Goal: Task Accomplishment & Management: Manage account settings

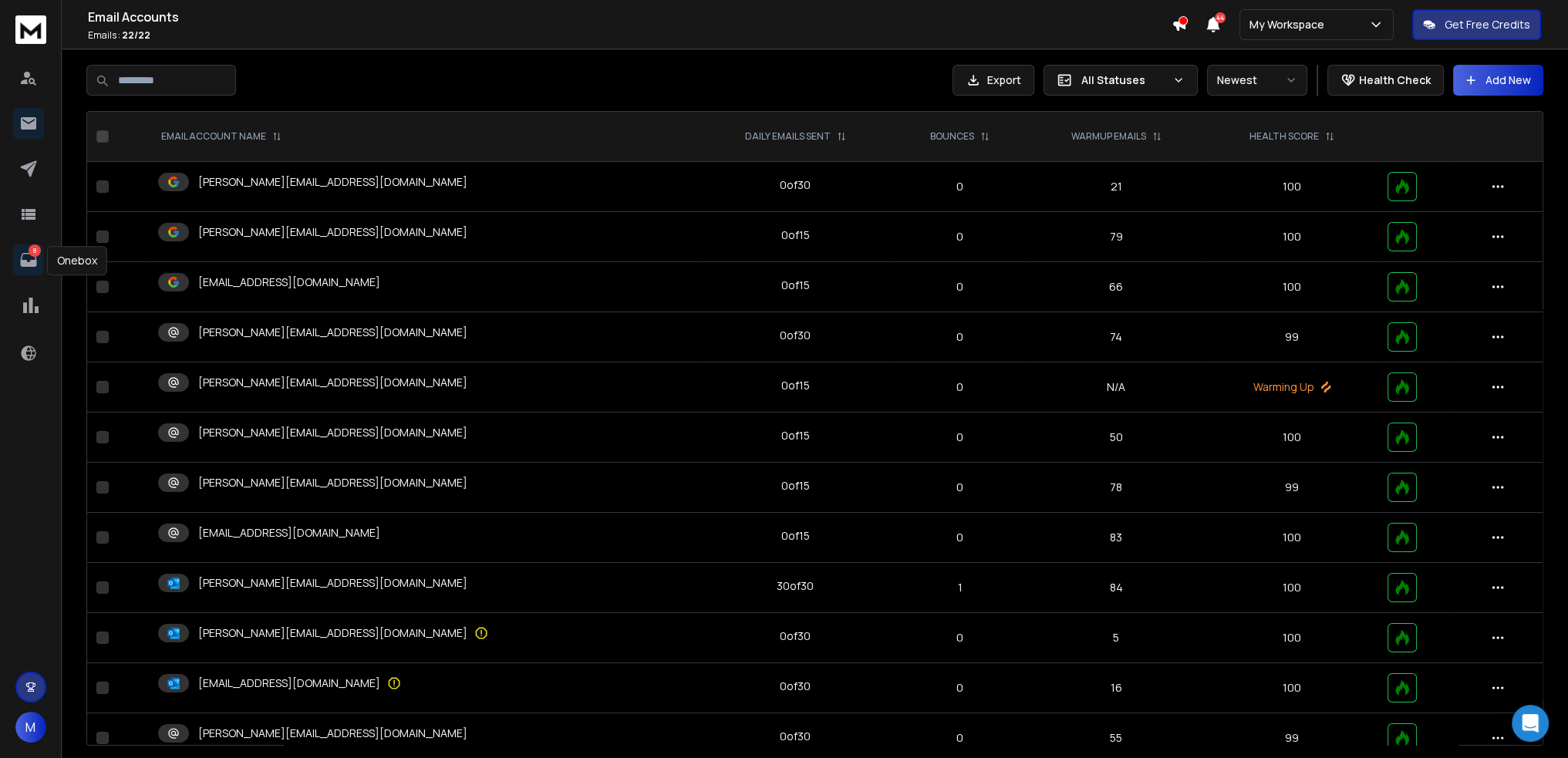
click at [30, 259] on icon at bounding box center [28, 260] width 19 height 19
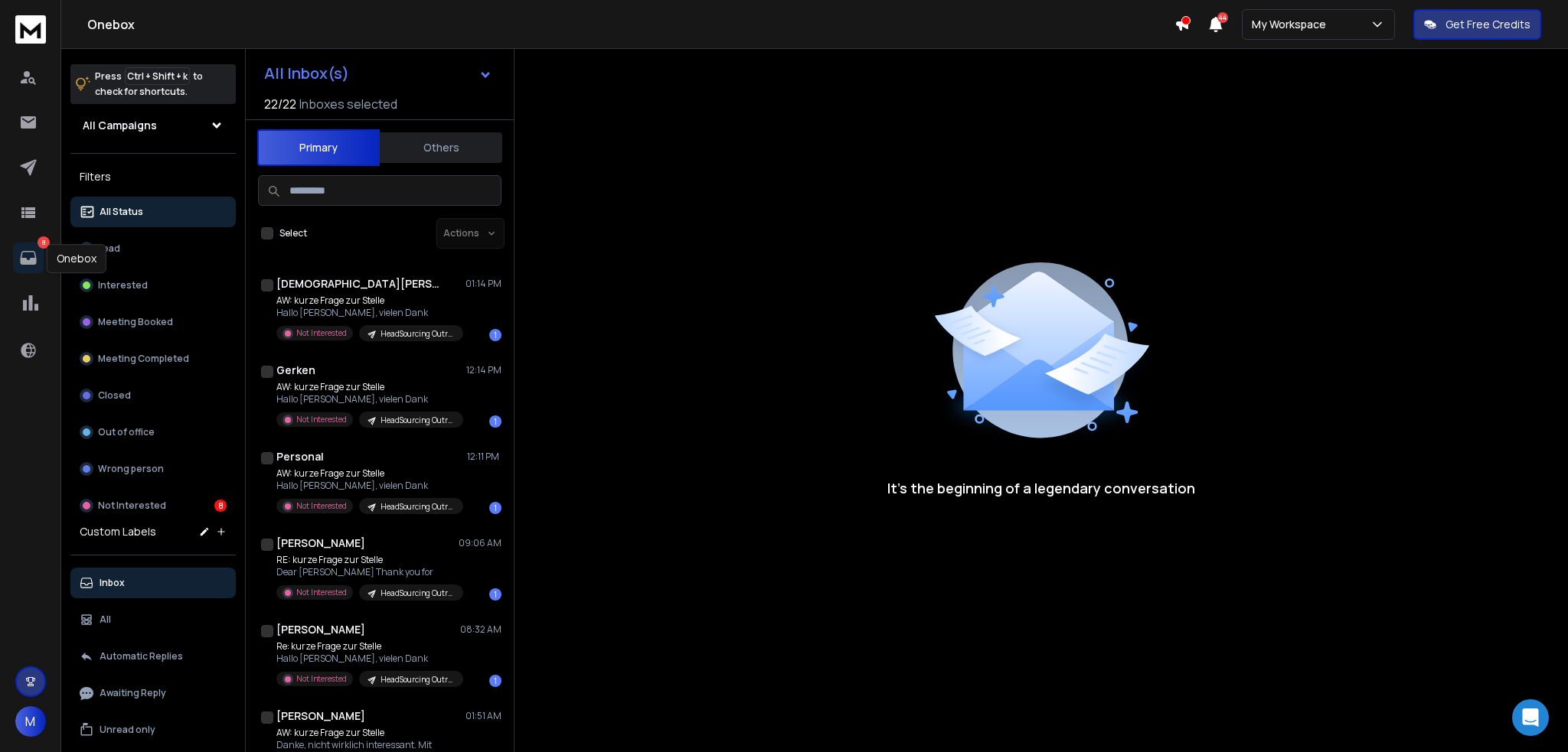
click at [26, 253] on icon at bounding box center [28, 258] width 19 height 19
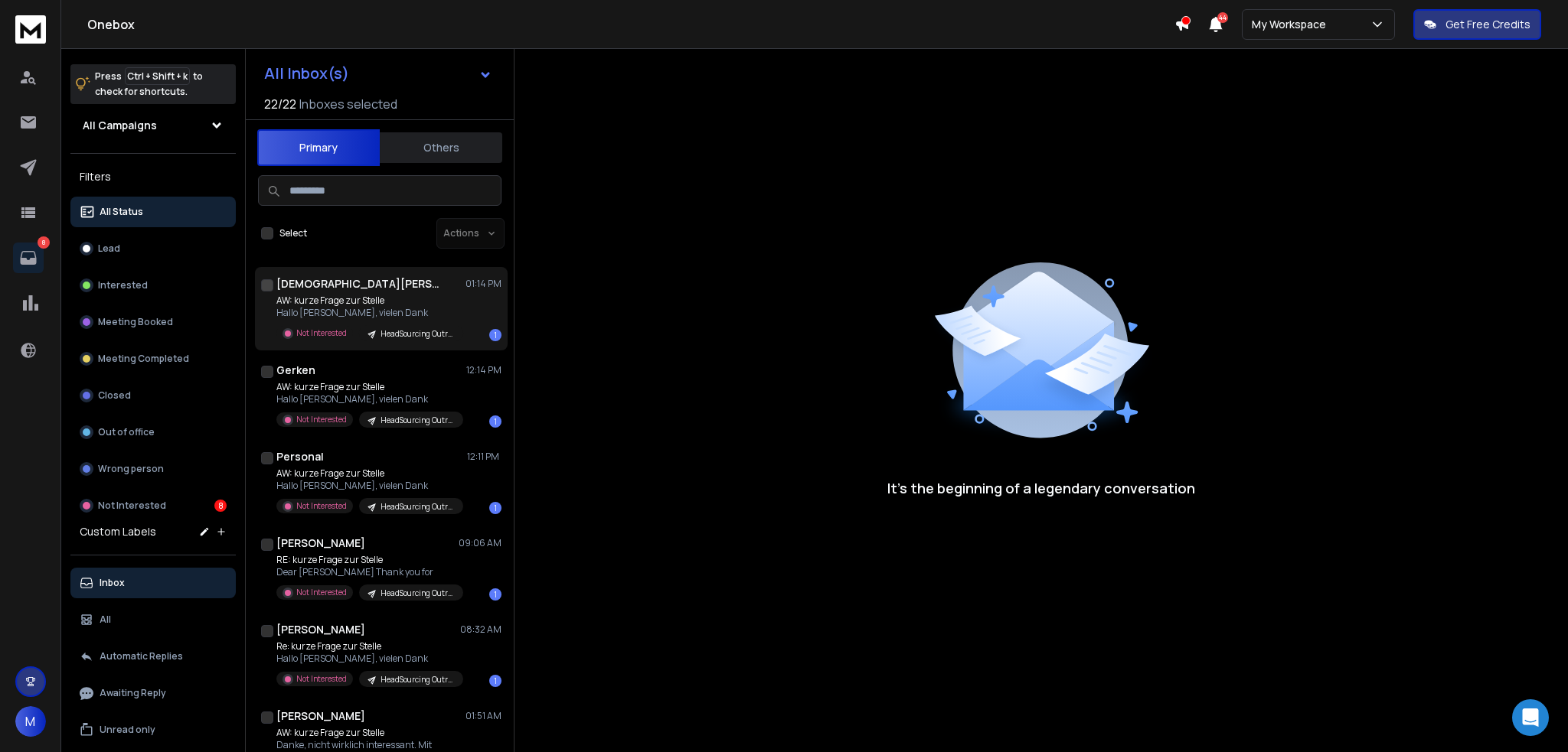
click at [400, 311] on p "Hallo [PERSON_NAME], vielen Dank" at bounding box center [368, 313] width 183 height 12
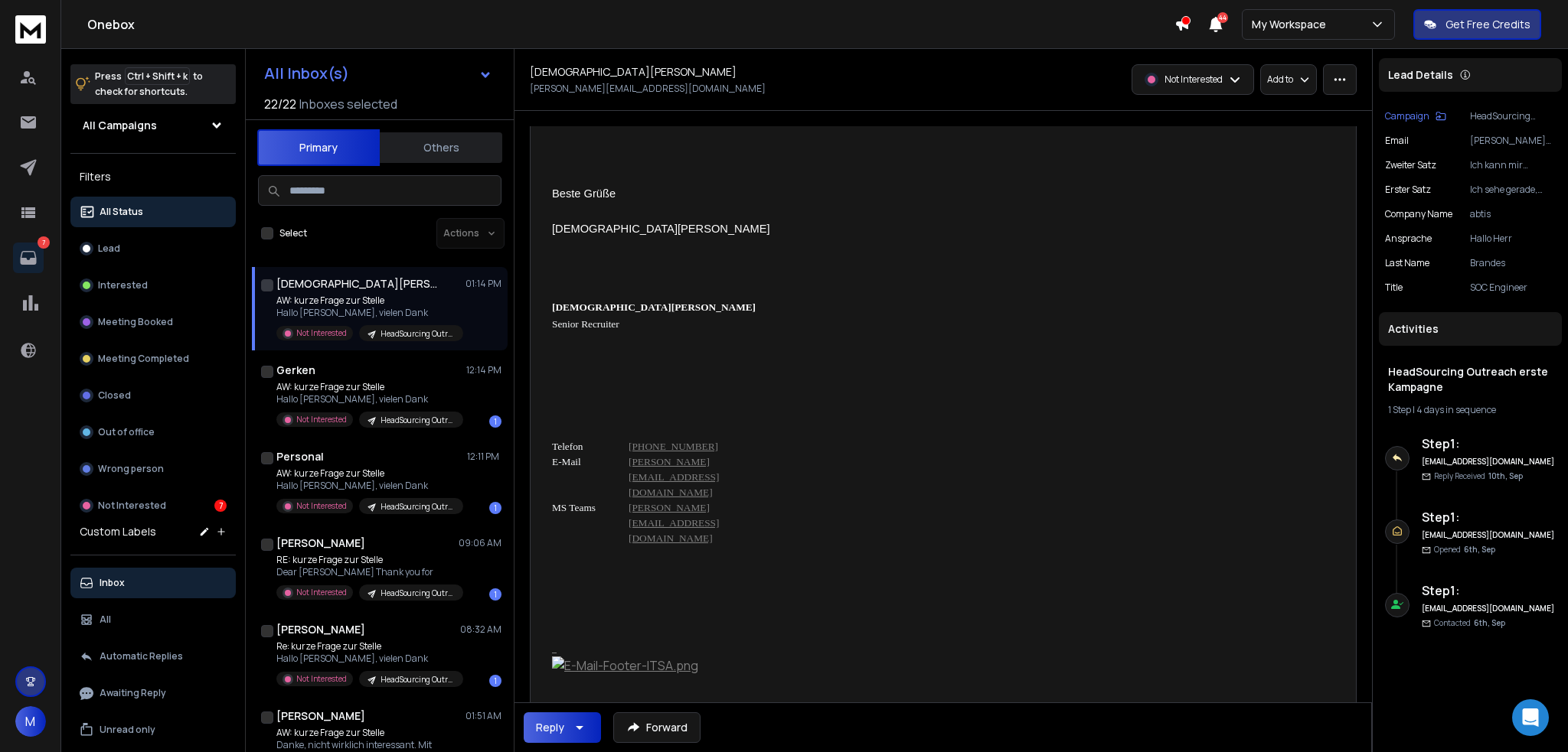
scroll to position [459, 0]
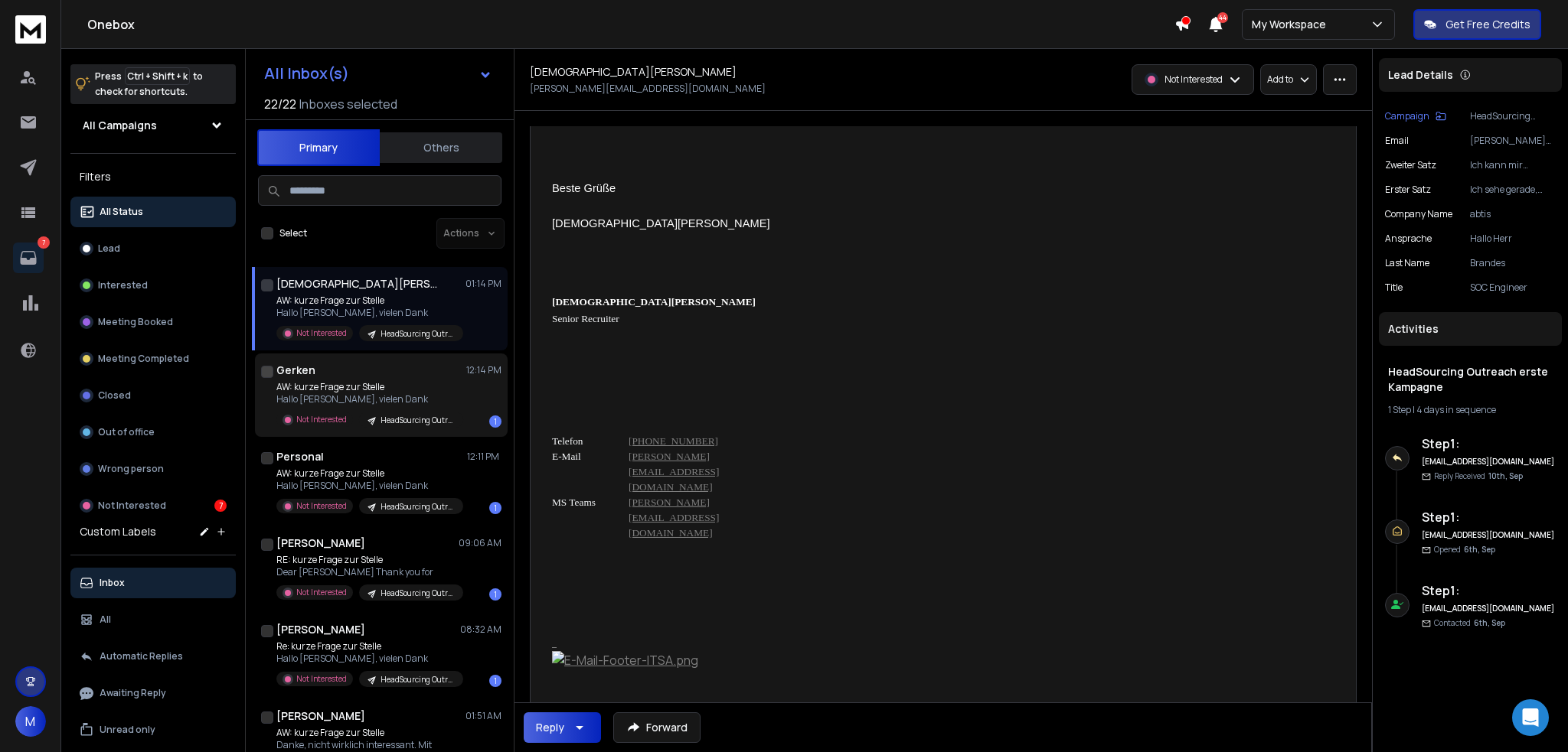
click at [371, 406] on div "AW: kurze Frage zur Stelle Hallo [PERSON_NAME], vielen Dank Not Interested Head…" at bounding box center [369, 404] width 187 height 47
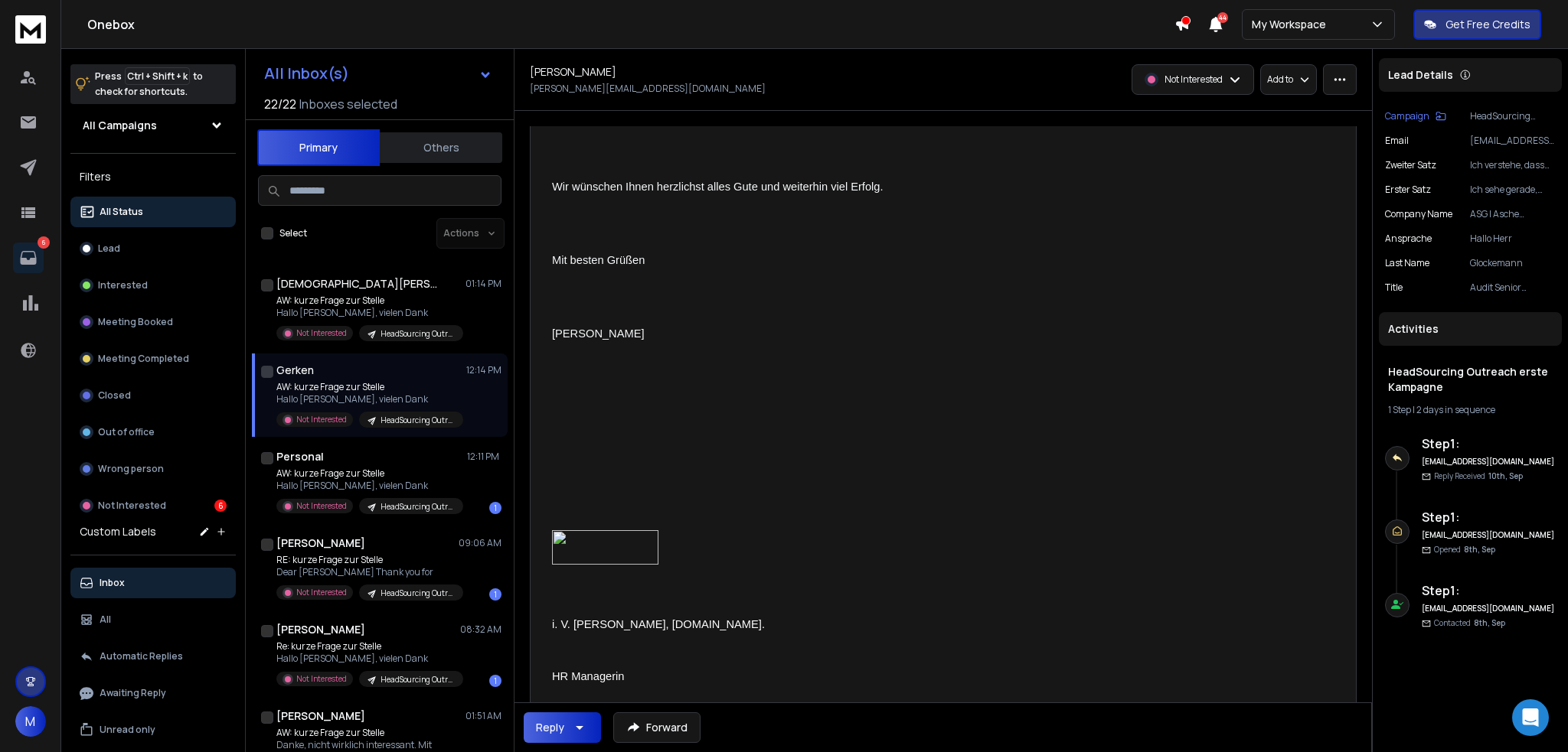
scroll to position [306, 0]
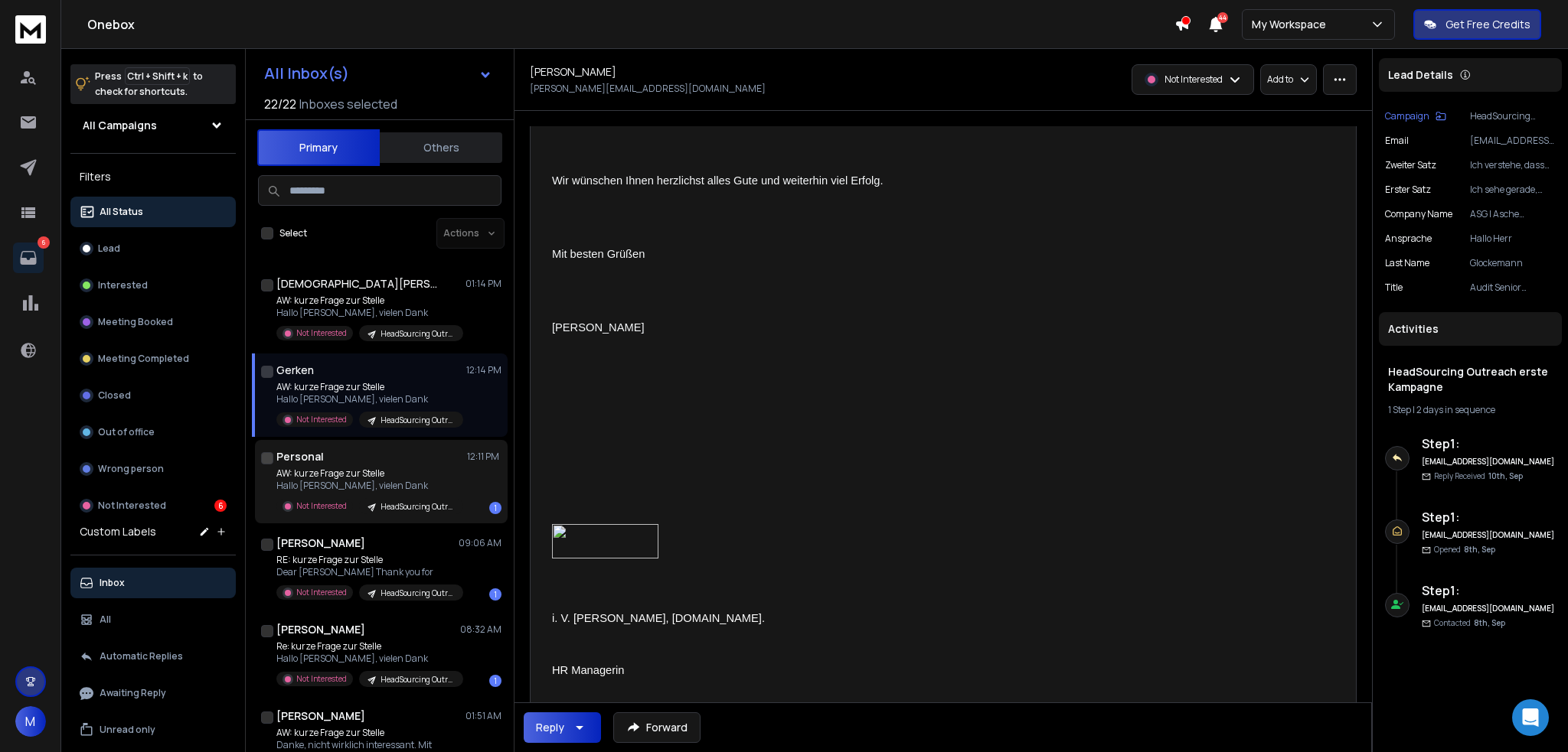
click at [395, 468] on p "AW: kurze Frage zur Stelle" at bounding box center [368, 473] width 183 height 12
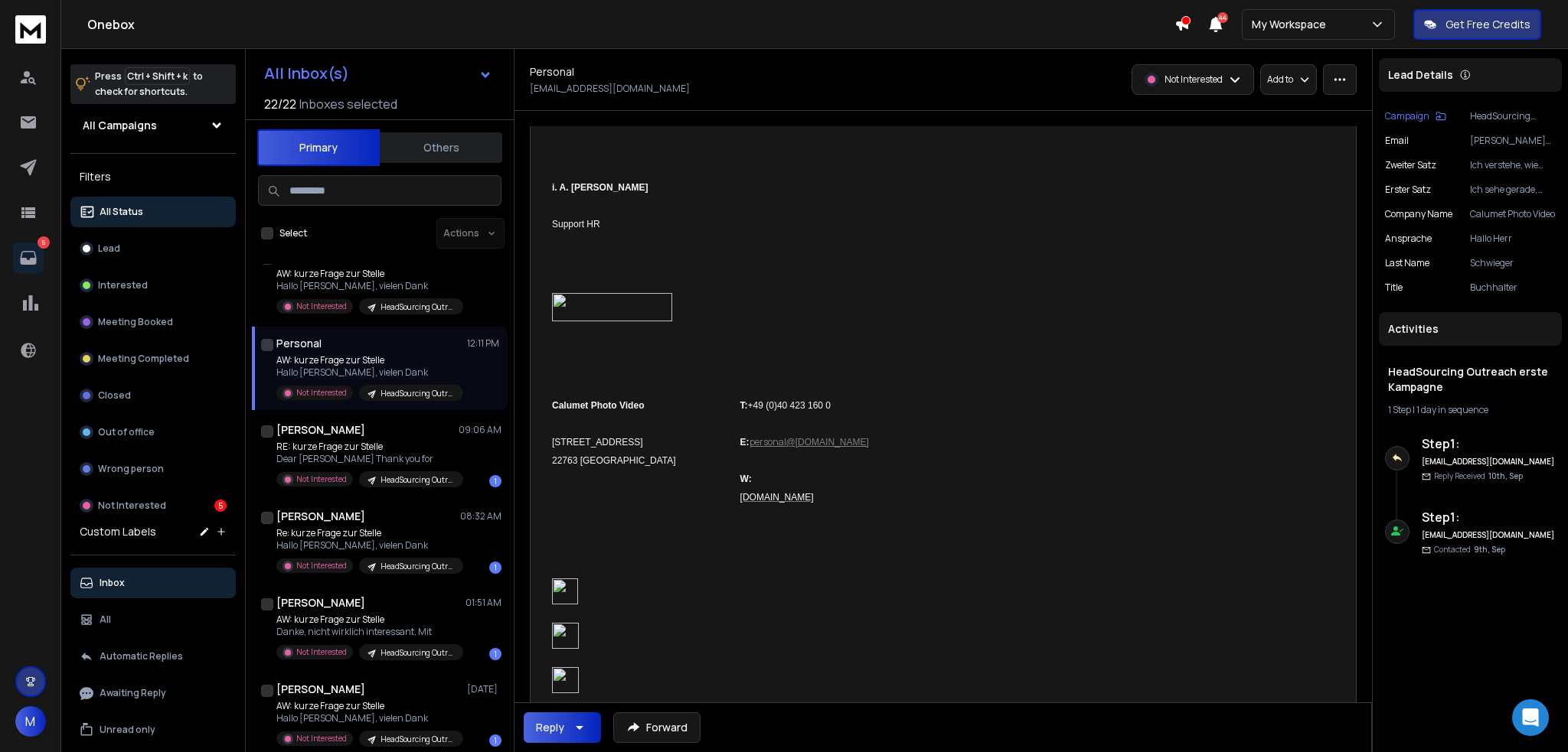
scroll to position [153, 0]
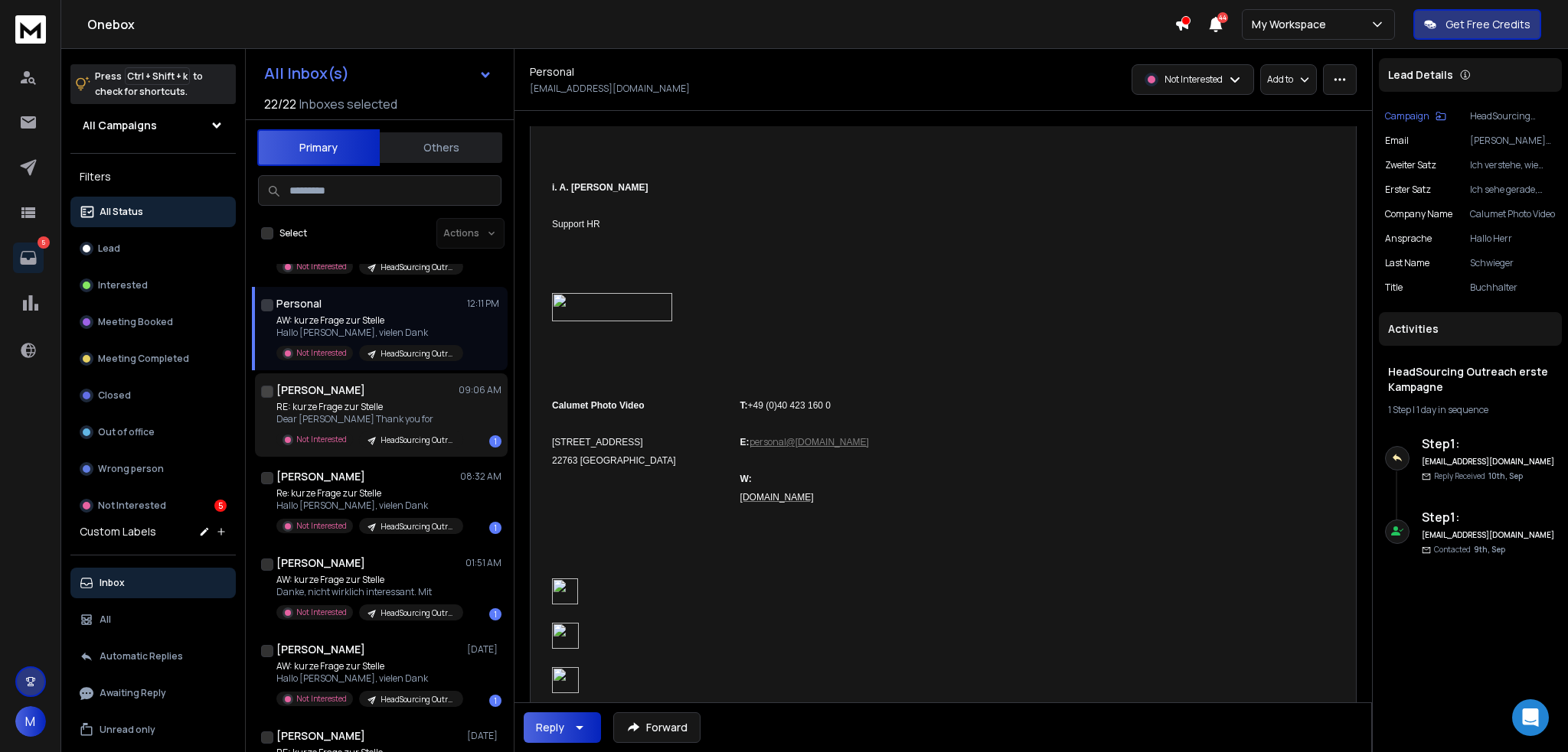
click at [412, 402] on p "RE: kurze Frage zur Stelle" at bounding box center [368, 407] width 183 height 12
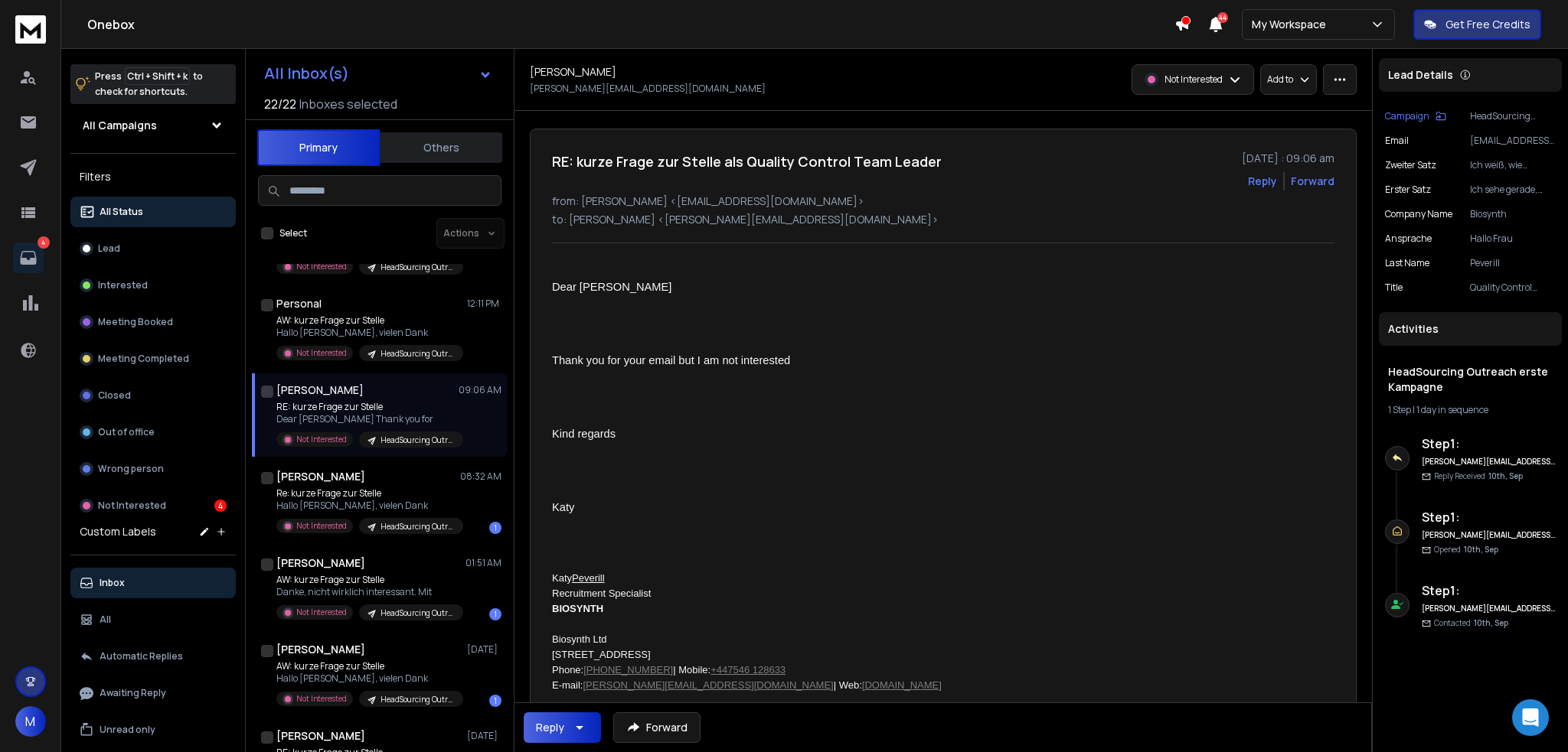
scroll to position [77, 0]
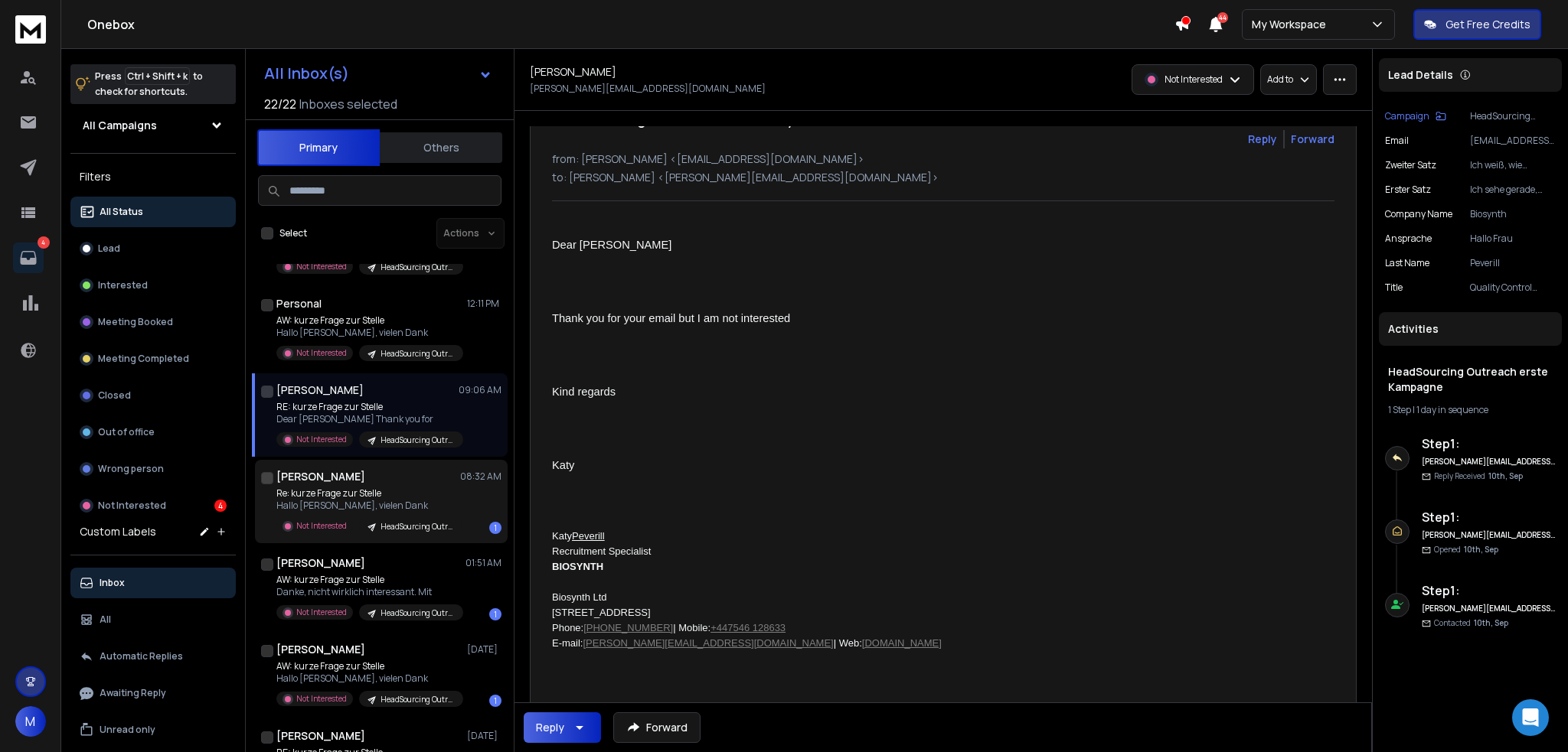
click at [386, 491] on p "Re: kurze Frage zur Stelle" at bounding box center [368, 494] width 183 height 12
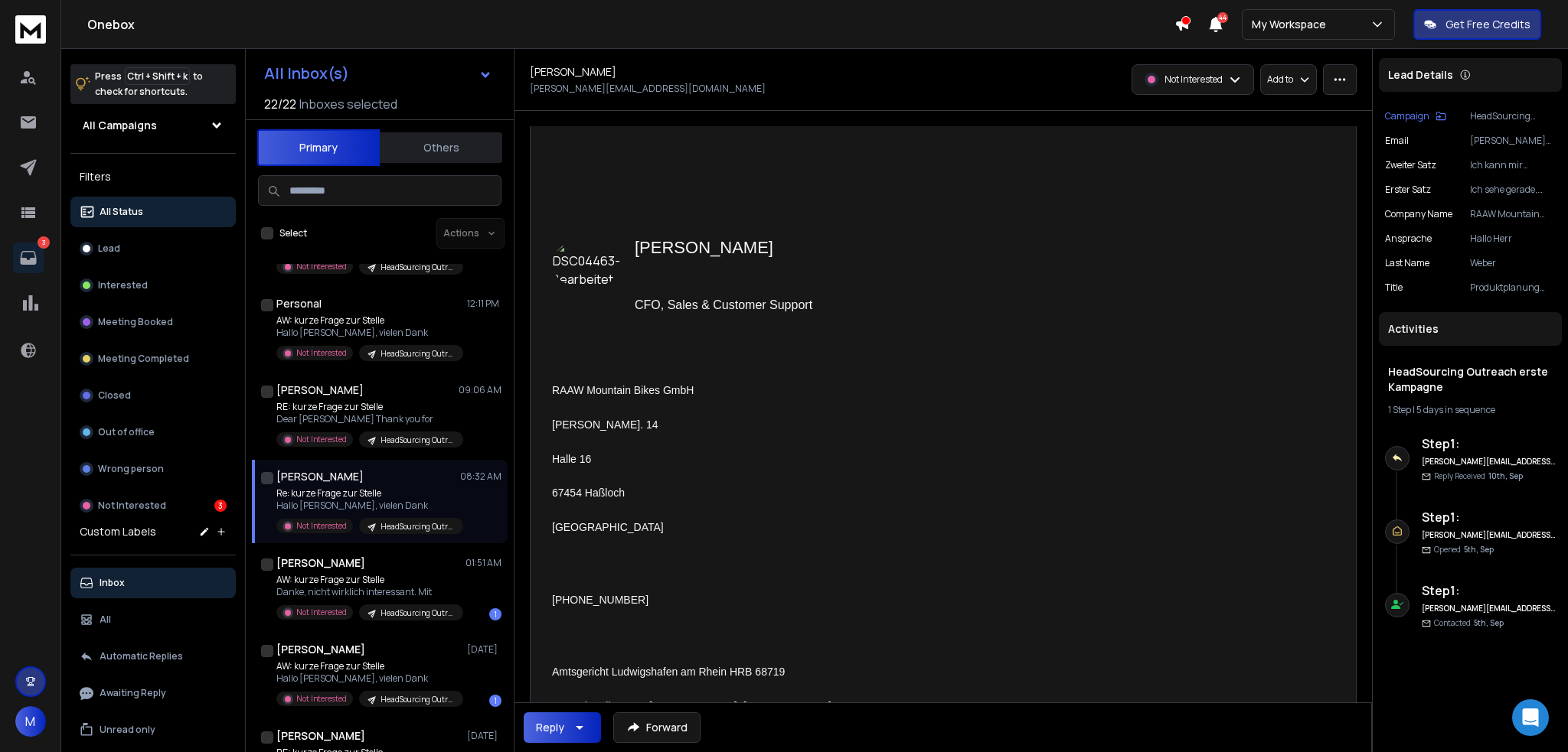
scroll to position [0, 0]
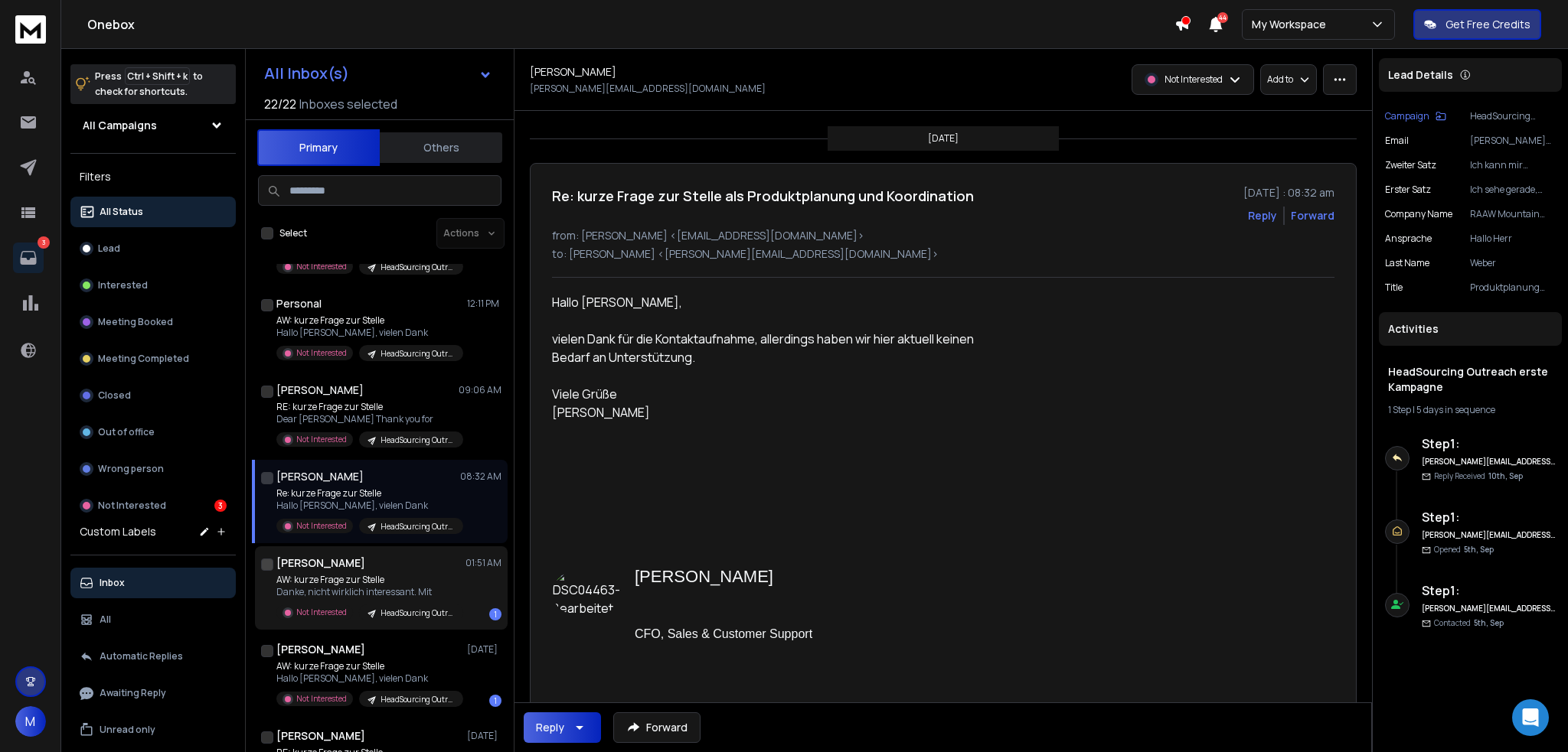
click at [366, 578] on p "AW: kurze Frage zur Stelle" at bounding box center [368, 580] width 183 height 12
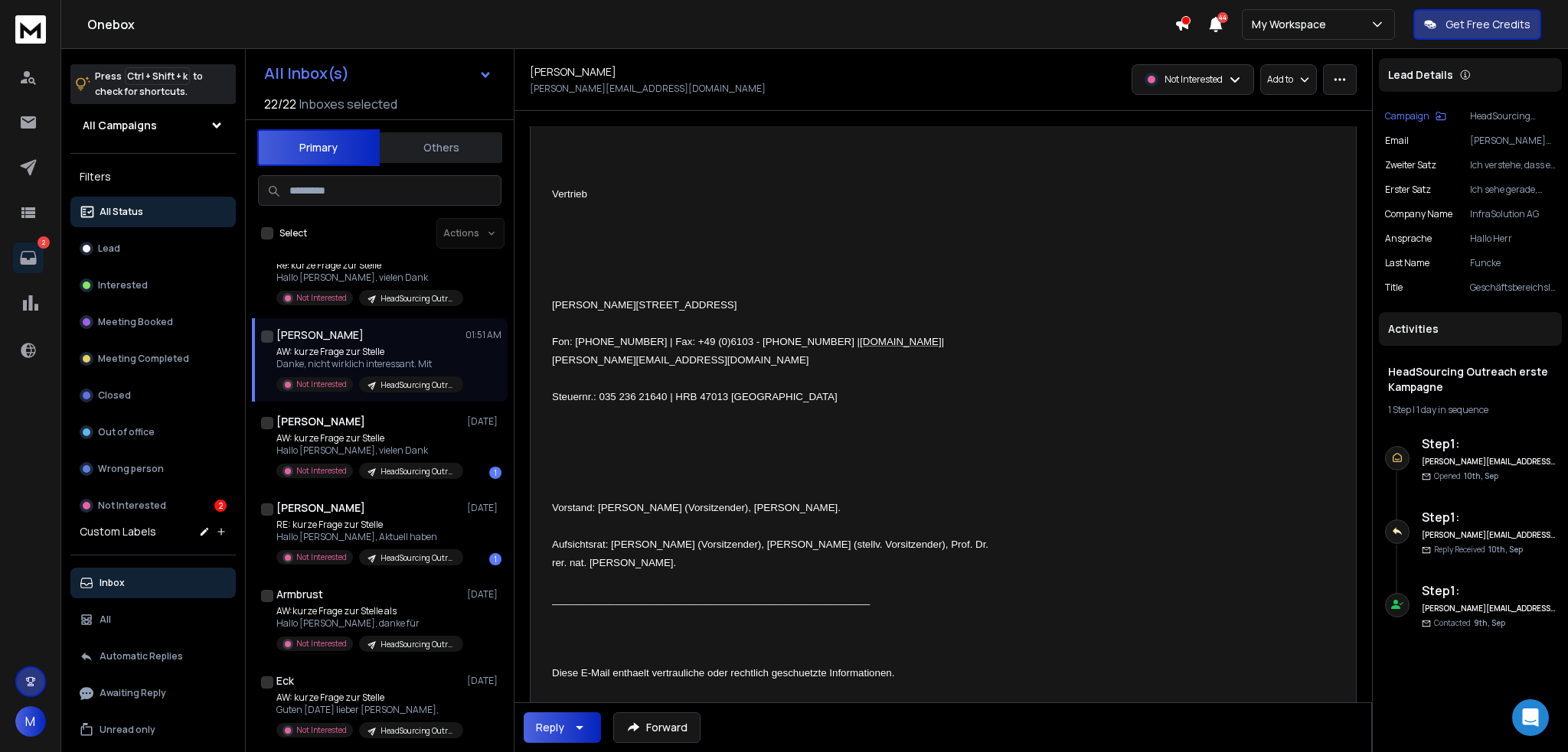
scroll to position [383, 0]
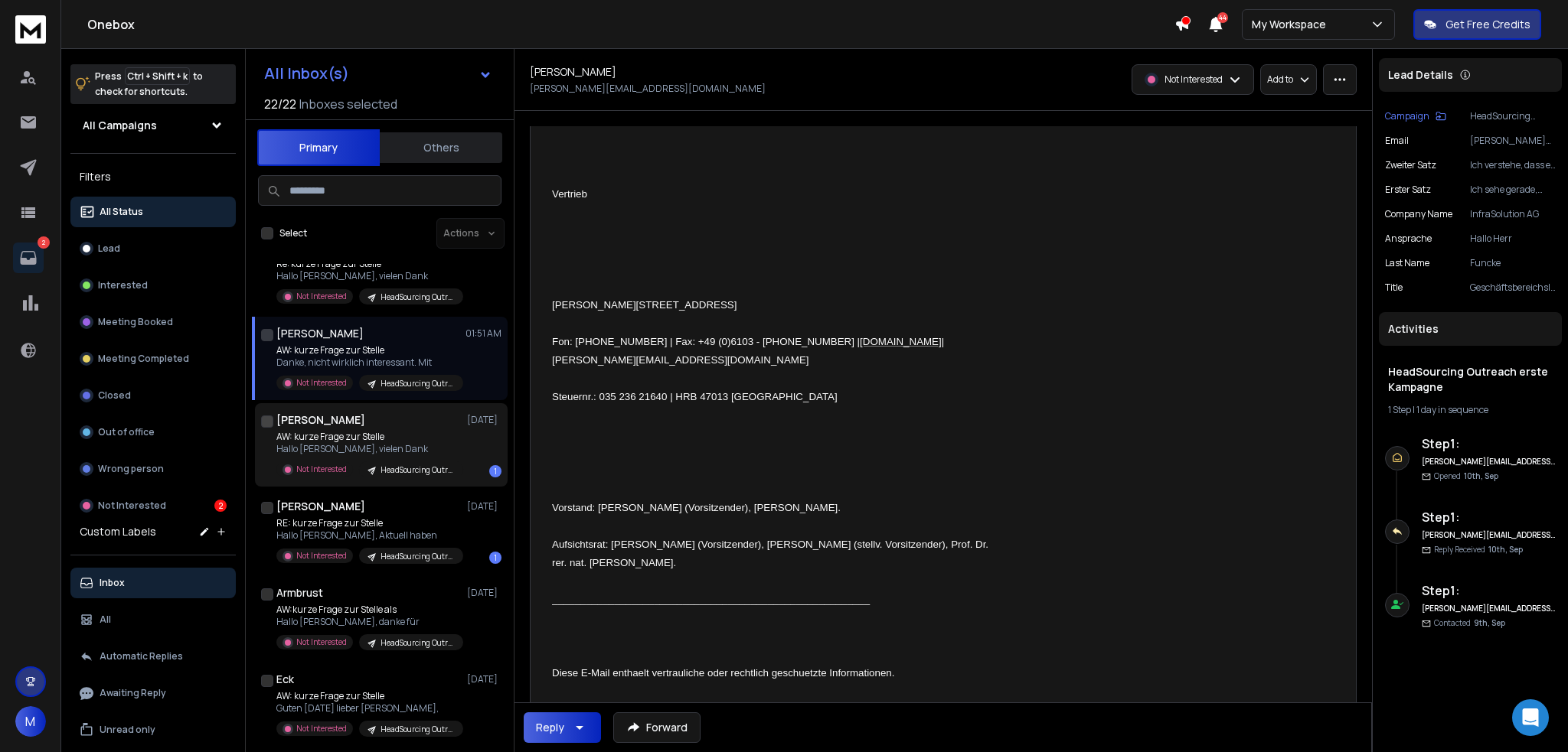
click at [432, 438] on p "AW: kurze Frage zur Stelle" at bounding box center [368, 437] width 183 height 12
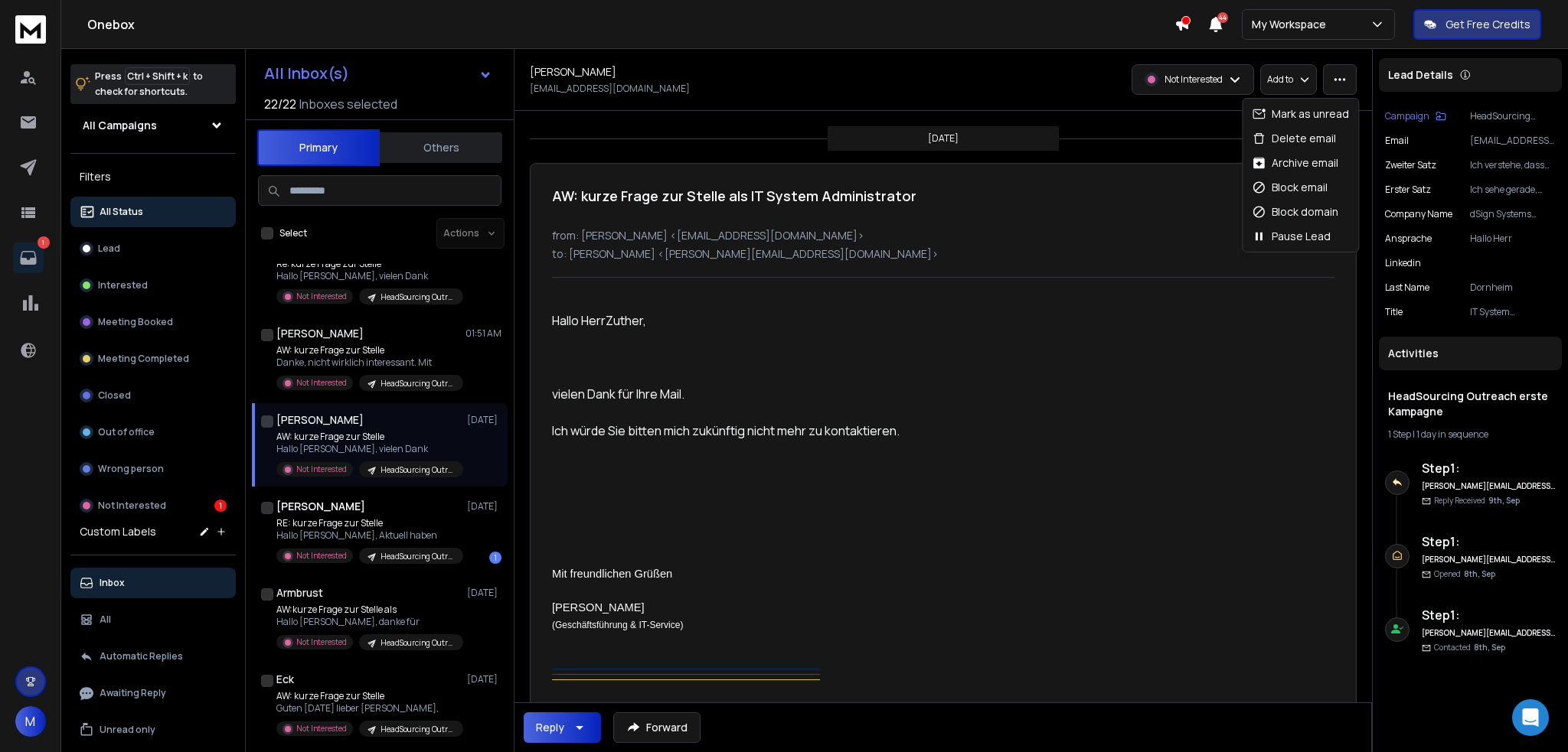
click at [1342, 81] on icon "button" at bounding box center [1339, 79] width 14 height 14
click at [1309, 212] on div "Block domain" at bounding box center [1294, 212] width 86 height 15
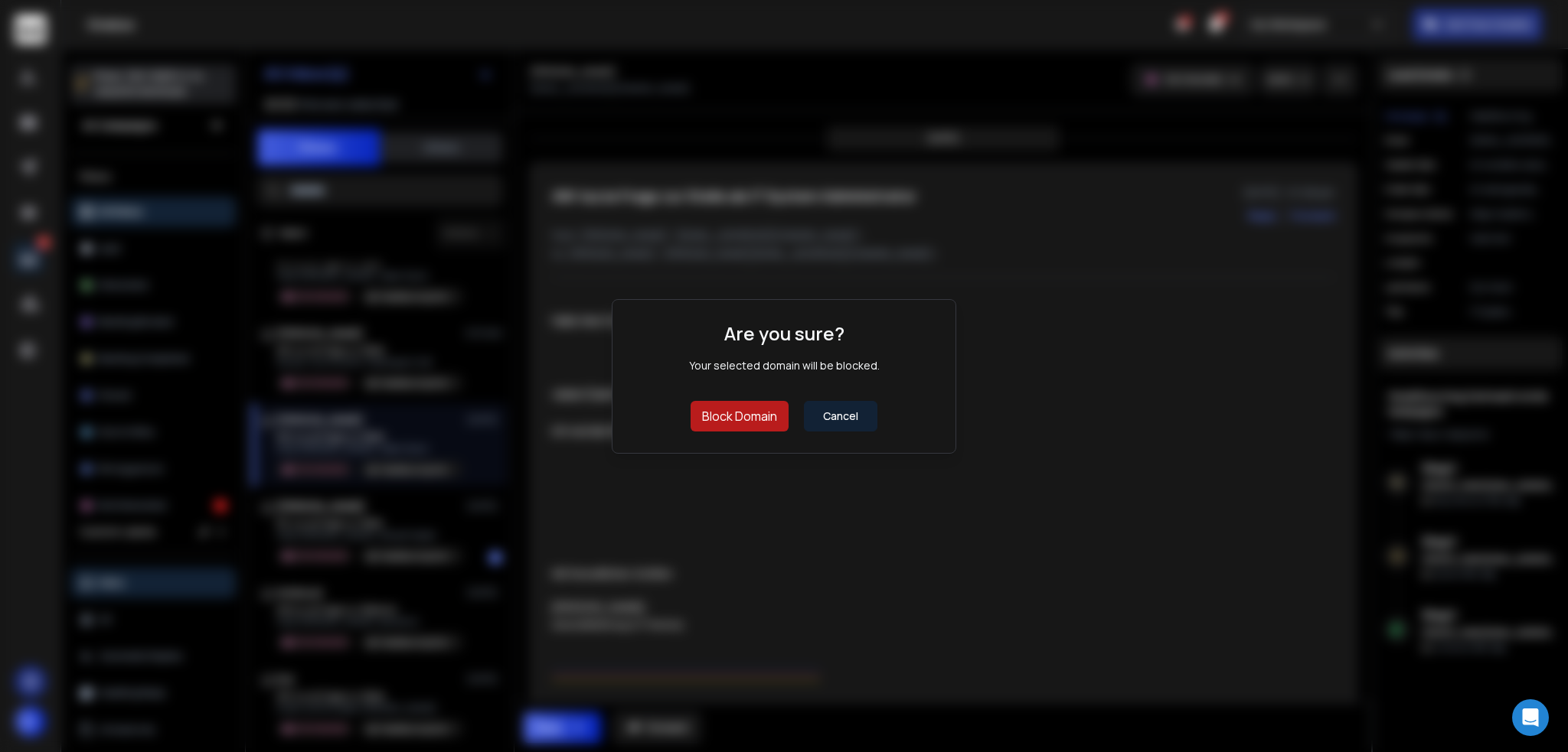
click at [749, 413] on button "Block Domain" at bounding box center [739, 416] width 98 height 31
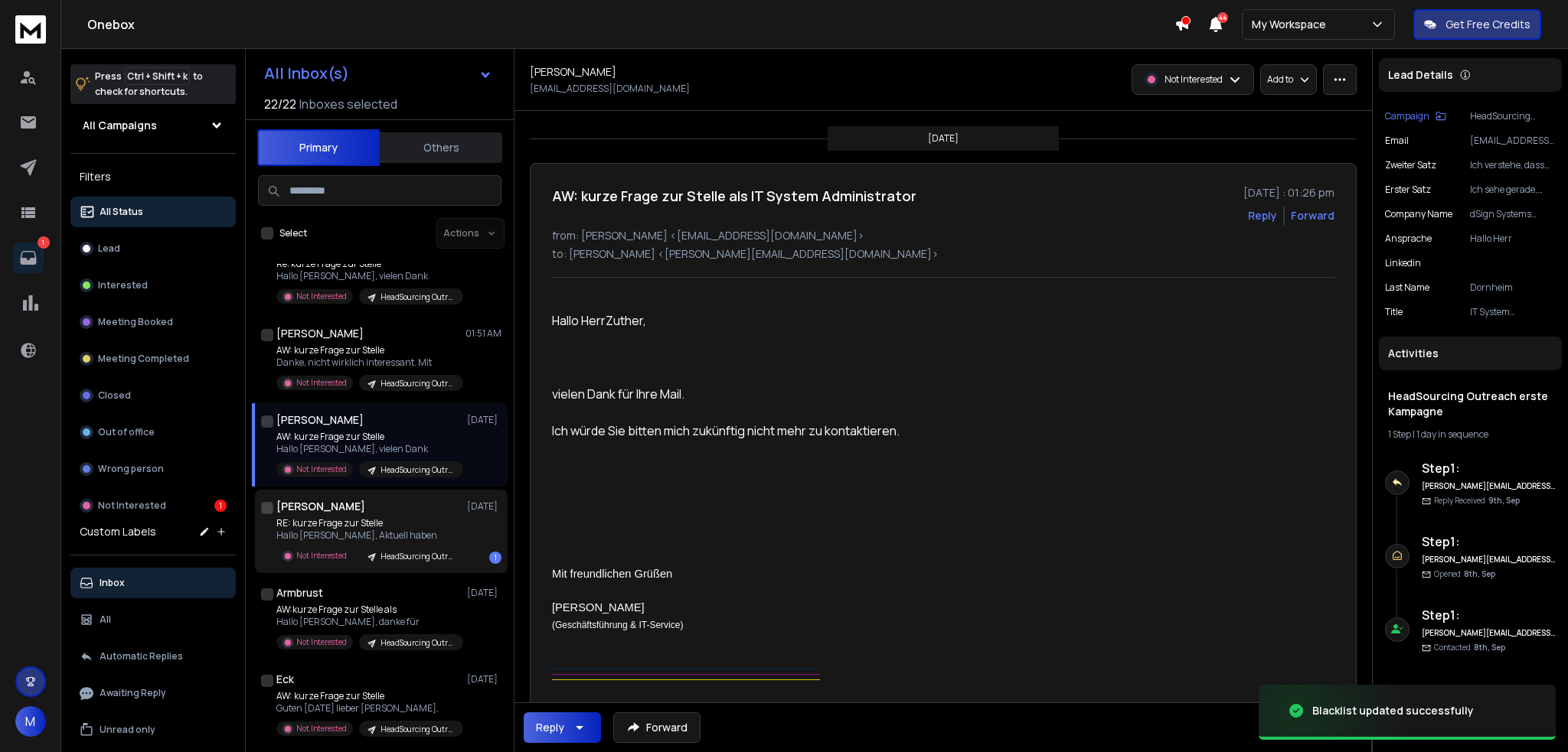
click at [412, 518] on p "RE: kurze Frage zur Stelle" at bounding box center [368, 524] width 183 height 12
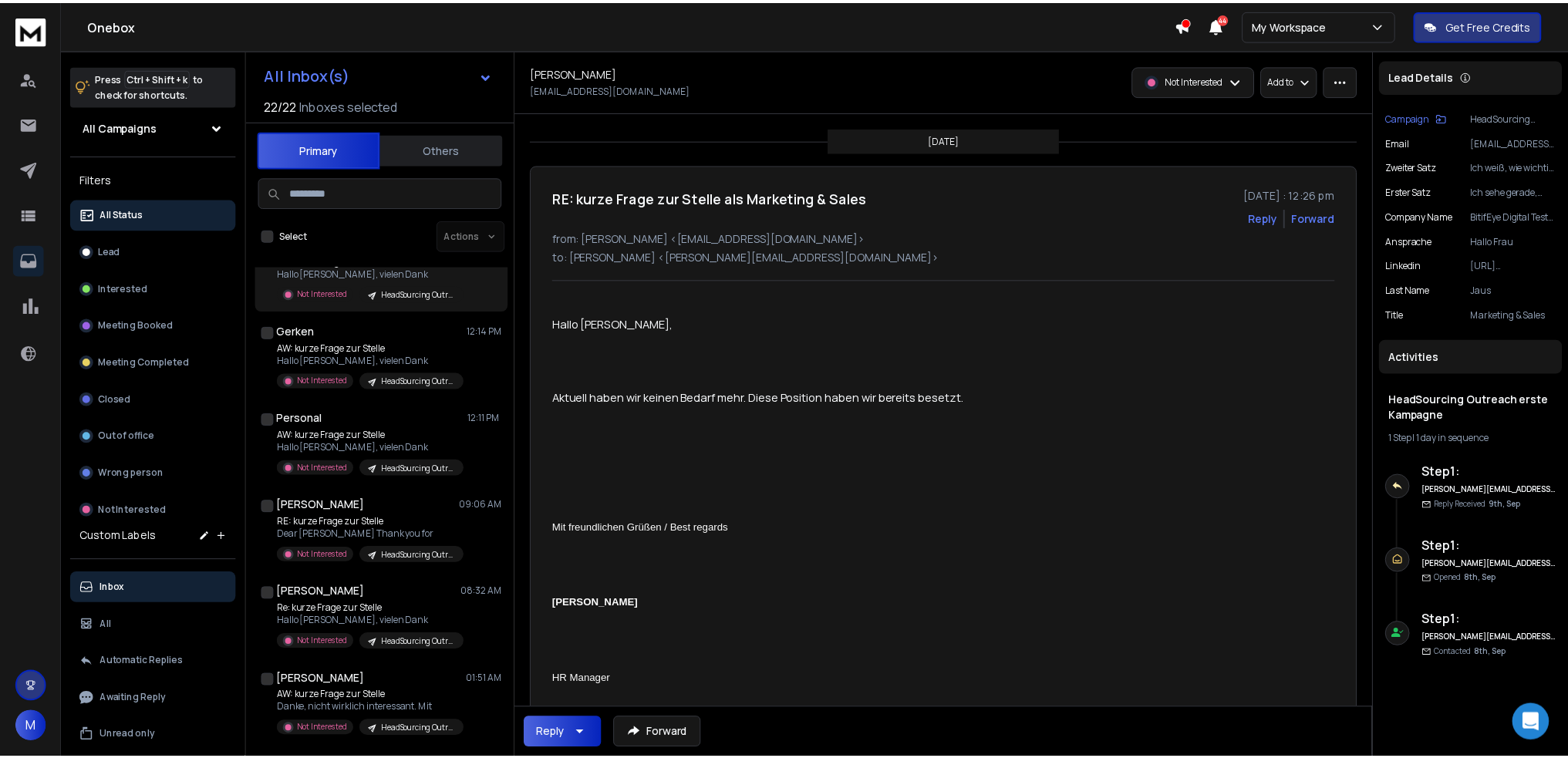
scroll to position [0, 0]
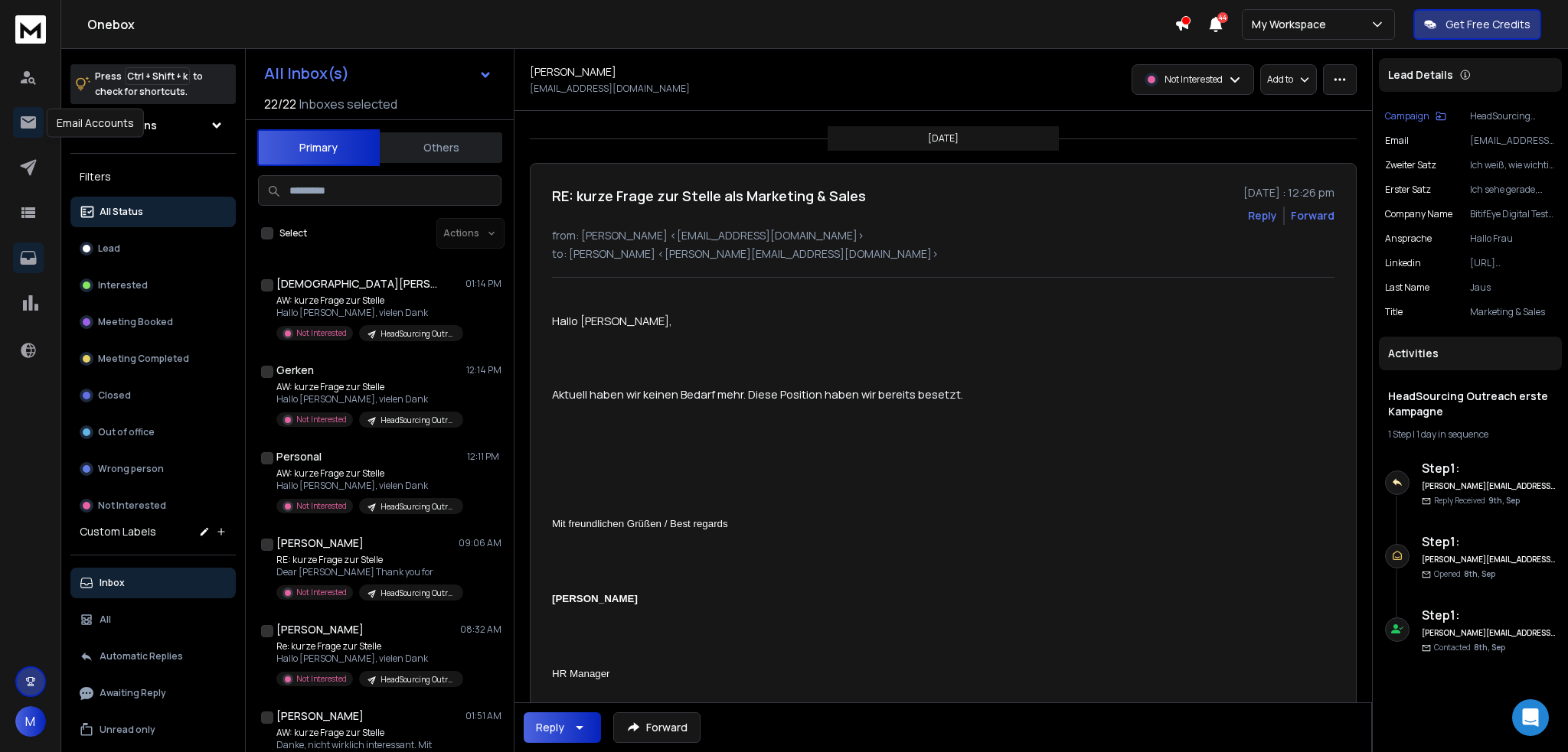
click at [31, 122] on icon at bounding box center [28, 122] width 15 height 12
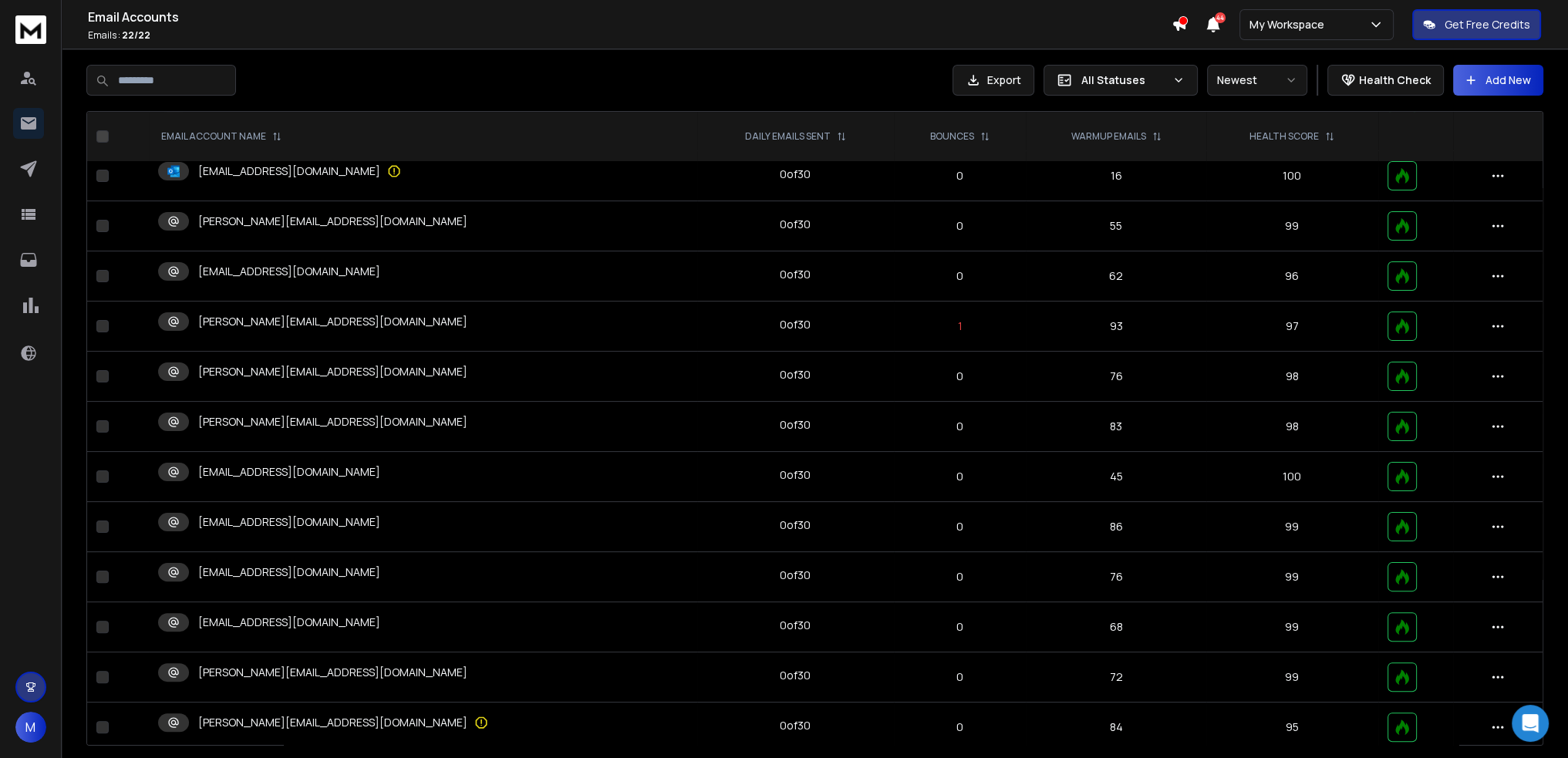
scroll to position [528, 0]
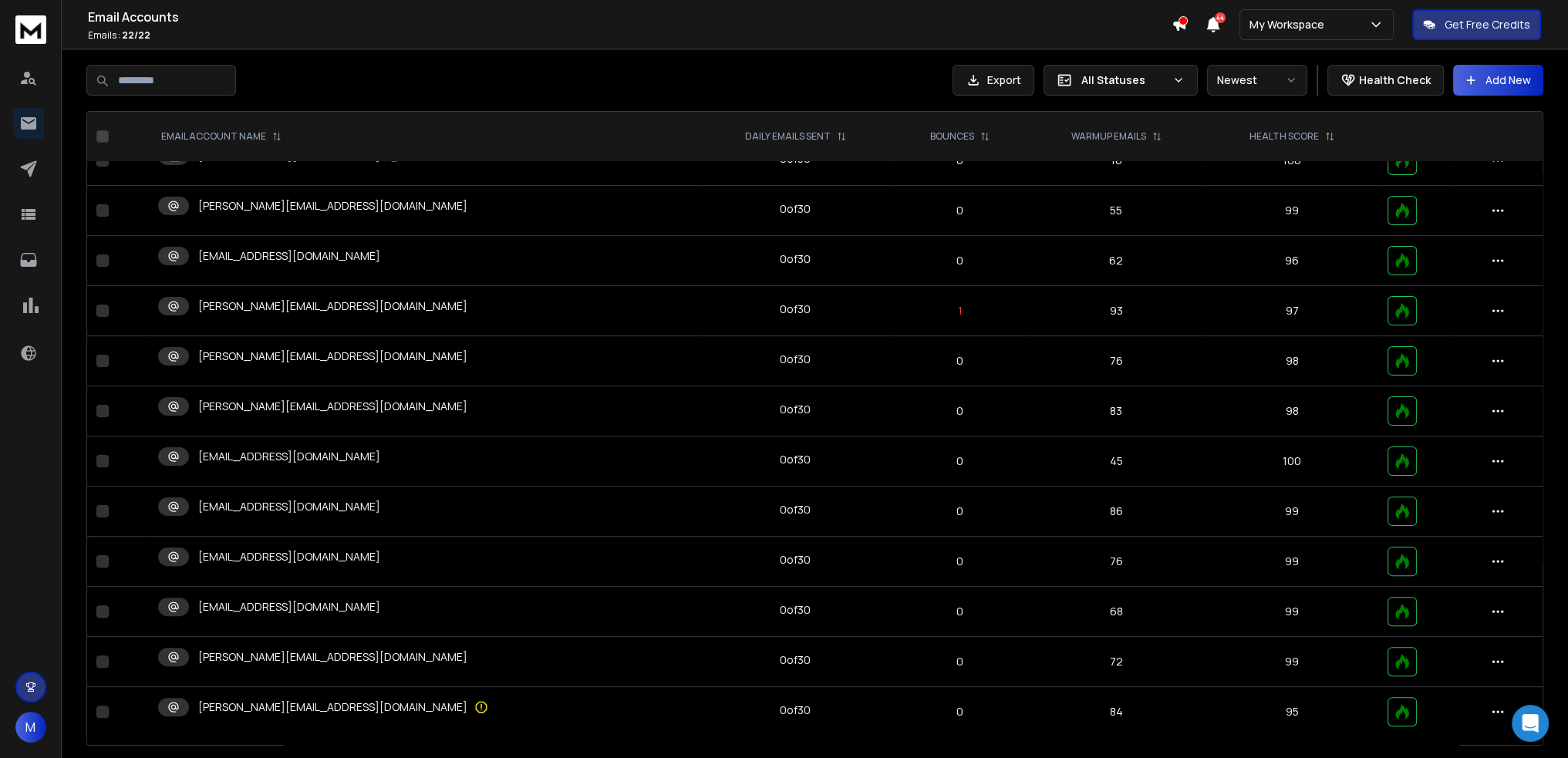
click at [916, 305] on p "1" at bounding box center [960, 311] width 113 height 15
click at [35, 168] on icon at bounding box center [28, 169] width 19 height 19
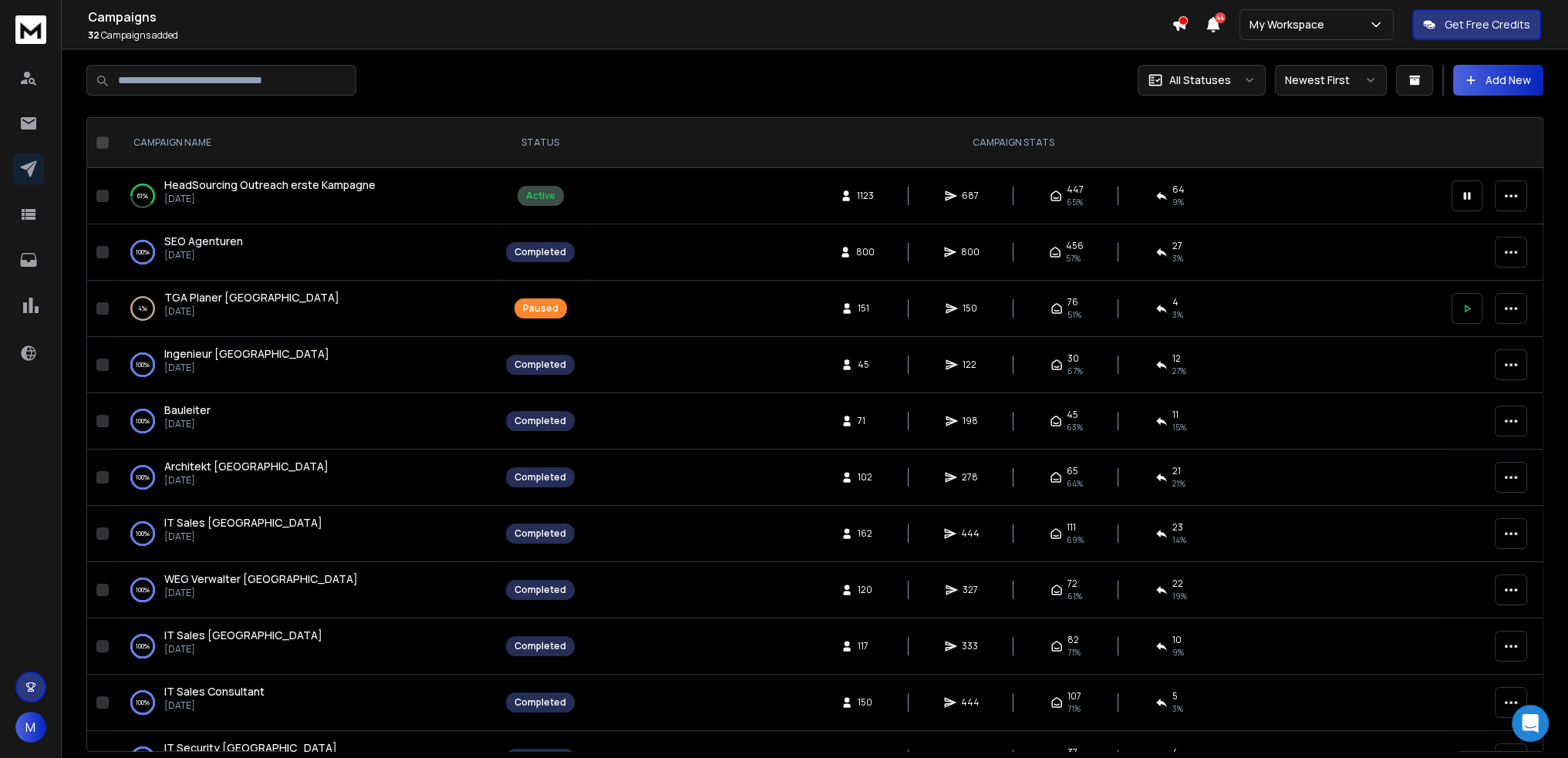
click at [276, 184] on span "HeadSourcing Outreach erste Kampagne" at bounding box center [270, 184] width 211 height 15
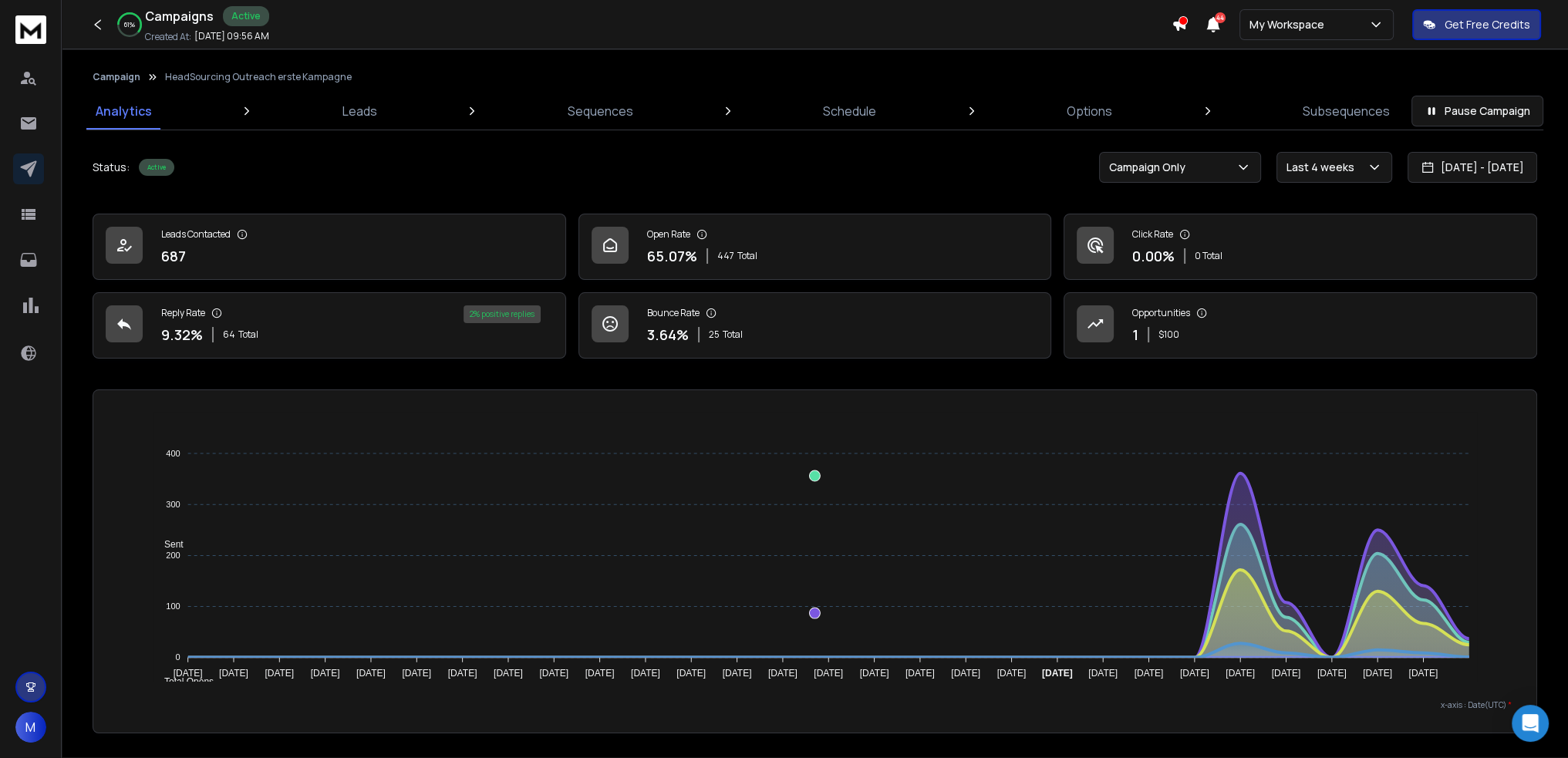
click at [1058, 113] on div "Analytics Leads Sequences Schedule Options Subsequences" at bounding box center [743, 111] width 1313 height 37
click at [1099, 115] on p "Options" at bounding box center [1089, 111] width 46 height 19
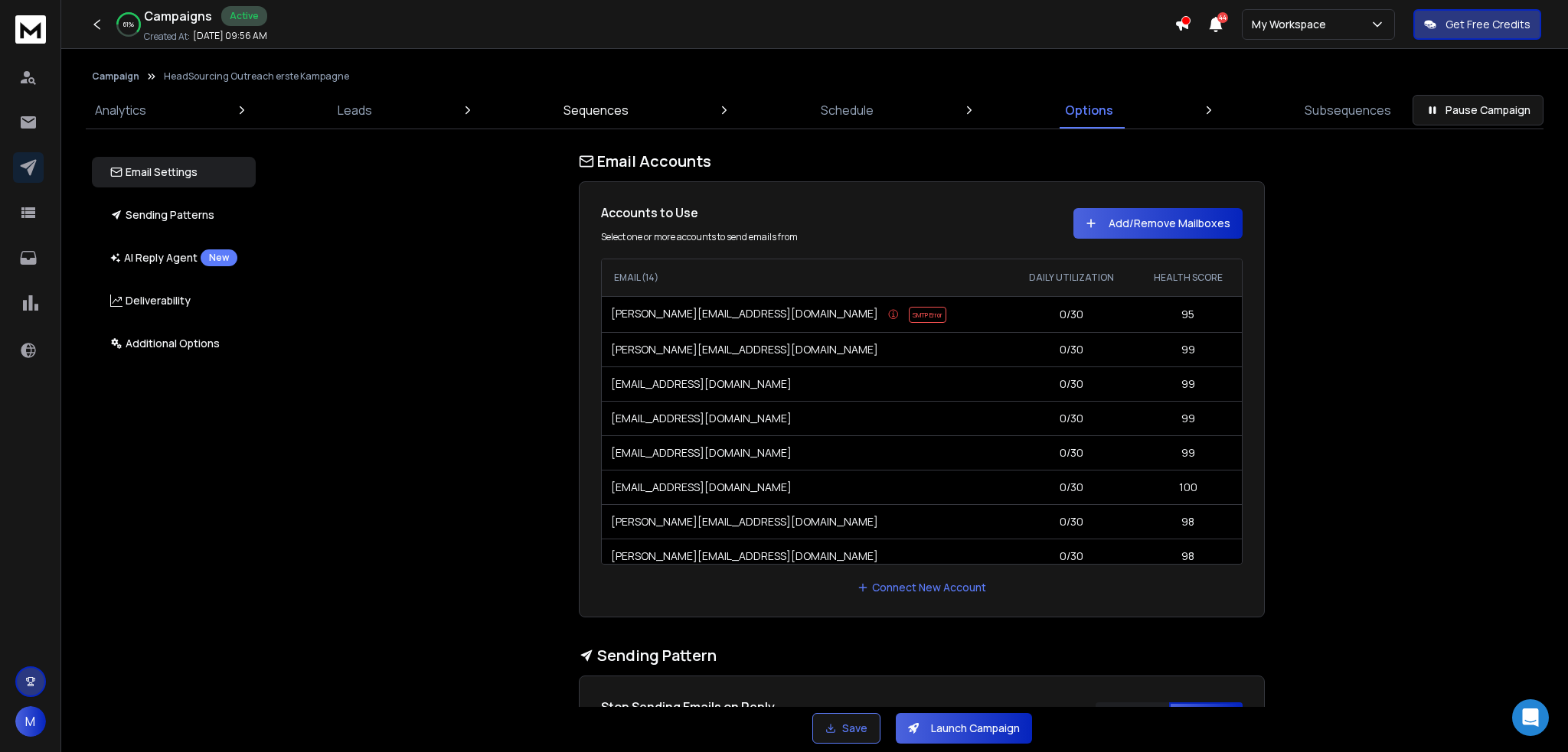
click at [619, 114] on p "Sequences" at bounding box center [595, 110] width 65 height 19
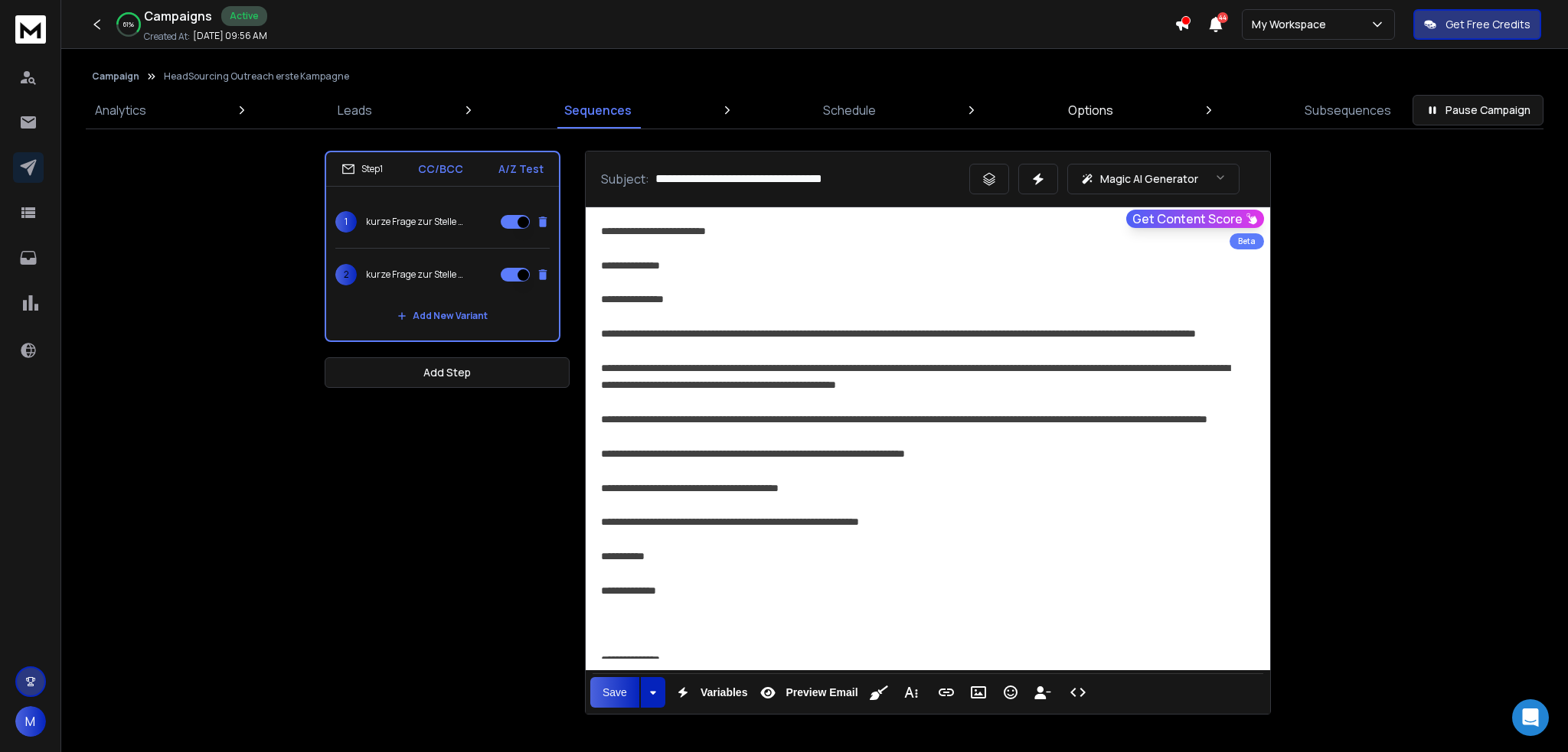
click at [1084, 111] on p "Options" at bounding box center [1090, 110] width 45 height 19
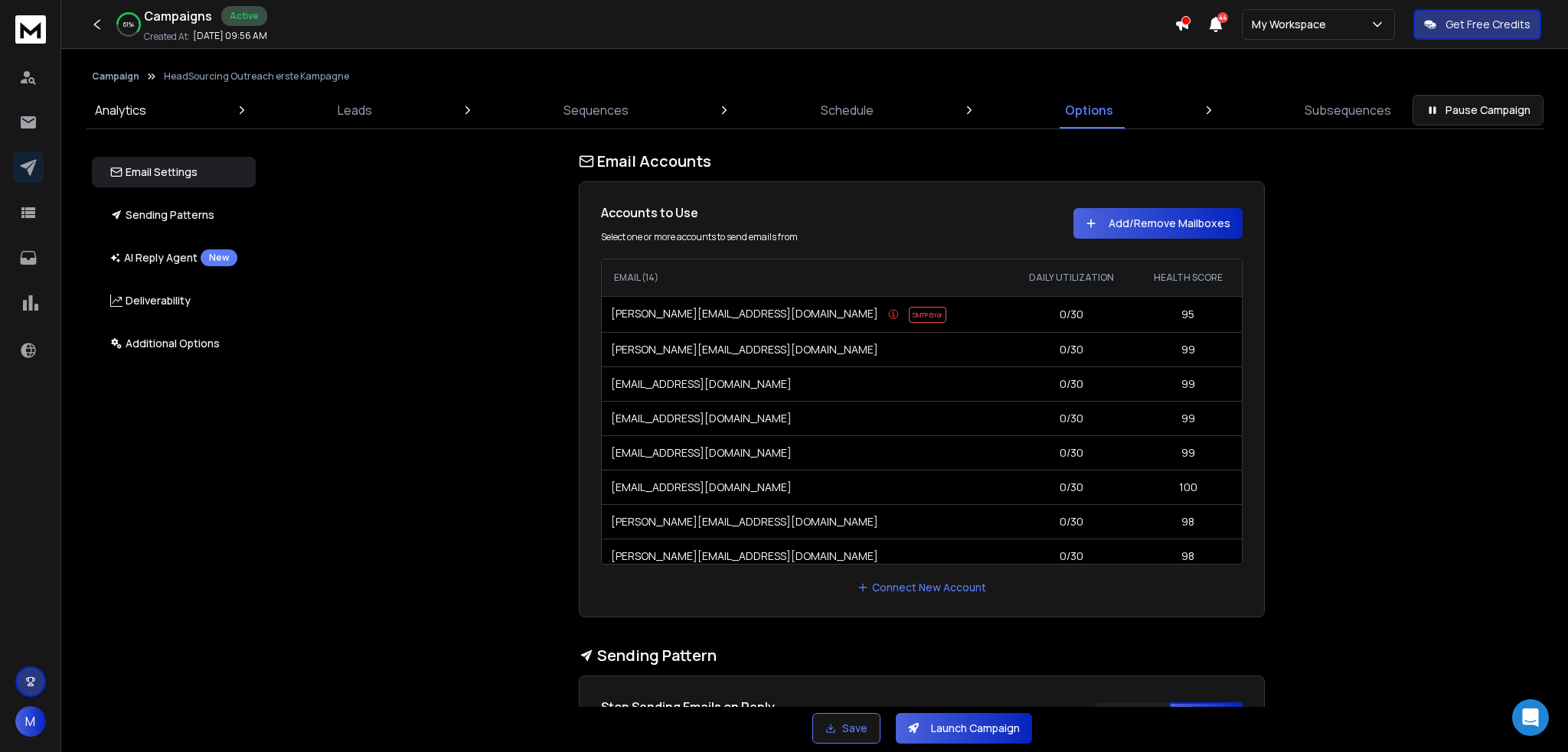
click at [131, 114] on p "Analytics" at bounding box center [120, 110] width 51 height 19
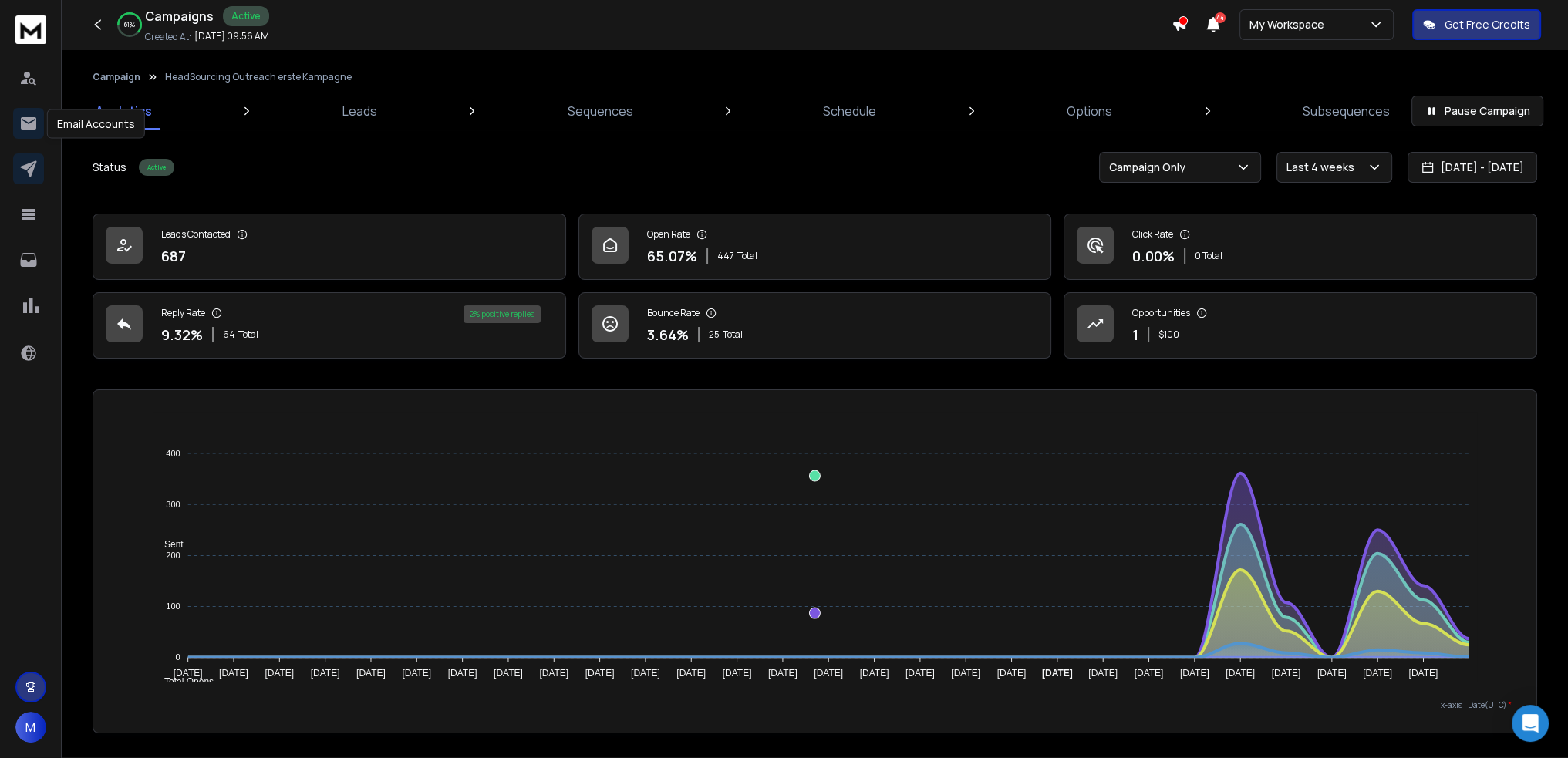
click at [27, 125] on icon at bounding box center [28, 123] width 15 height 12
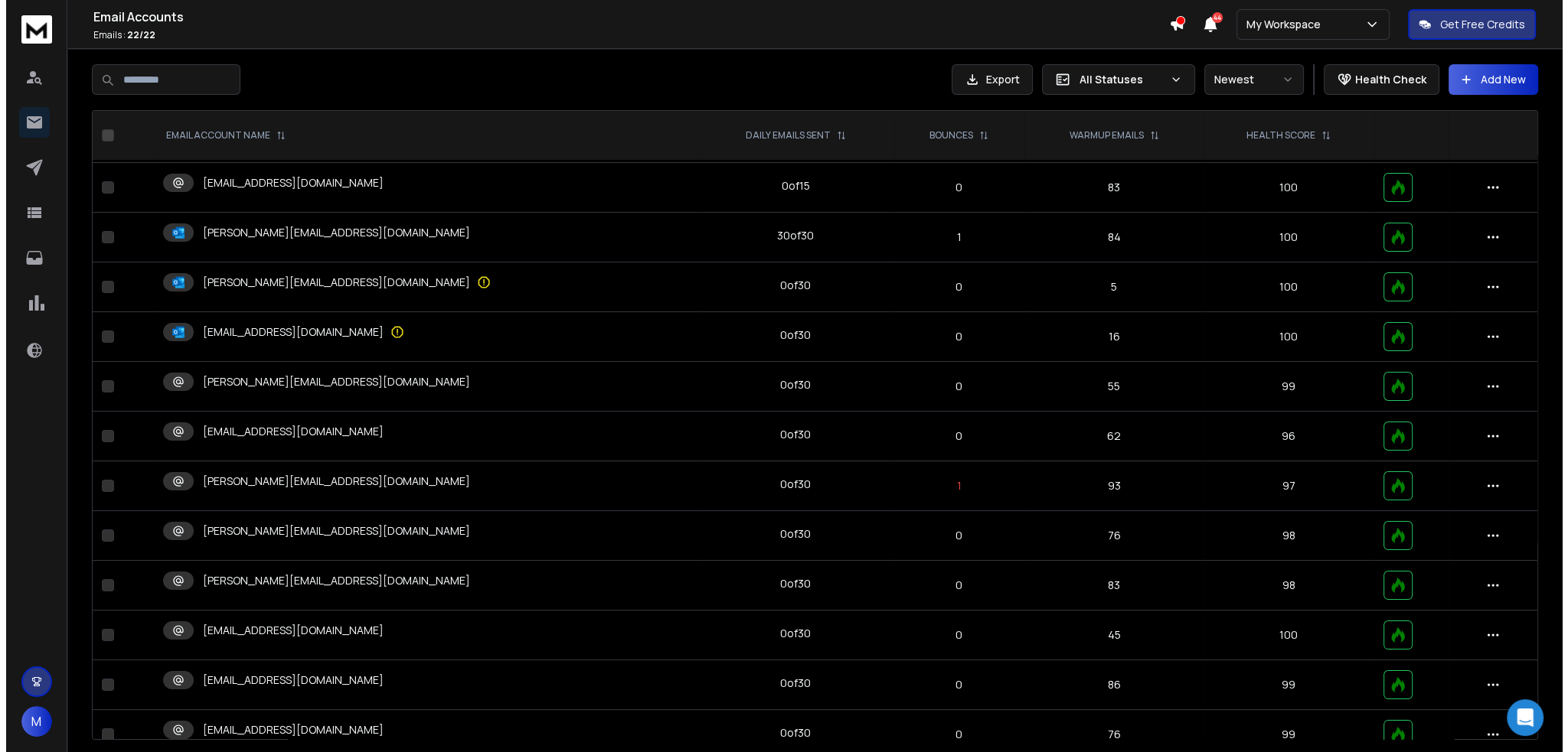
scroll to position [383, 0]
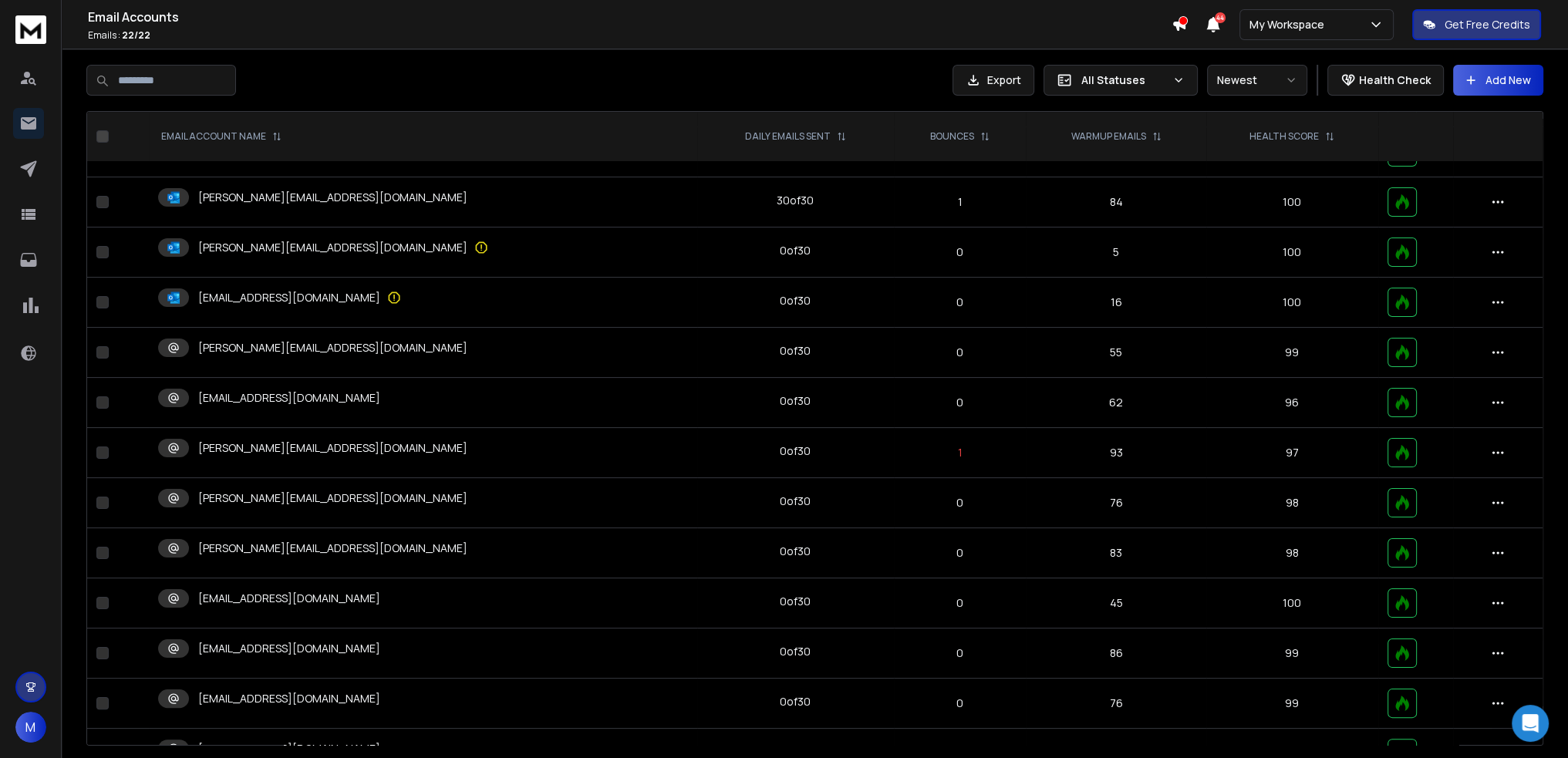
click at [274, 394] on p "[EMAIL_ADDRESS][DOMAIN_NAME]" at bounding box center [290, 398] width 182 height 15
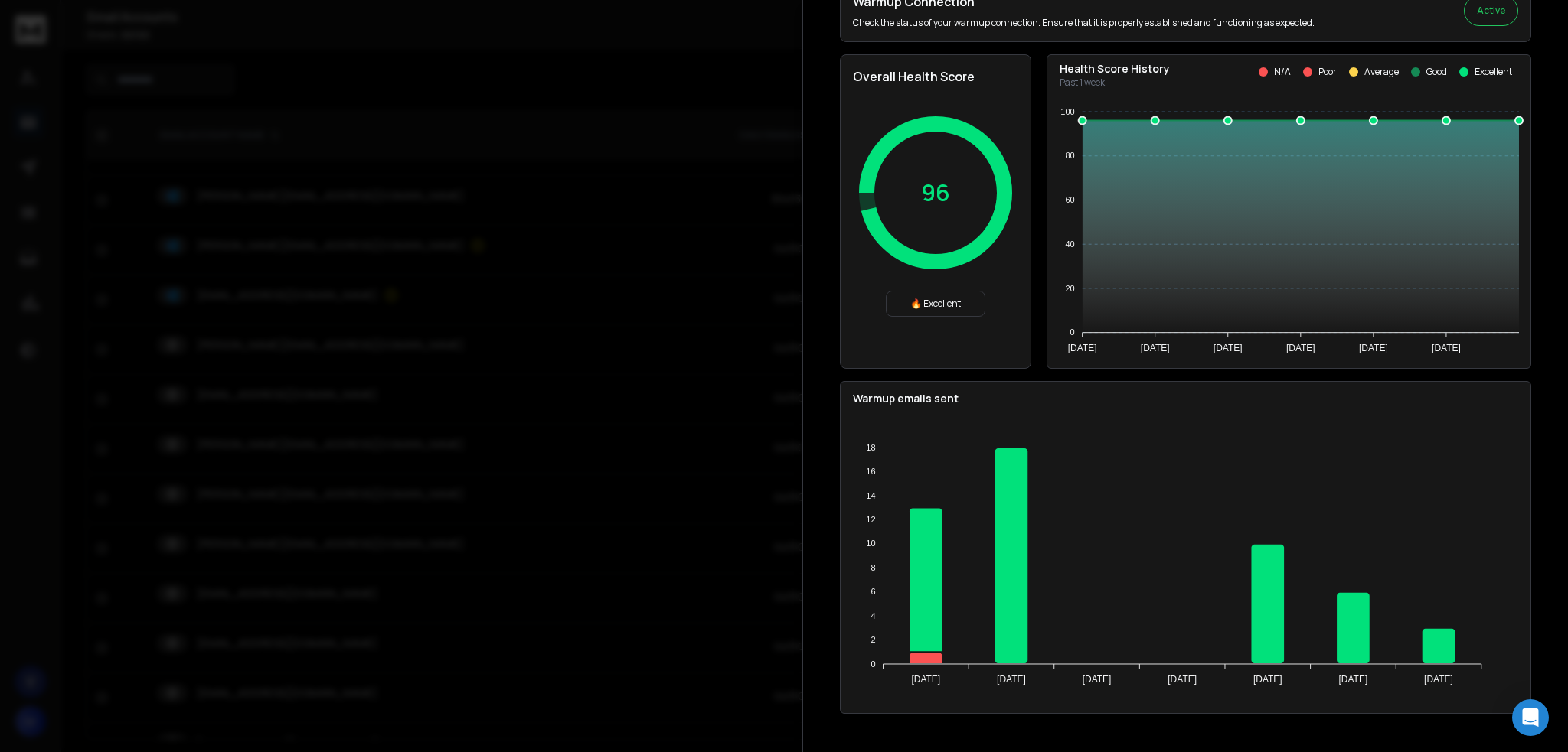
scroll to position [502, 0]
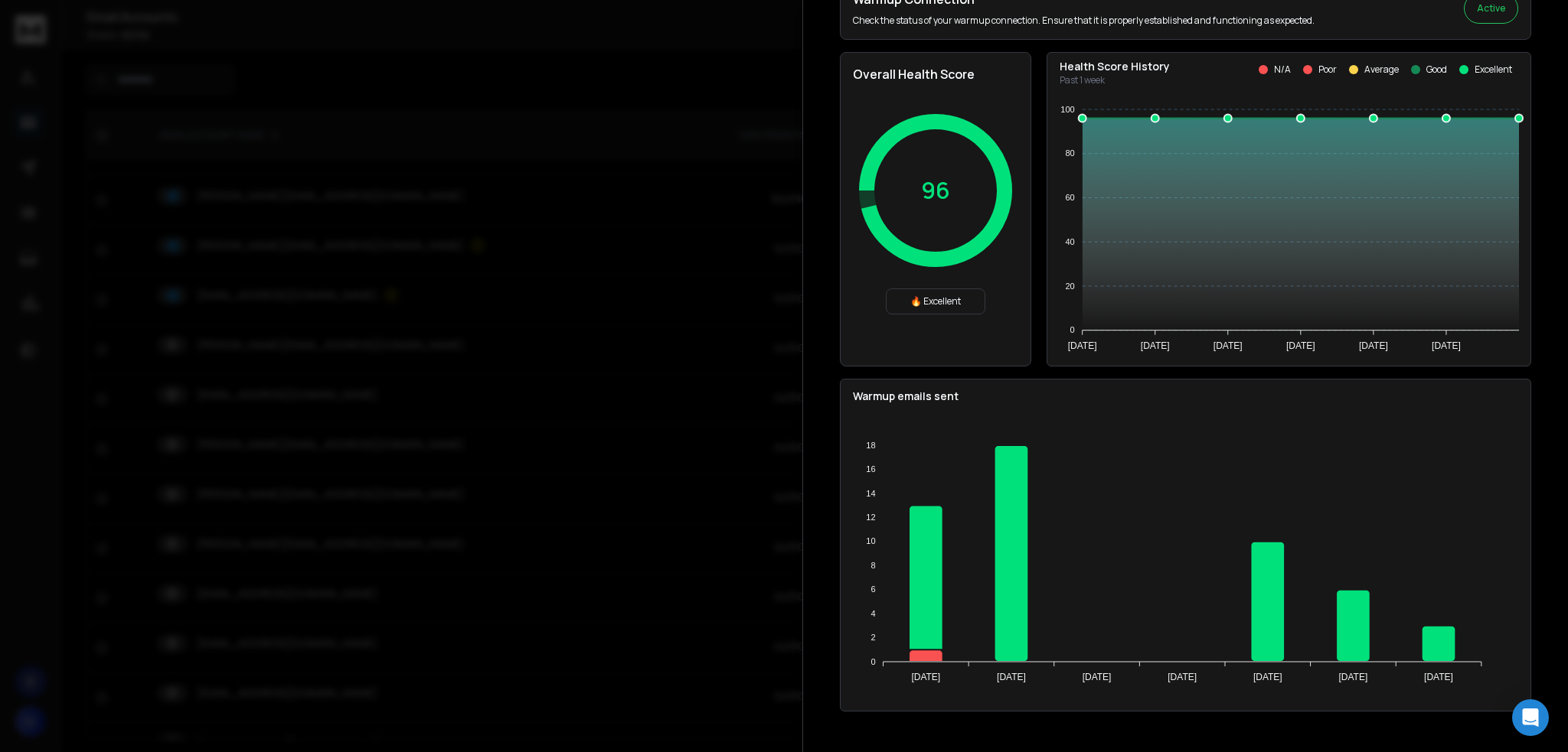
click at [744, 420] on div at bounding box center [784, 376] width 1568 height 752
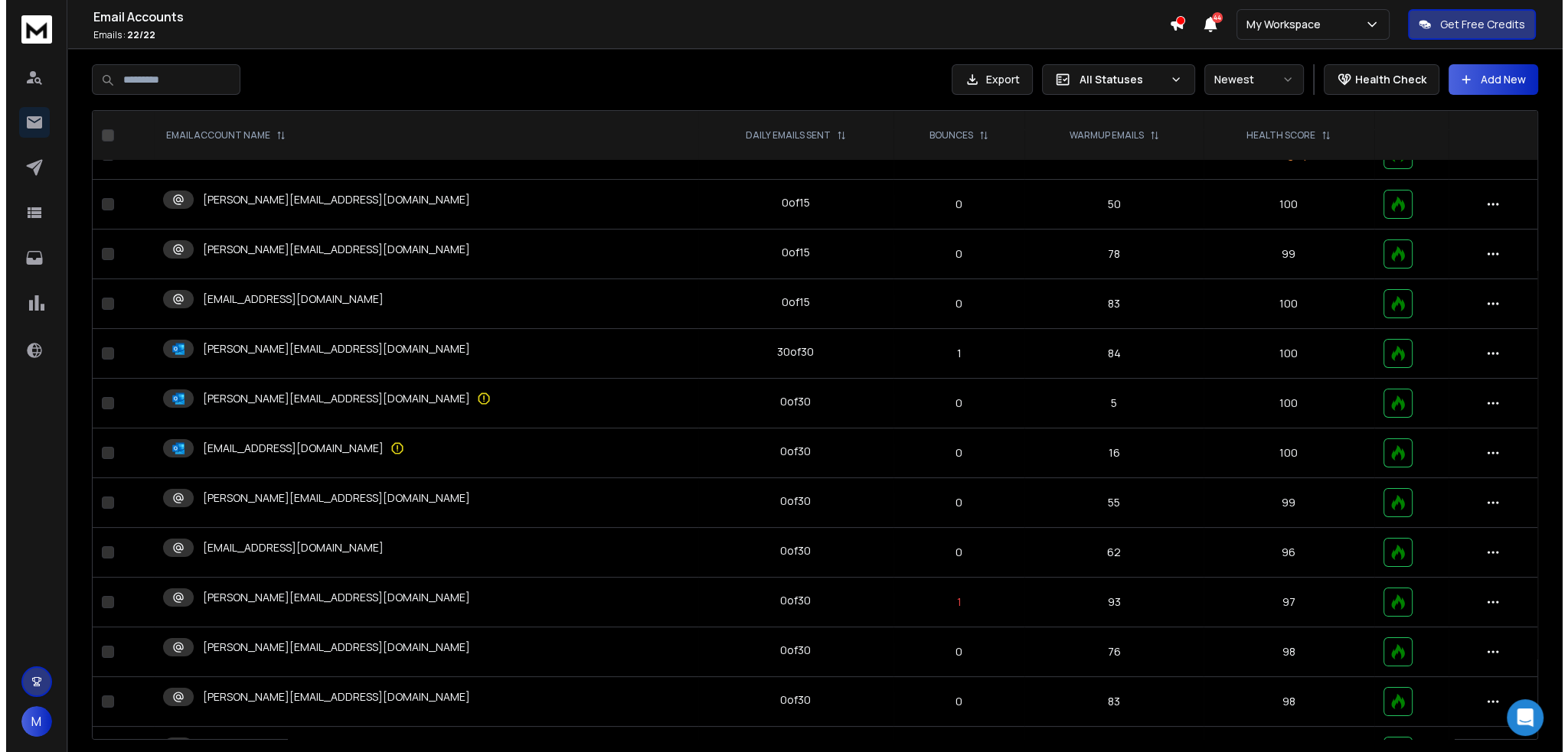
scroll to position [306, 0]
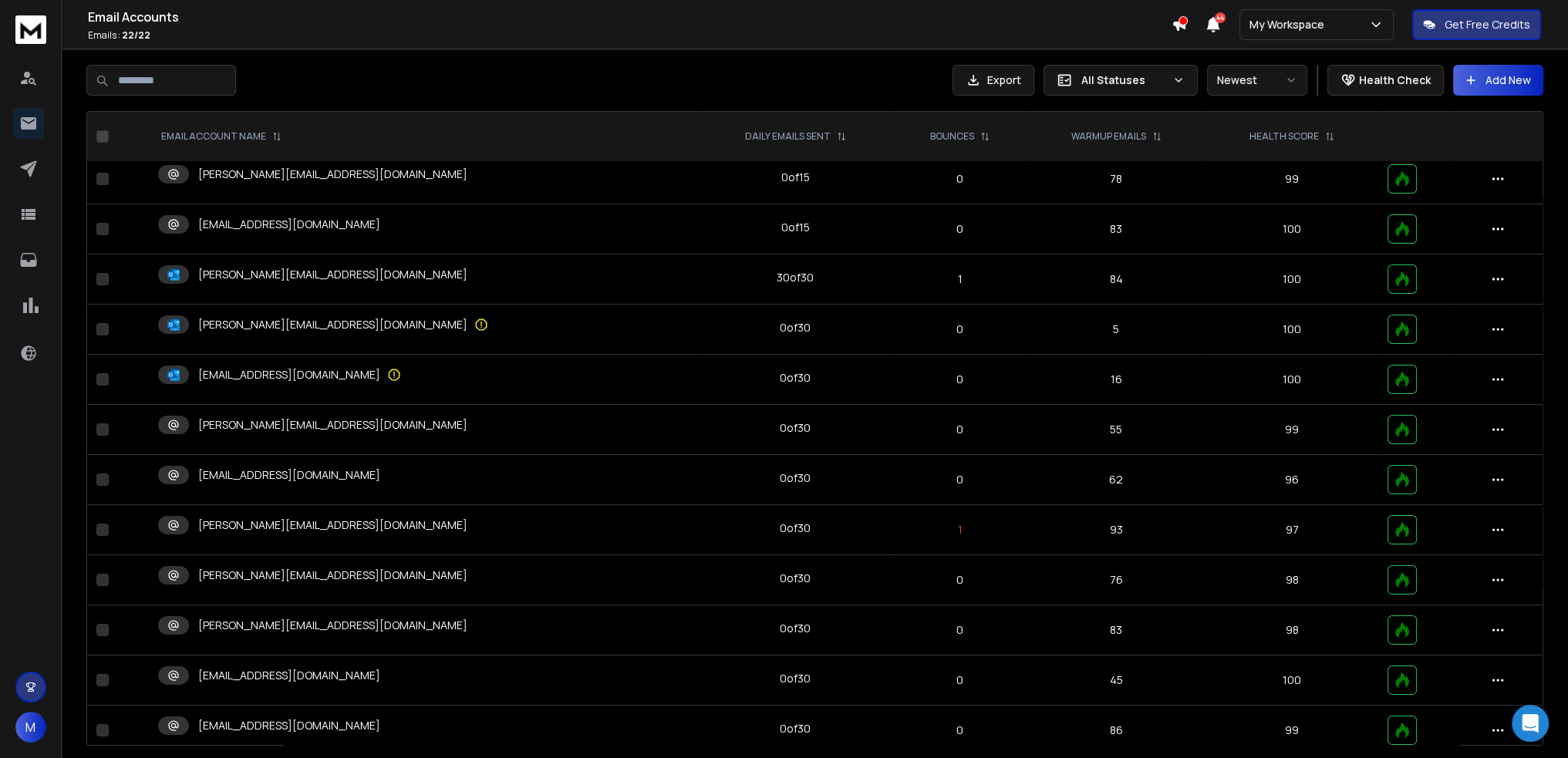
click at [916, 529] on p "1" at bounding box center [960, 529] width 113 height 15
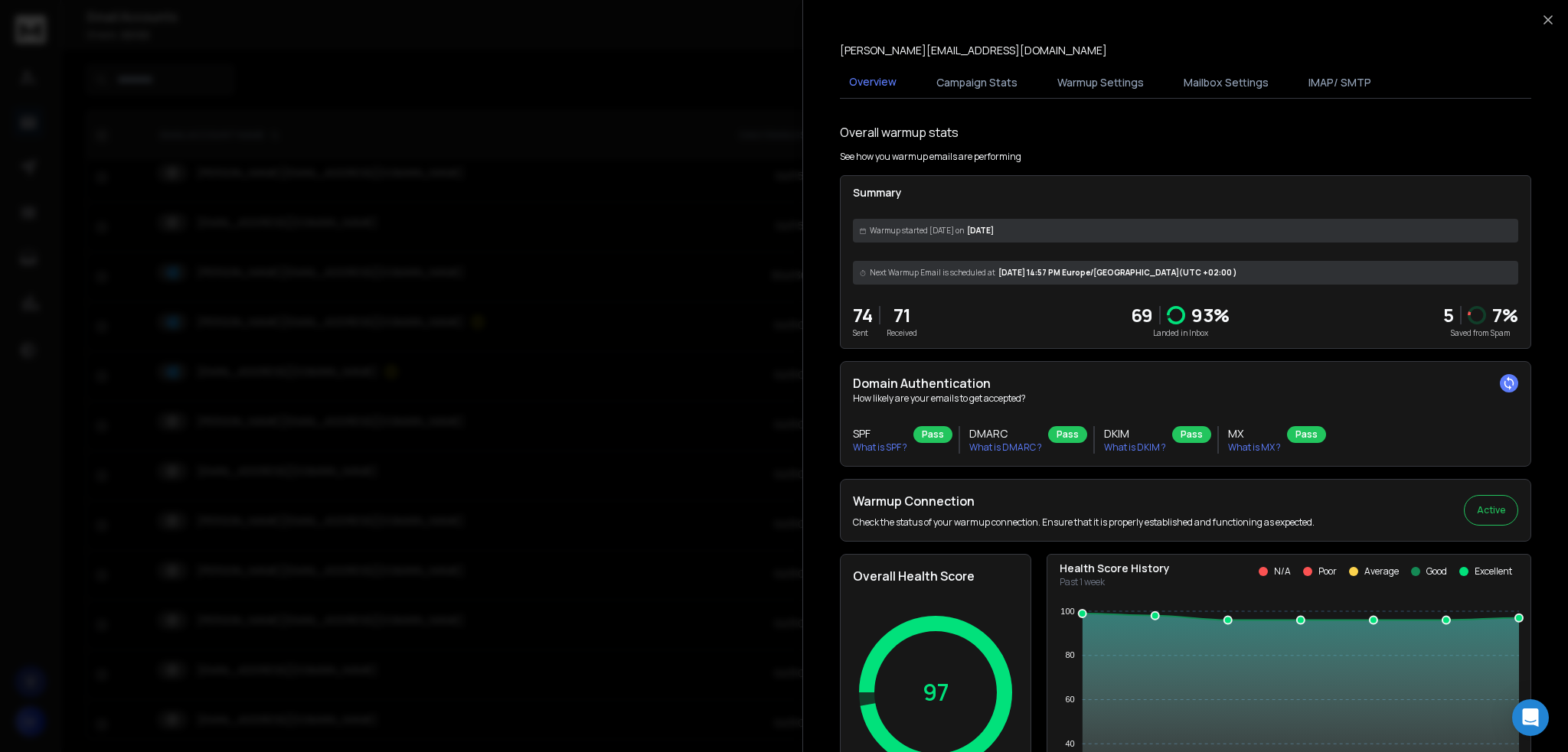
click at [988, 72] on button "Campaign Stats" at bounding box center [977, 82] width 100 height 33
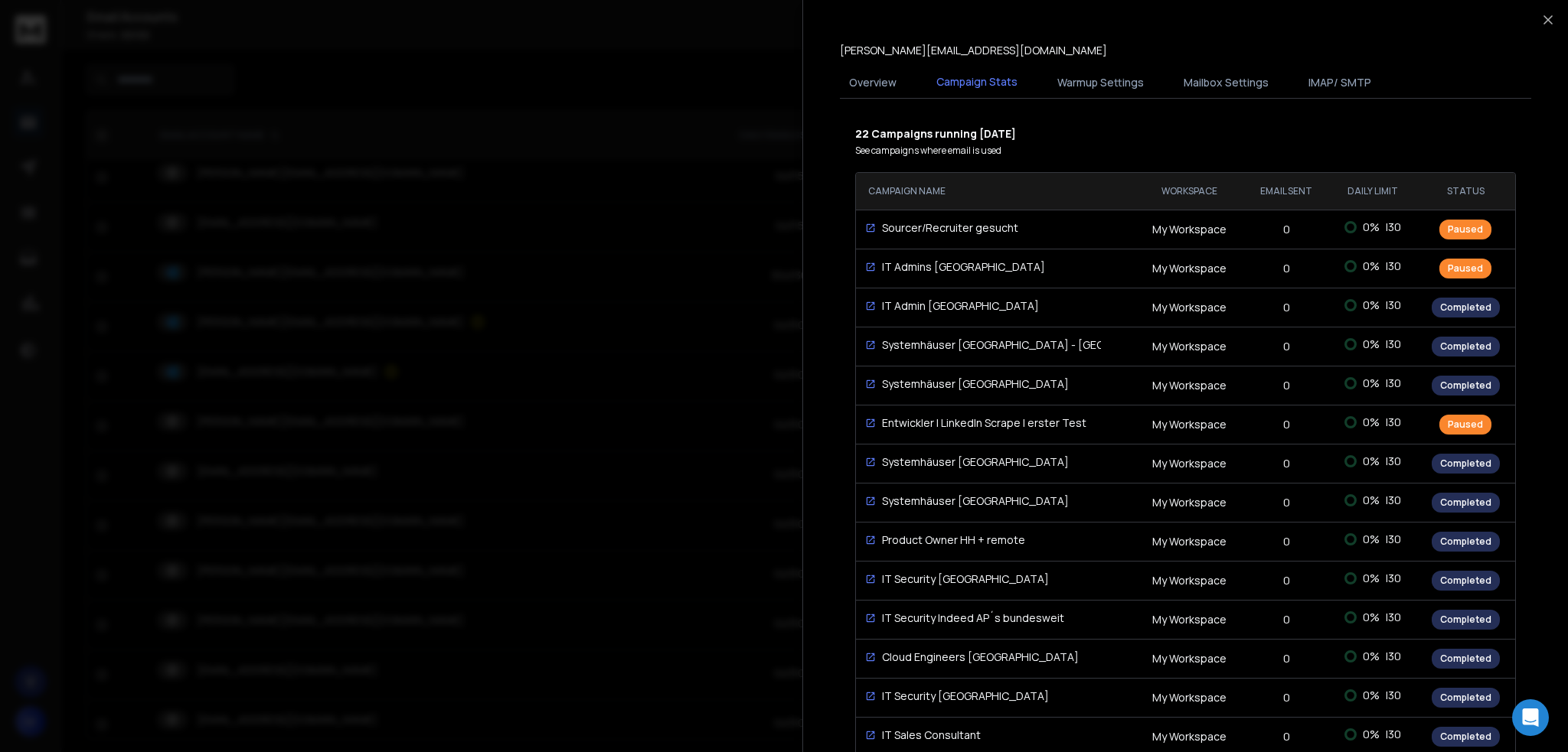
click at [1102, 73] on button "Warmup Settings" at bounding box center [1100, 82] width 105 height 33
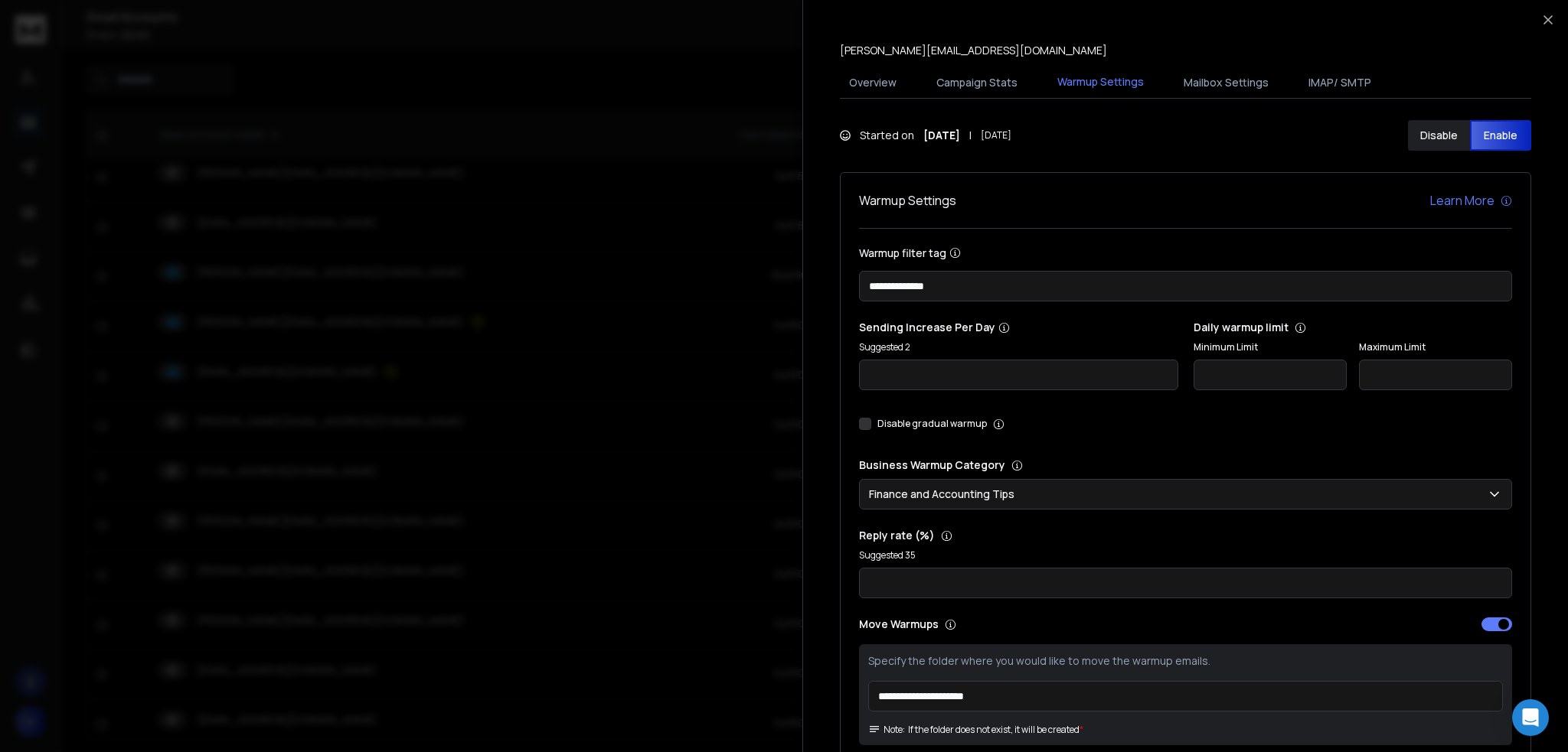
click at [1224, 78] on button "Mailbox Settings" at bounding box center [1226, 82] width 103 height 33
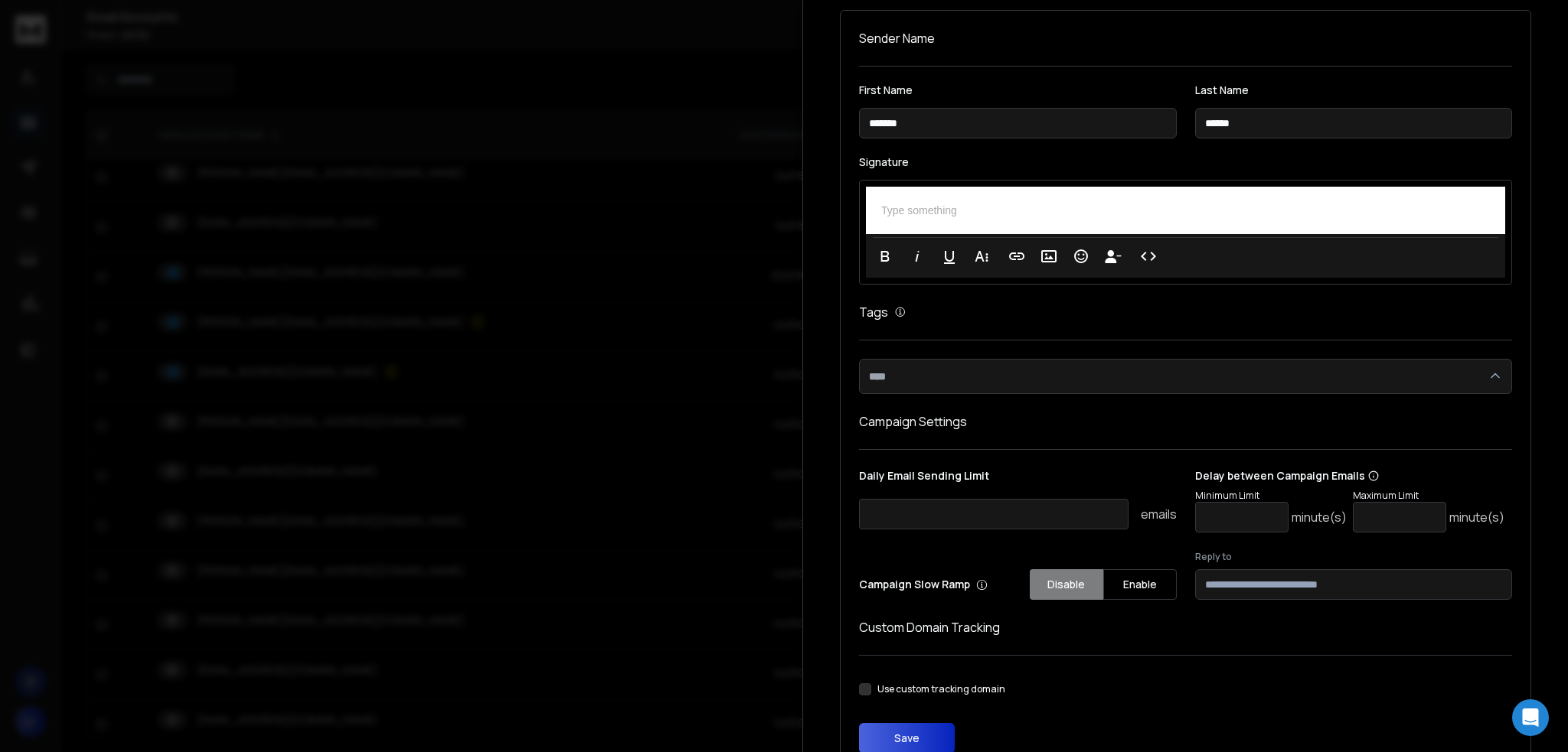
scroll to position [0, 0]
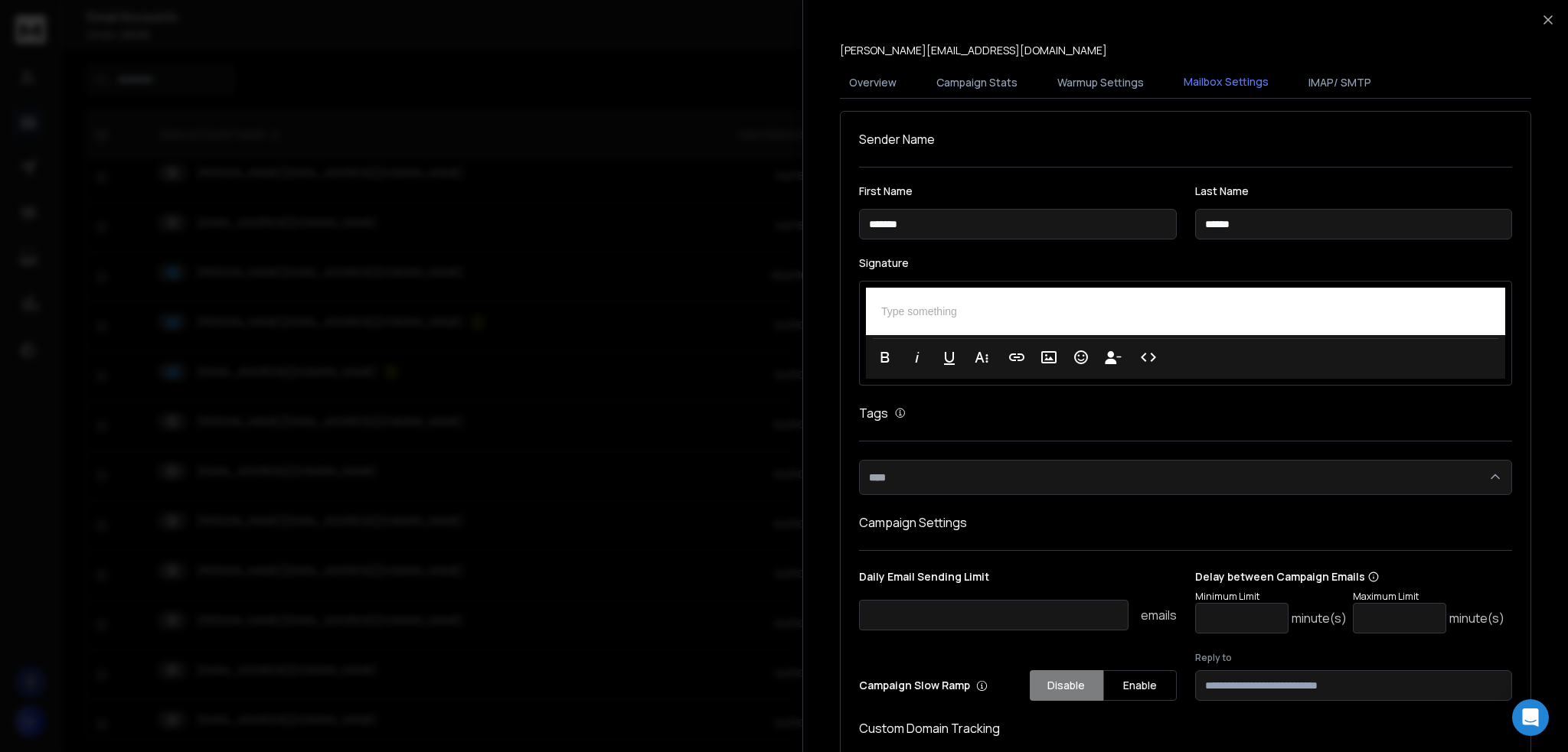
click at [1335, 74] on button "IMAP/ SMTP" at bounding box center [1339, 82] width 81 height 33
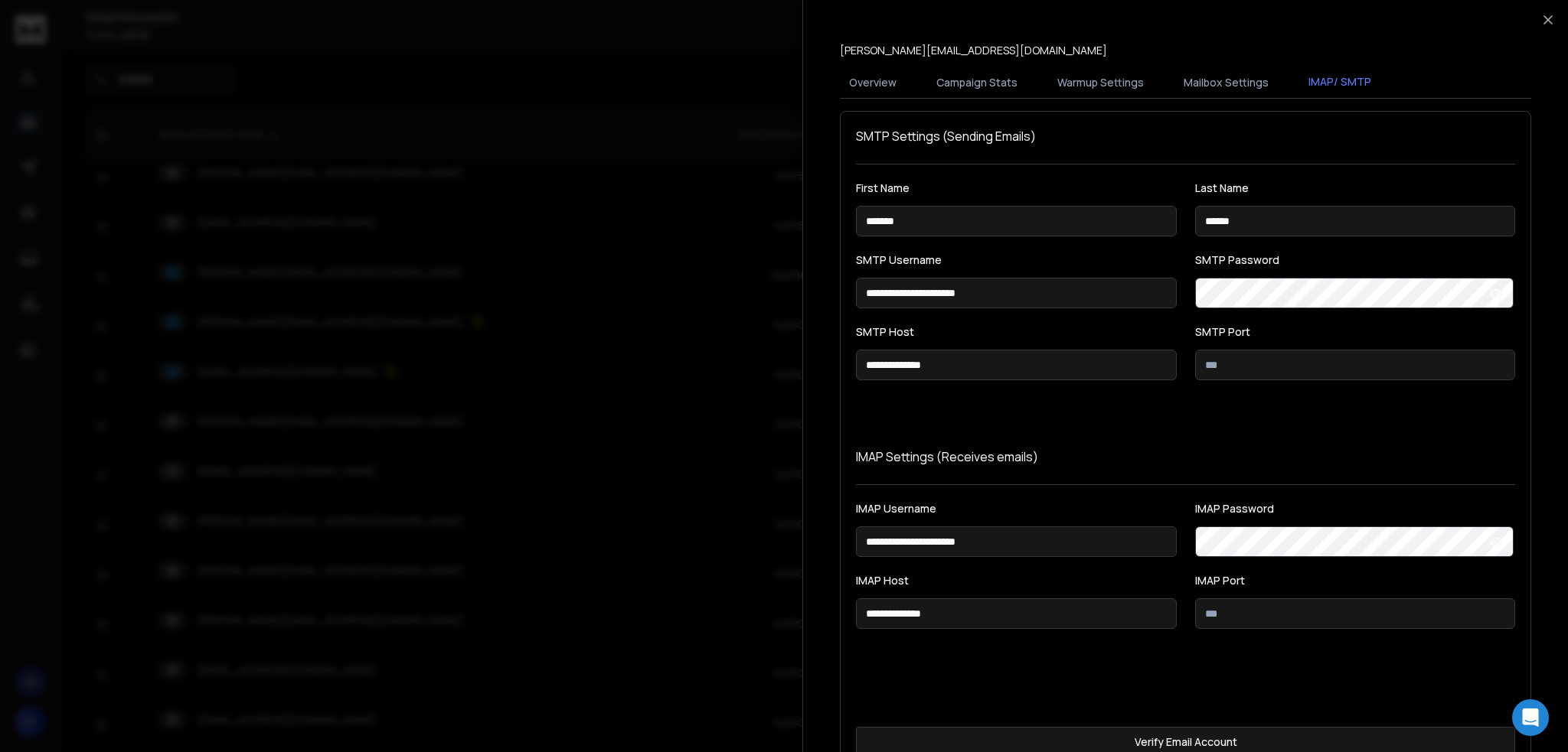
scroll to position [124, 0]
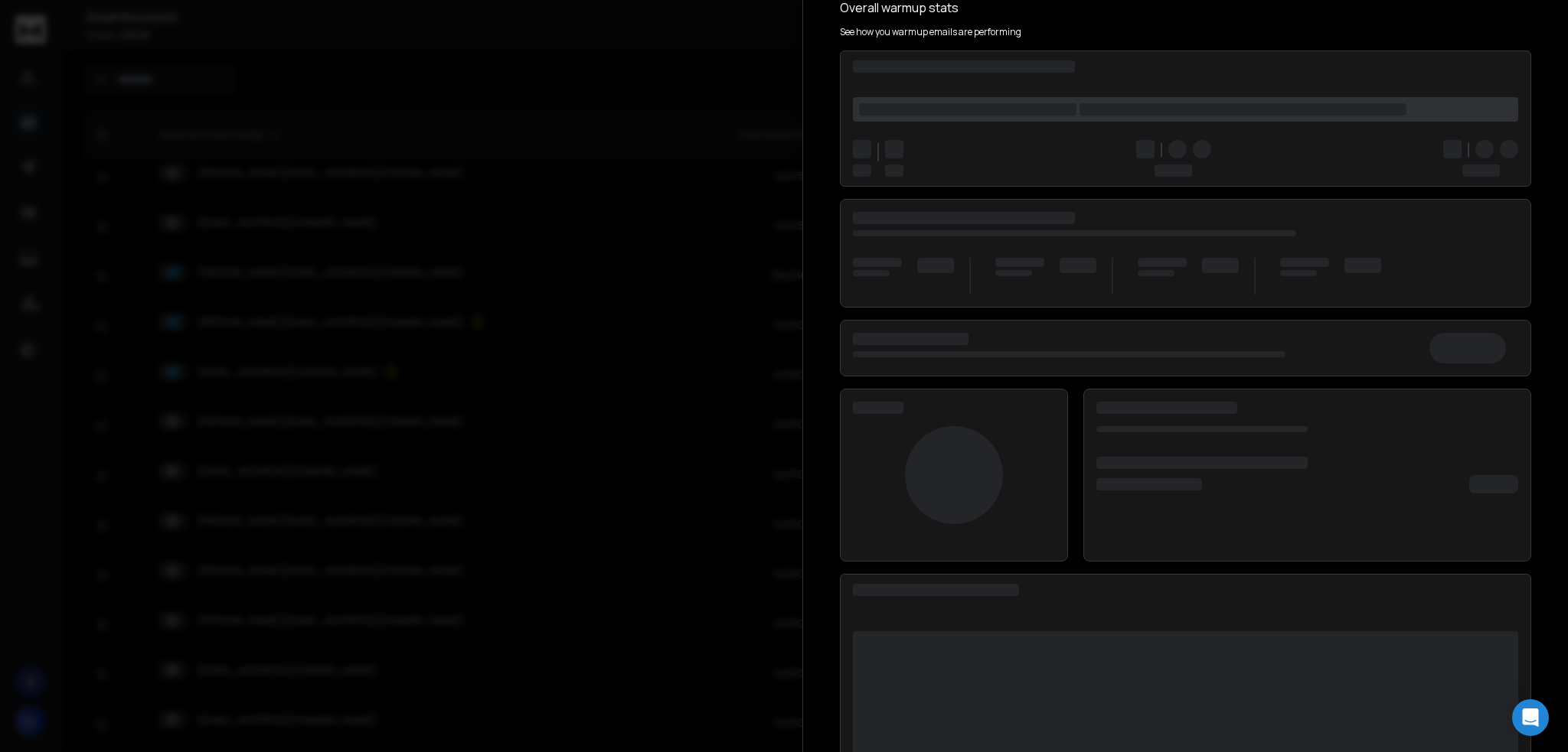
click at [735, 318] on div at bounding box center [784, 376] width 1568 height 752
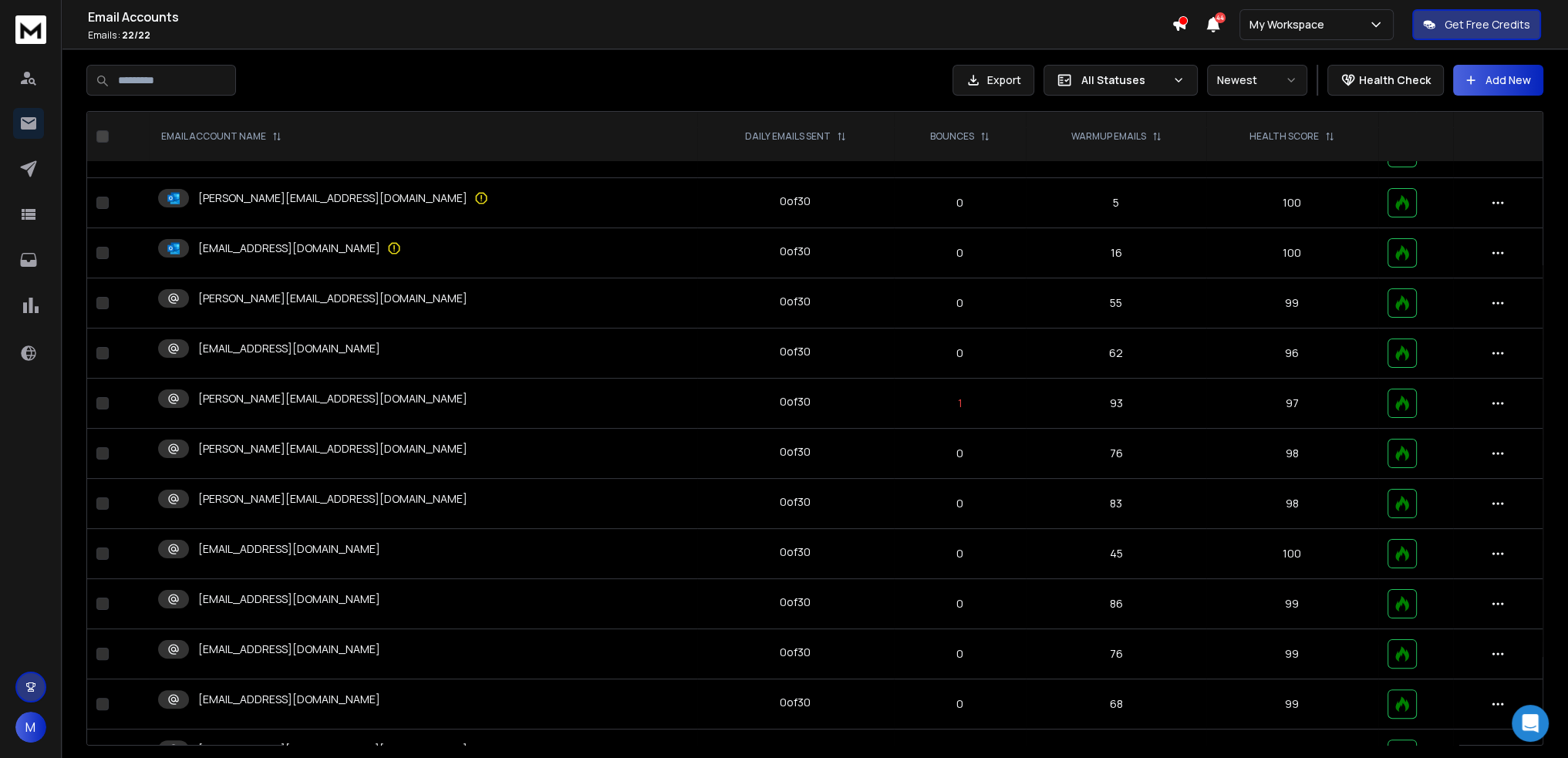
scroll to position [528, 0]
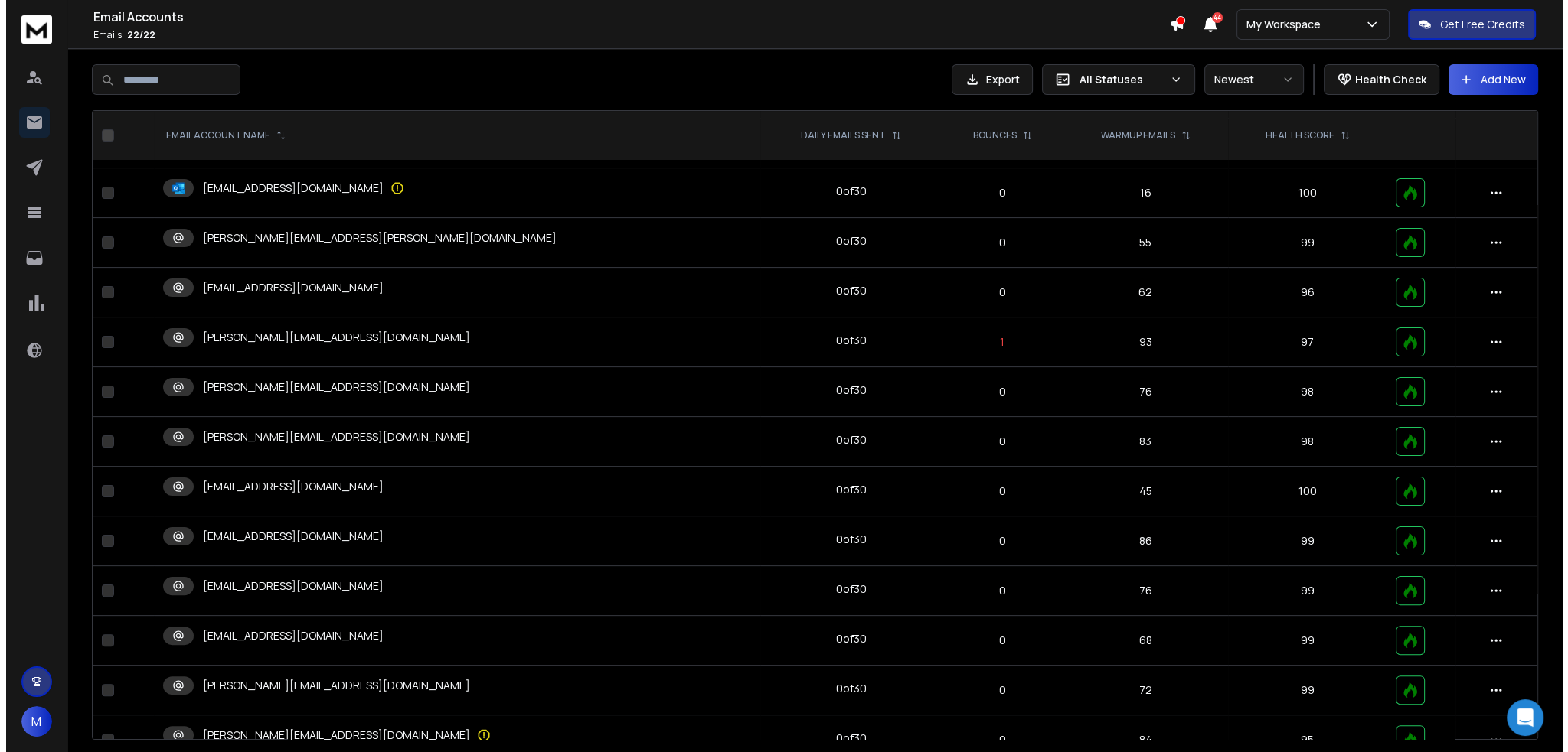
scroll to position [524, 0]
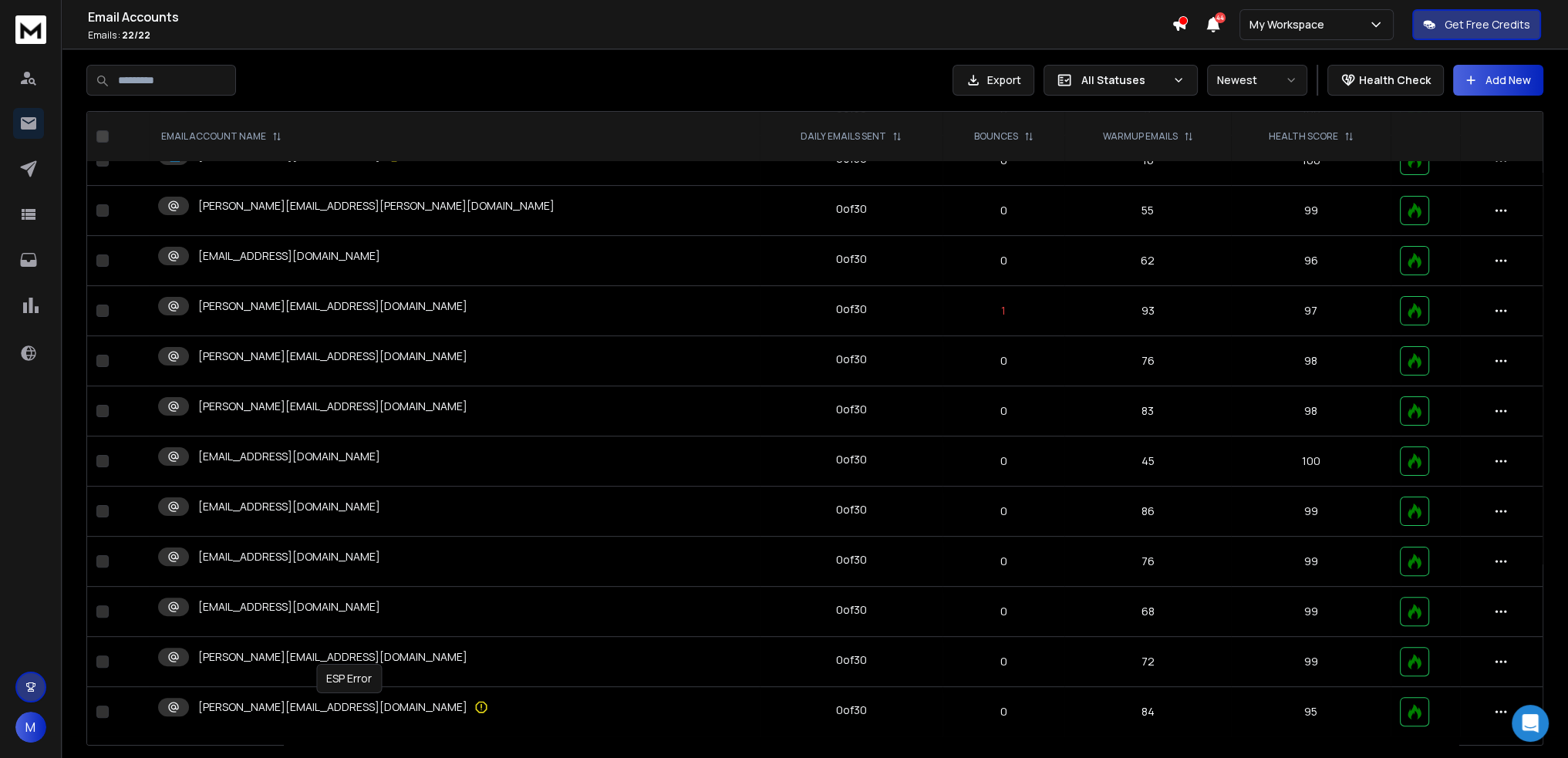
click at [474, 702] on icon at bounding box center [481, 707] width 15 height 15
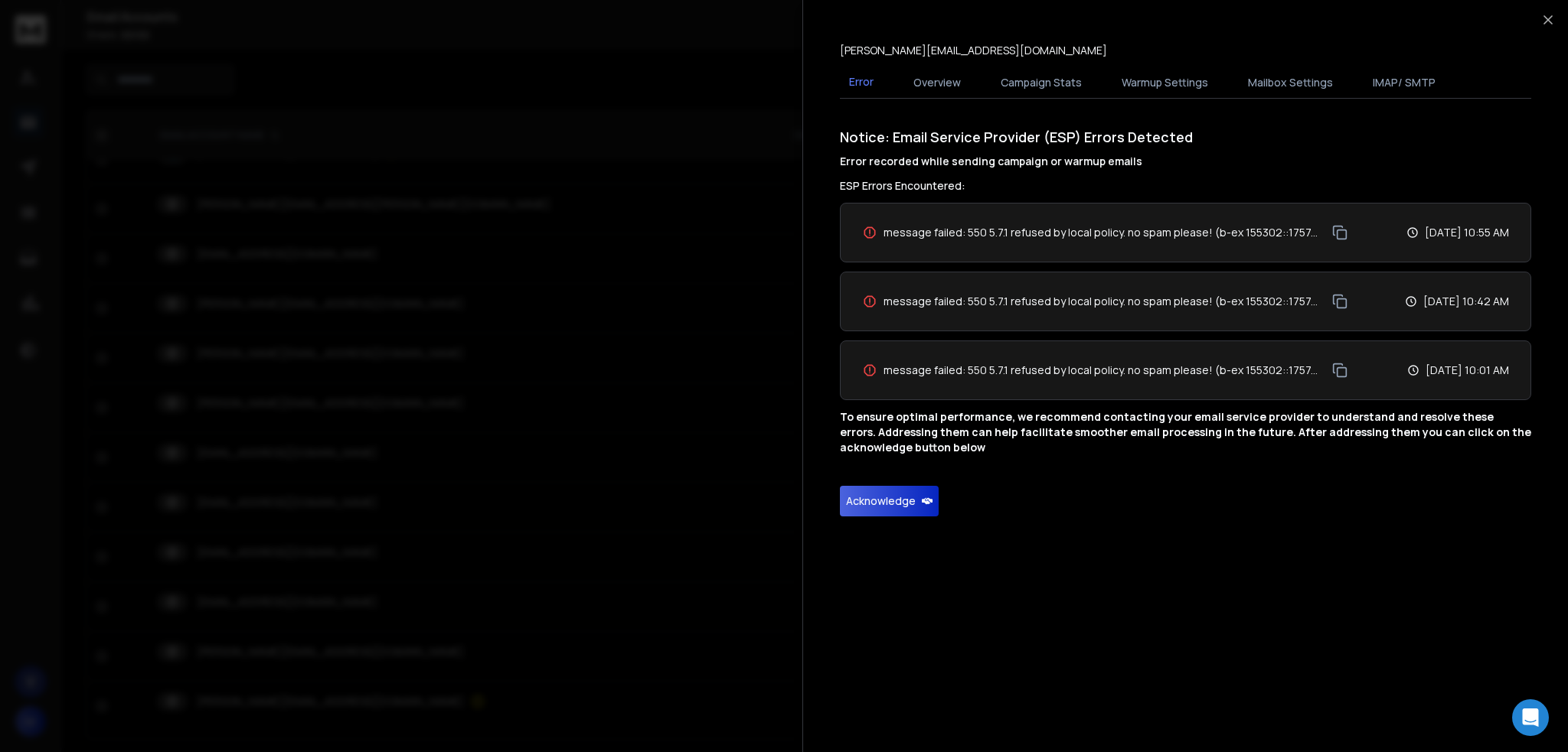
click at [906, 493] on button "Acknowledge" at bounding box center [889, 501] width 99 height 31
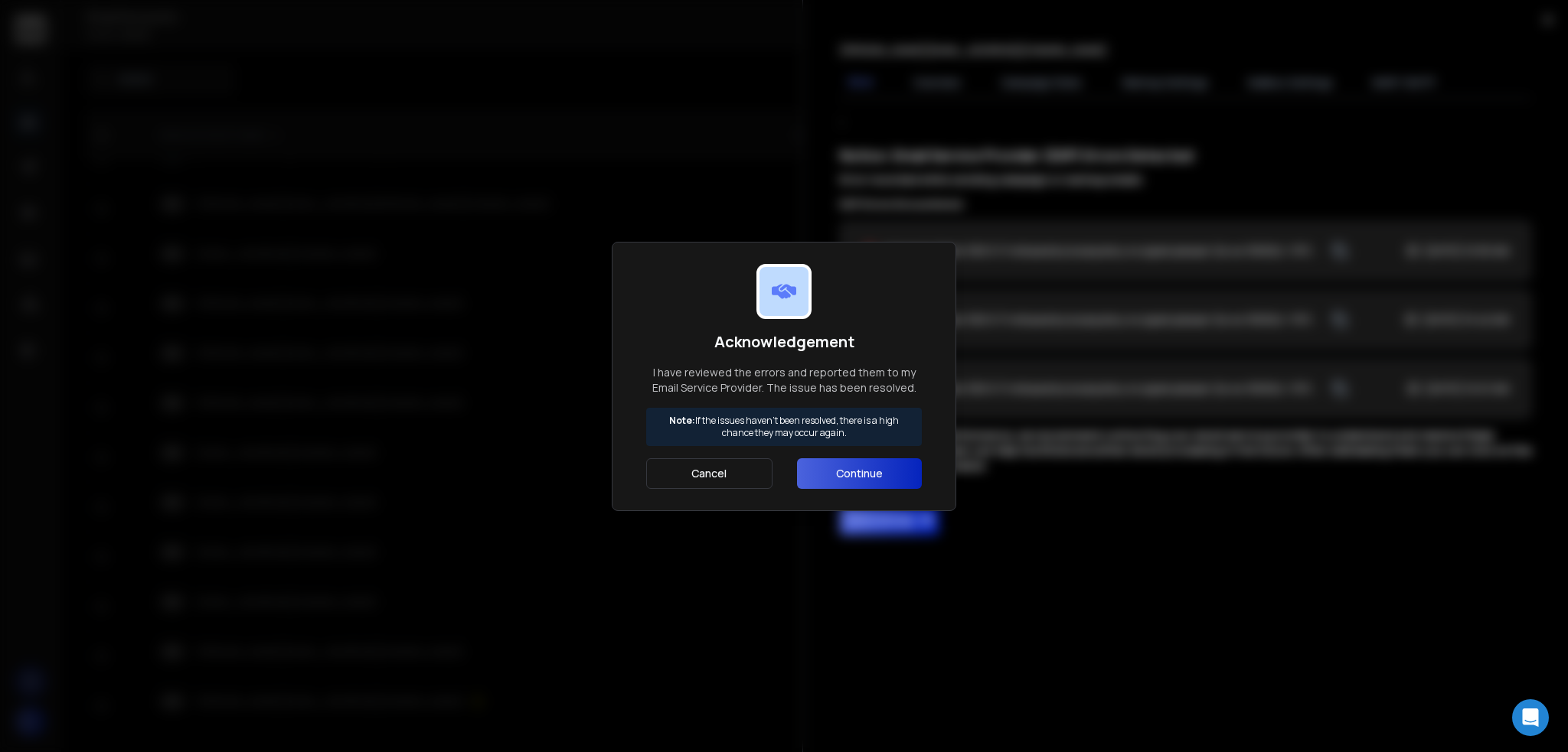
click at [841, 471] on button "Continue" at bounding box center [859, 474] width 125 height 31
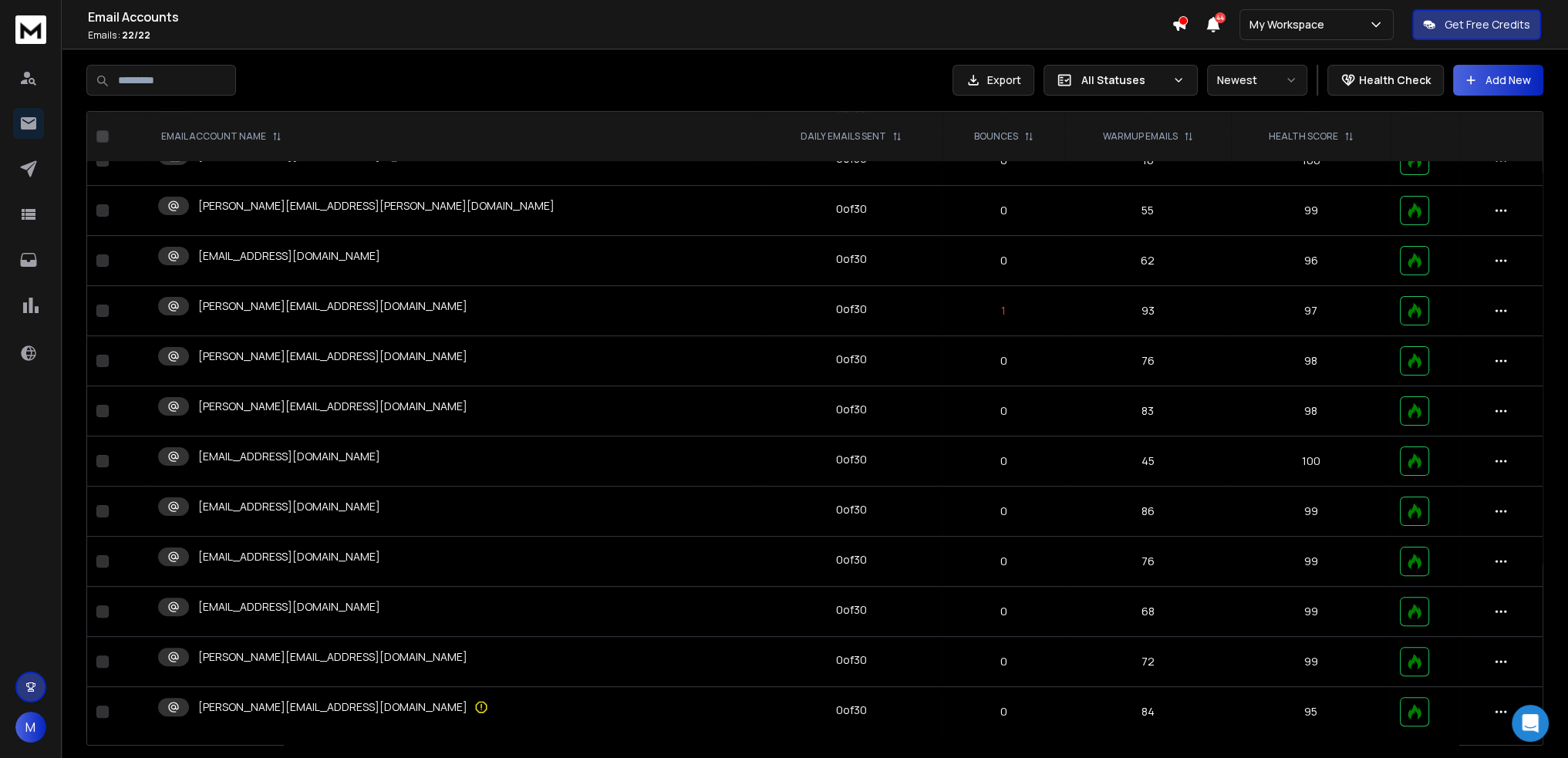
click at [498, 706] on div "[PERSON_NAME][EMAIL_ADDRESS][DOMAIN_NAME]" at bounding box center [454, 707] width 592 height 19
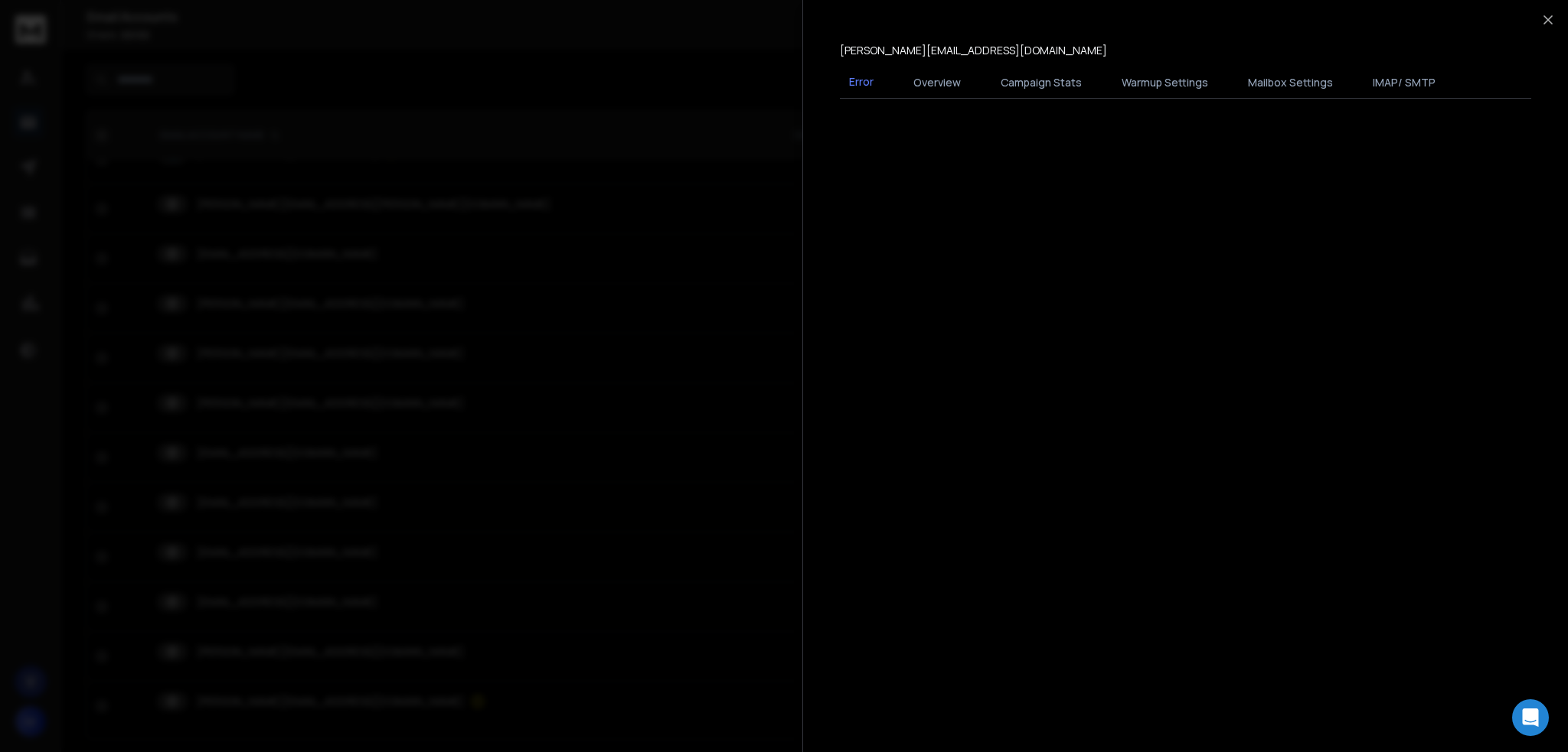
click at [1308, 76] on button "Mailbox Settings" at bounding box center [1290, 82] width 103 height 33
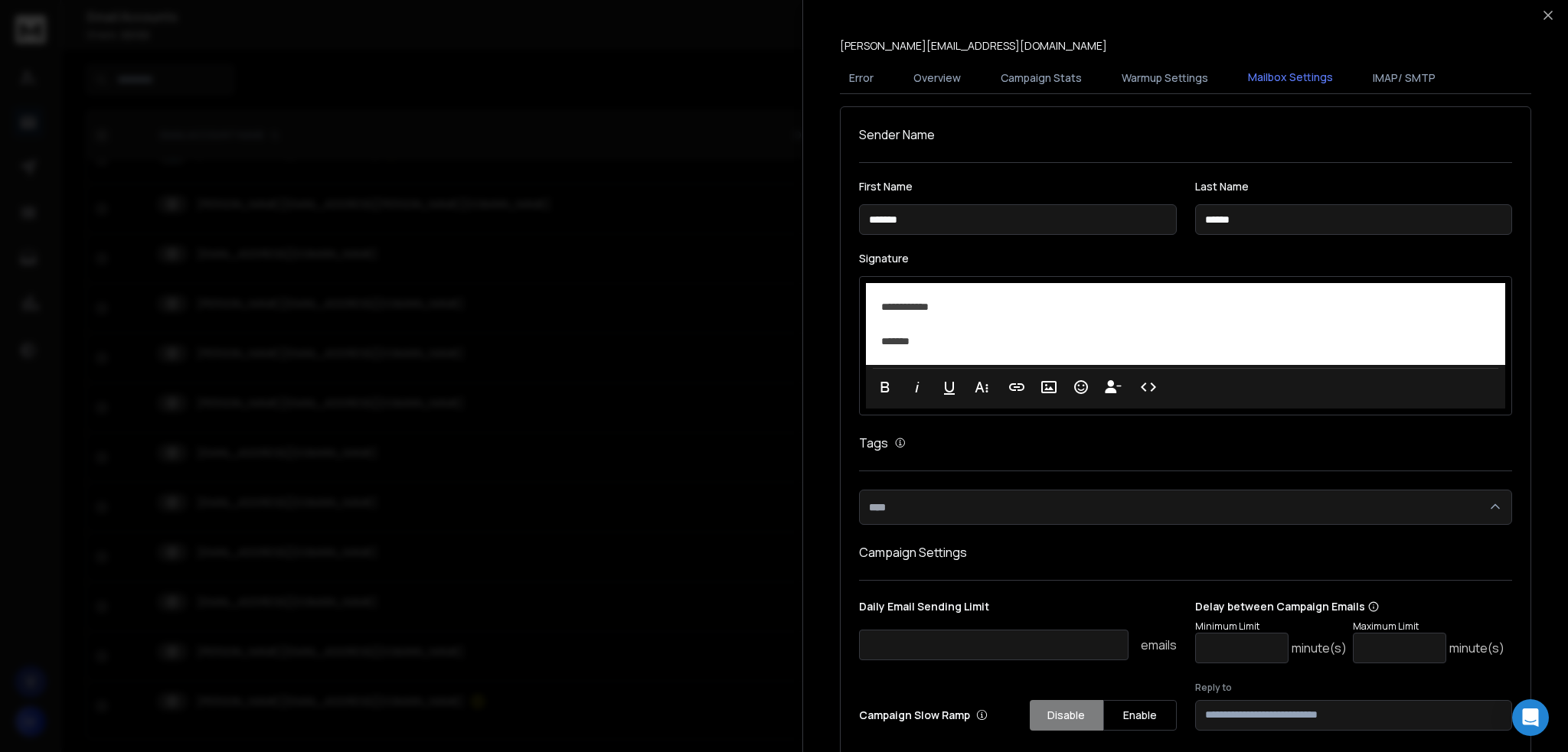
scroll to position [0, 0]
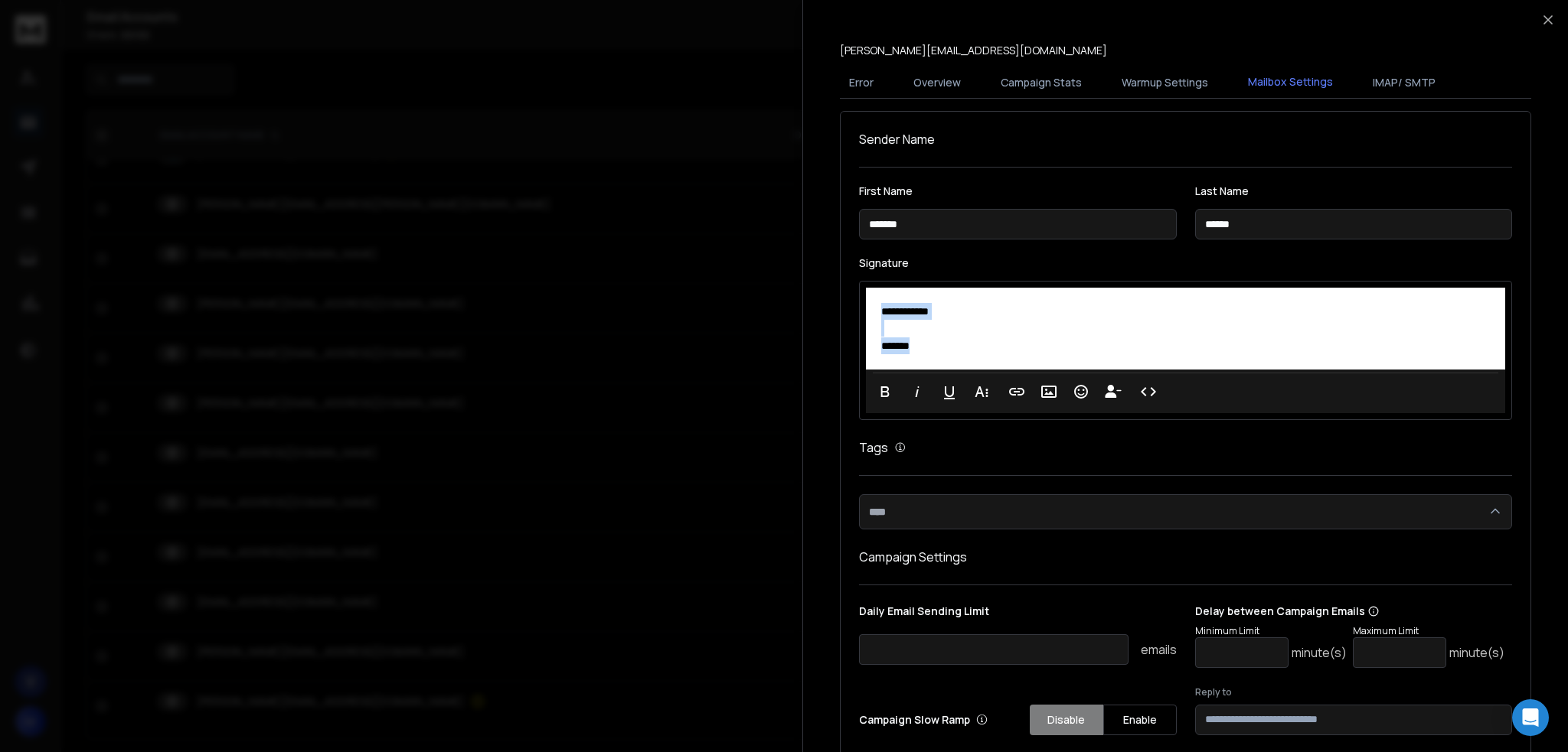
drag, startPoint x: 942, startPoint y: 356, endPoint x: 842, endPoint y: 295, distance: 117.1
click at [842, 295] on div "**********" at bounding box center [1185, 509] width 691 height 797
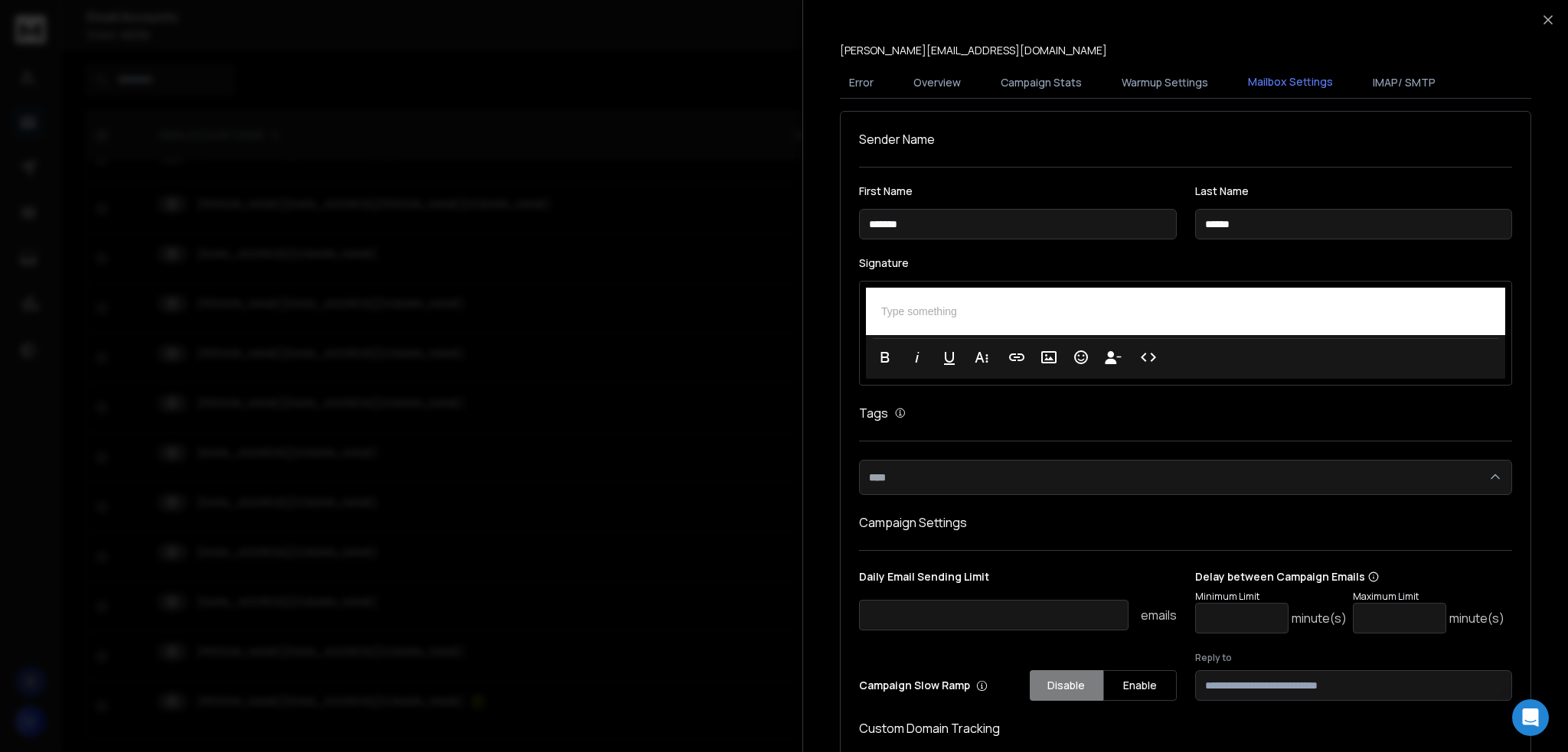
click at [1396, 76] on button "IMAP/ SMTP" at bounding box center [1403, 82] width 81 height 33
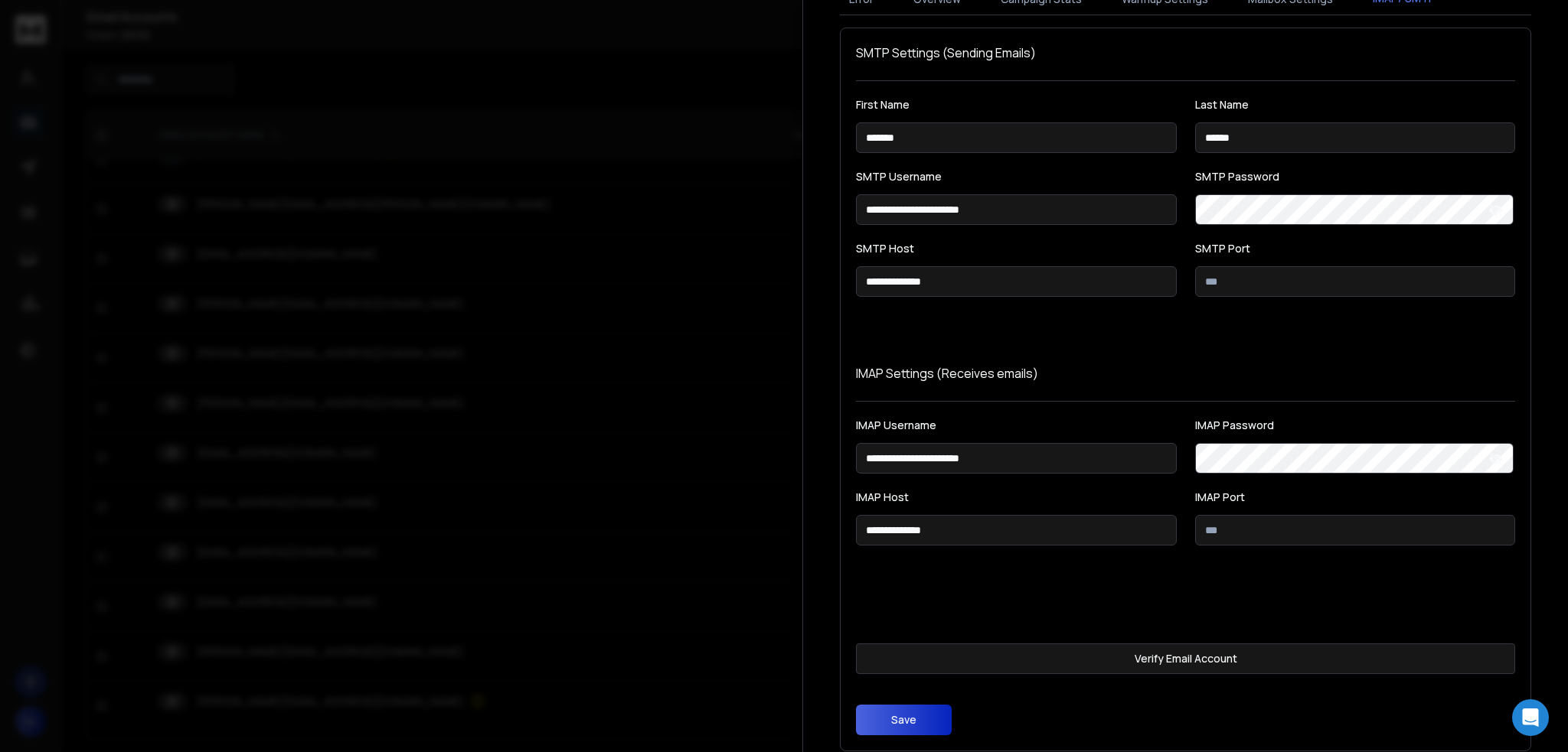
scroll to position [124, 0]
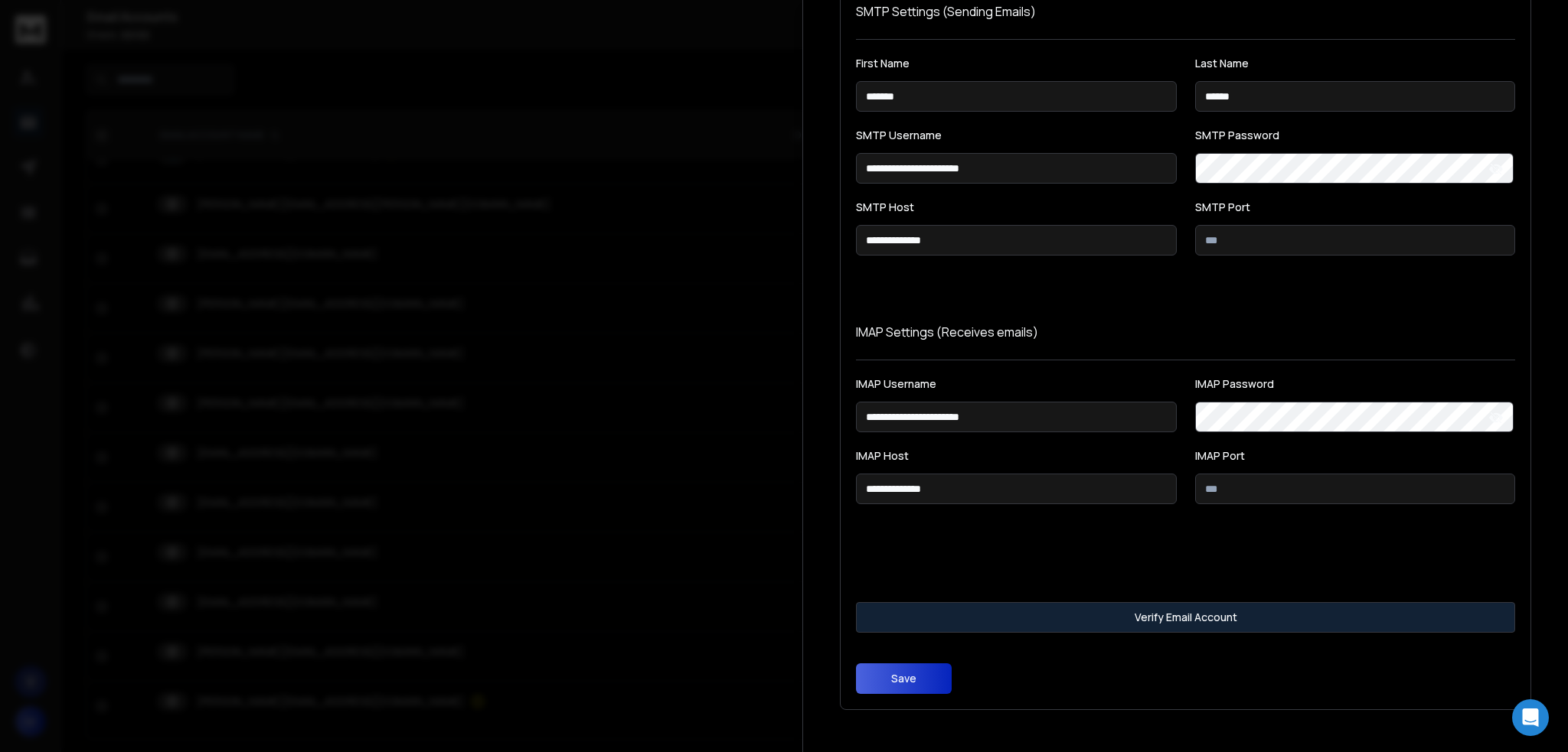
click at [1042, 628] on button "Verify Email Account" at bounding box center [1185, 617] width 659 height 31
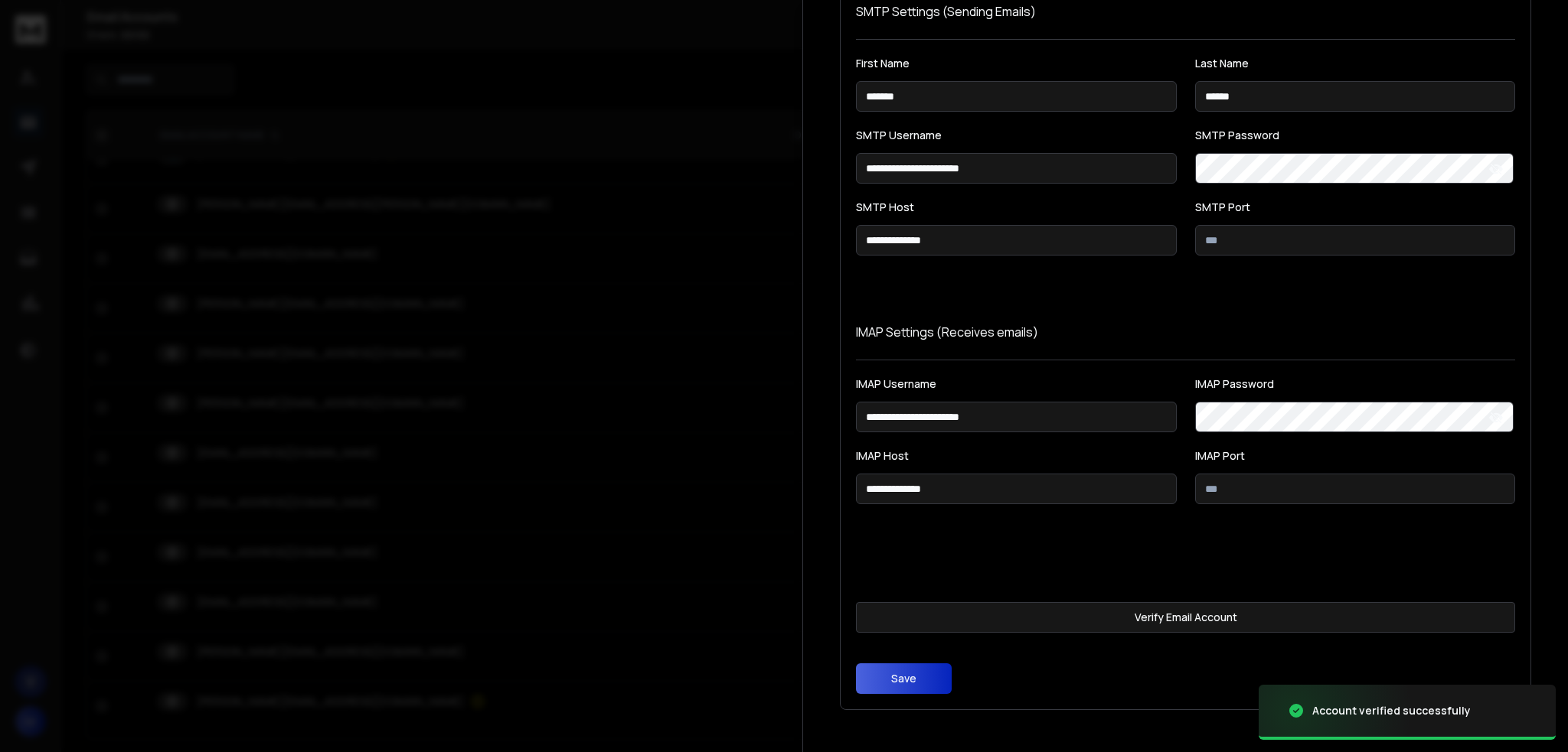
click at [931, 684] on button "Save" at bounding box center [903, 679] width 96 height 31
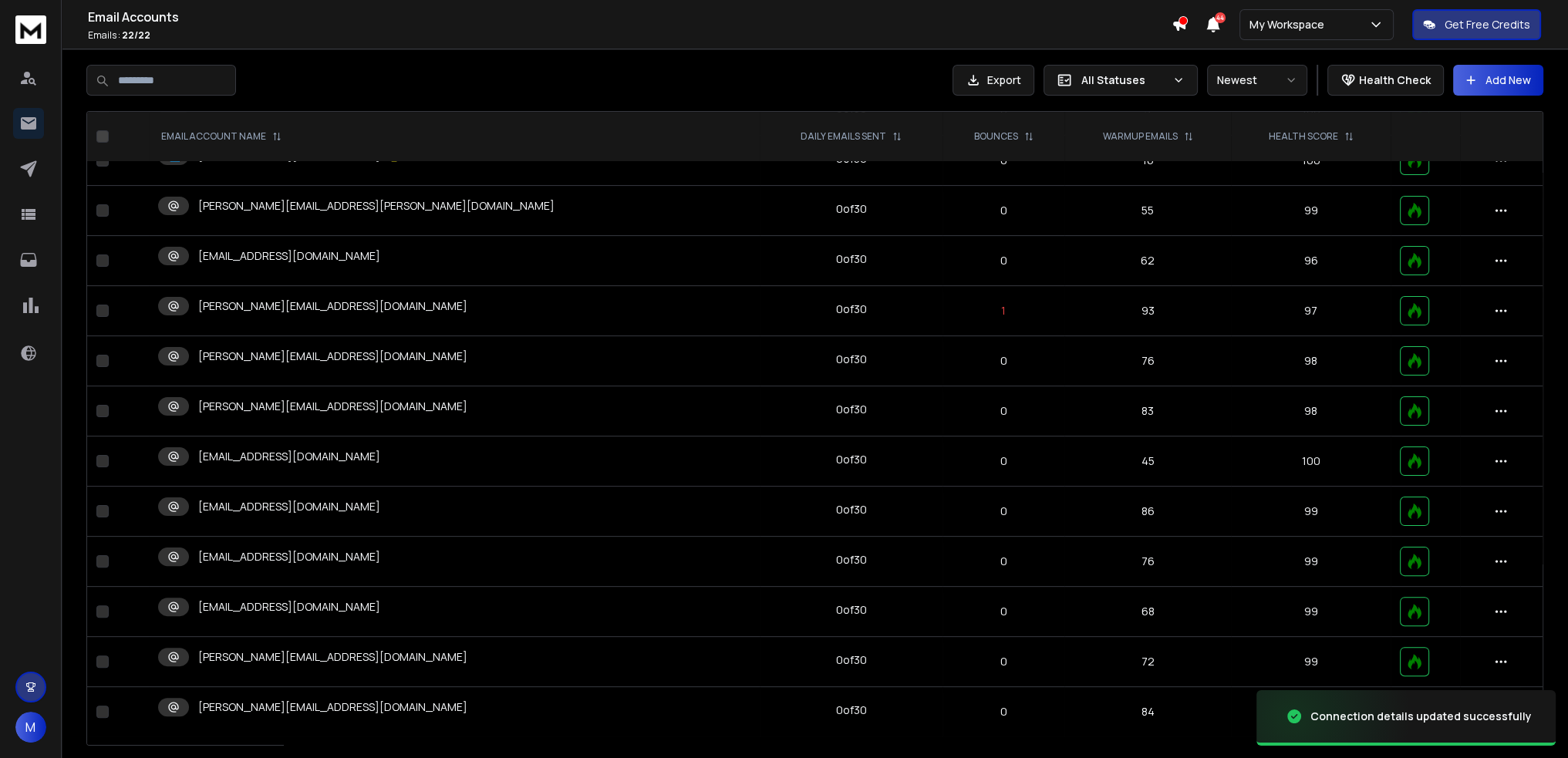
click at [481, 663] on div "[PERSON_NAME][EMAIL_ADDRESS][DOMAIN_NAME]" at bounding box center [454, 657] width 592 height 19
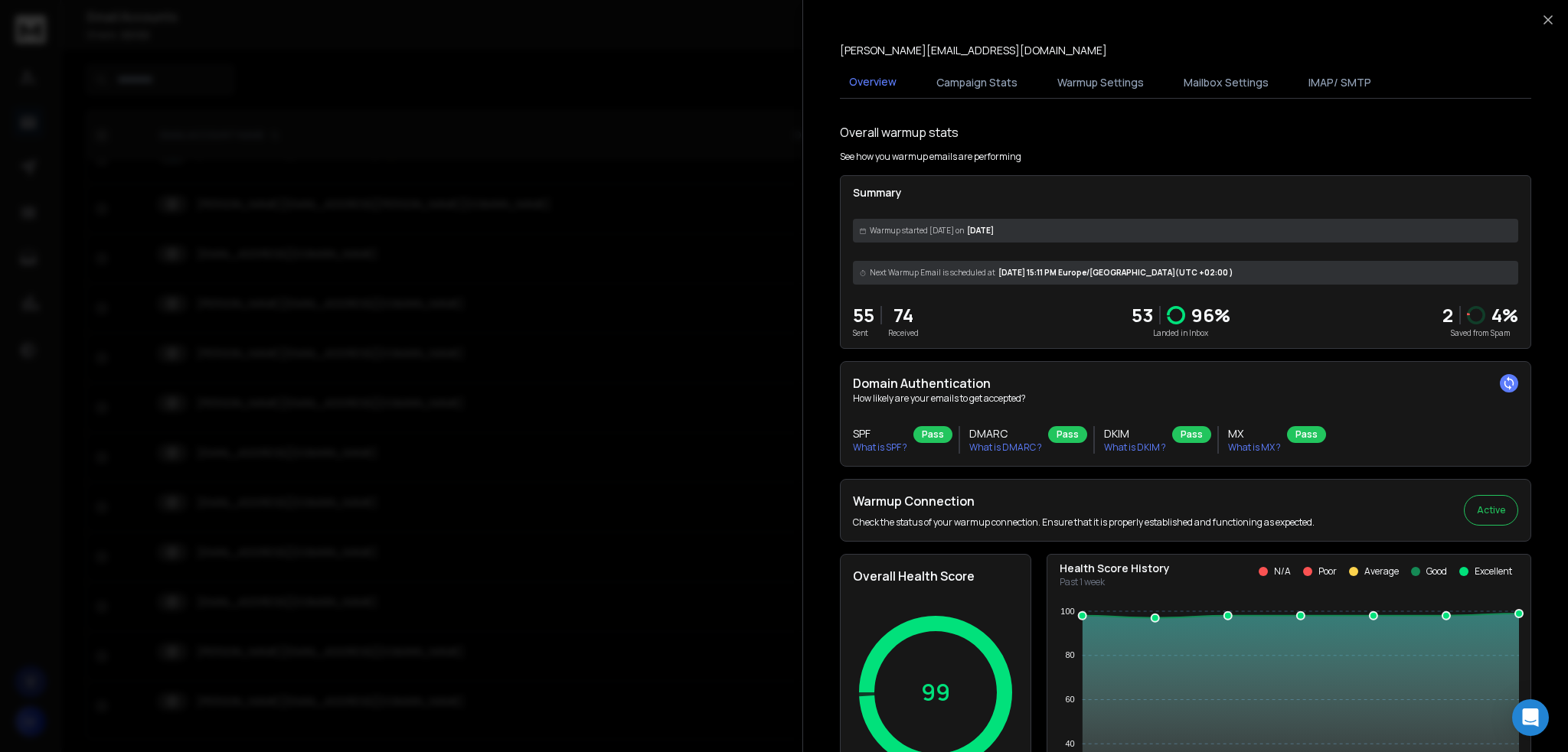
click at [1315, 75] on button "IMAP/ SMTP" at bounding box center [1339, 82] width 81 height 33
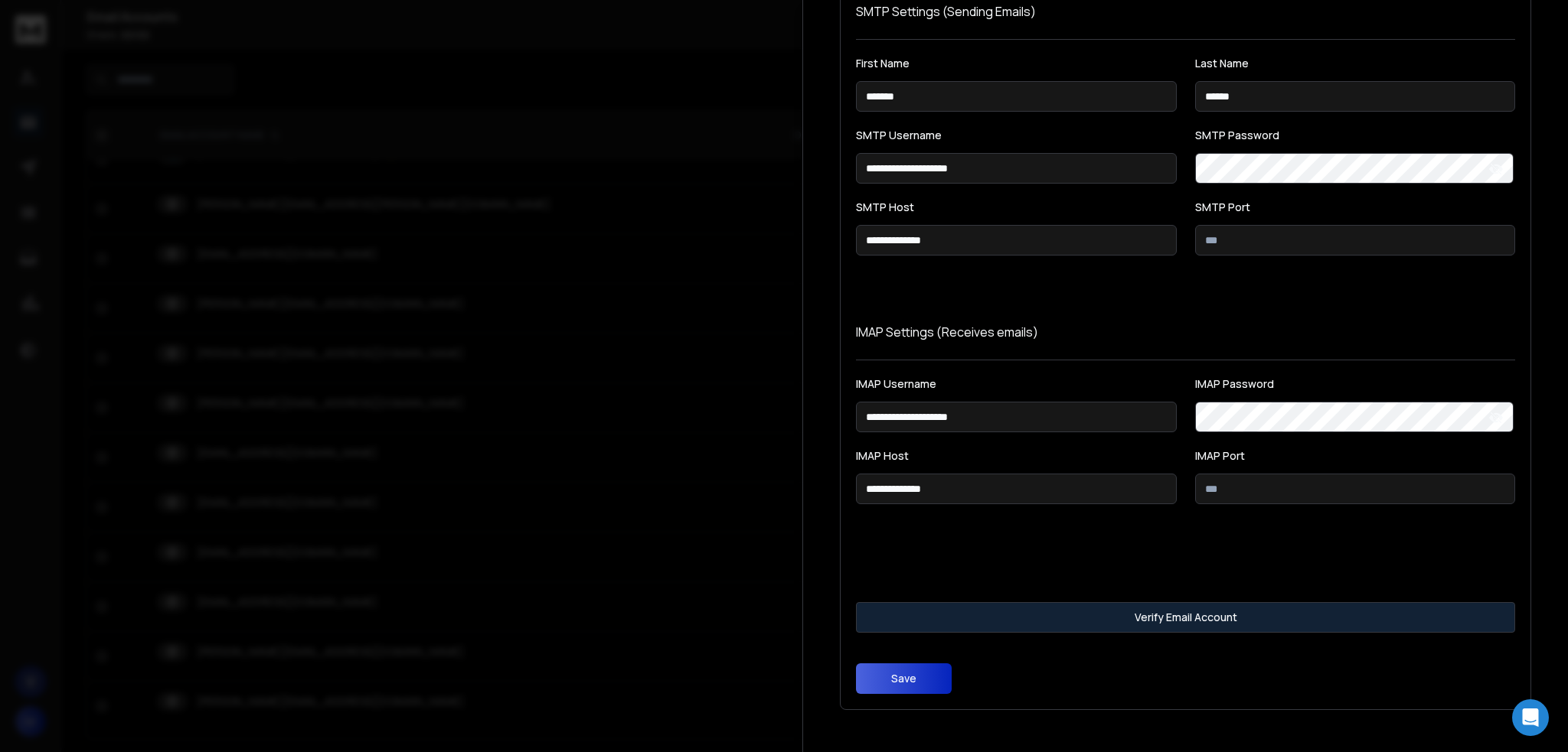
click at [968, 616] on button "Verify Email Account" at bounding box center [1185, 617] width 659 height 31
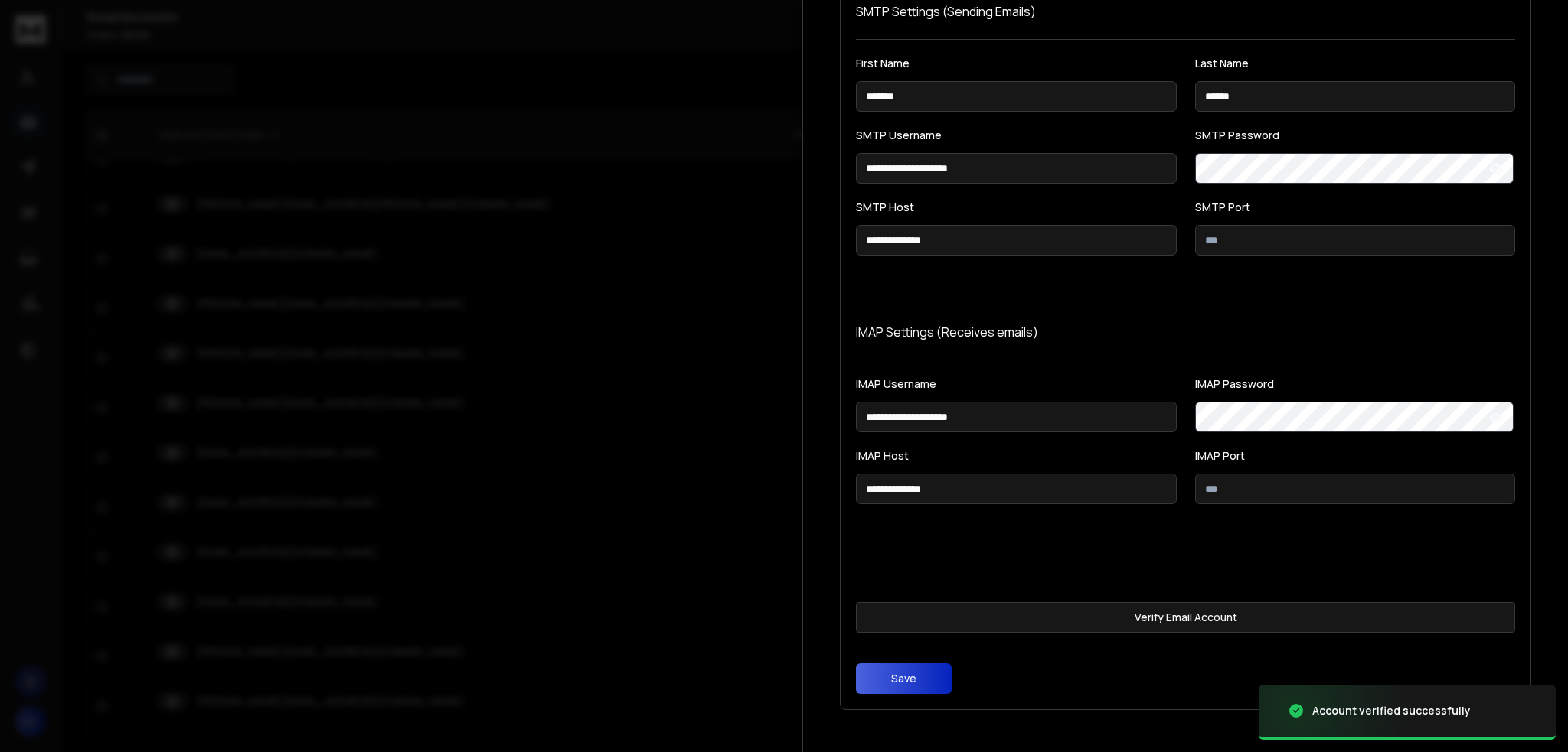
click at [924, 682] on button "Save" at bounding box center [903, 679] width 96 height 31
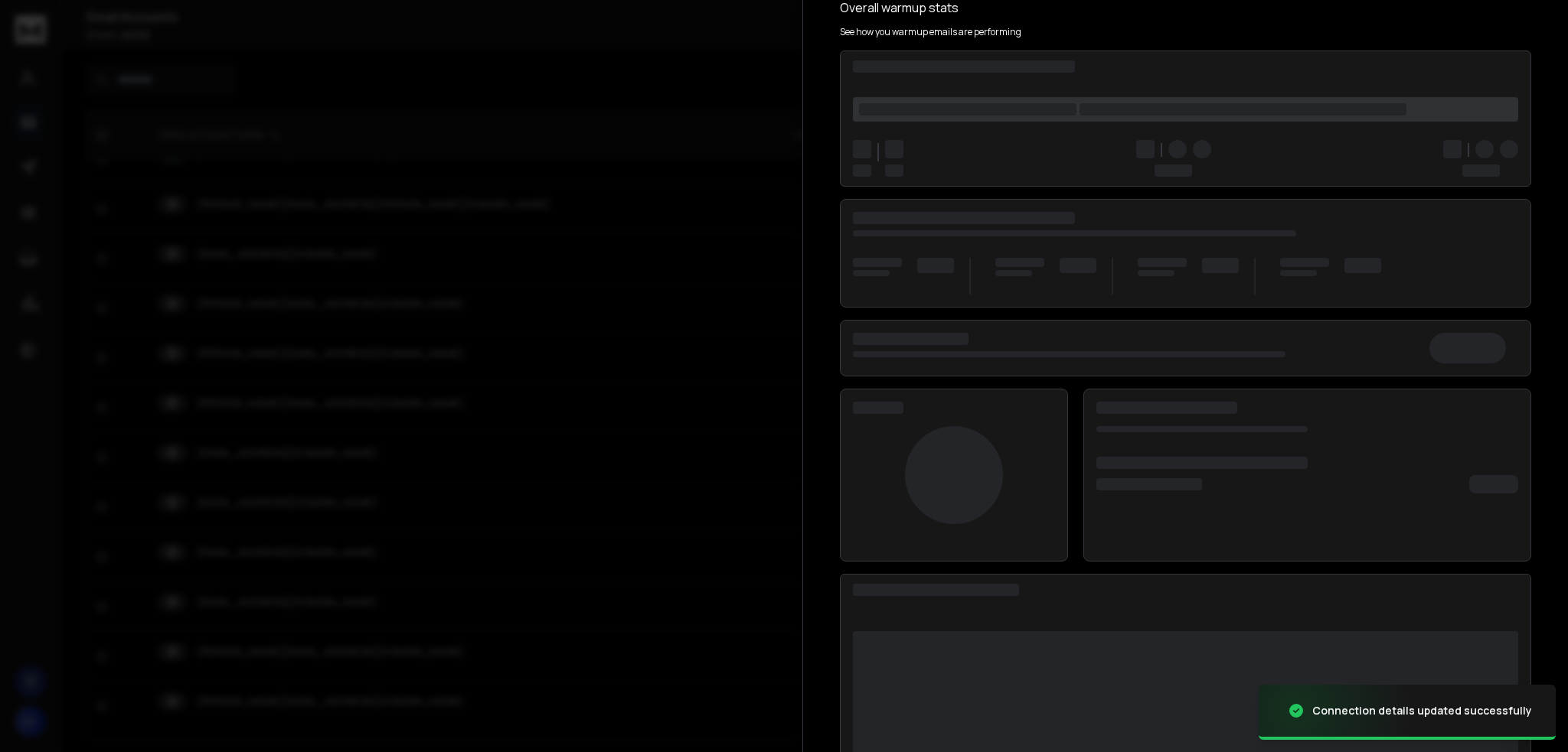
scroll to position [41, 0]
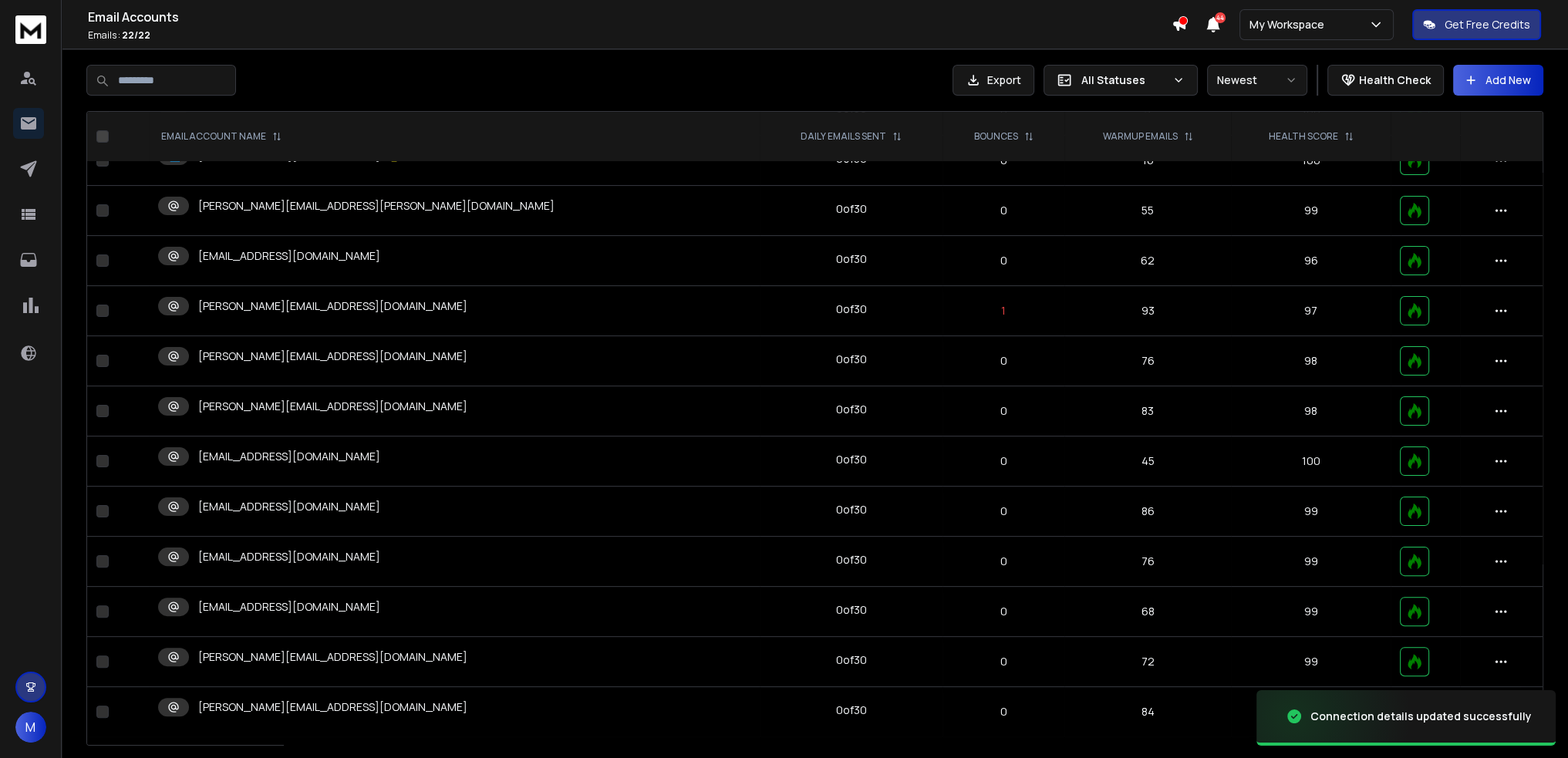
click at [760, 607] on td "0 of 30" at bounding box center [851, 607] width 183 height 40
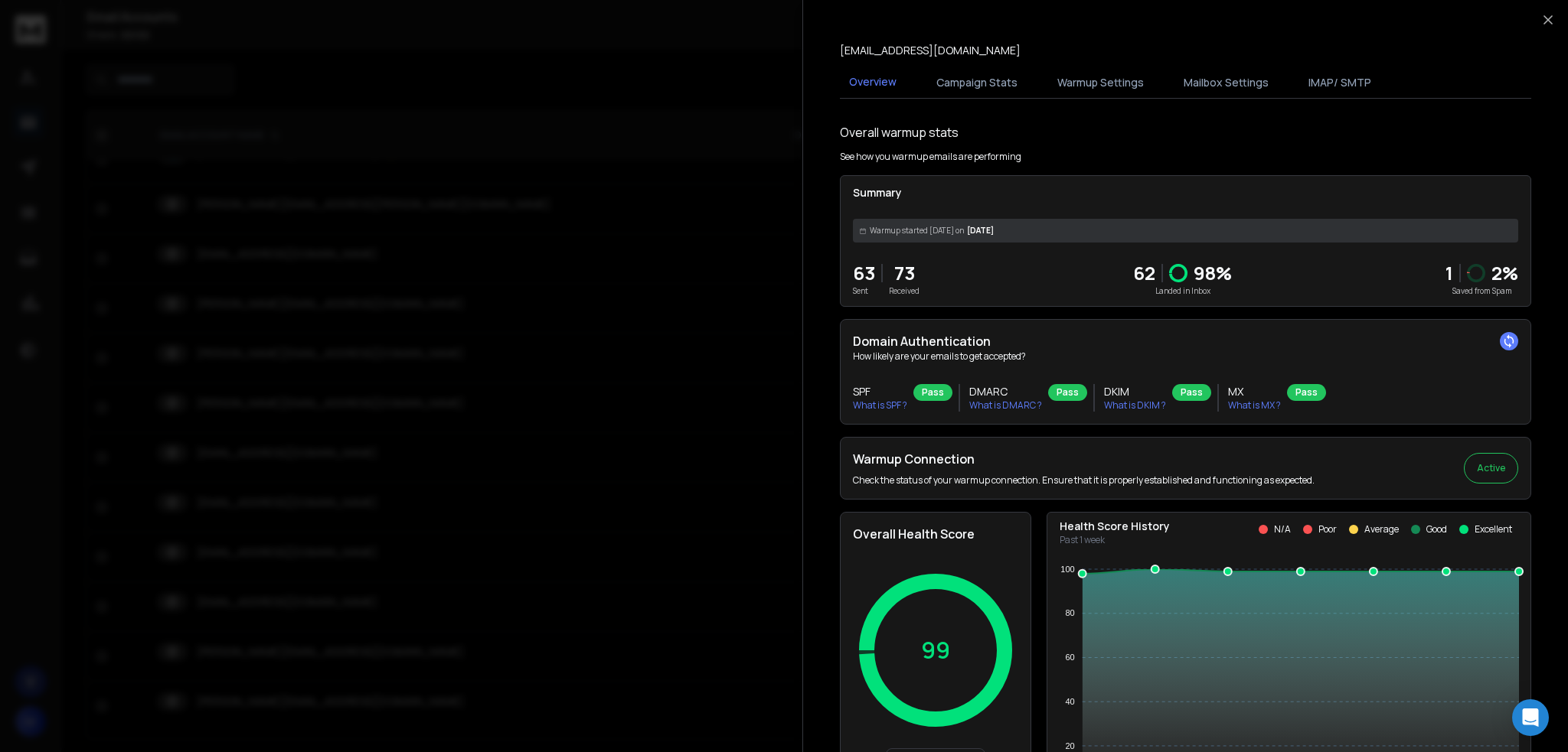
click at [1339, 74] on button "IMAP/ SMTP" at bounding box center [1339, 82] width 81 height 33
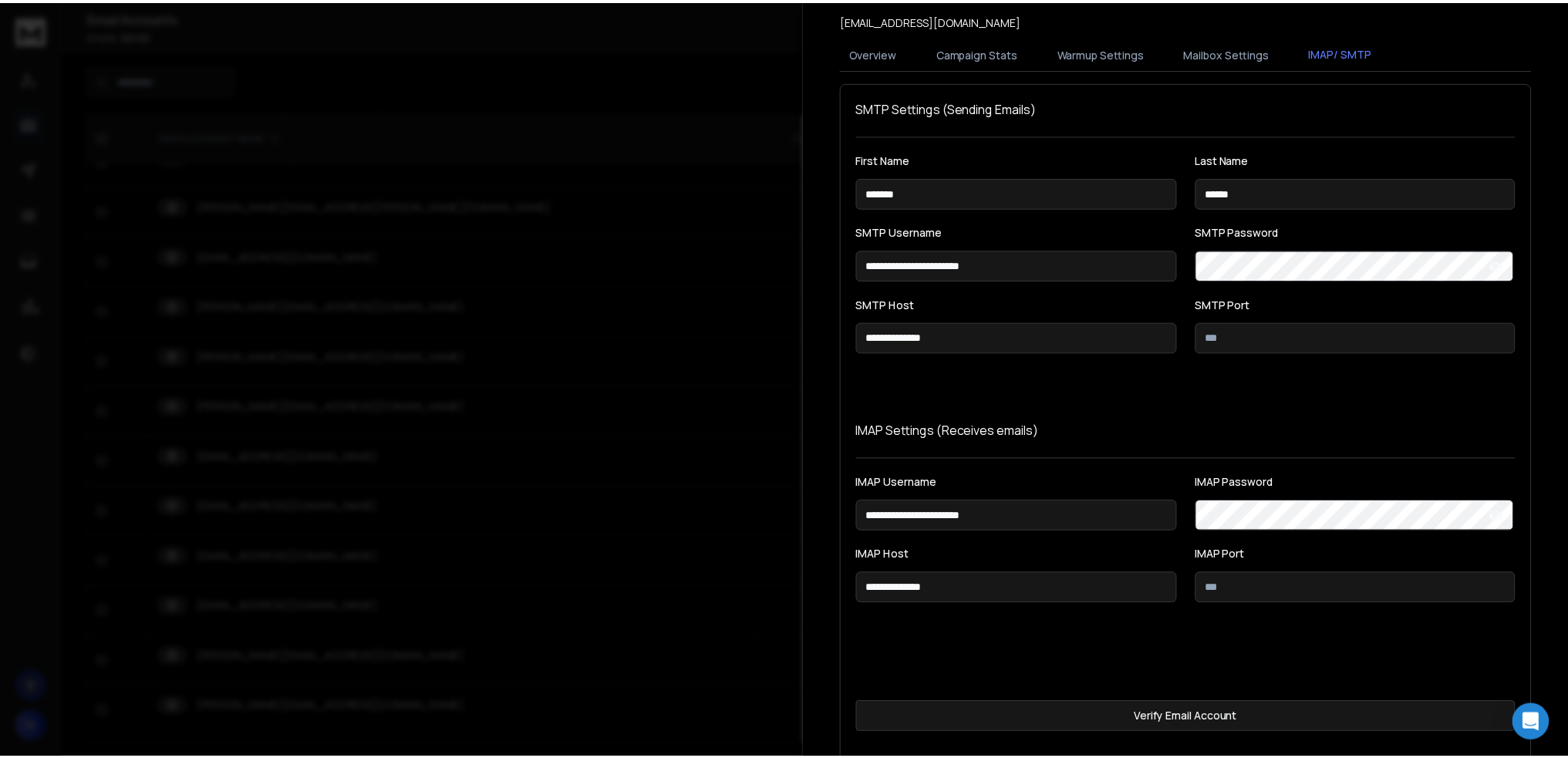
scroll to position [125, 0]
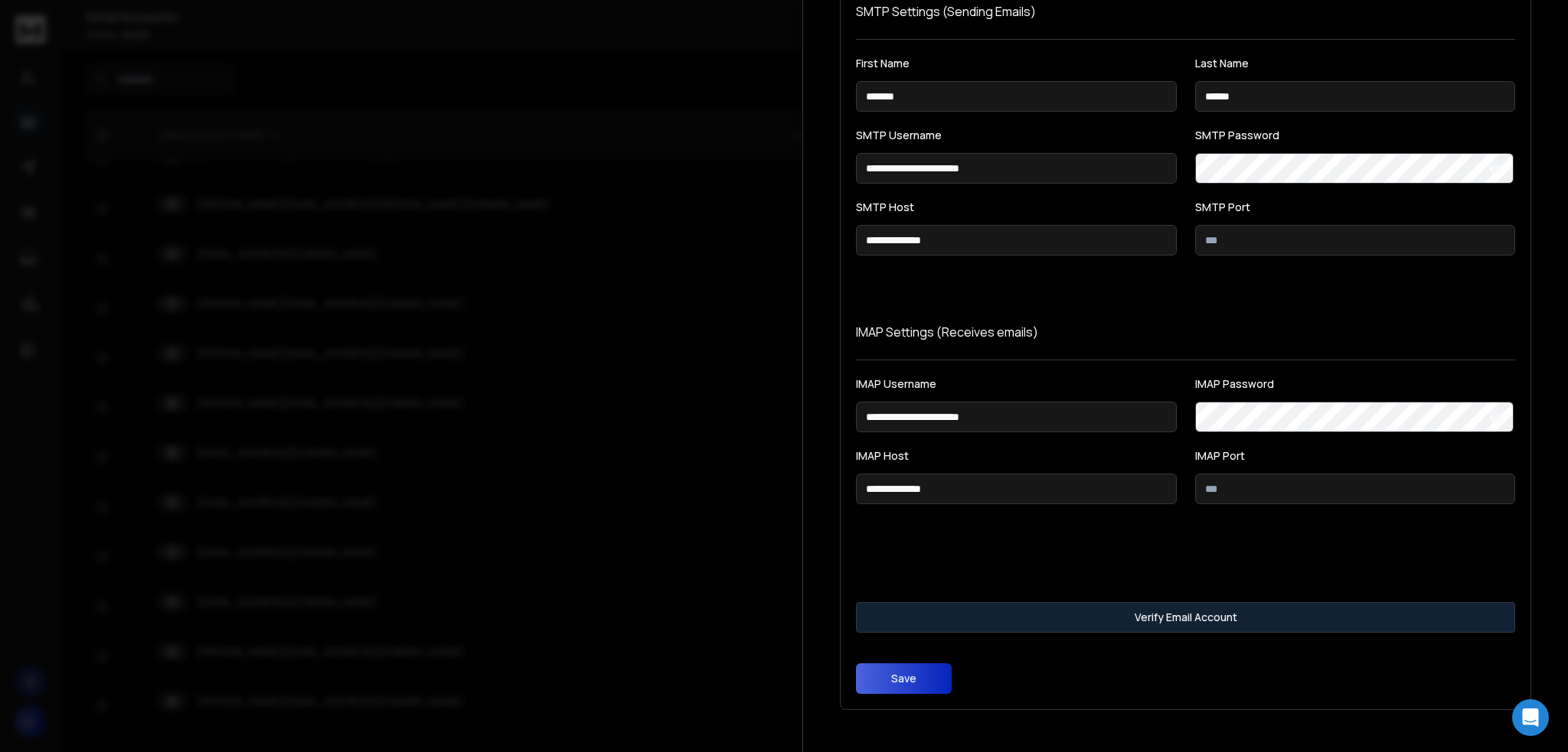
click at [950, 621] on button "Verify Email Account" at bounding box center [1185, 617] width 659 height 31
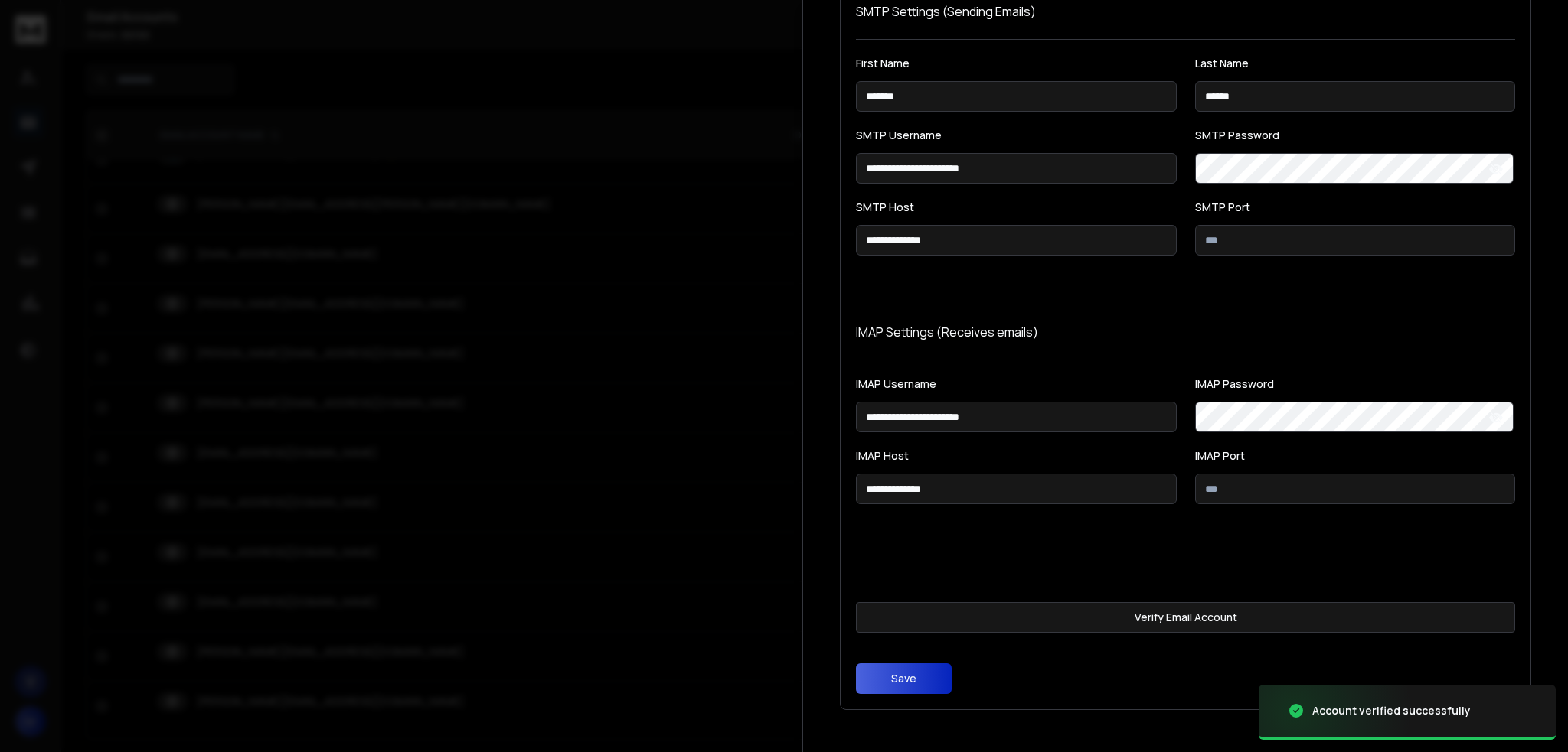
click at [910, 680] on button "Save" at bounding box center [903, 679] width 96 height 31
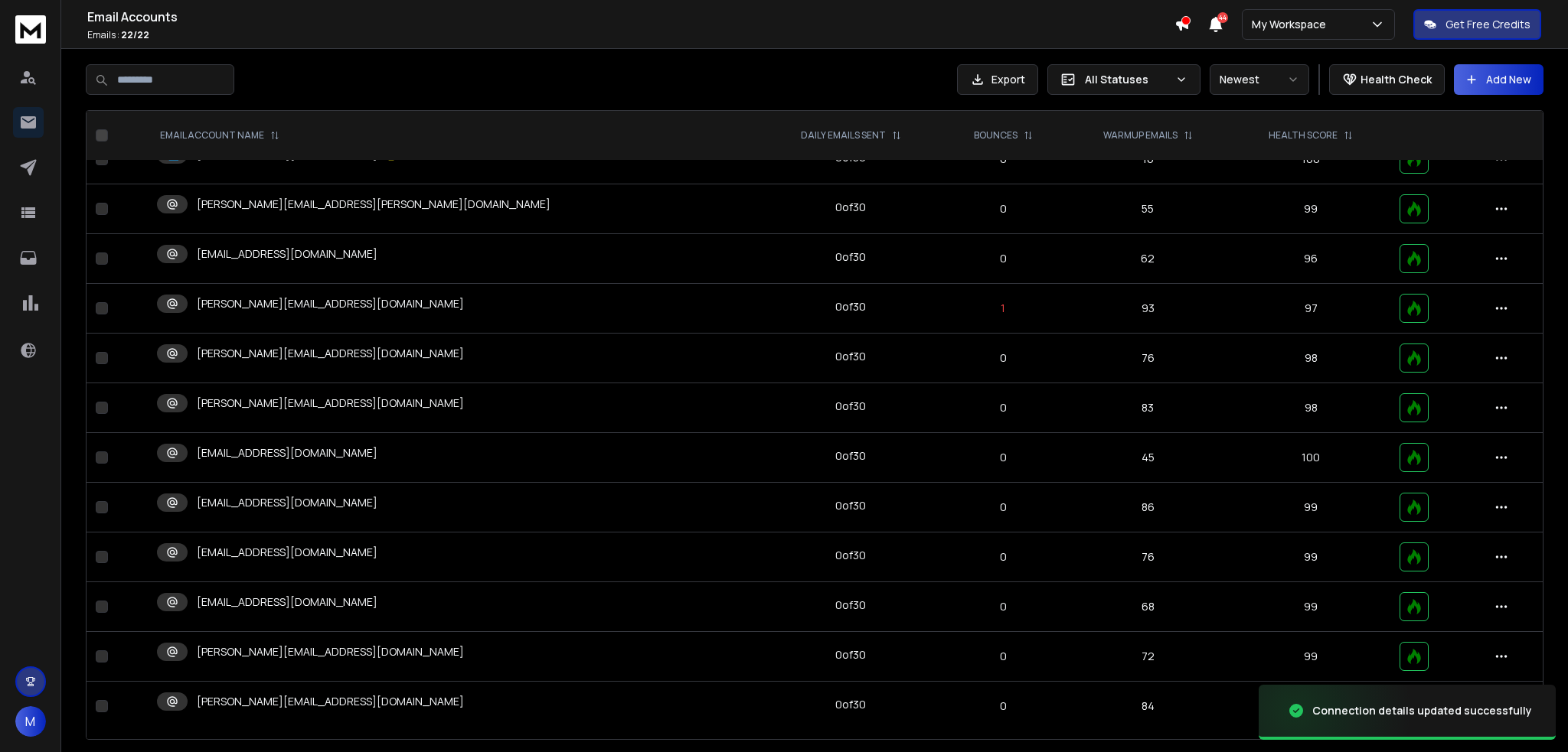
scroll to position [0, 0]
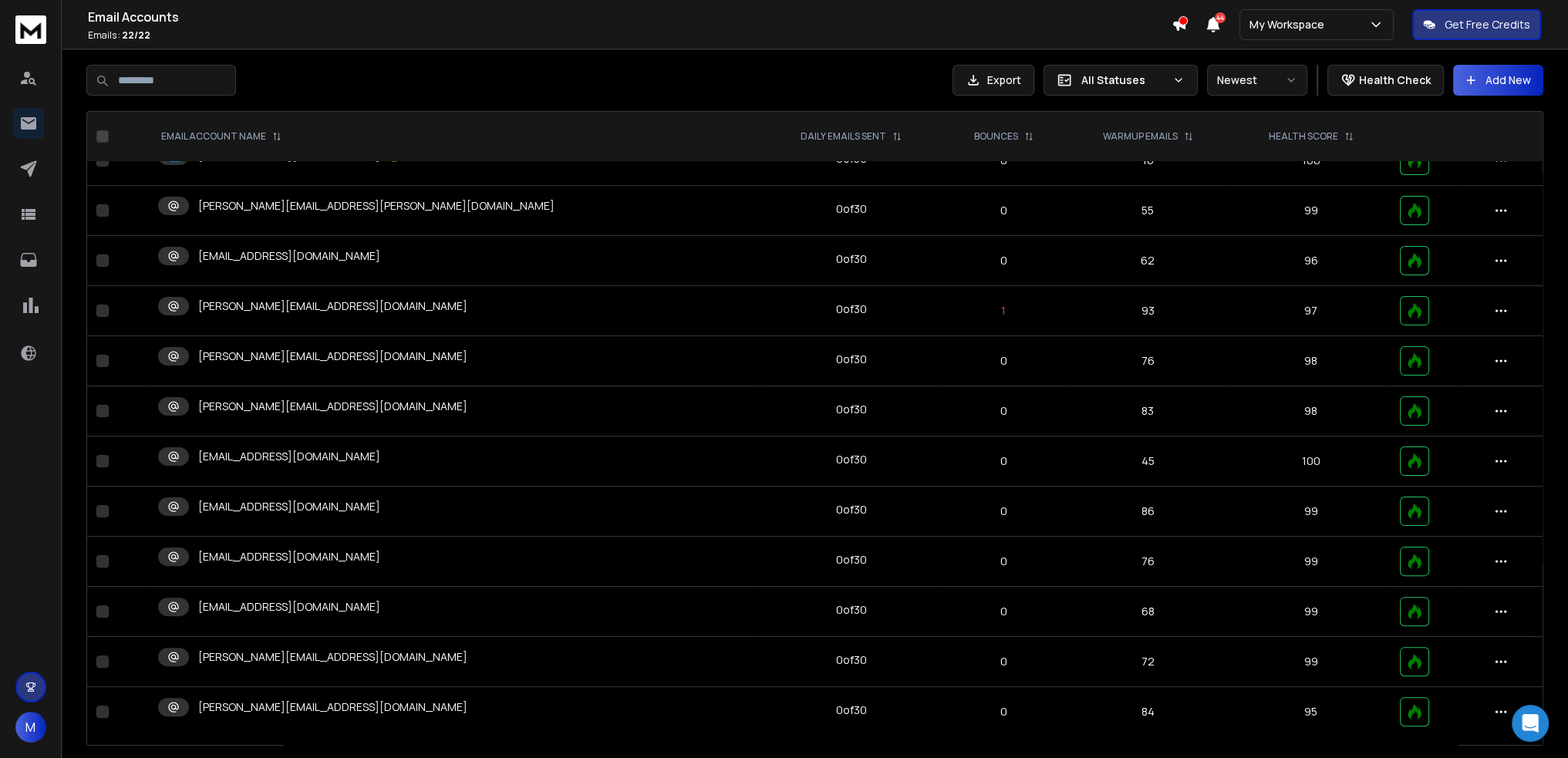
click at [540, 515] on td "[EMAIL_ADDRESS][DOMAIN_NAME]" at bounding box center [454, 511] width 611 height 50
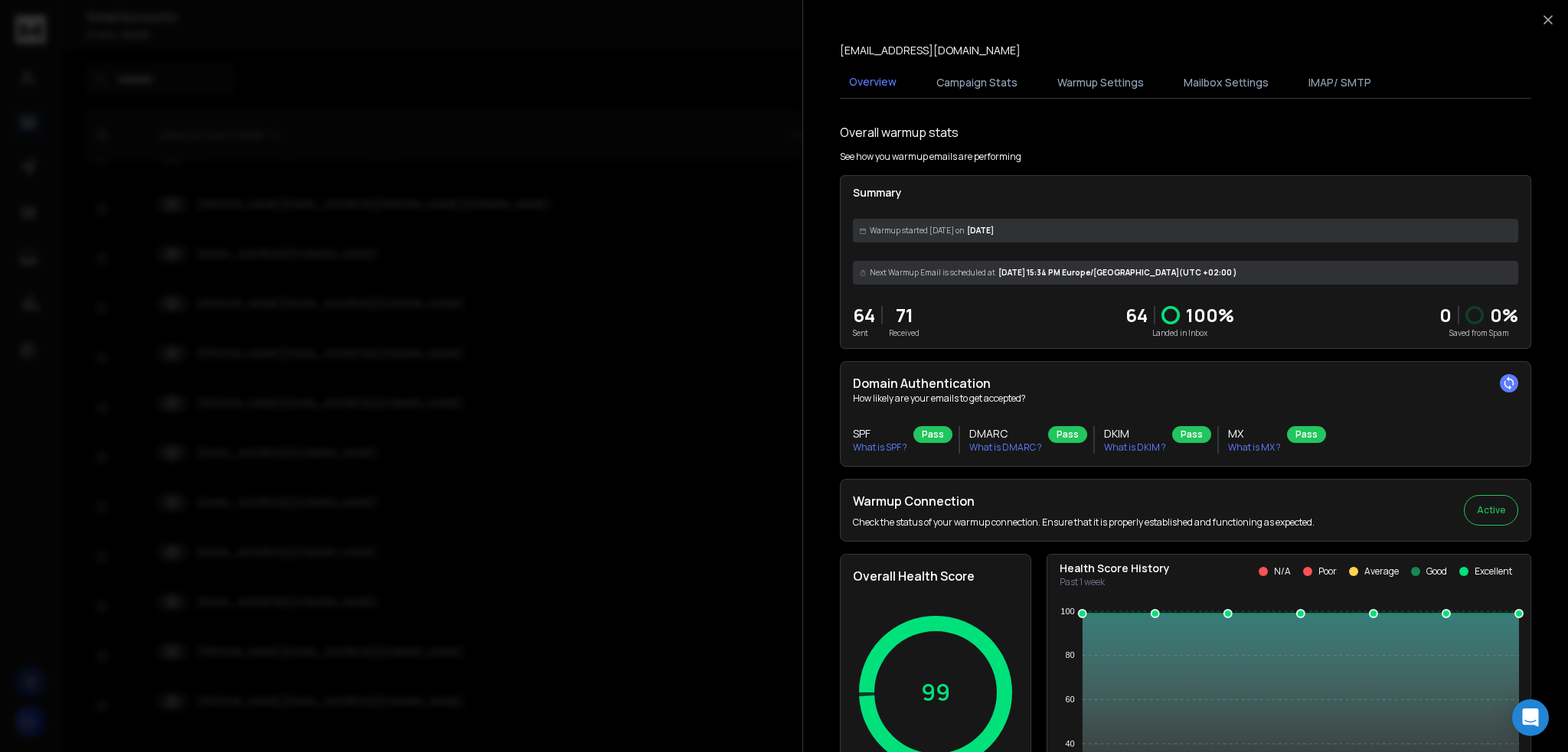
click at [1347, 74] on button "IMAP/ SMTP" at bounding box center [1339, 82] width 81 height 33
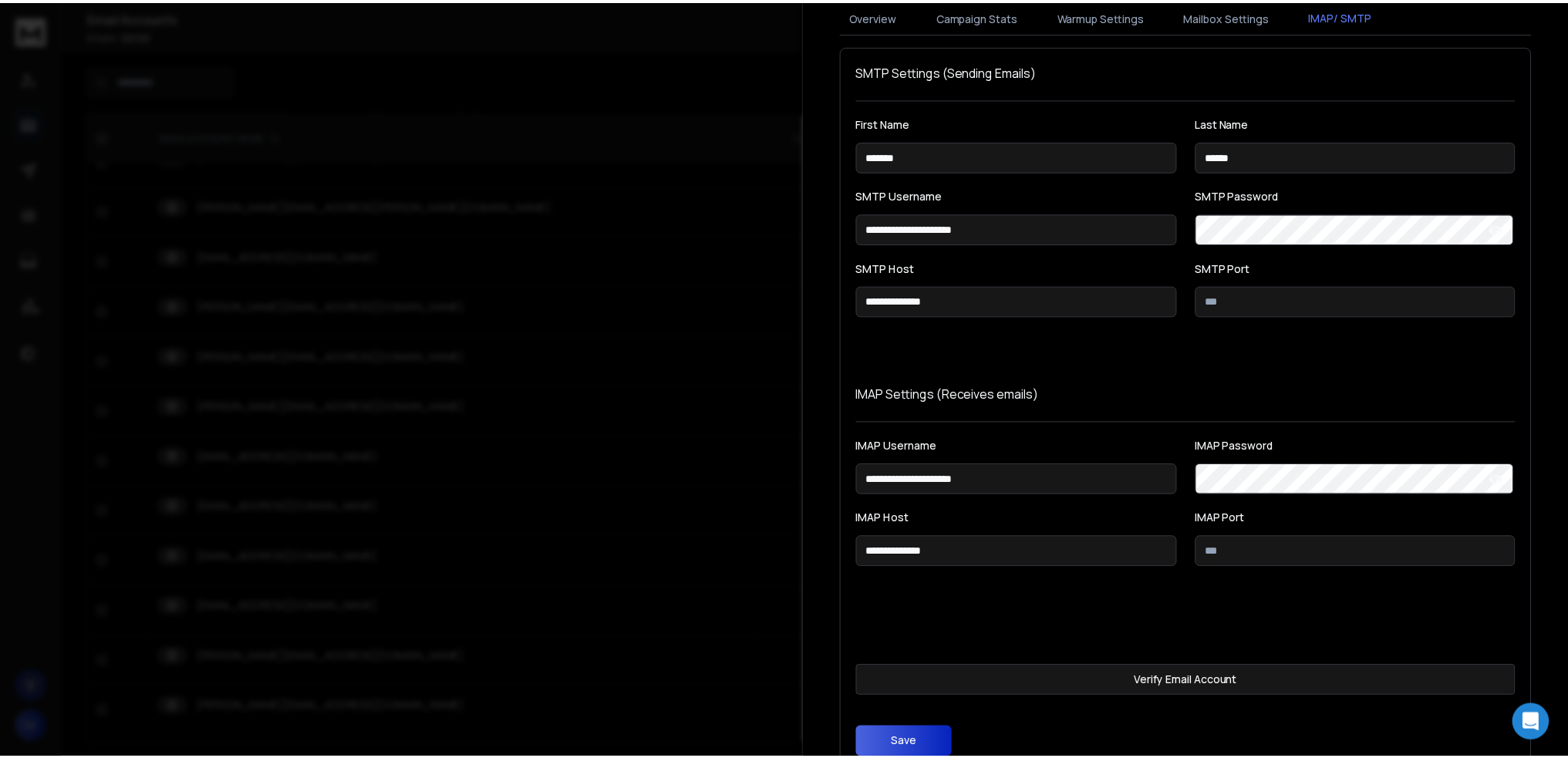
scroll to position [125, 0]
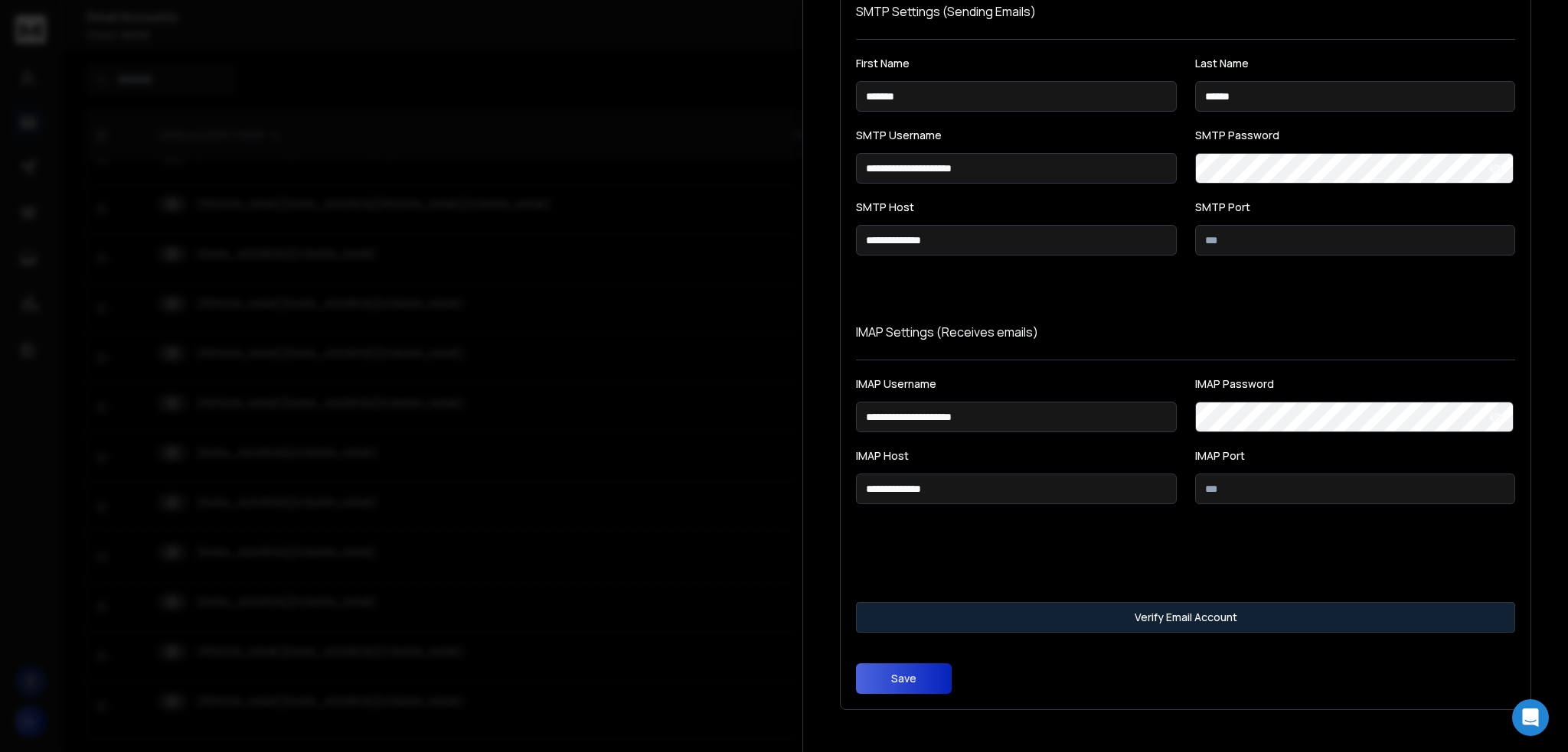
click at [1024, 617] on button "Verify Email Account" at bounding box center [1185, 617] width 659 height 31
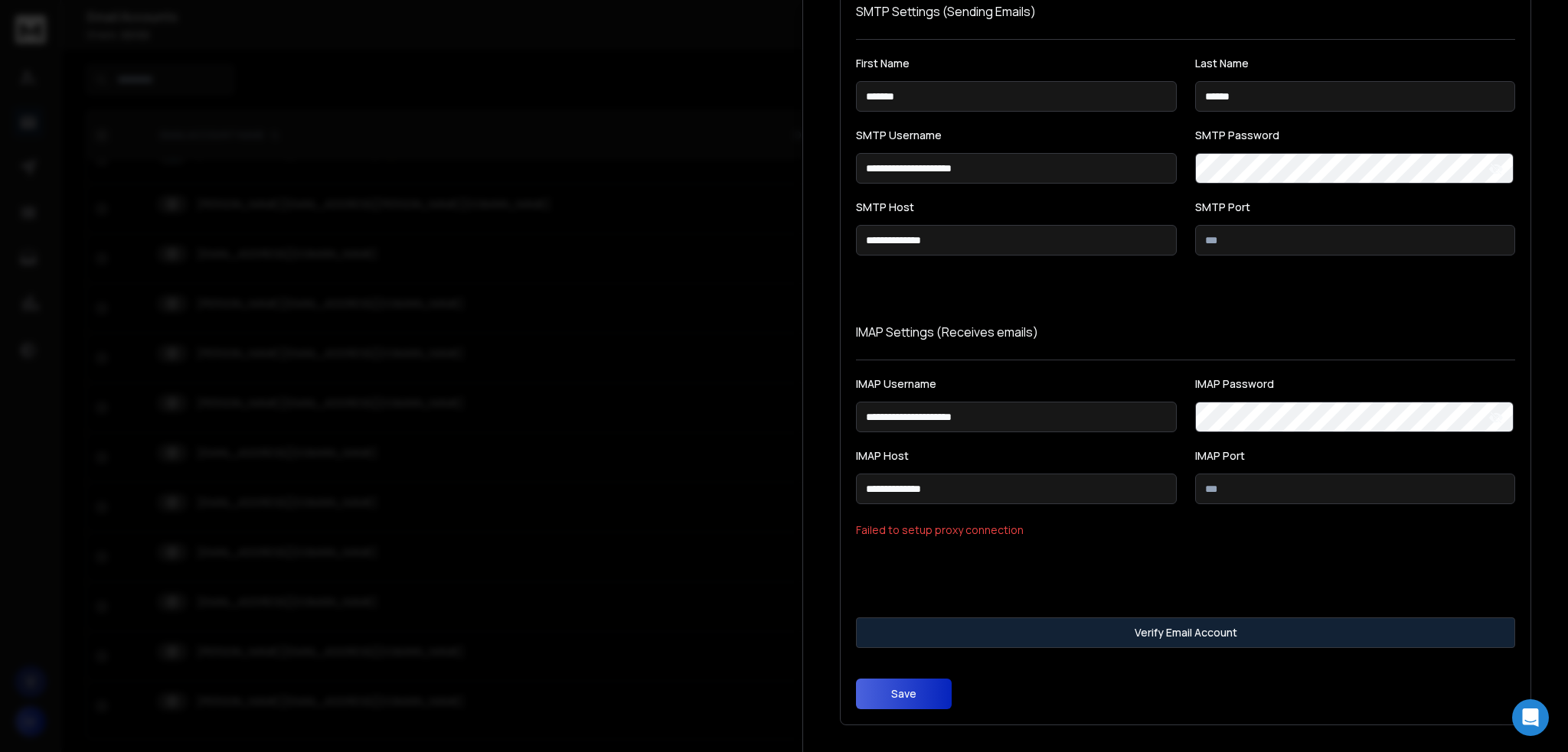
click at [1129, 636] on button "Verify Email Account" at bounding box center [1185, 633] width 659 height 31
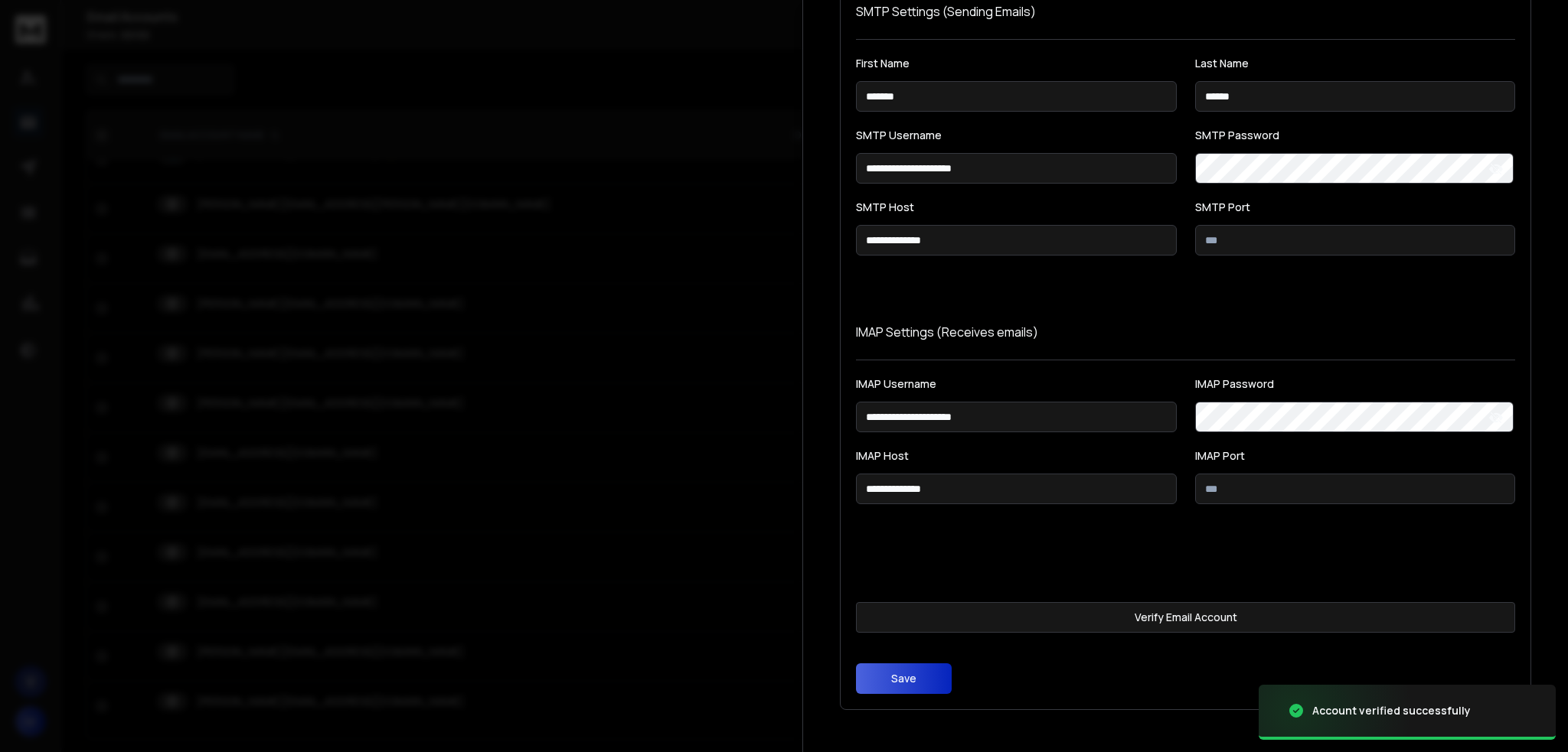
click at [891, 682] on button "Save" at bounding box center [903, 679] width 96 height 31
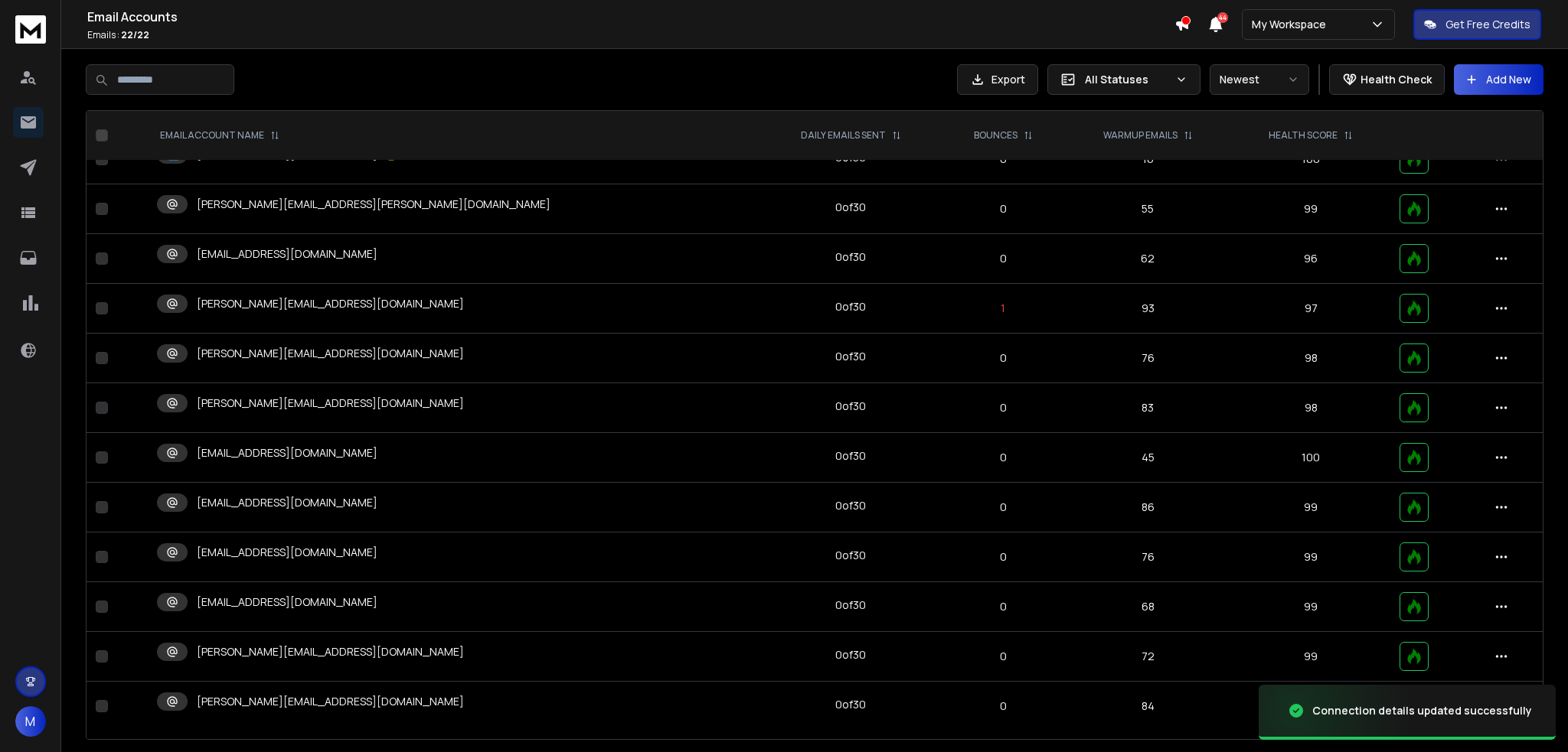
scroll to position [41, 0]
click at [451, 496] on div "[EMAIL_ADDRESS][DOMAIN_NAME]" at bounding box center [450, 503] width 588 height 19
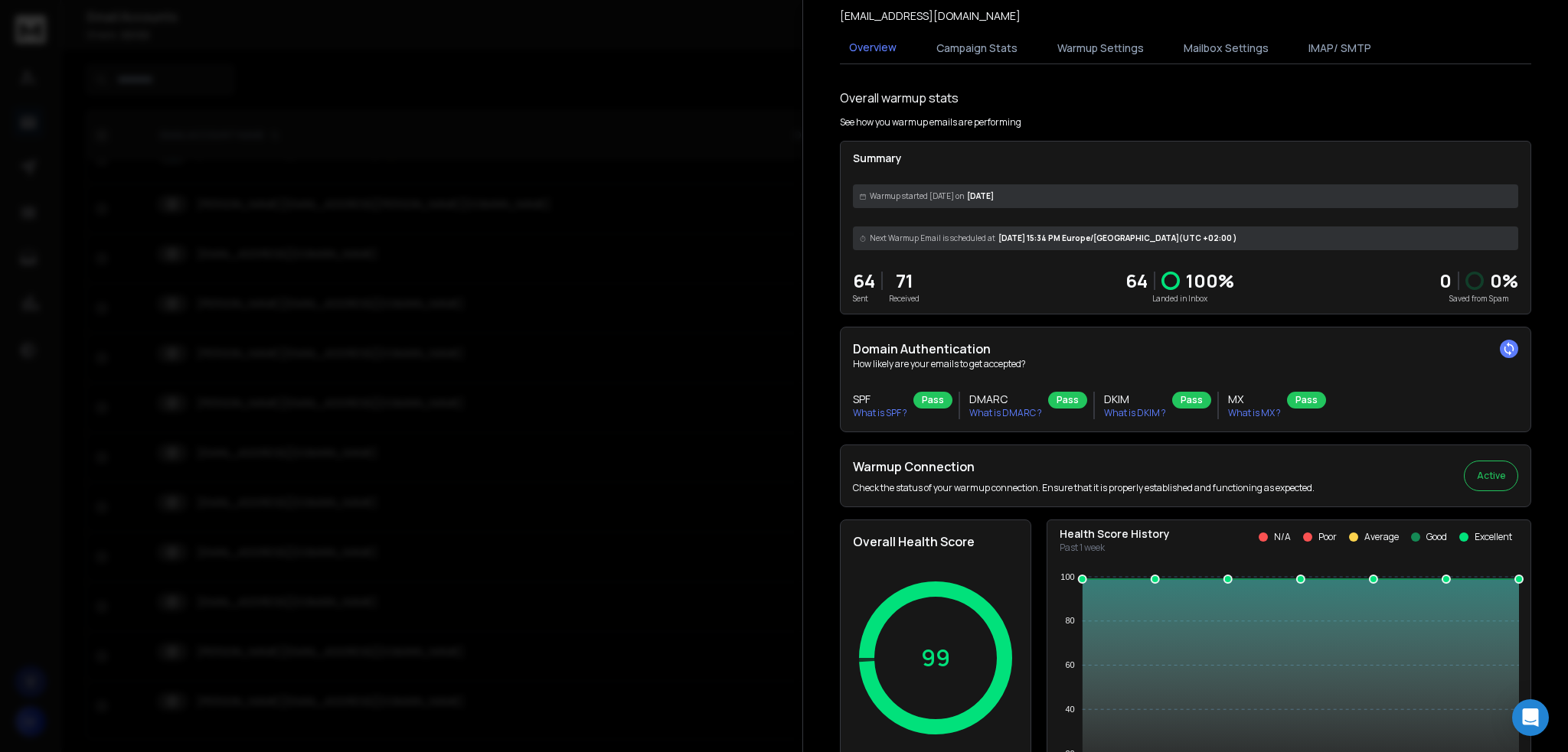
scroll to position [0, 0]
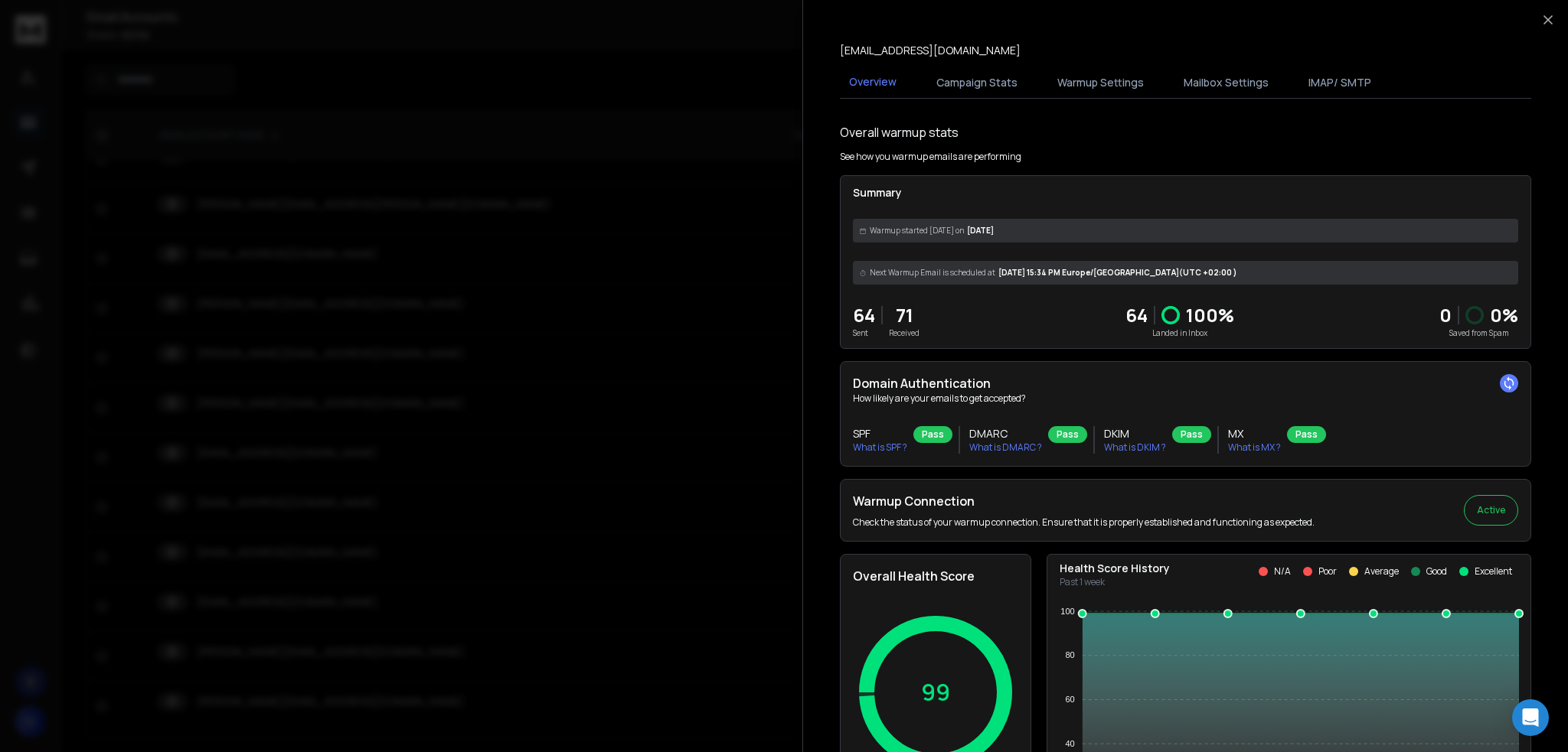
click at [1327, 82] on button "IMAP/ SMTP" at bounding box center [1339, 82] width 81 height 33
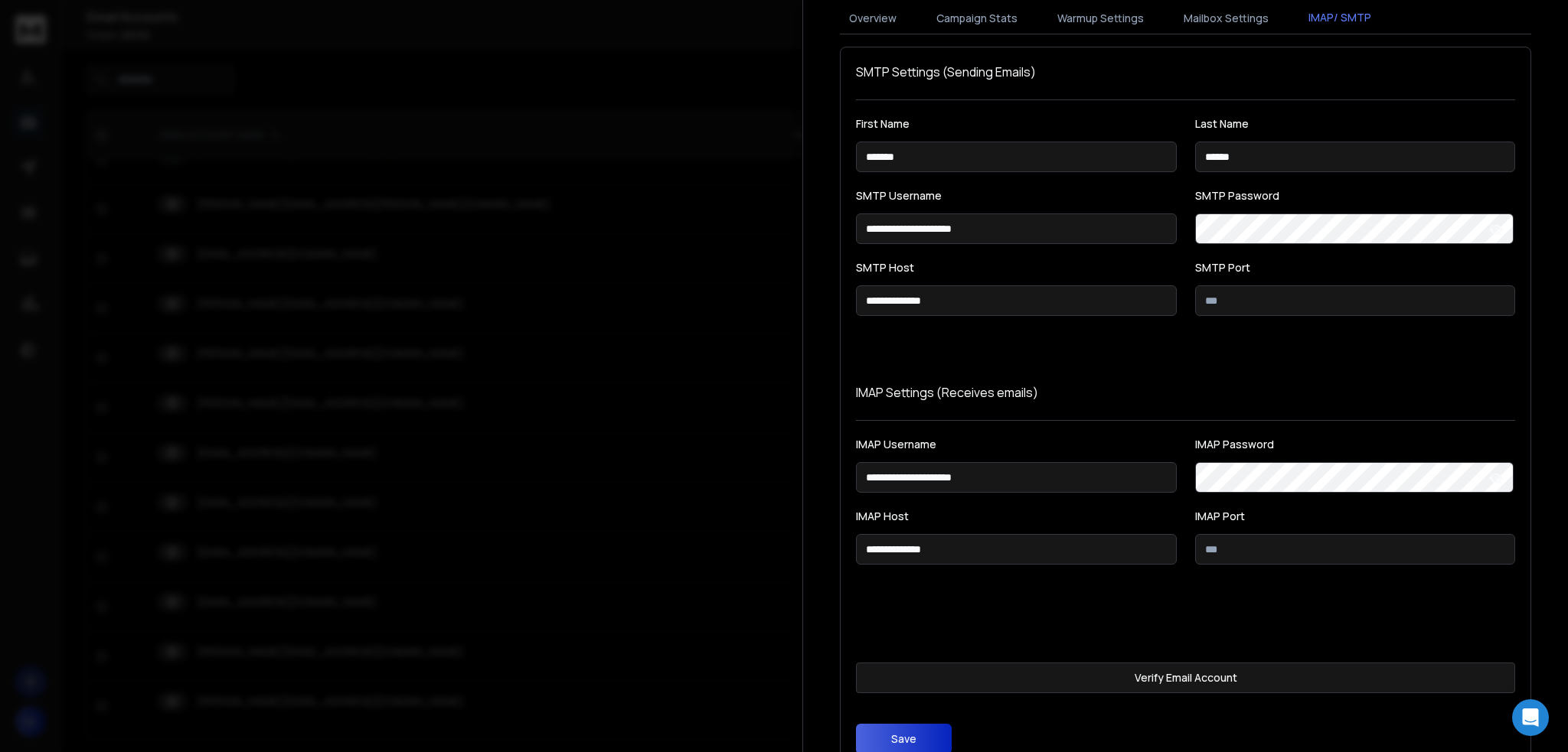
scroll to position [124, 0]
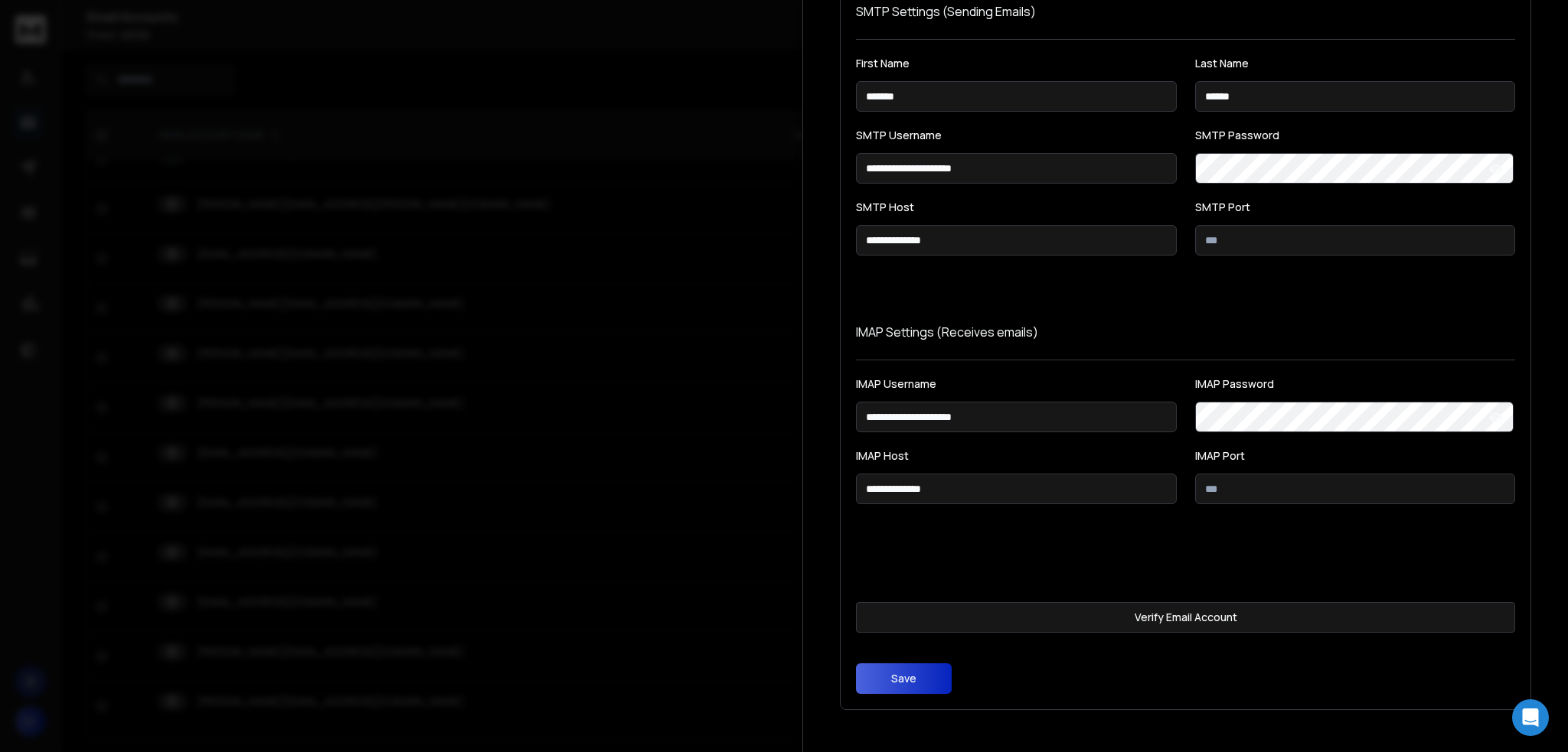
click at [1041, 611] on button "Verify Email Account" at bounding box center [1185, 617] width 659 height 31
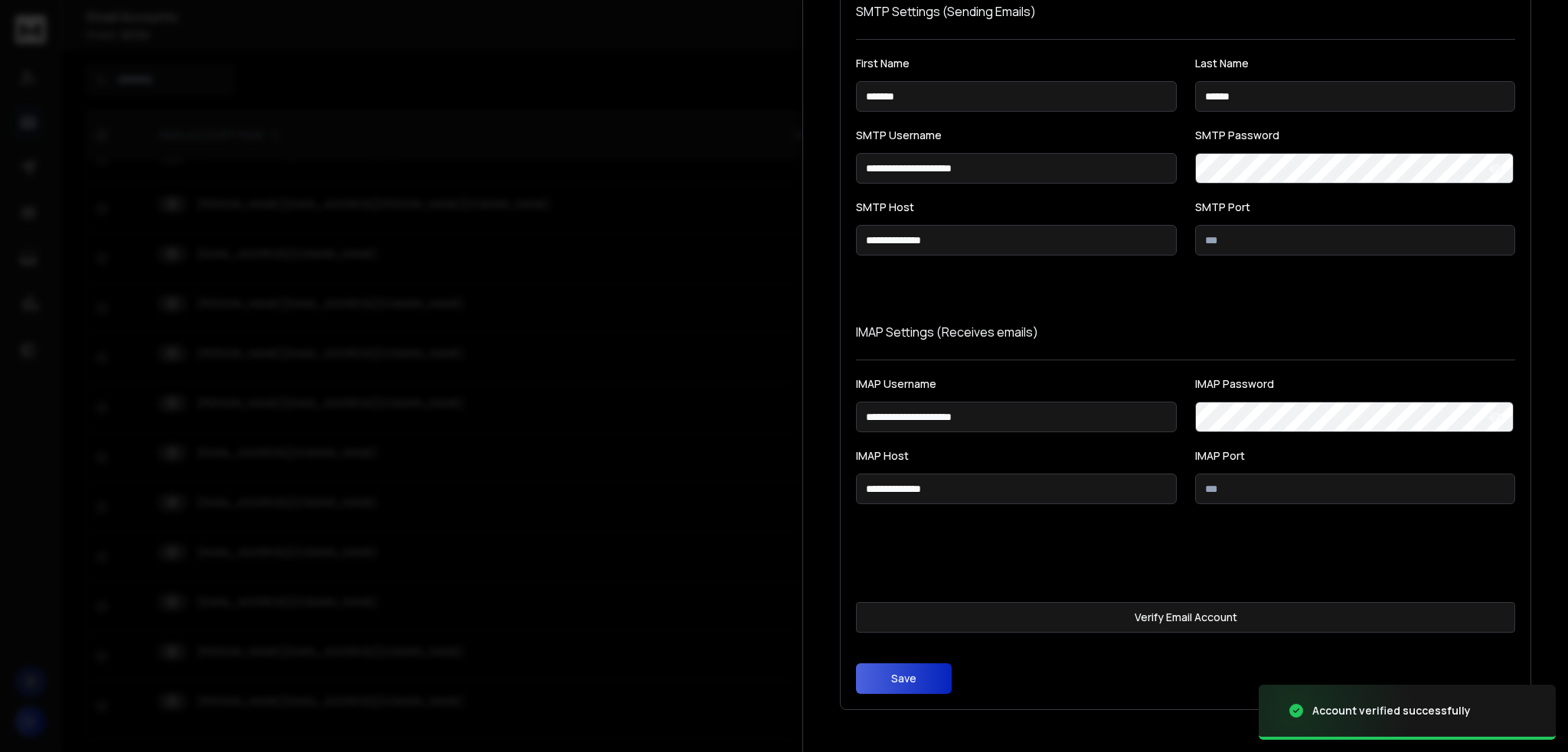
click at [915, 682] on button "Save" at bounding box center [903, 679] width 96 height 31
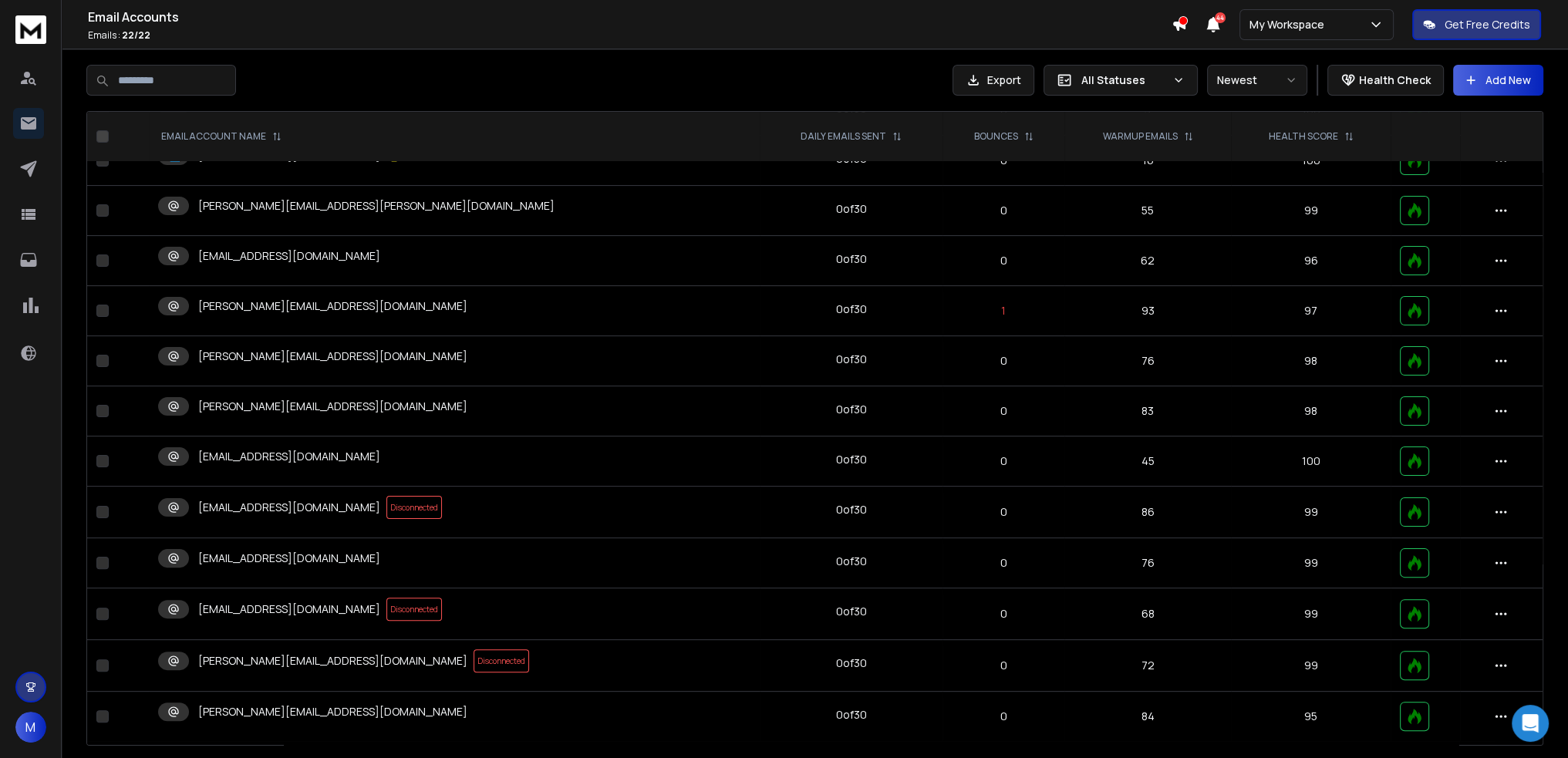
click at [299, 602] on p "[EMAIL_ADDRESS][DOMAIN_NAME]" at bounding box center [290, 609] width 182 height 15
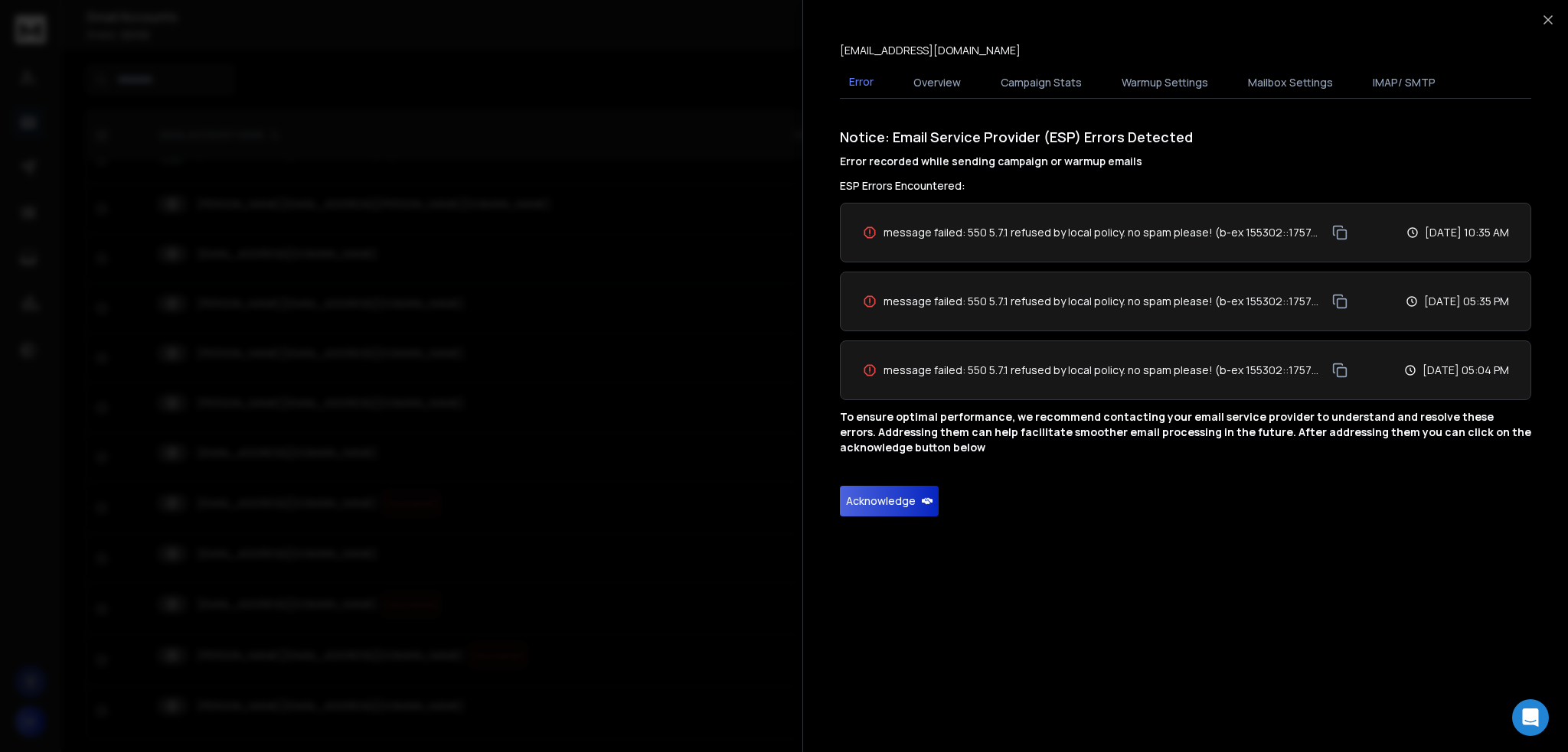
click at [899, 498] on button "Acknowledge" at bounding box center [889, 501] width 99 height 31
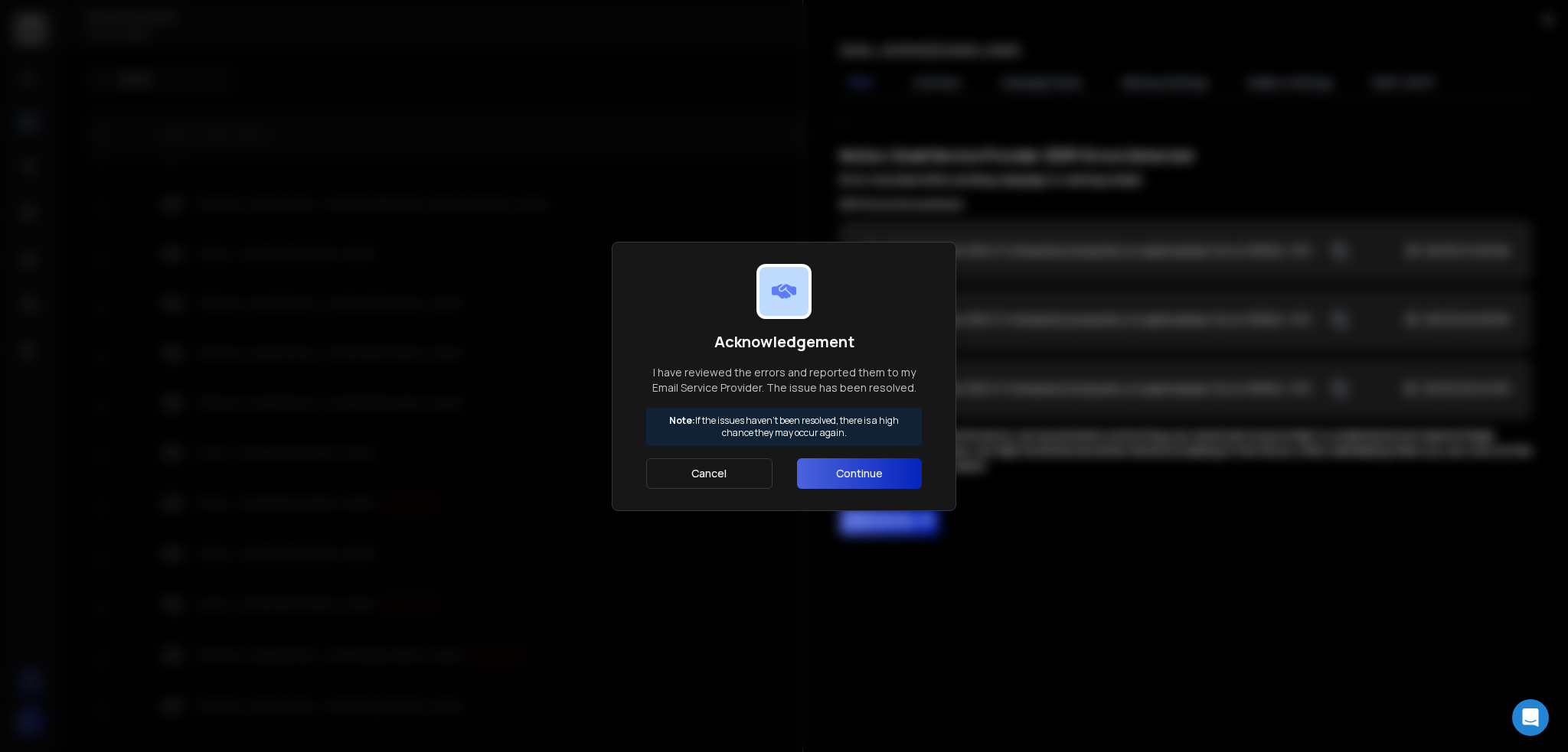
click at [873, 478] on button "Continue" at bounding box center [859, 474] width 125 height 31
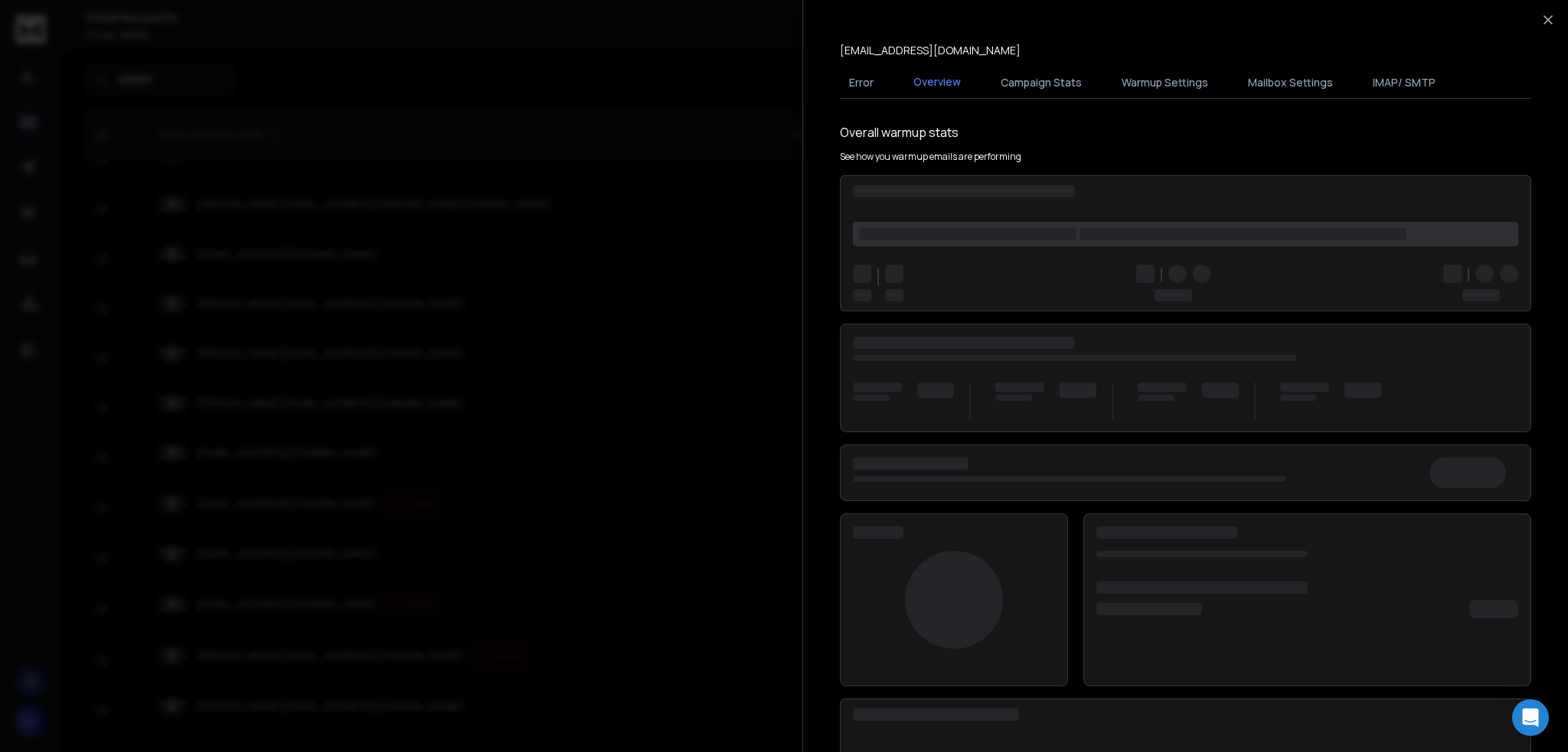
click at [283, 501] on p "[EMAIL_ADDRESS][DOMAIN_NAME]" at bounding box center [287, 503] width 181 height 15
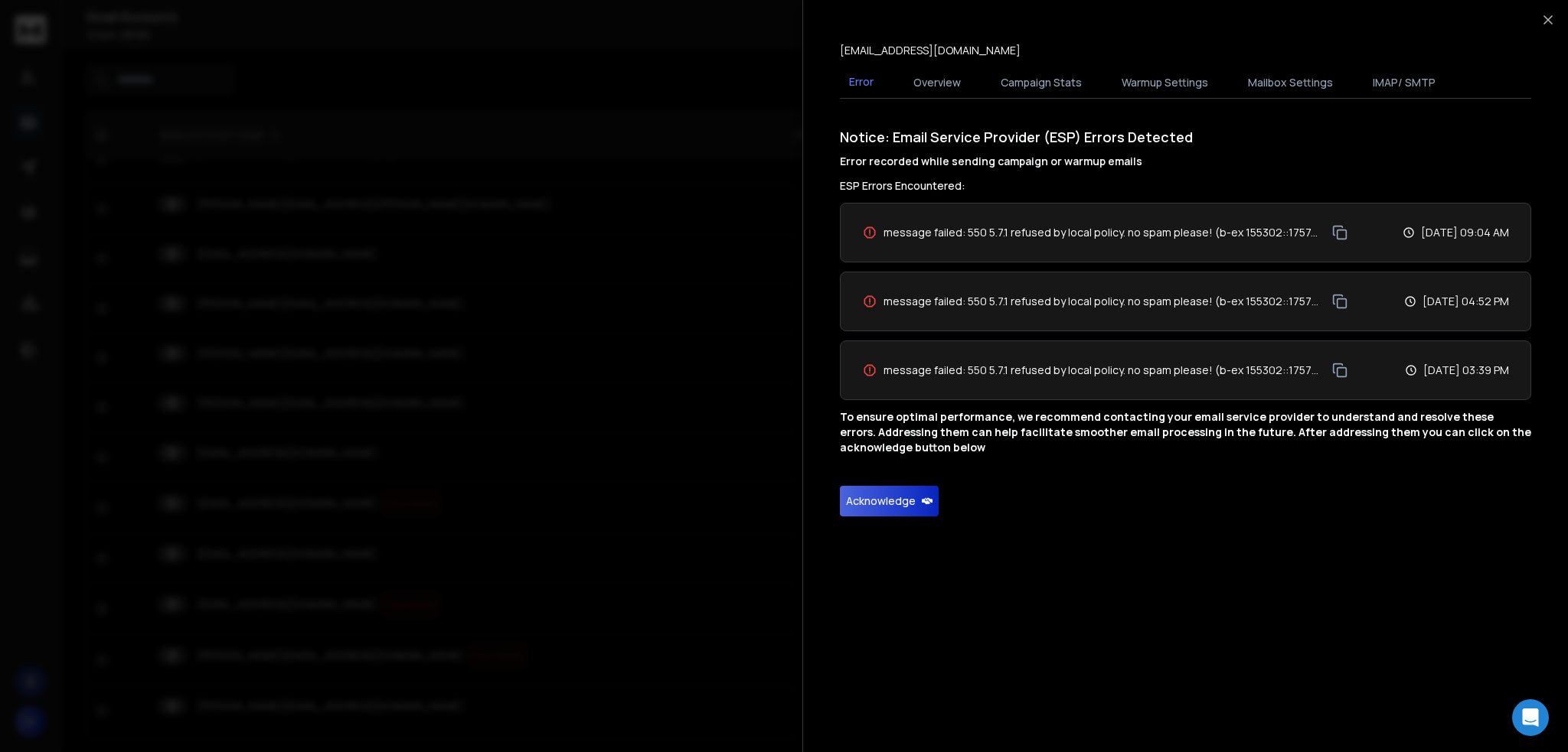
click at [909, 501] on button "Acknowledge" at bounding box center [889, 501] width 99 height 31
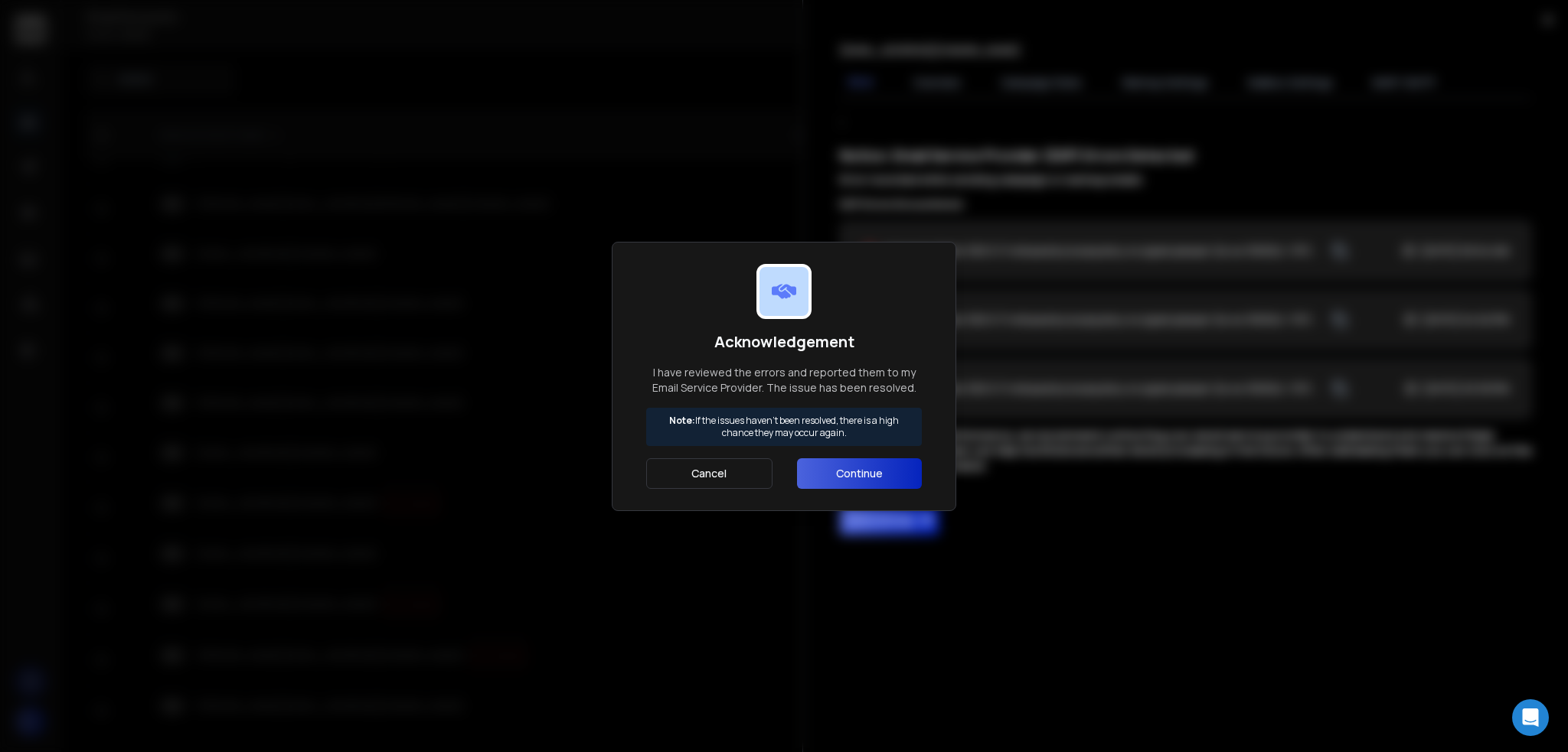
click at [881, 476] on button "Continue" at bounding box center [859, 474] width 125 height 31
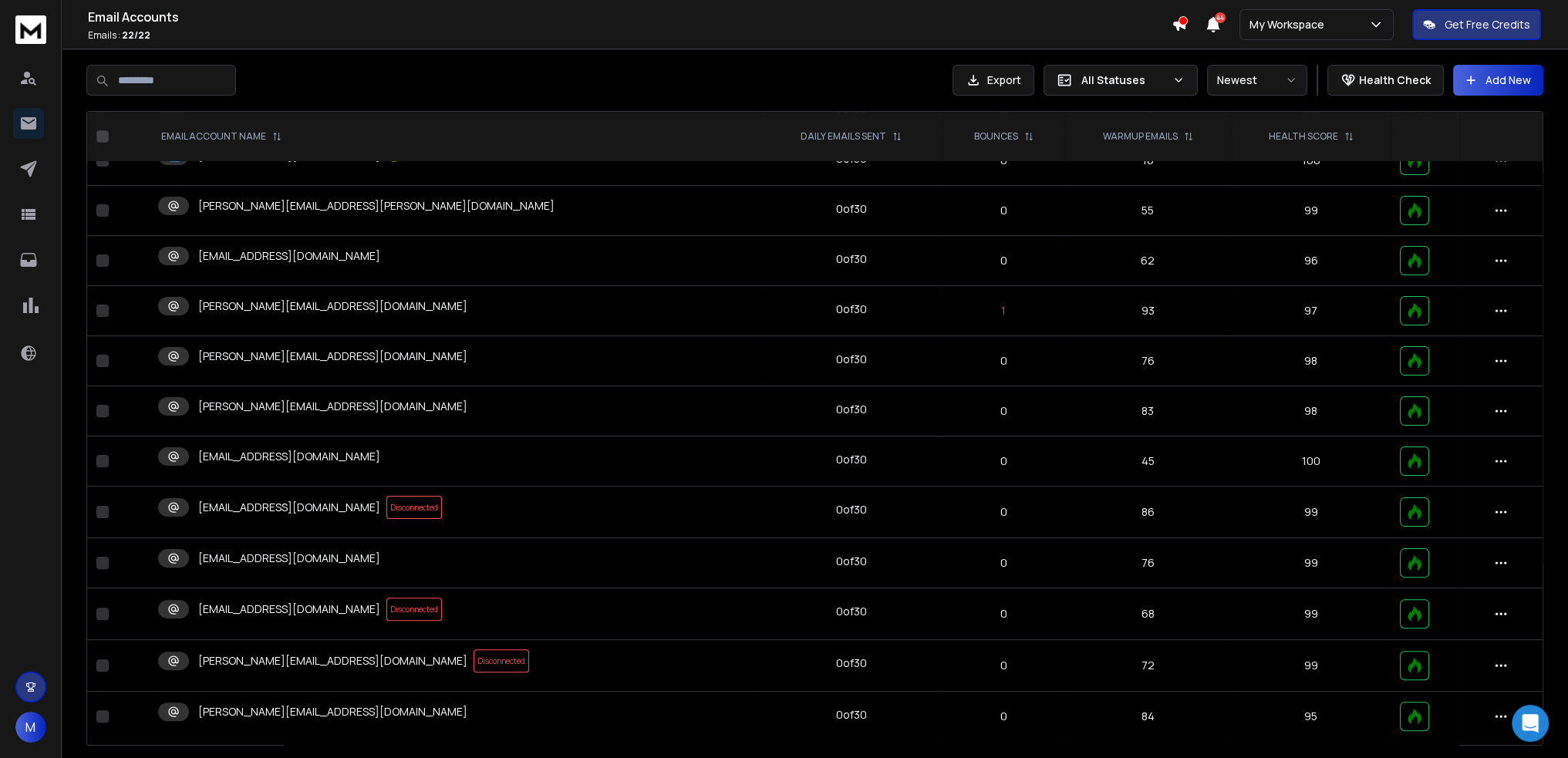
click at [276, 506] on p "[EMAIL_ADDRESS][DOMAIN_NAME]" at bounding box center [290, 507] width 182 height 15
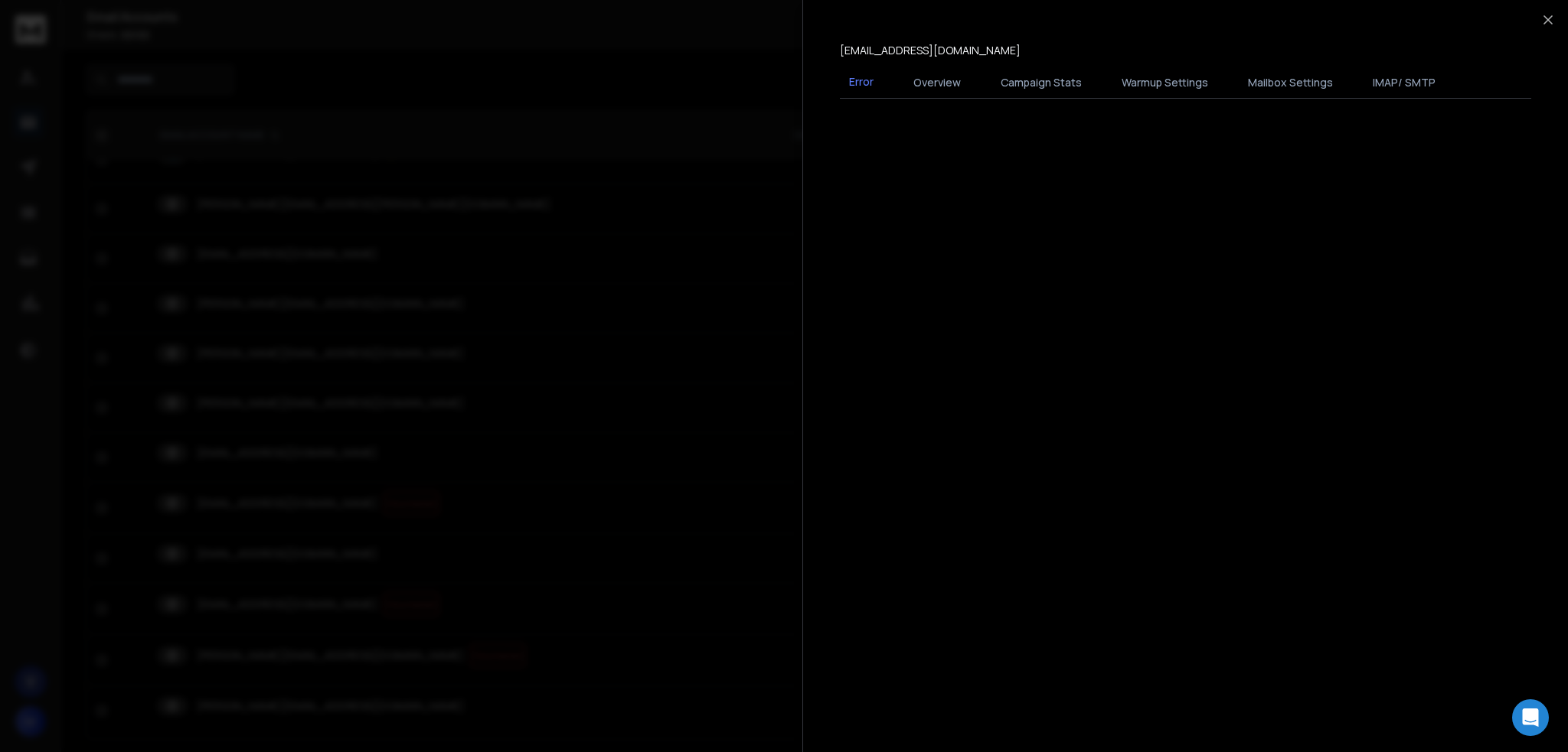
click at [1418, 74] on button "IMAP/ SMTP" at bounding box center [1403, 82] width 81 height 33
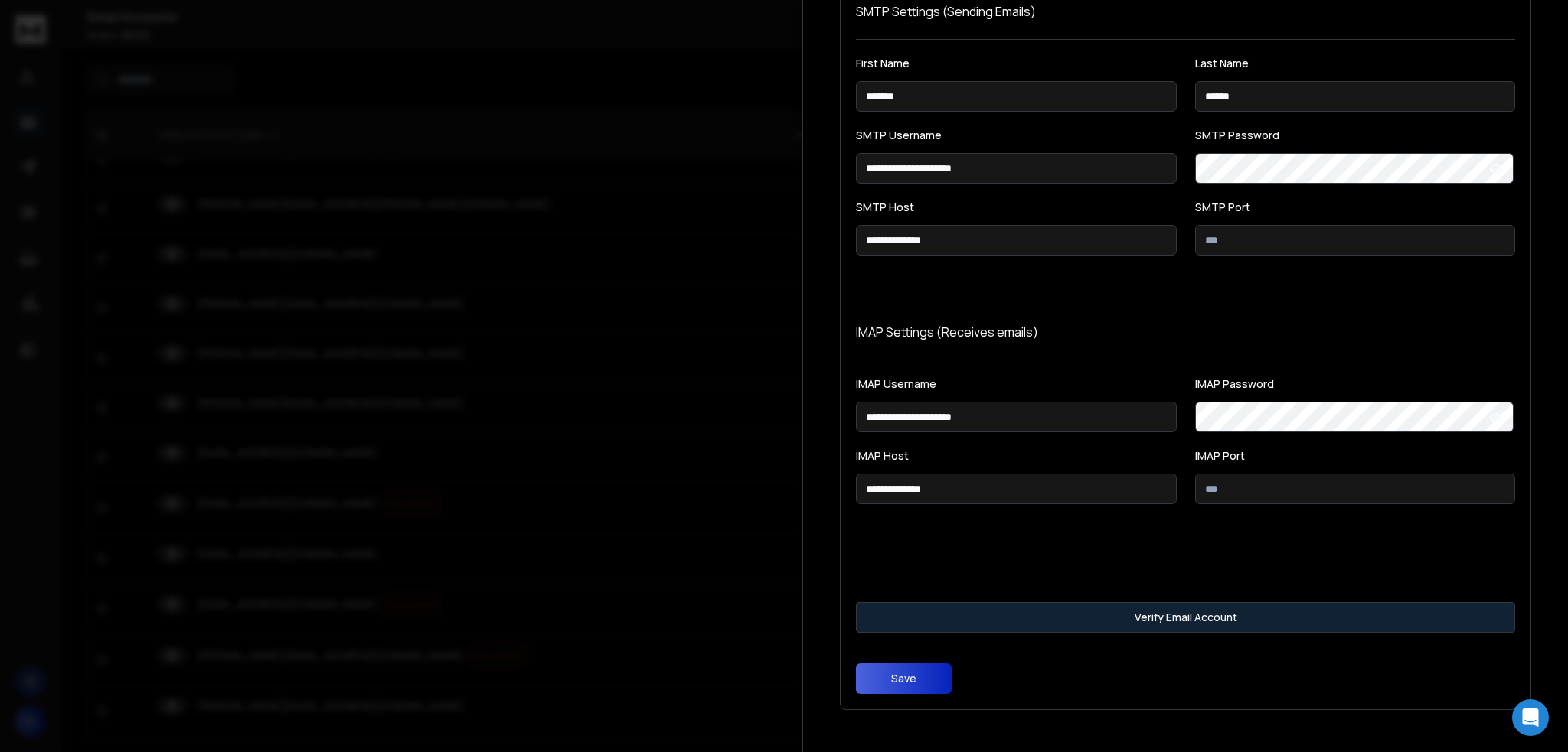
click at [1025, 623] on button "Verify Email Account" at bounding box center [1185, 617] width 659 height 31
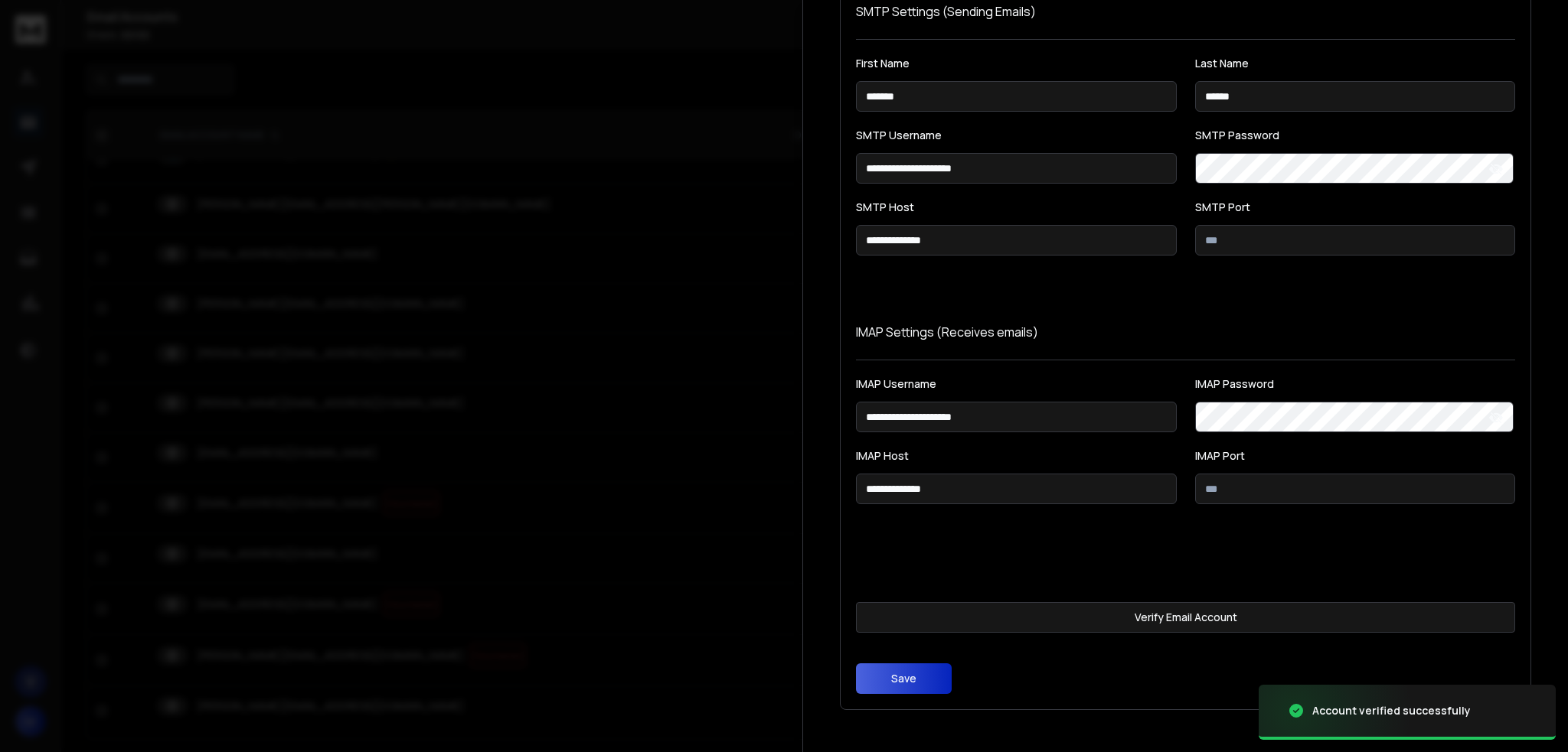
click at [923, 685] on button "Save" at bounding box center [903, 679] width 96 height 31
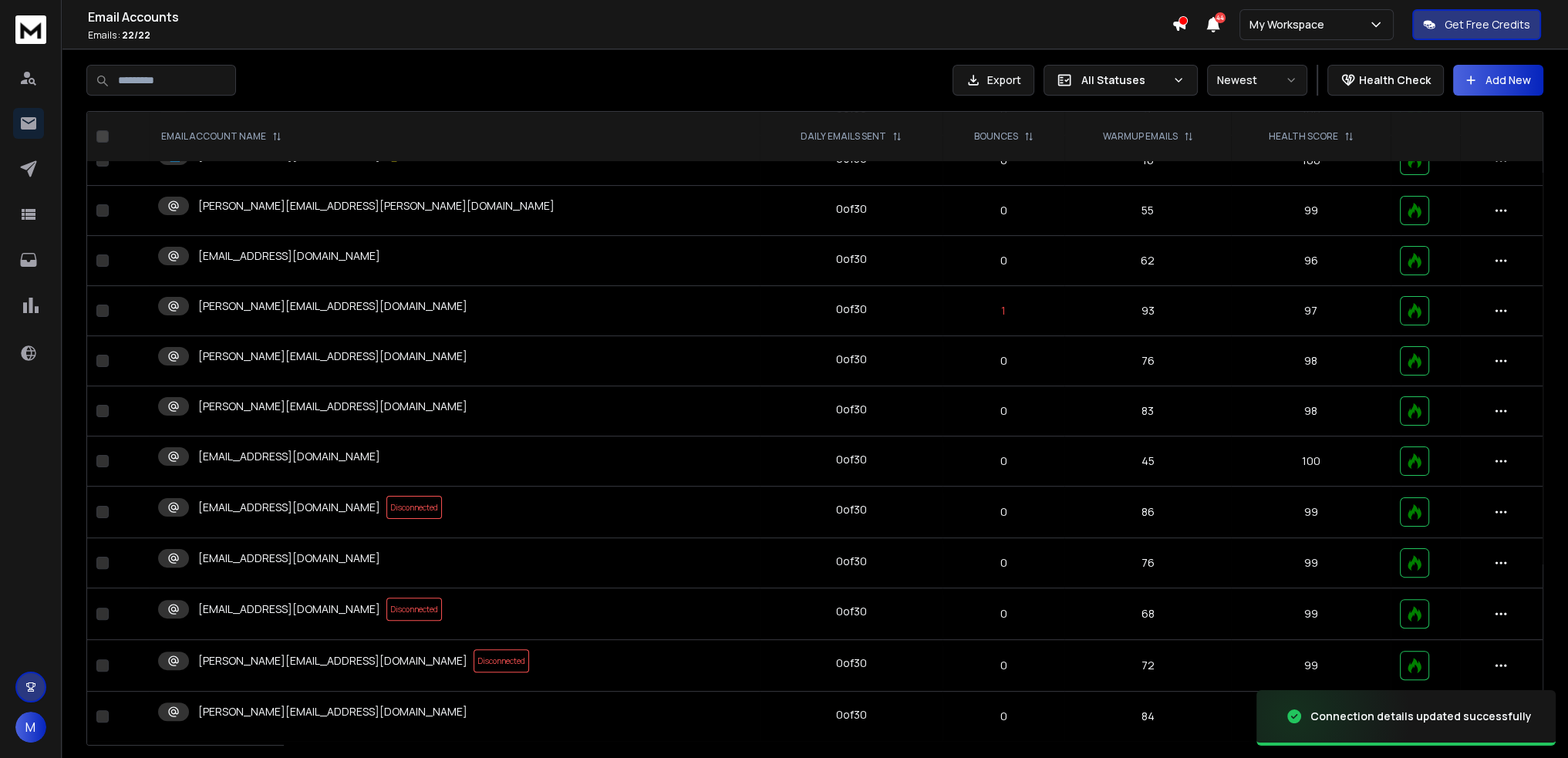
click at [319, 408] on p "[PERSON_NAME][EMAIL_ADDRESS][DOMAIN_NAME]" at bounding box center [333, 407] width 269 height 15
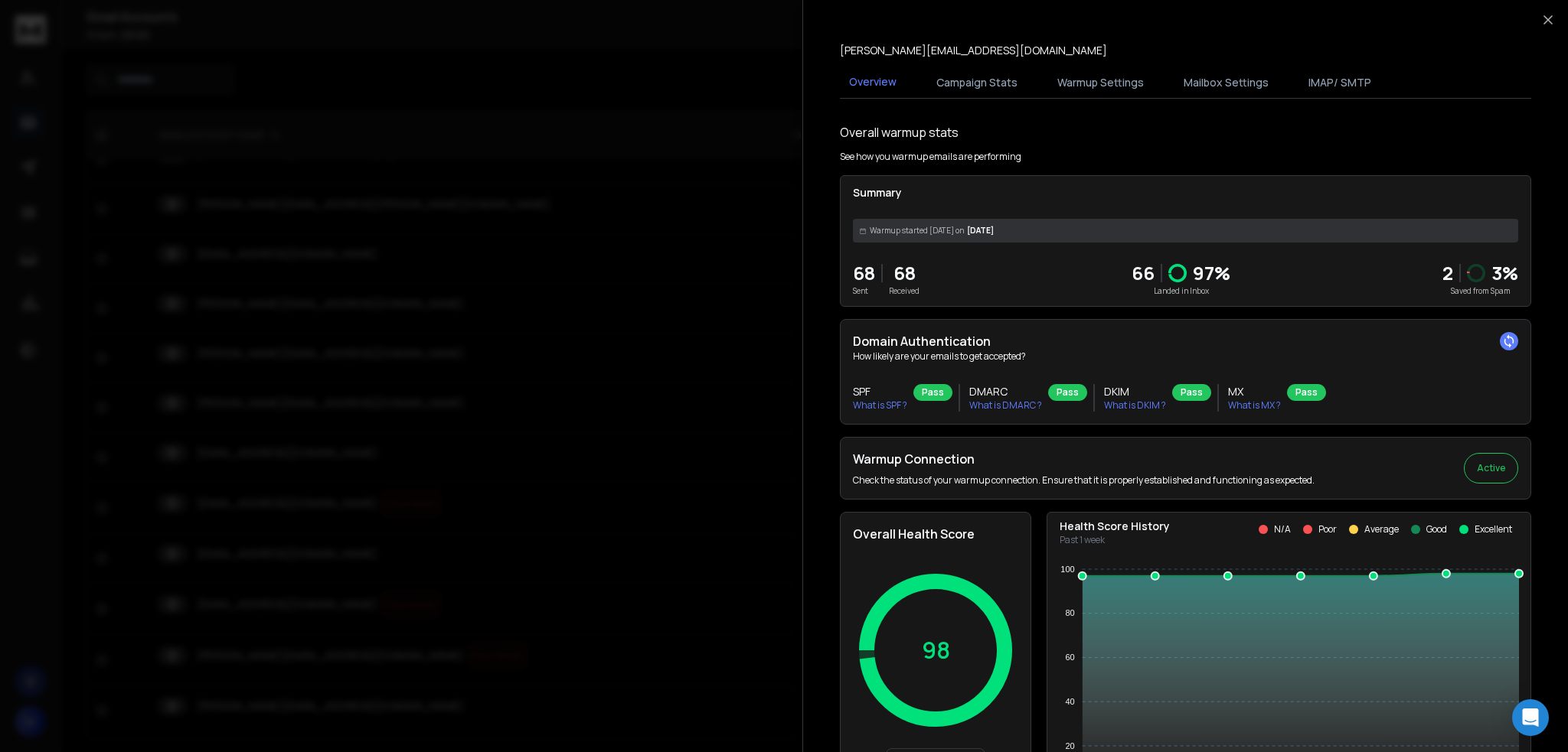
click at [1333, 74] on button "IMAP/ SMTP" at bounding box center [1339, 82] width 81 height 33
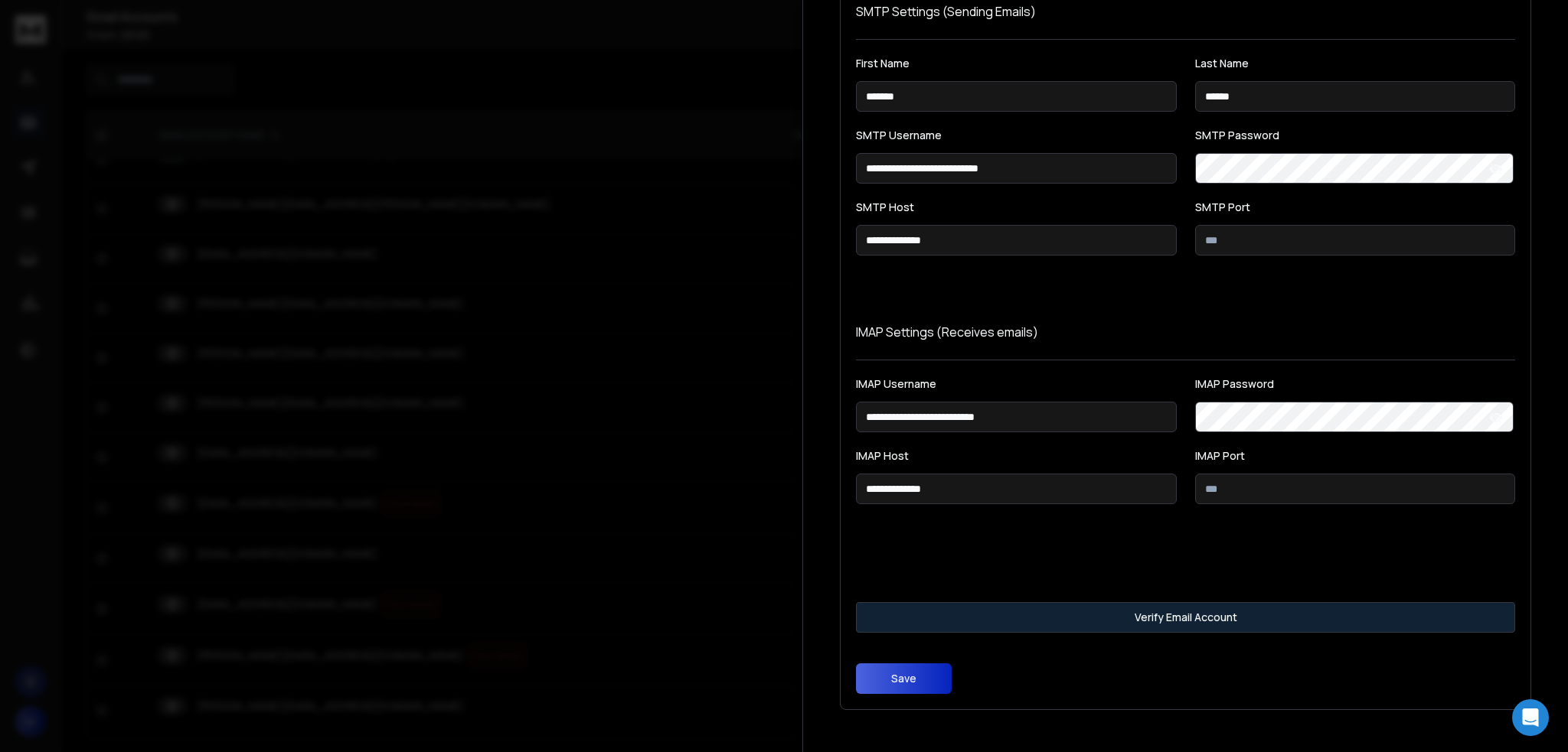
click at [1073, 618] on button "Verify Email Account" at bounding box center [1185, 617] width 659 height 31
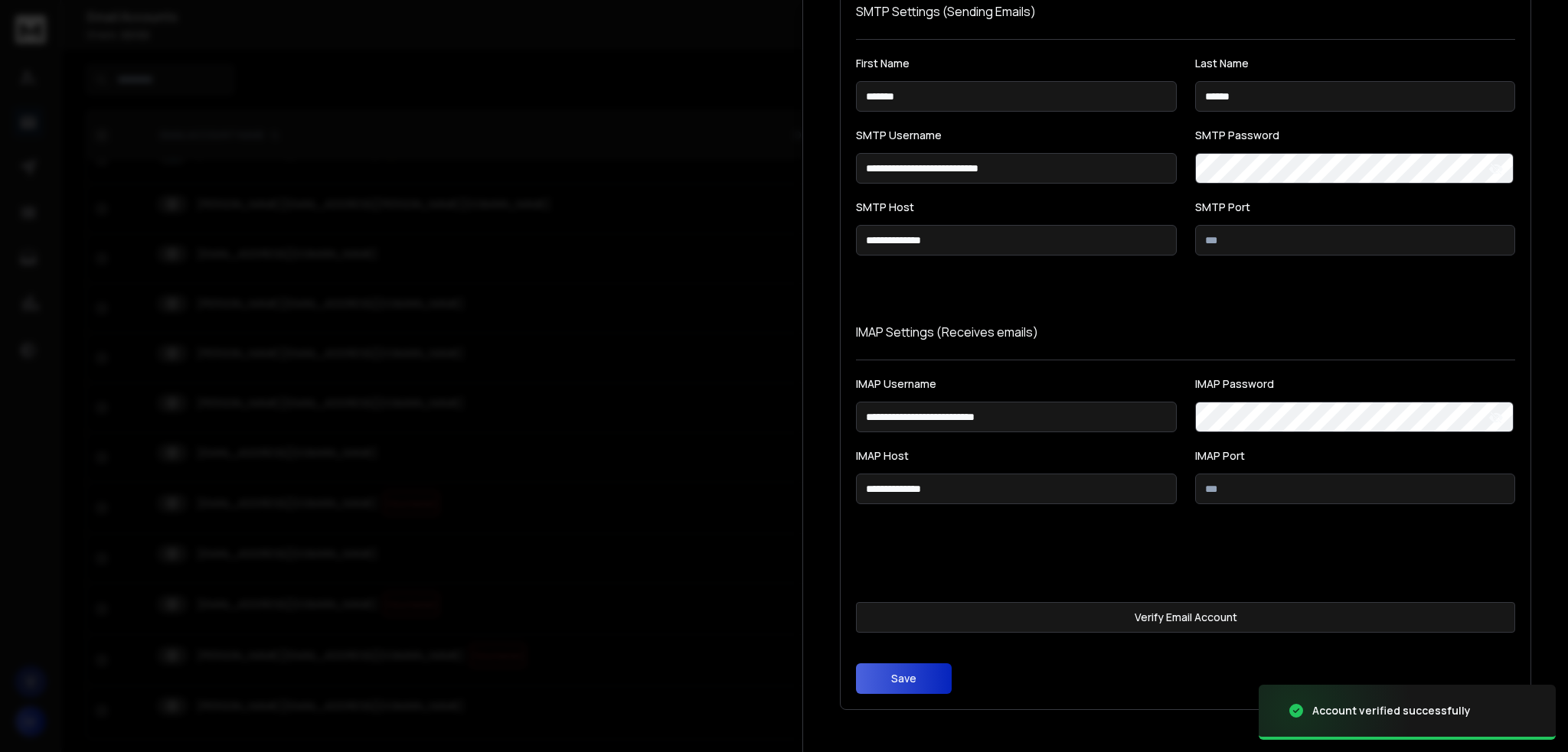
click at [926, 673] on button "Save" at bounding box center [903, 679] width 96 height 31
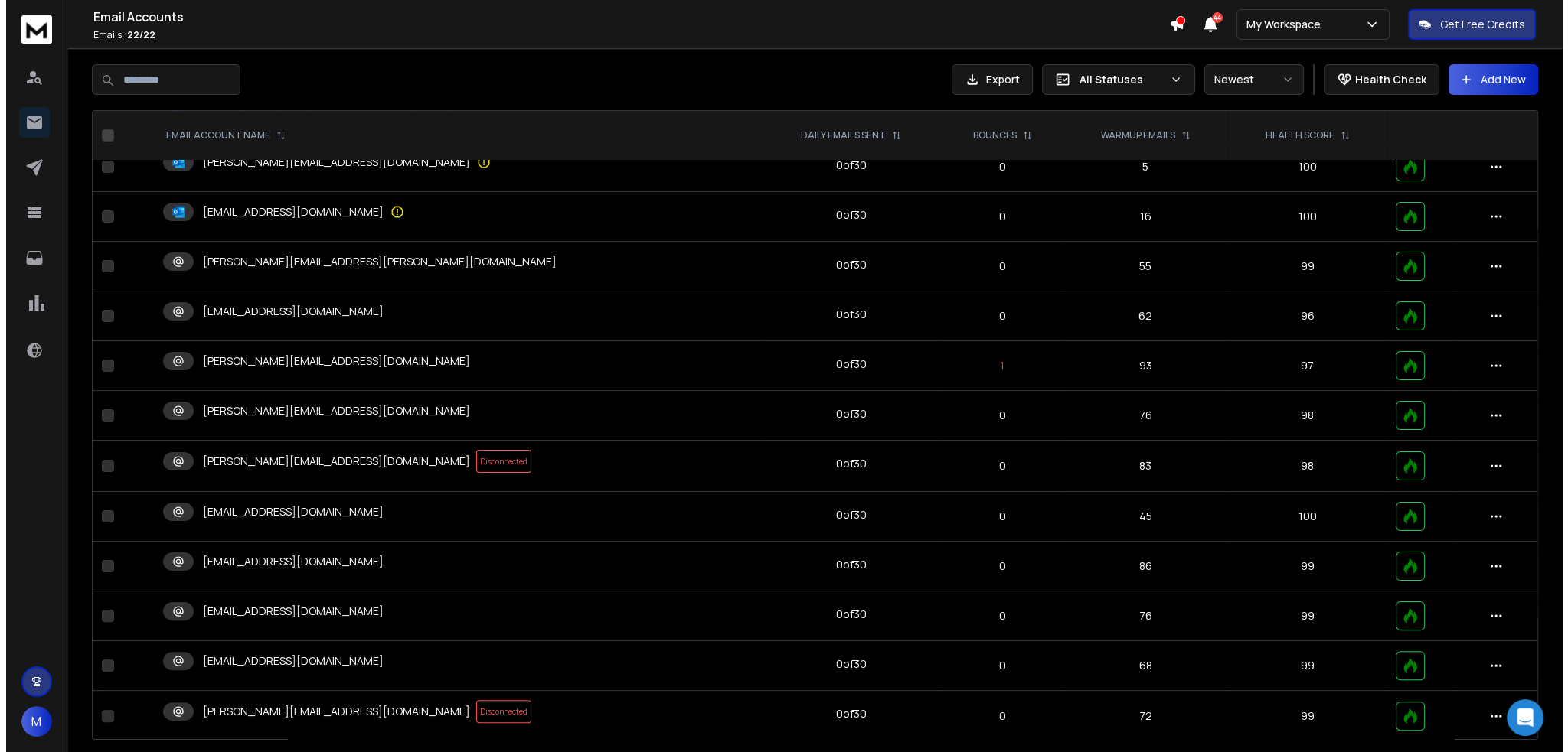
scroll to position [447, 0]
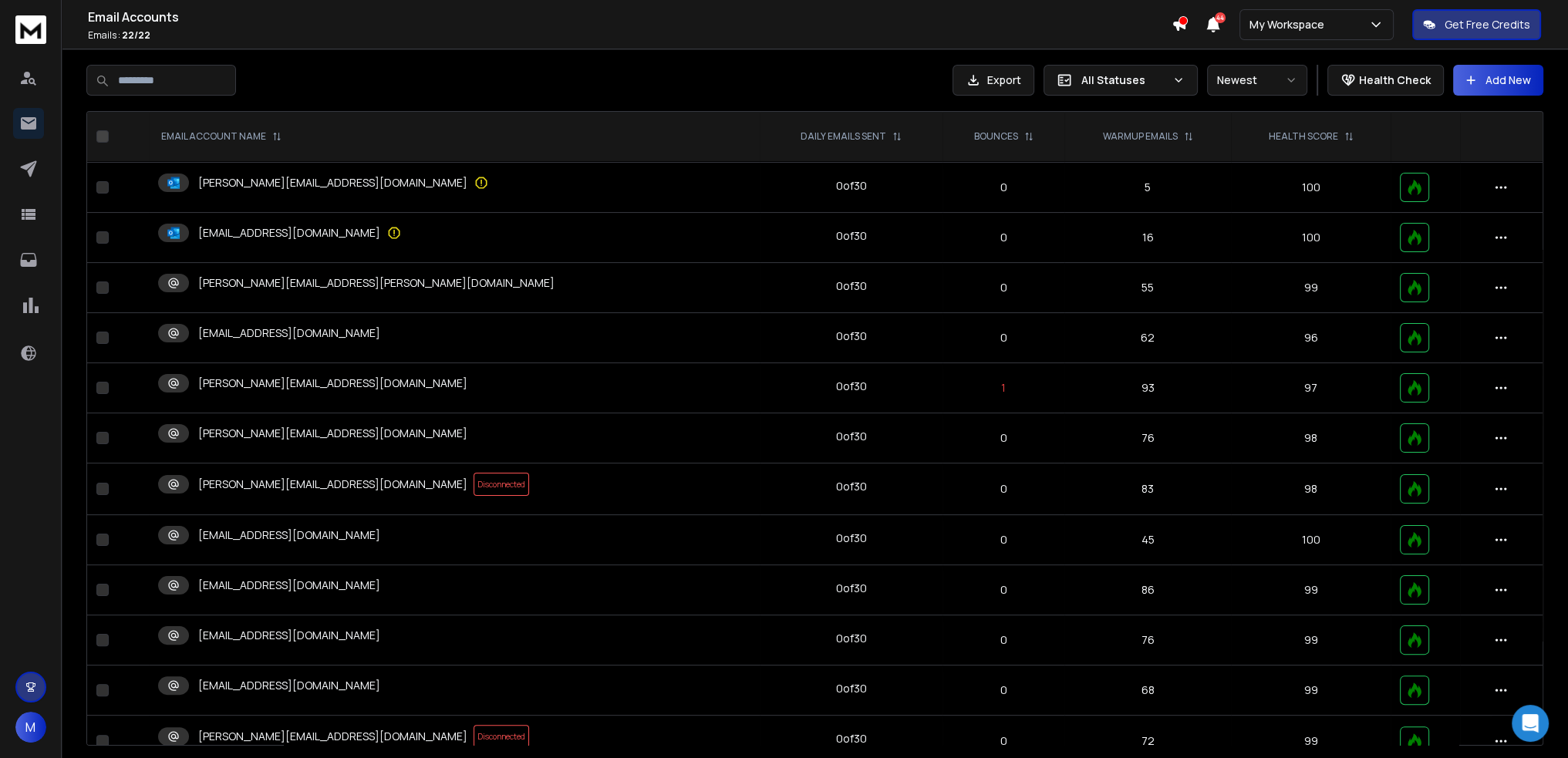
click at [317, 433] on p "[PERSON_NAME][EMAIL_ADDRESS][DOMAIN_NAME]" at bounding box center [333, 433] width 269 height 15
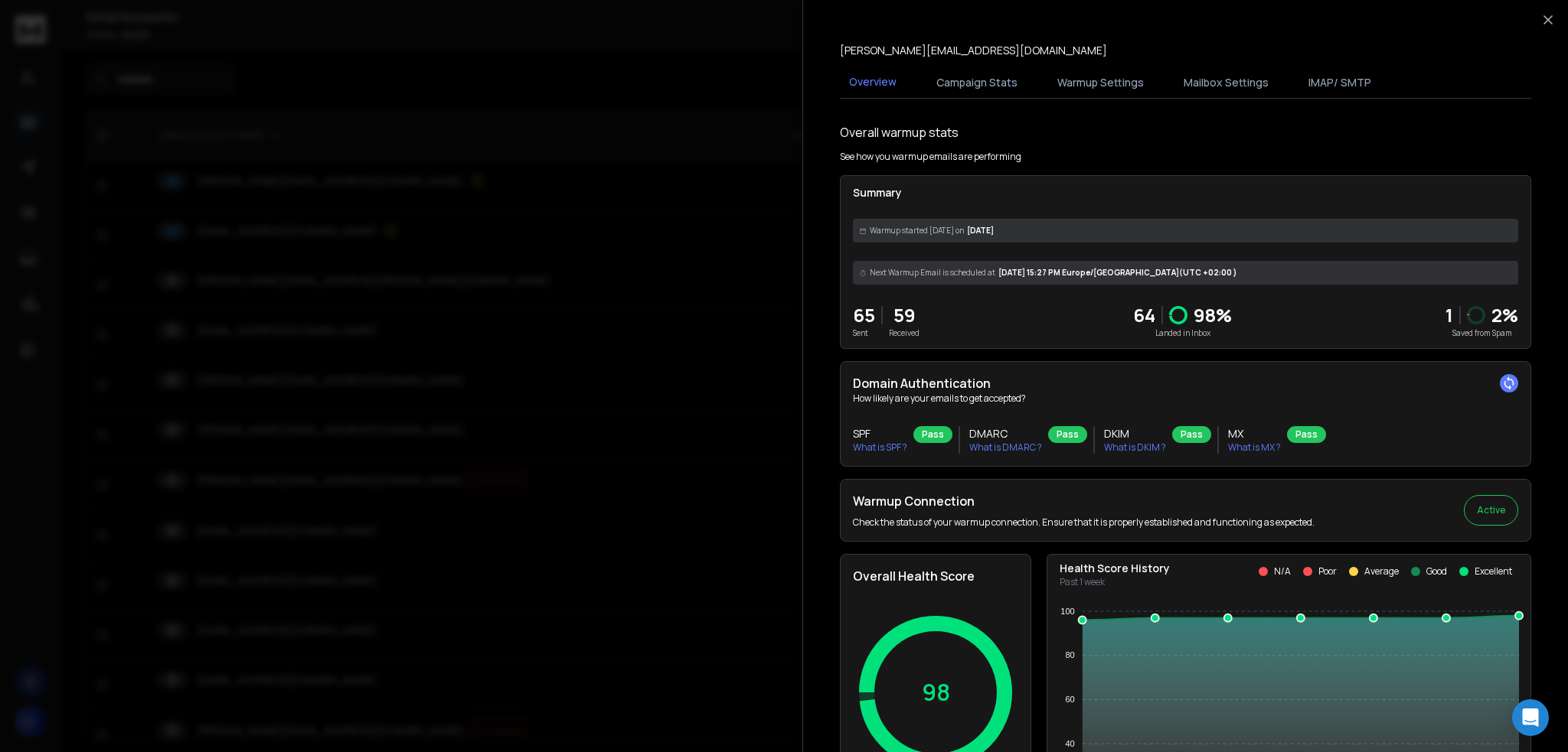
click at [1334, 74] on button "IMAP/ SMTP" at bounding box center [1339, 82] width 81 height 33
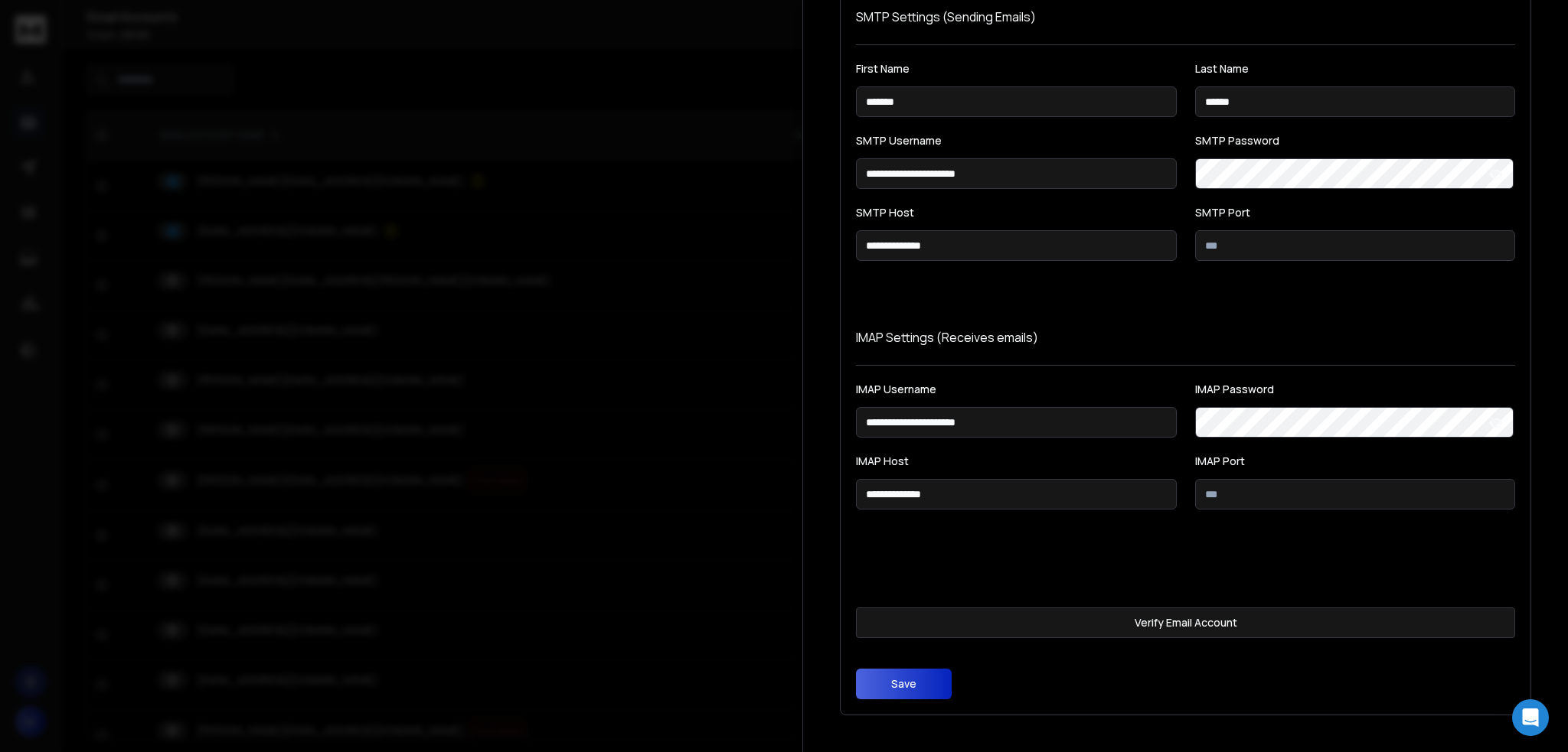
scroll to position [124, 0]
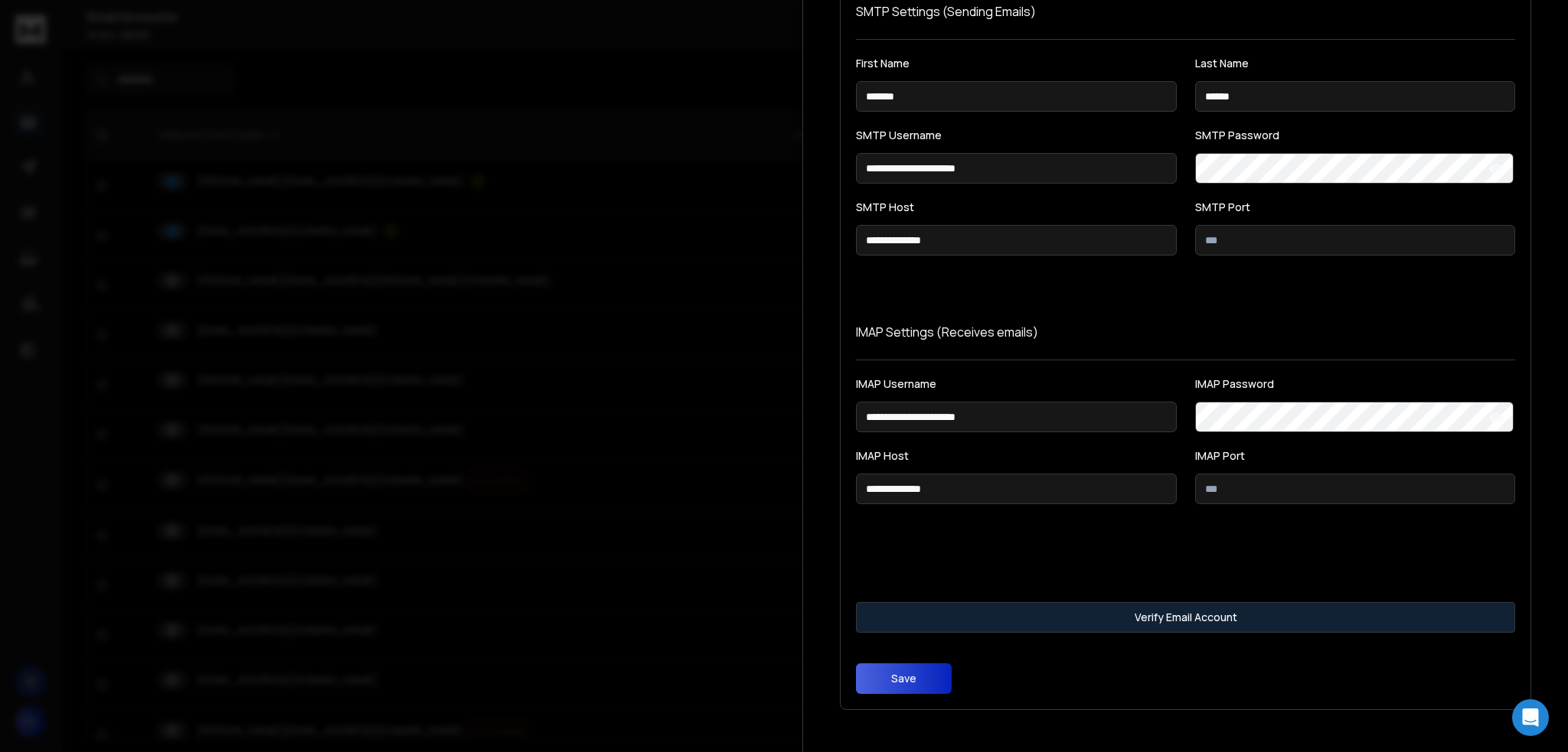
click at [998, 626] on button "Verify Email Account" at bounding box center [1185, 617] width 659 height 31
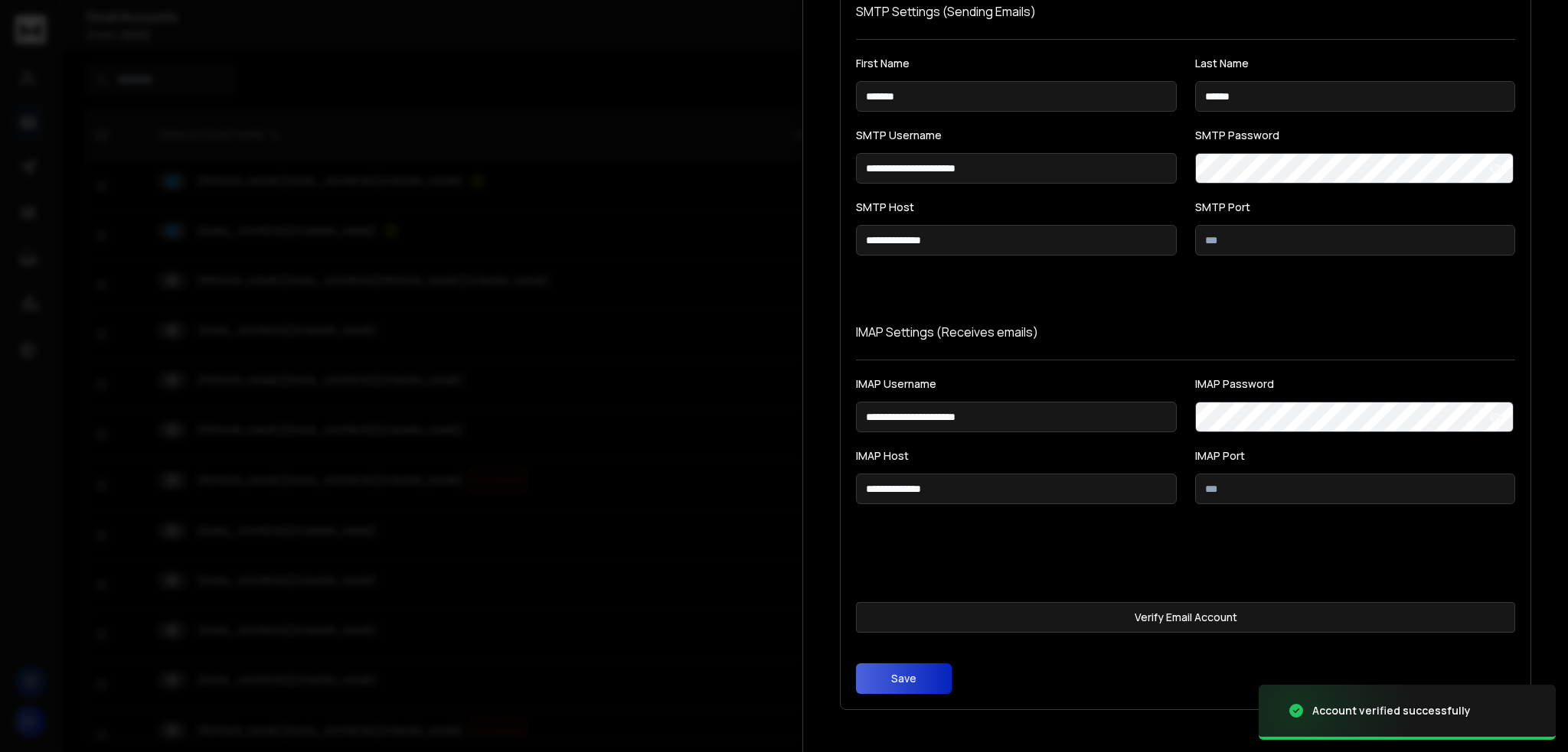
click at [929, 672] on button "Save" at bounding box center [903, 679] width 96 height 31
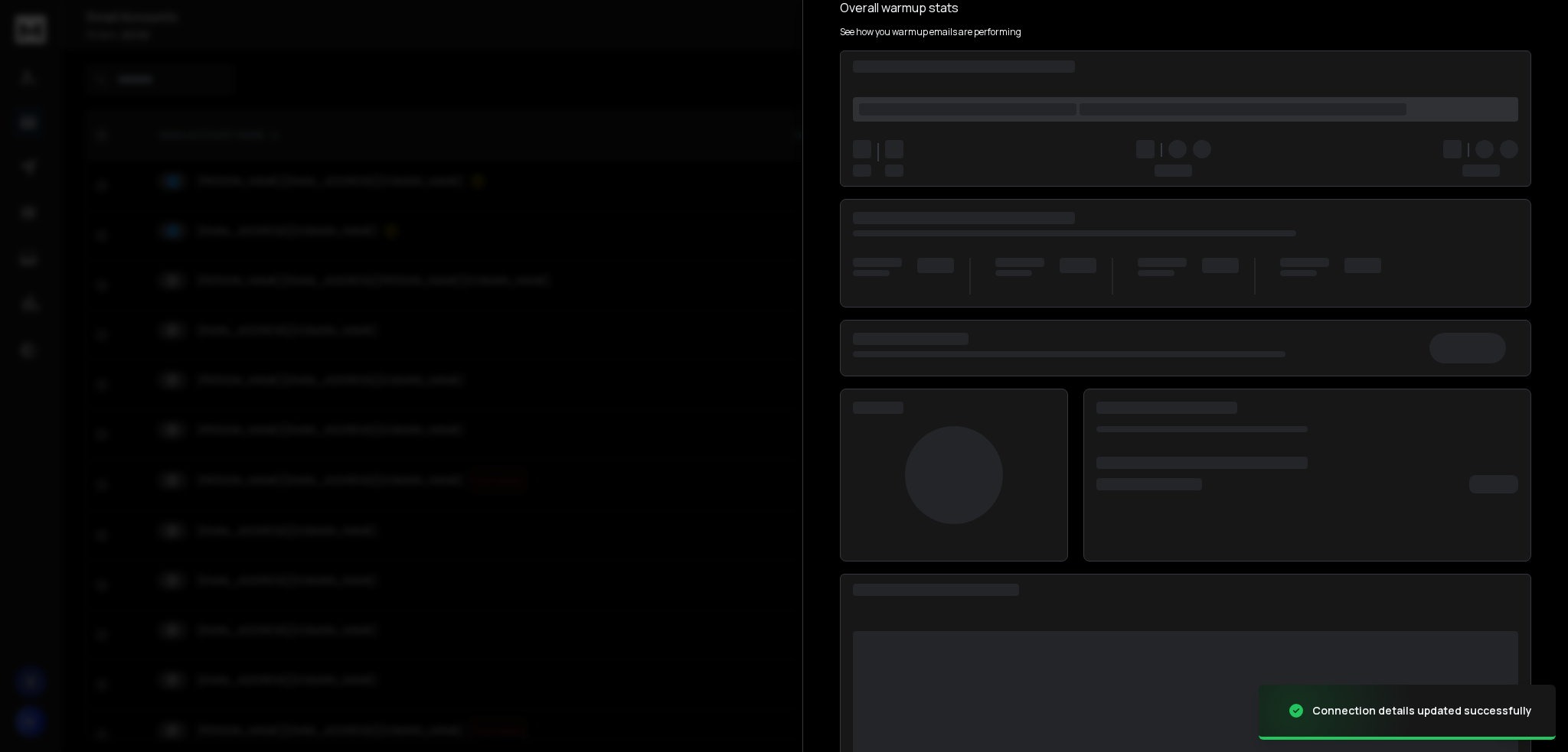
scroll to position [41, 0]
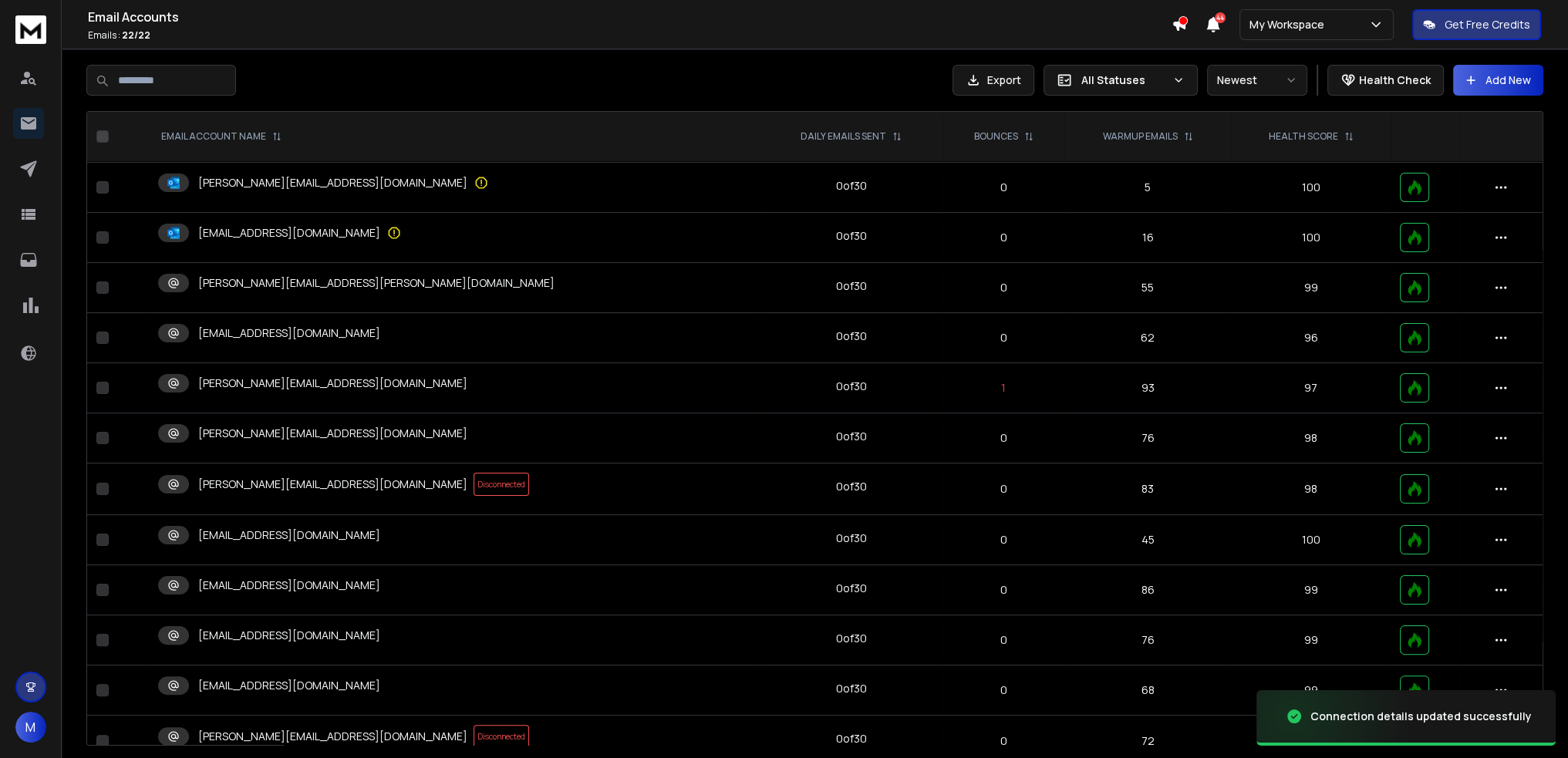
click at [286, 378] on p "[PERSON_NAME][EMAIL_ADDRESS][DOMAIN_NAME]" at bounding box center [333, 383] width 269 height 15
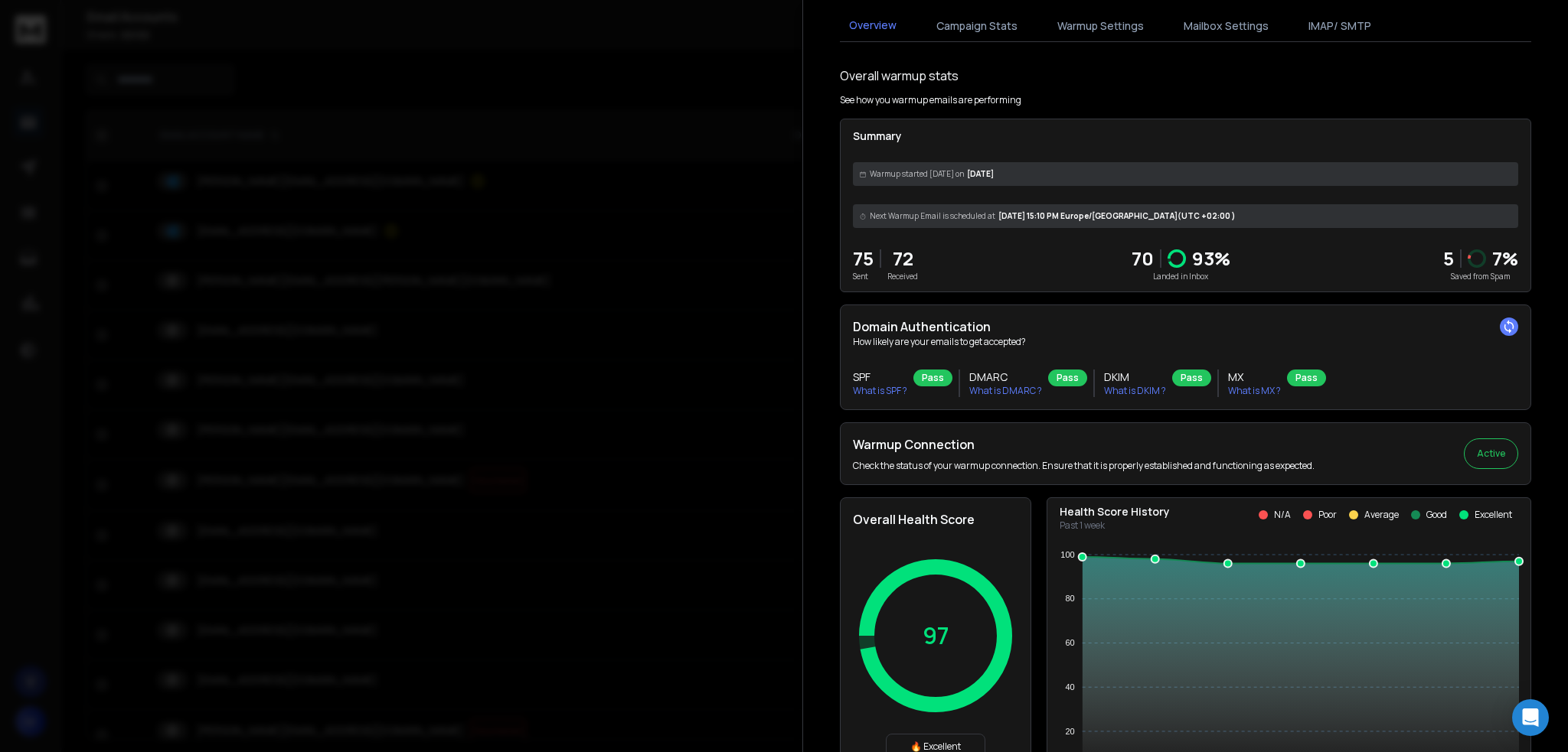
scroll to position [0, 0]
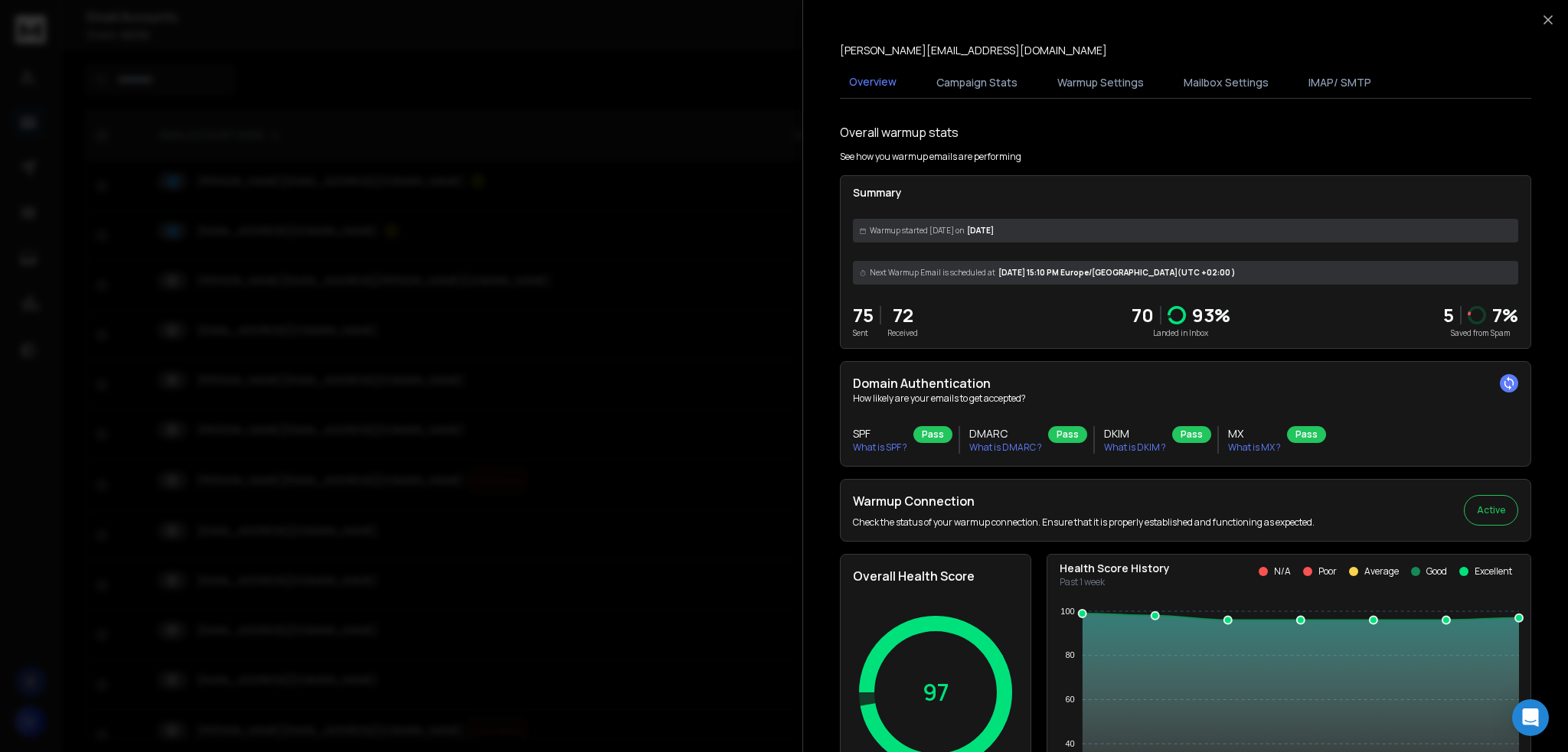
click at [1345, 75] on button "IMAP/ SMTP" at bounding box center [1339, 82] width 81 height 33
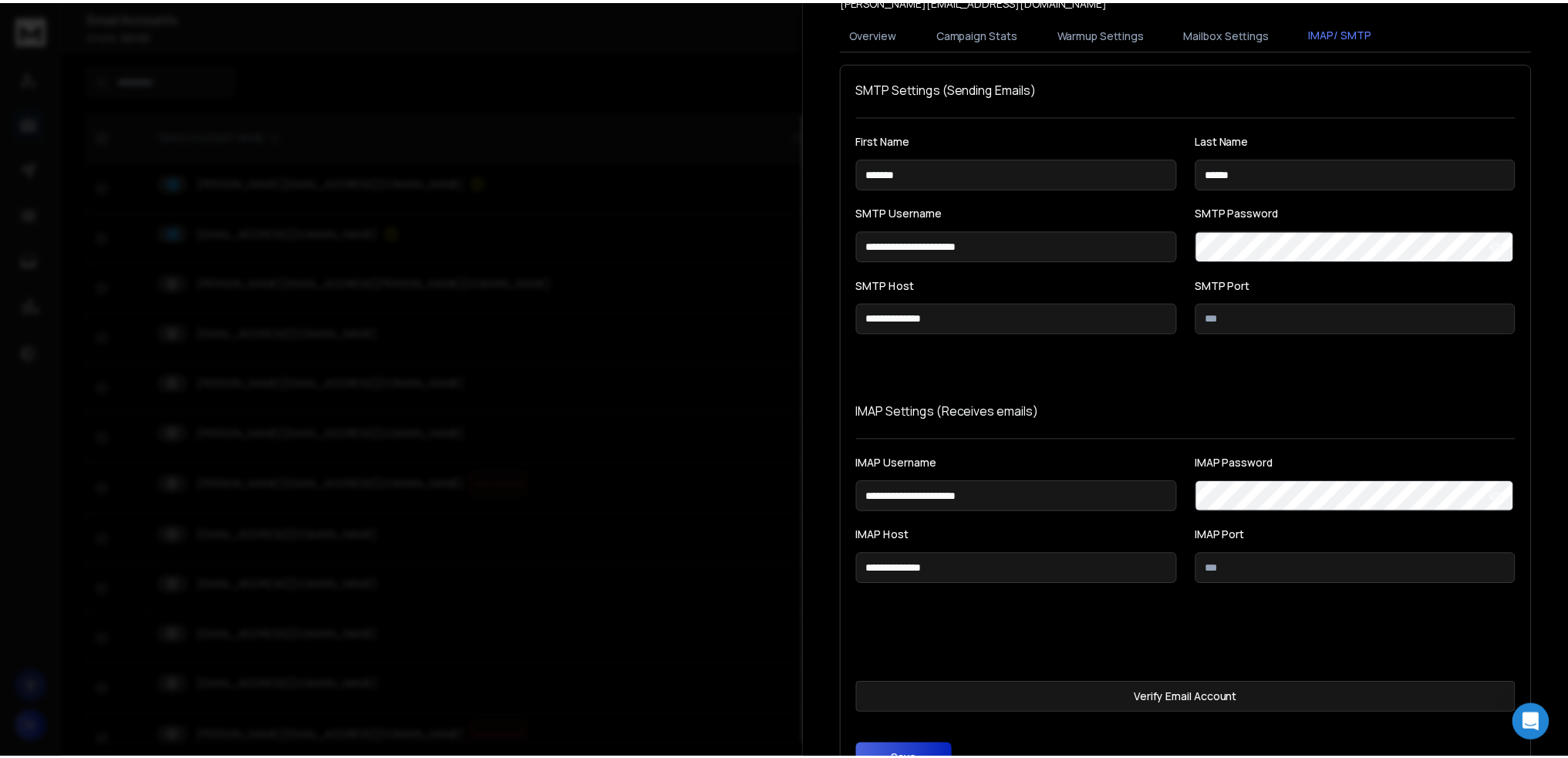
scroll to position [125, 0]
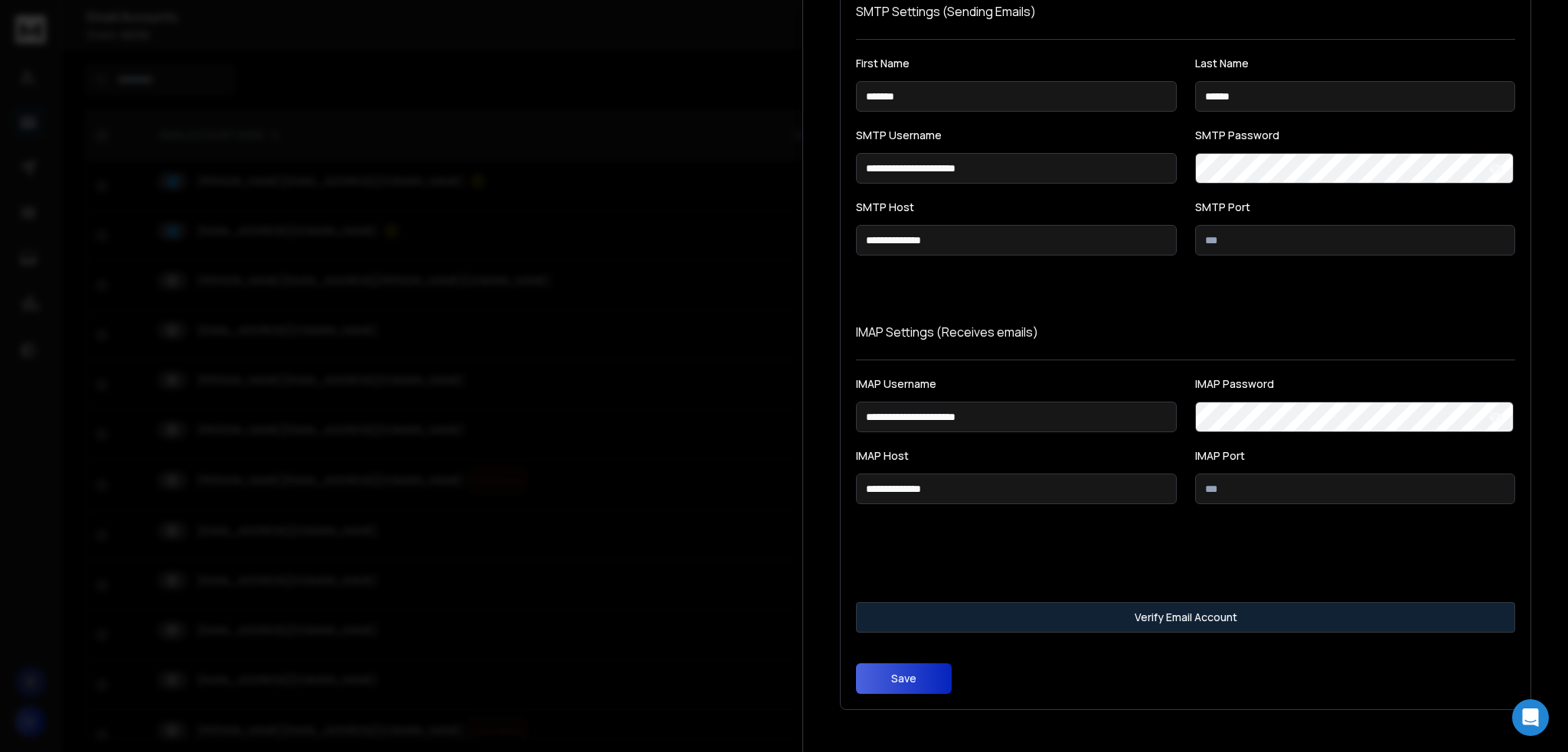
click at [1004, 608] on button "Verify Email Account" at bounding box center [1185, 617] width 659 height 31
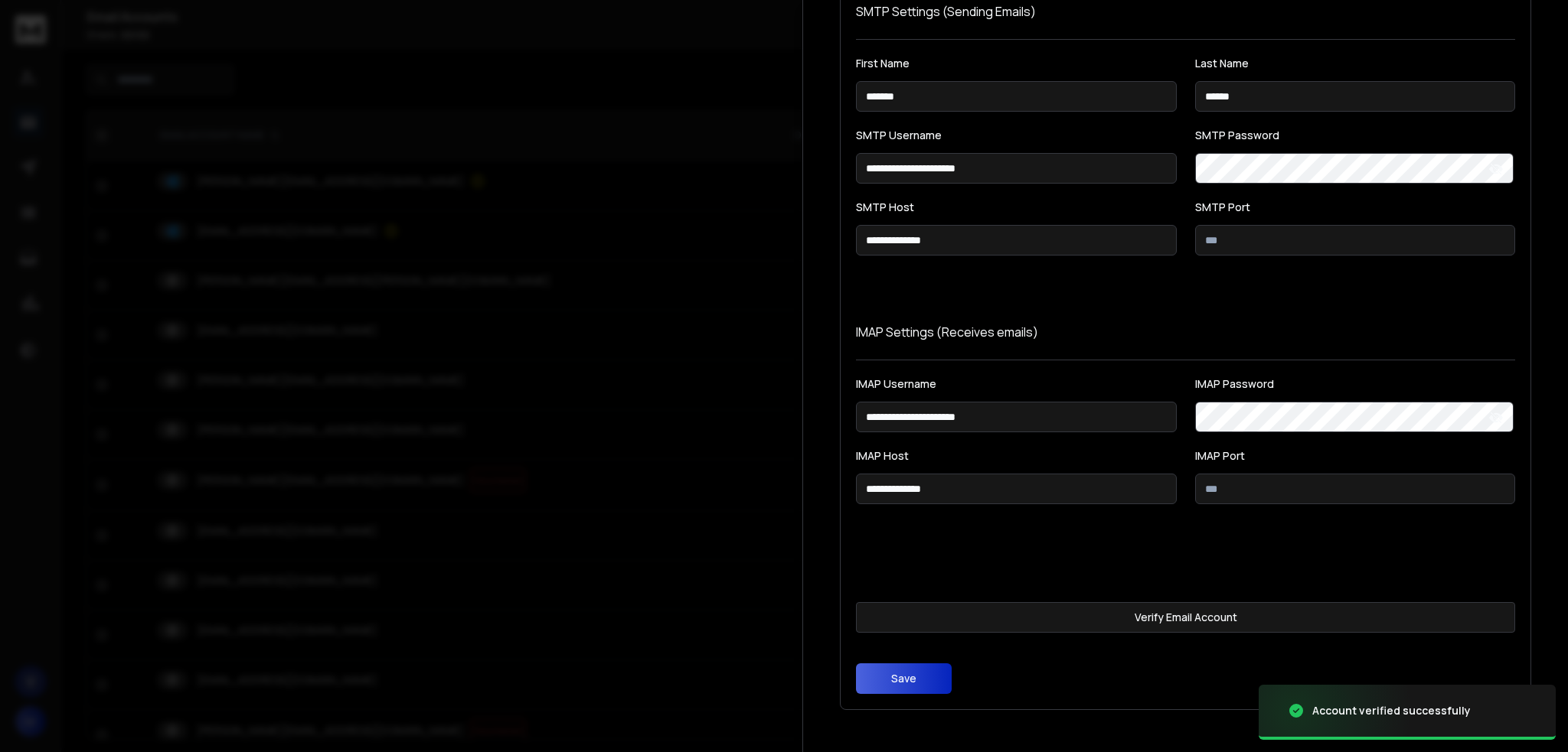
click at [941, 678] on button "Save" at bounding box center [903, 679] width 96 height 31
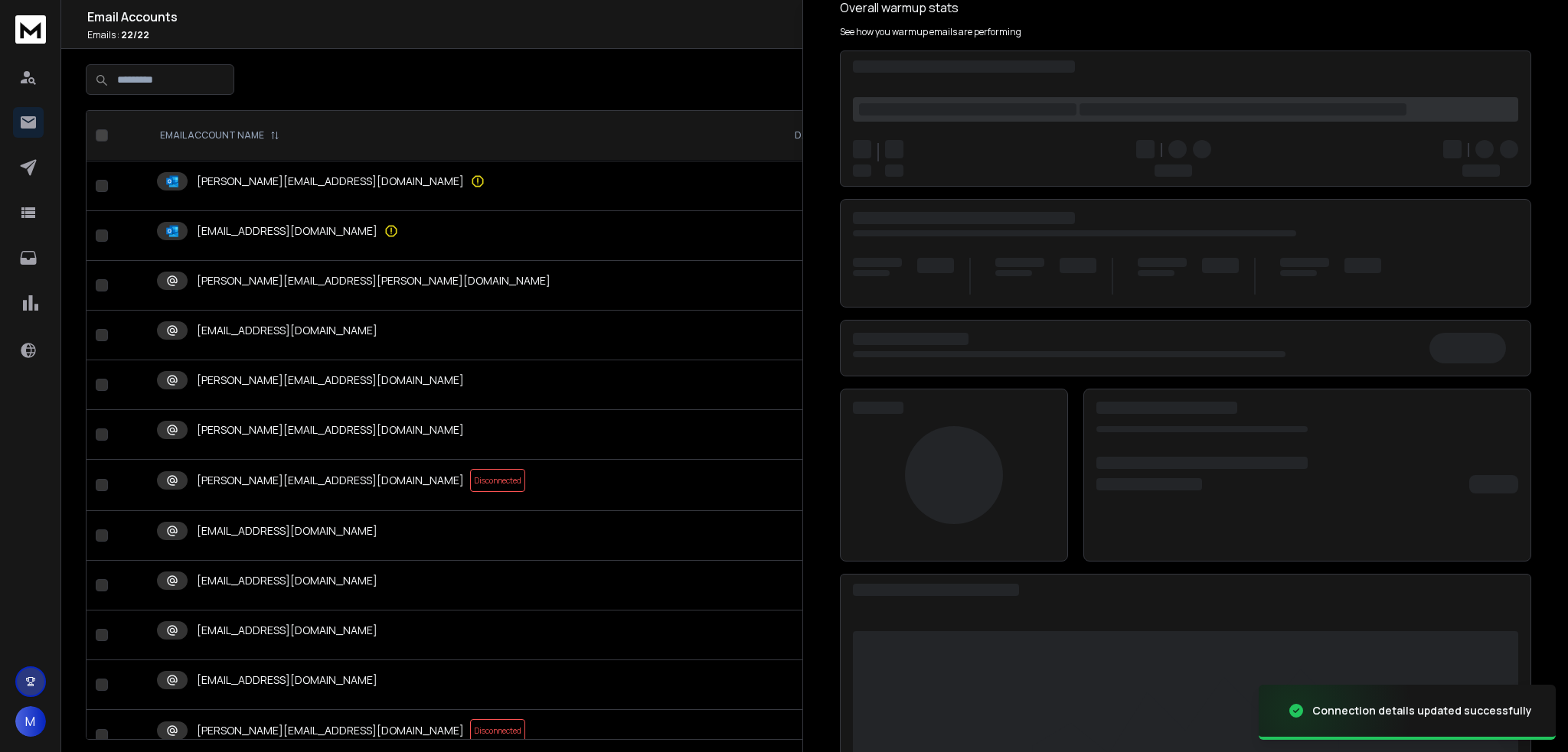
scroll to position [41, 0]
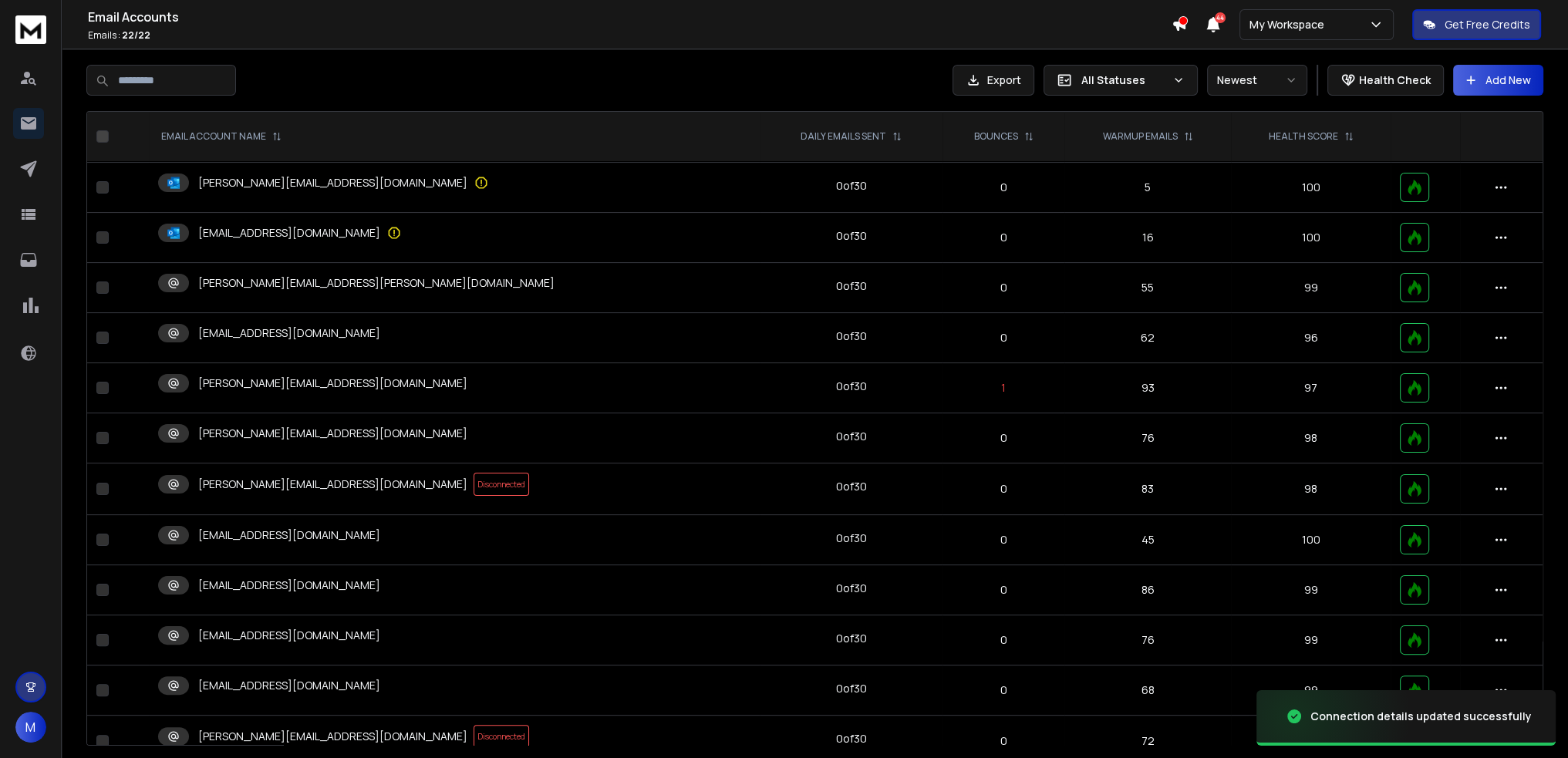
click at [279, 327] on p "[EMAIL_ADDRESS][DOMAIN_NAME]" at bounding box center [290, 333] width 182 height 15
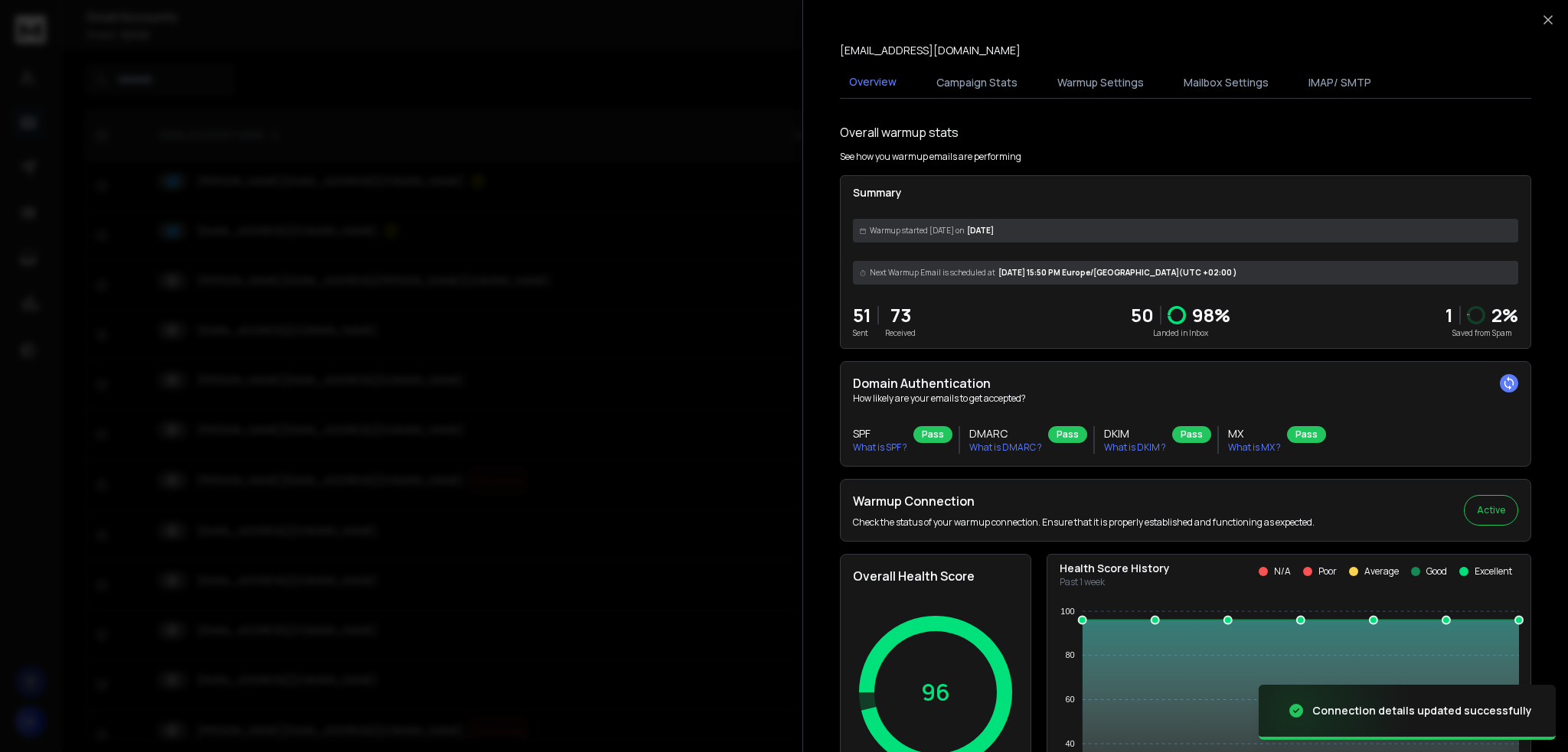
click at [1310, 77] on button "IMAP/ SMTP" at bounding box center [1339, 82] width 81 height 33
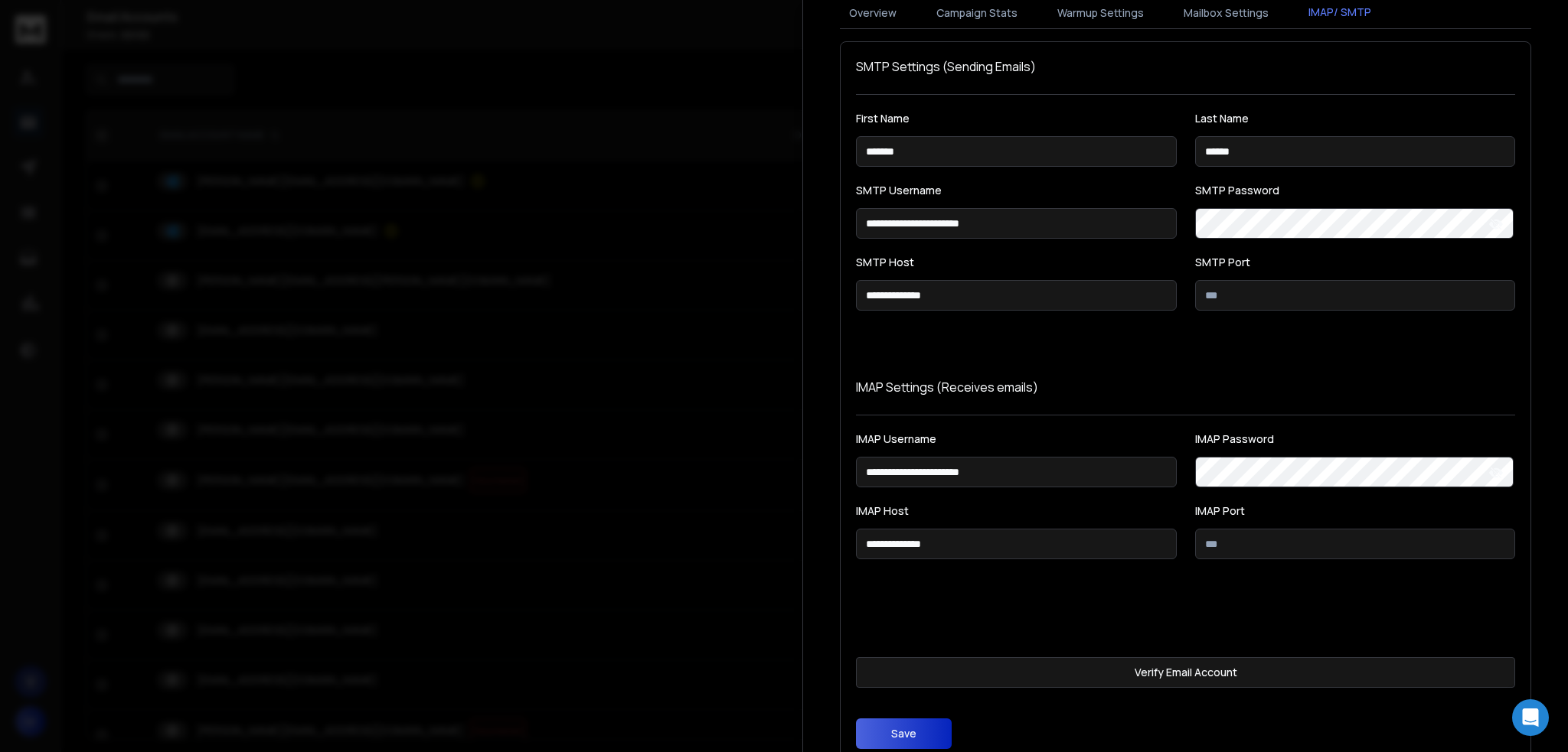
scroll to position [124, 0]
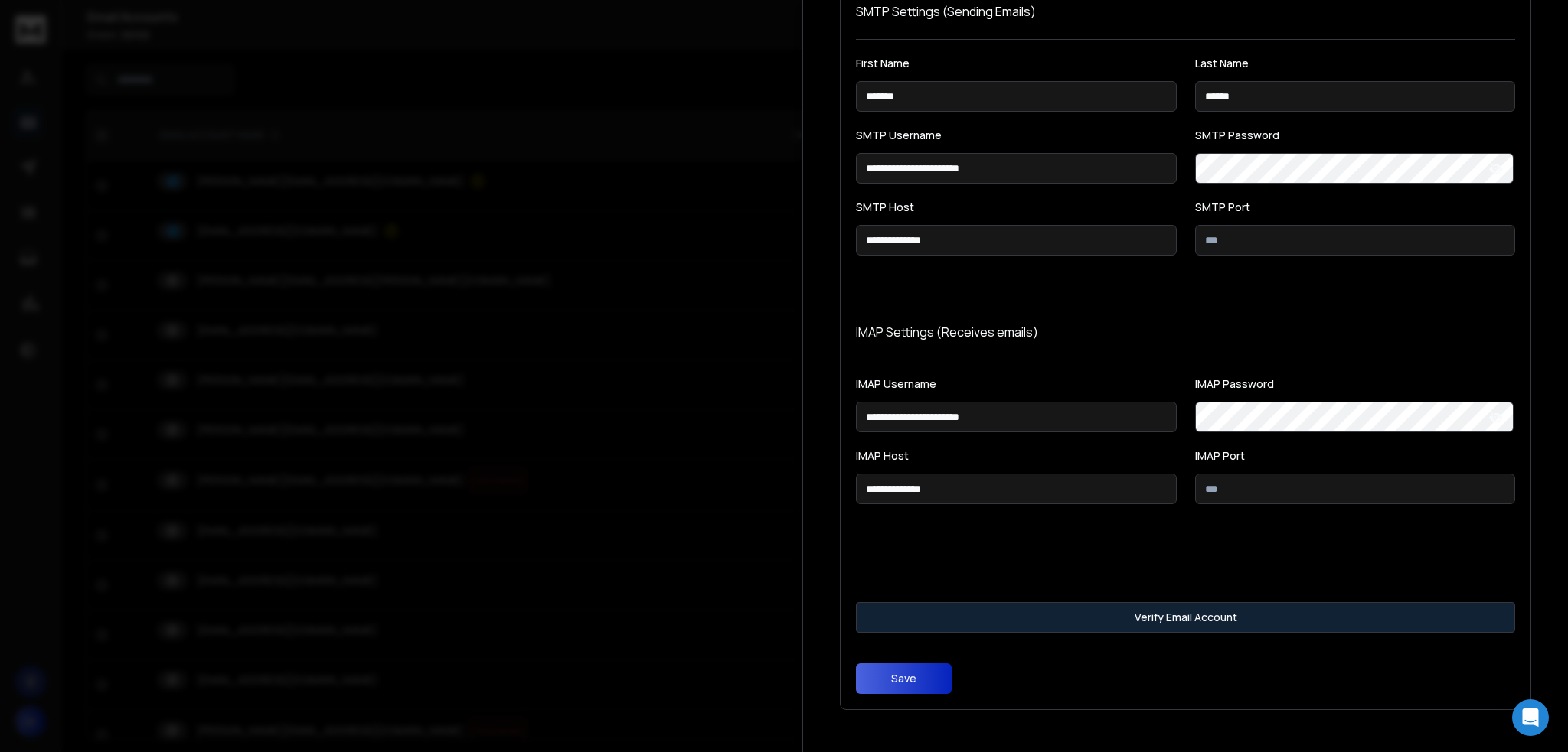
click at [1059, 615] on button "Verify Email Account" at bounding box center [1185, 617] width 659 height 31
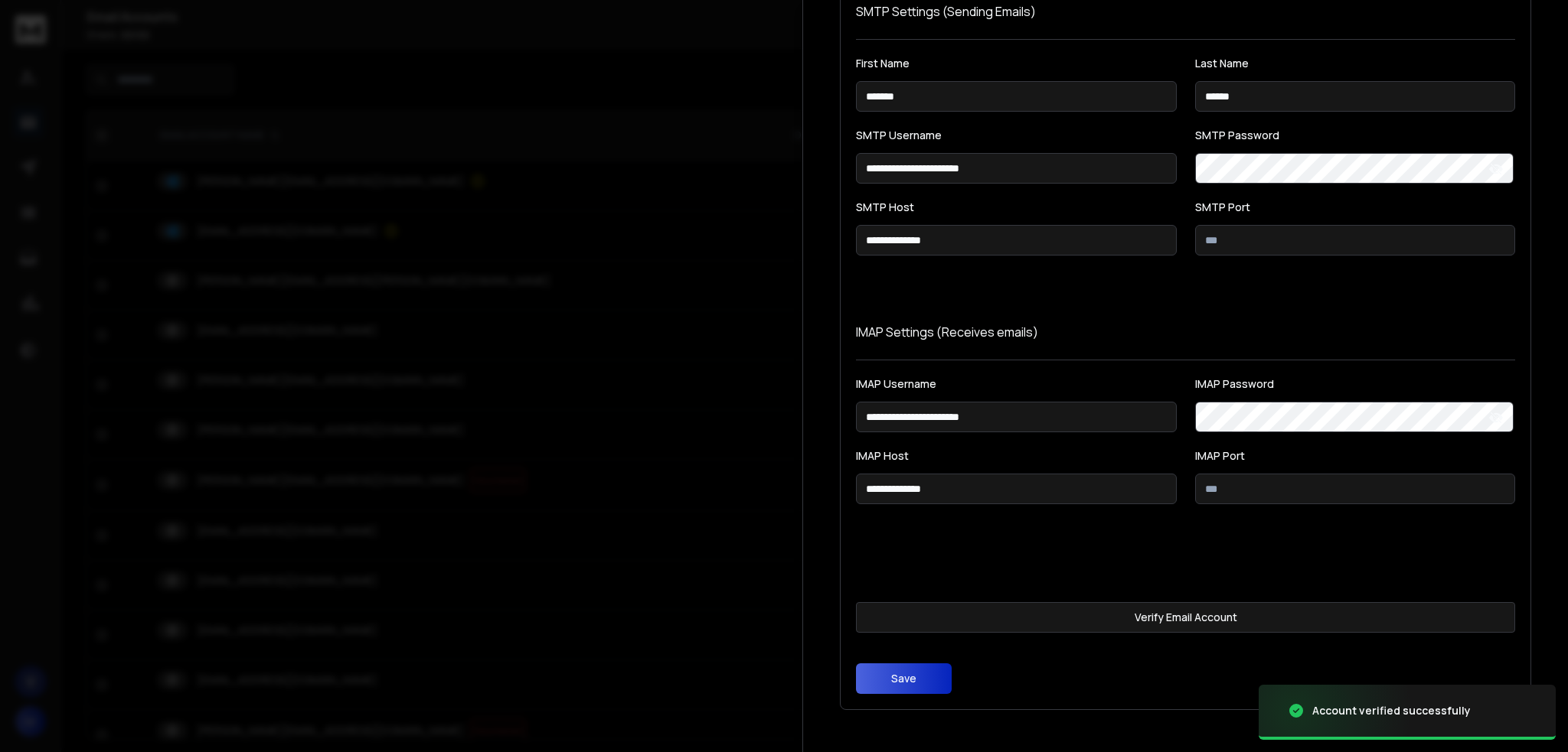
click at [933, 674] on button "Save" at bounding box center [903, 679] width 96 height 31
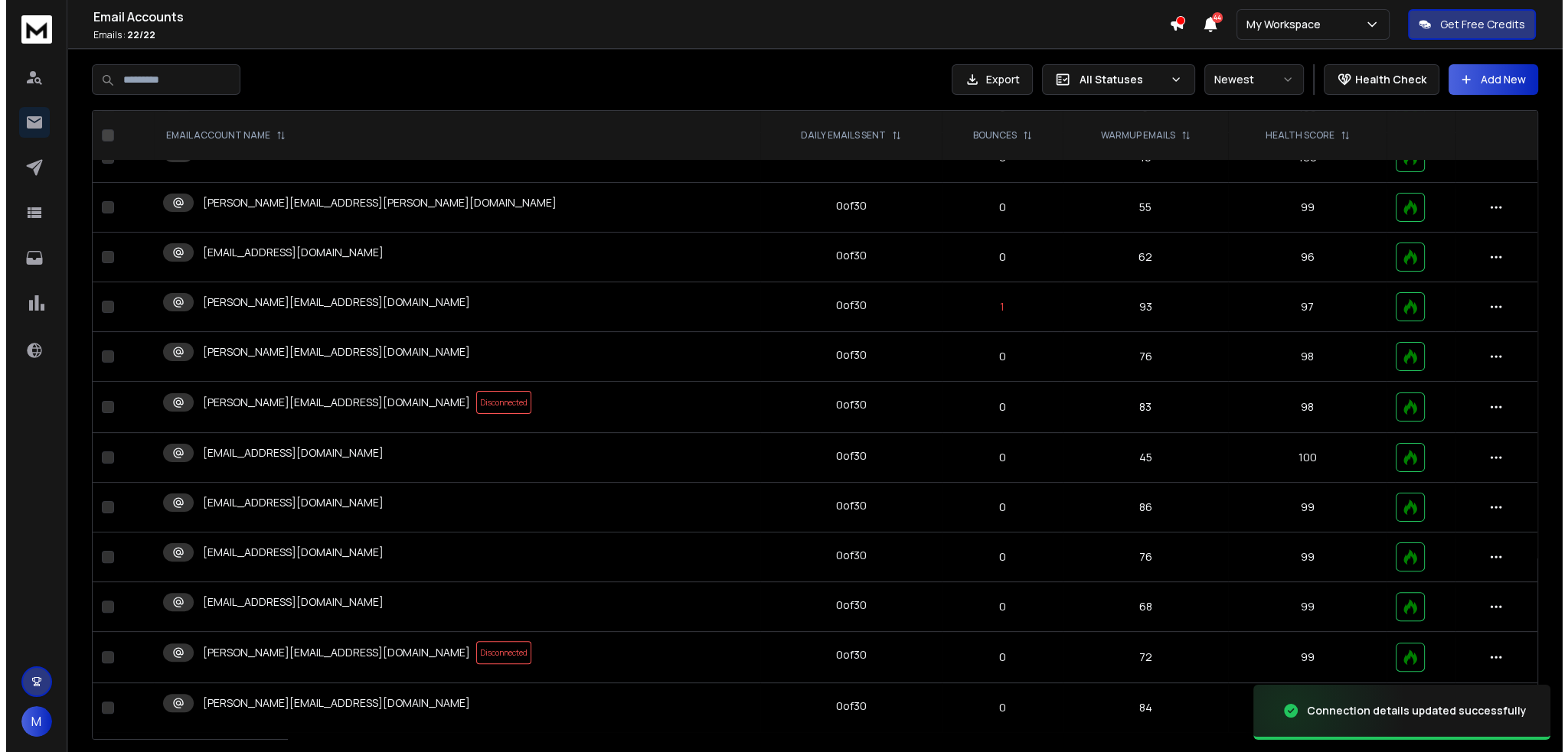
scroll to position [525, 0]
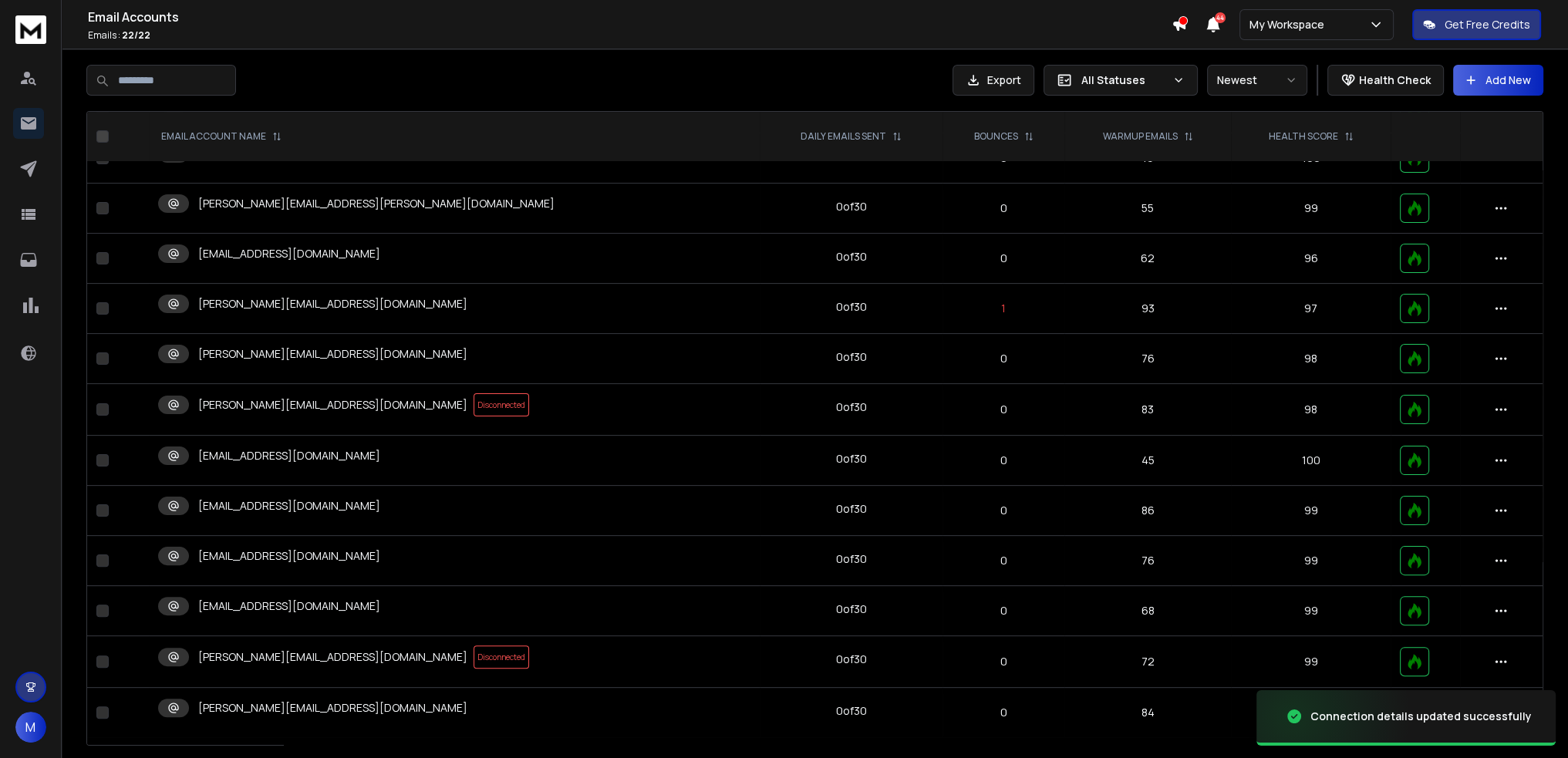
click at [272, 650] on p "[PERSON_NAME][EMAIL_ADDRESS][DOMAIN_NAME]" at bounding box center [333, 657] width 269 height 15
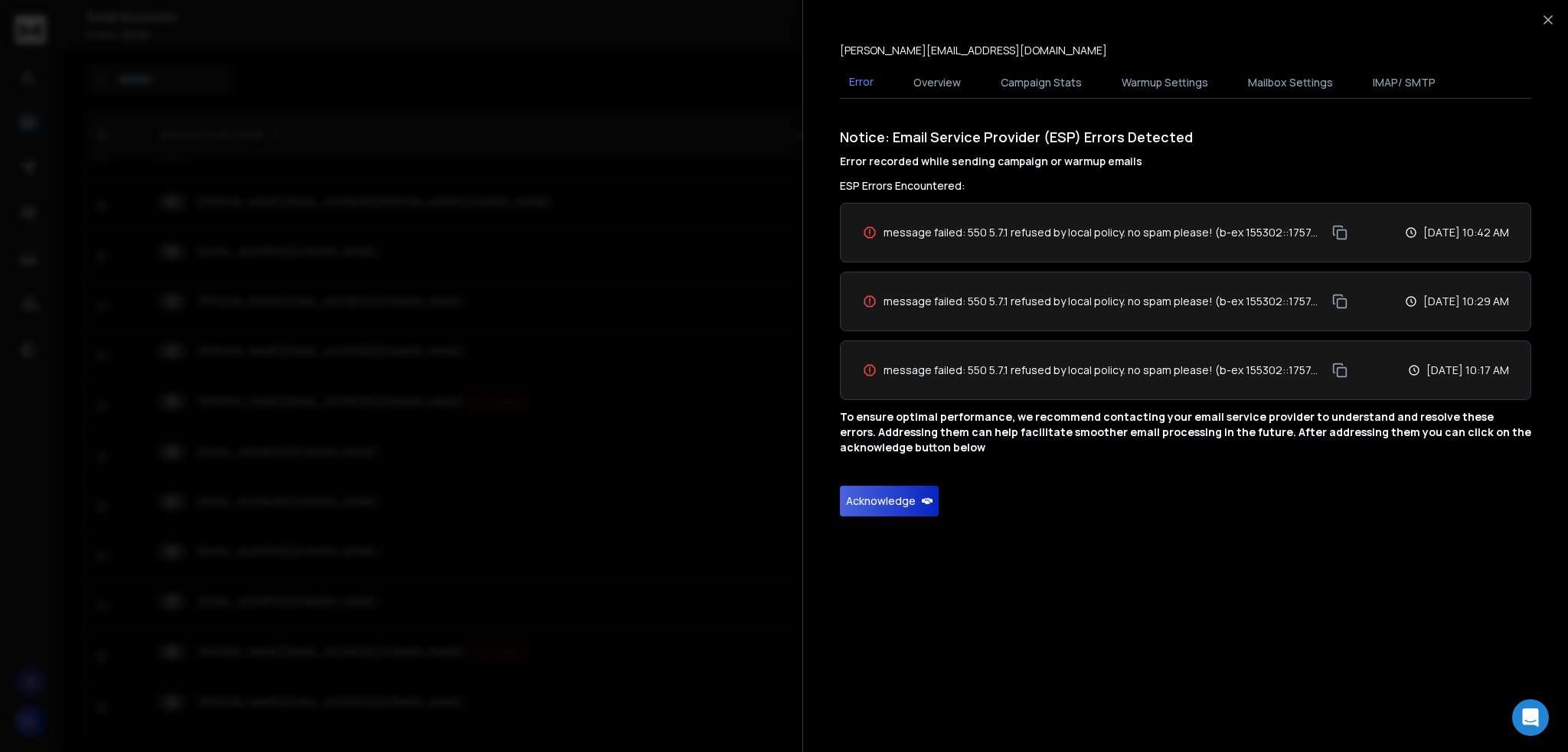
click at [884, 504] on button "Acknowledge" at bounding box center [889, 501] width 99 height 31
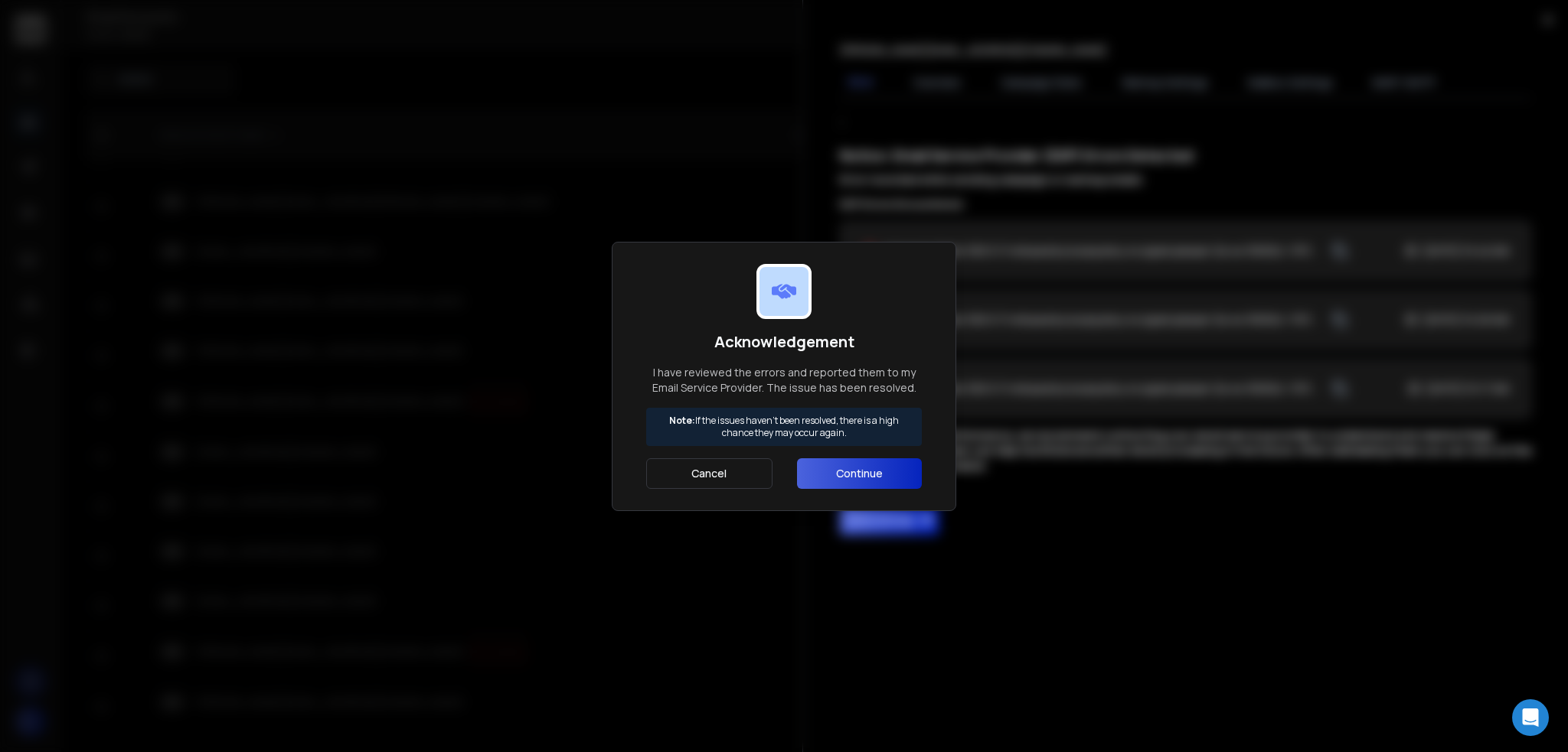
click at [882, 476] on button "Continue" at bounding box center [859, 474] width 125 height 31
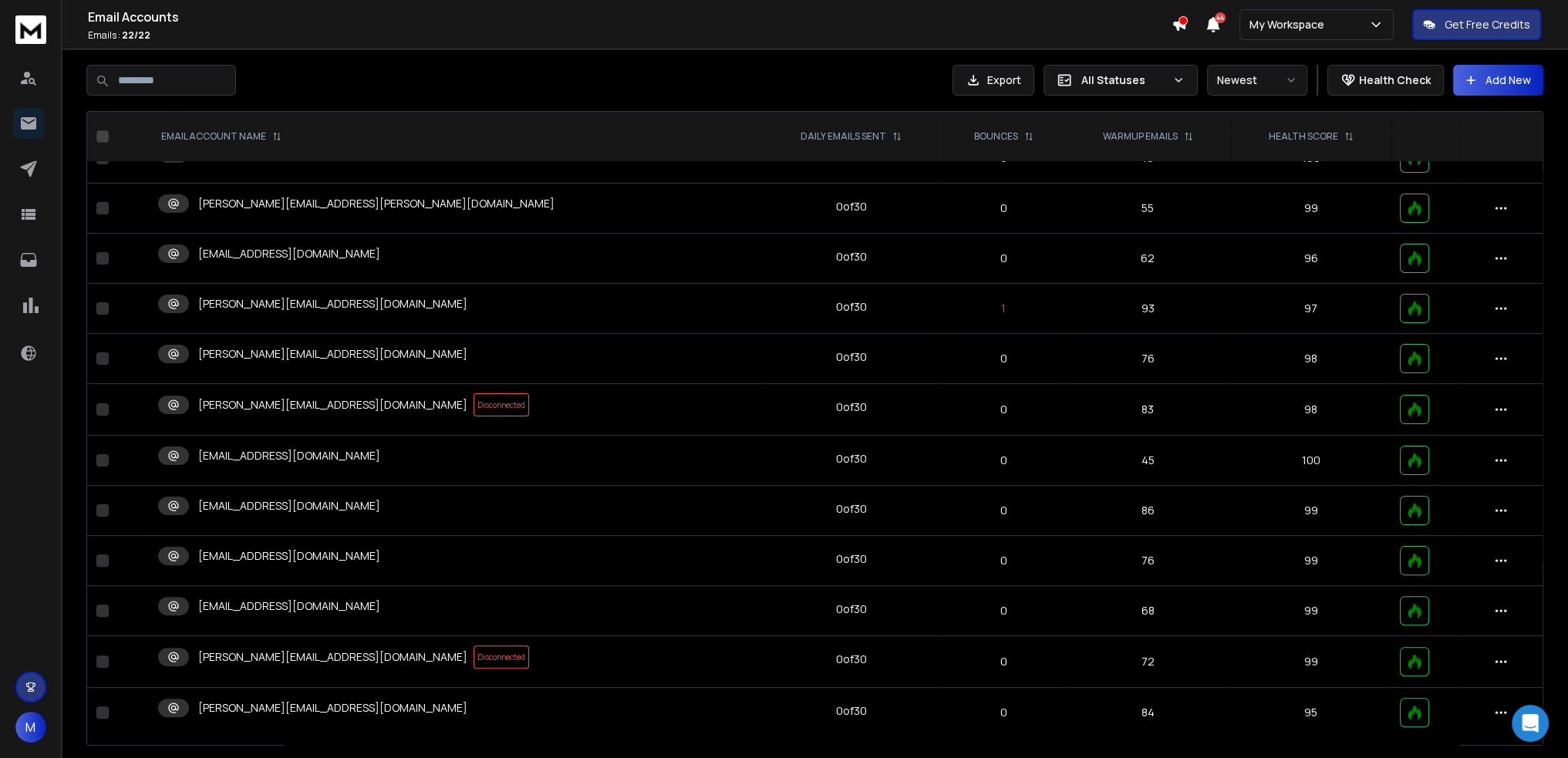
click at [282, 654] on p "[PERSON_NAME][EMAIL_ADDRESS][DOMAIN_NAME]" at bounding box center [333, 657] width 269 height 15
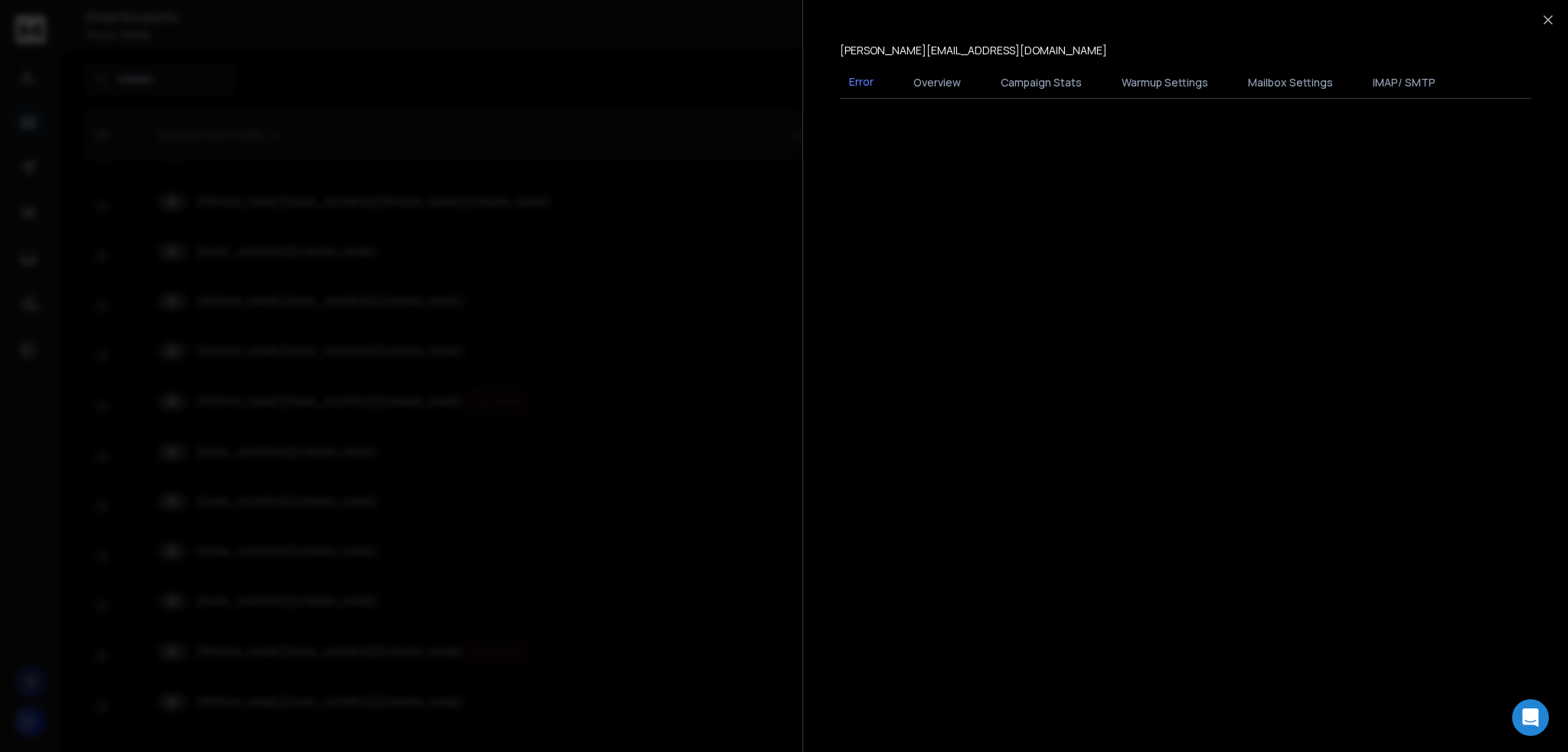
click at [1386, 76] on button "IMAP/ SMTP" at bounding box center [1403, 82] width 81 height 33
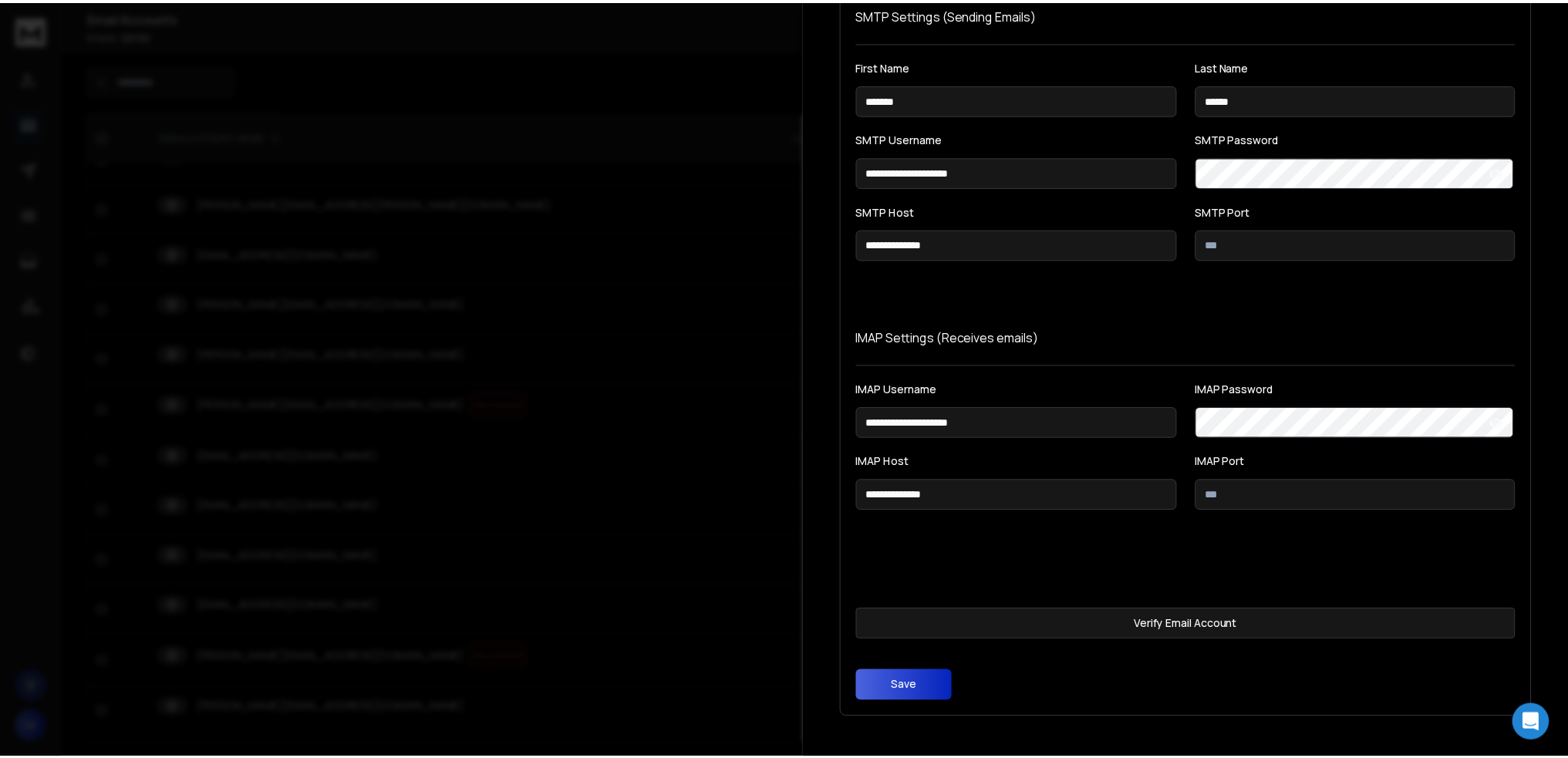
scroll to position [125, 0]
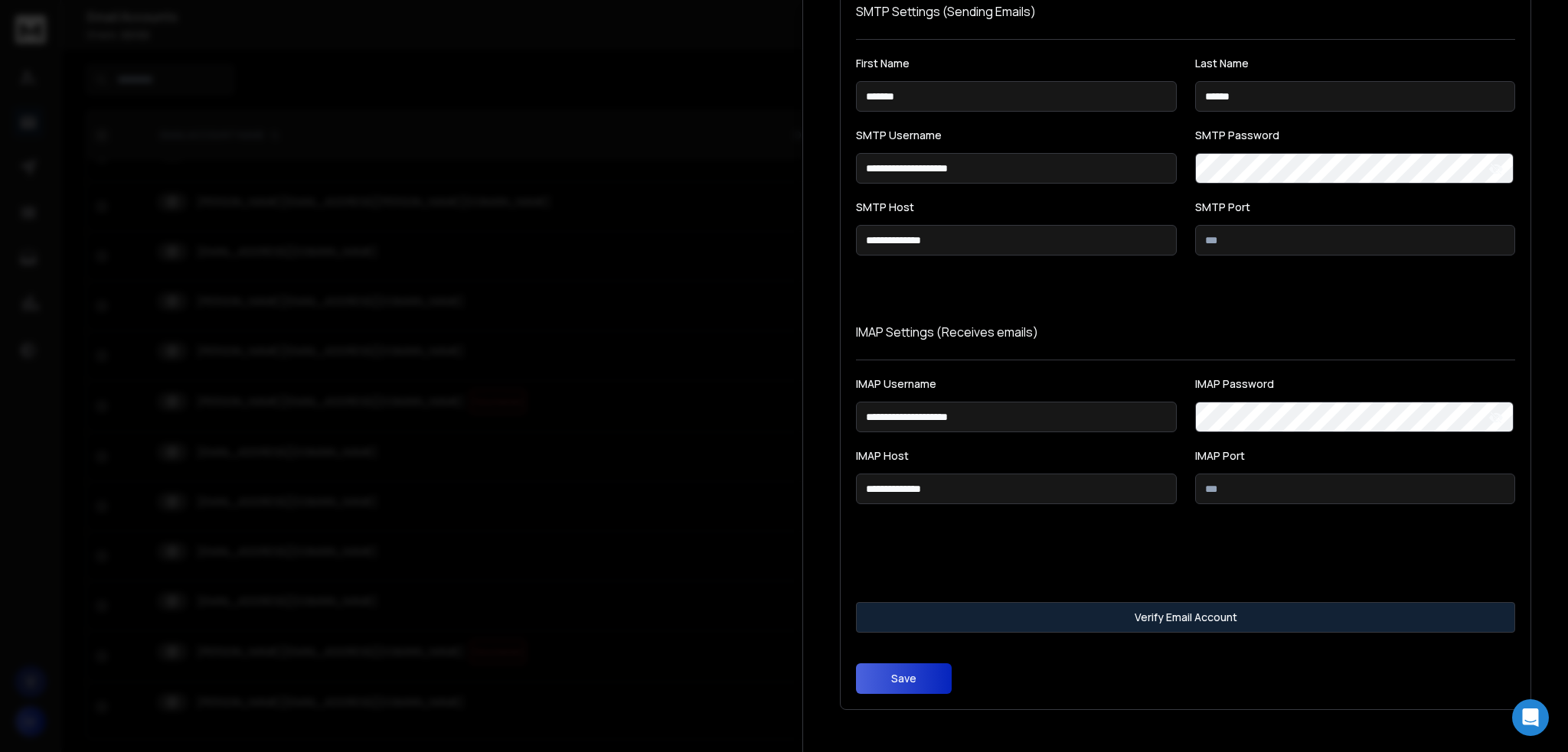
click at [978, 615] on button "Verify Email Account" at bounding box center [1185, 617] width 659 height 31
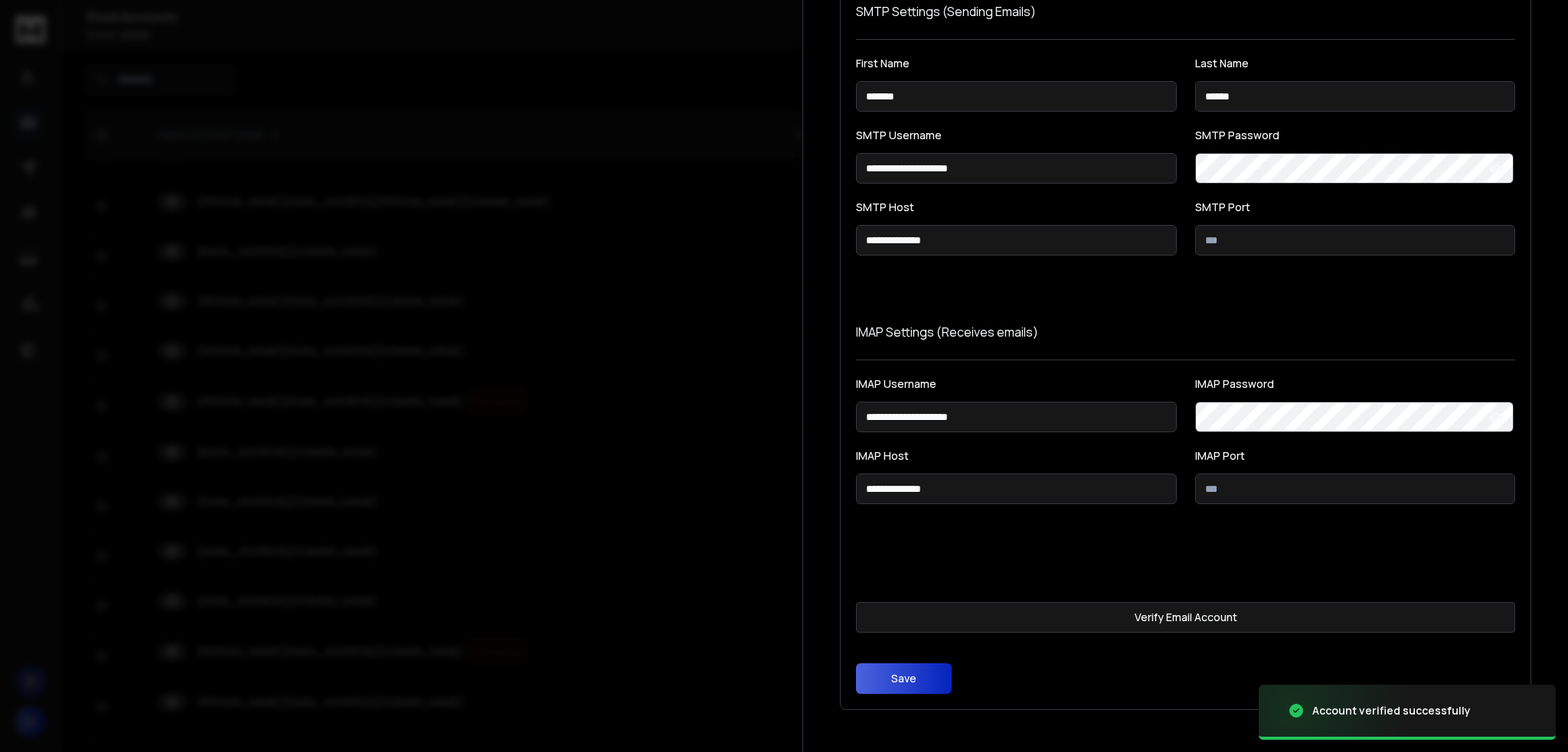
click at [929, 670] on button "Save" at bounding box center [903, 679] width 96 height 31
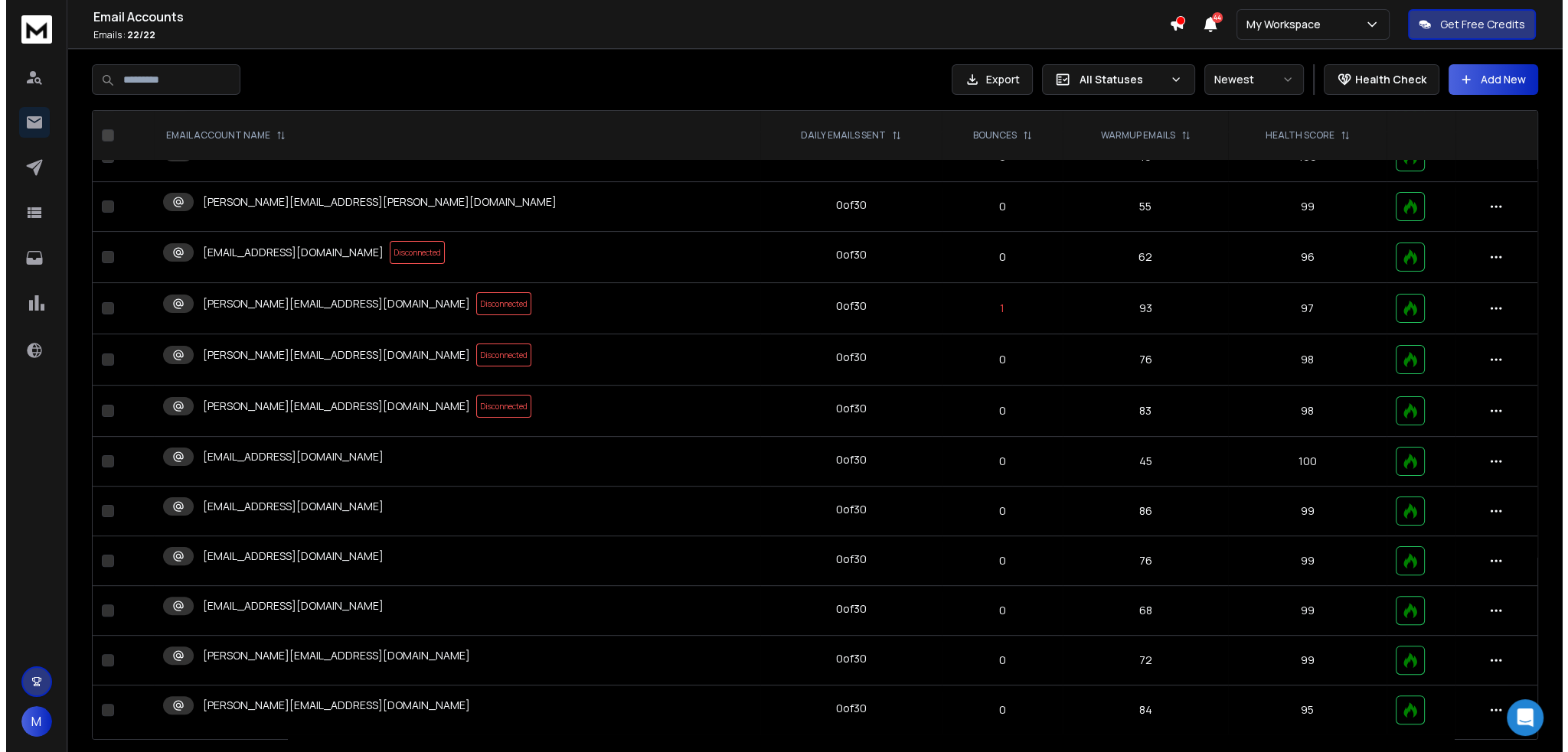
scroll to position [449, 0]
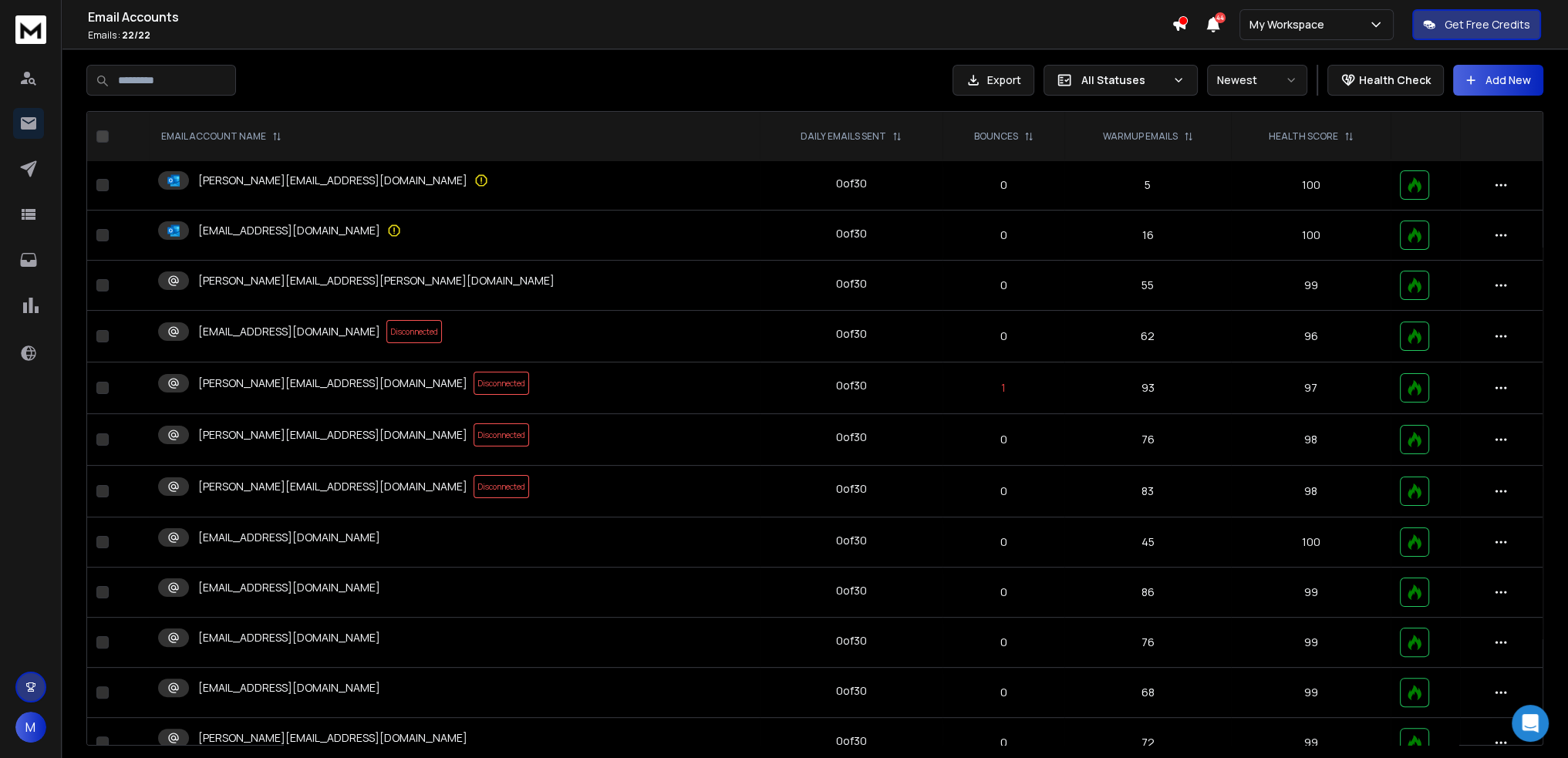
click at [291, 320] on div "mzuther@headsourcing.net Disconnected" at bounding box center [454, 331] width 592 height 23
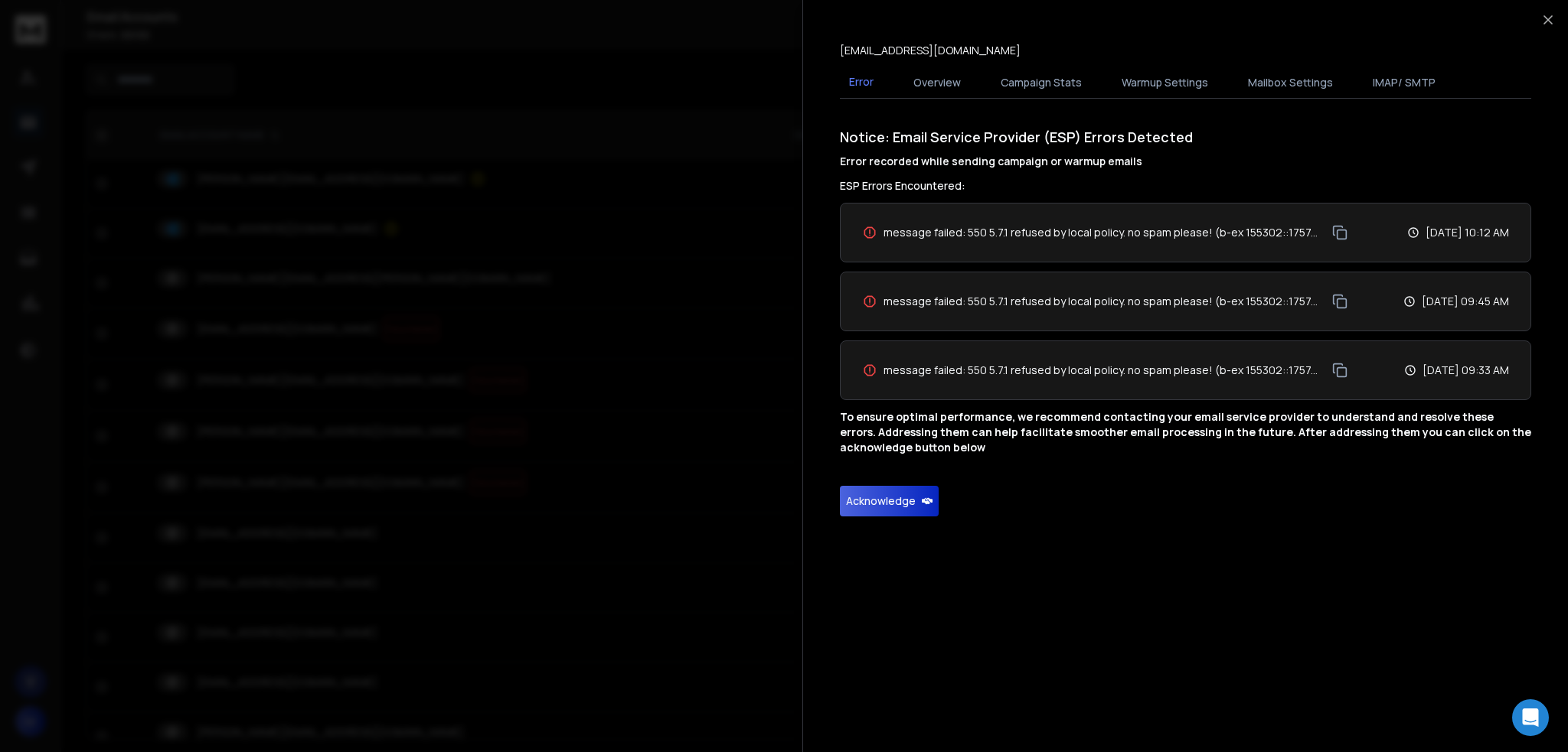
click at [1391, 71] on button "IMAP/ SMTP" at bounding box center [1403, 82] width 81 height 33
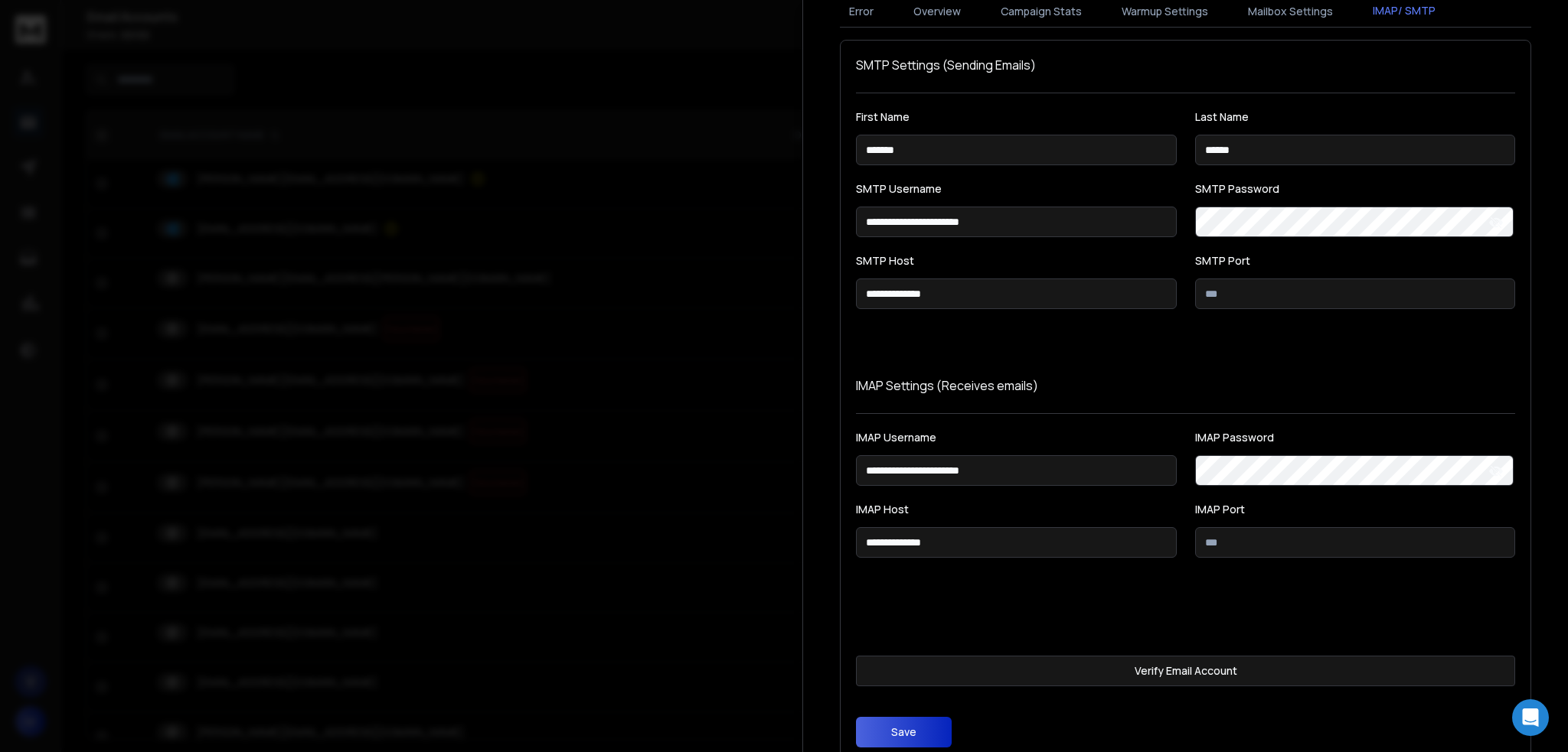
scroll to position [124, 0]
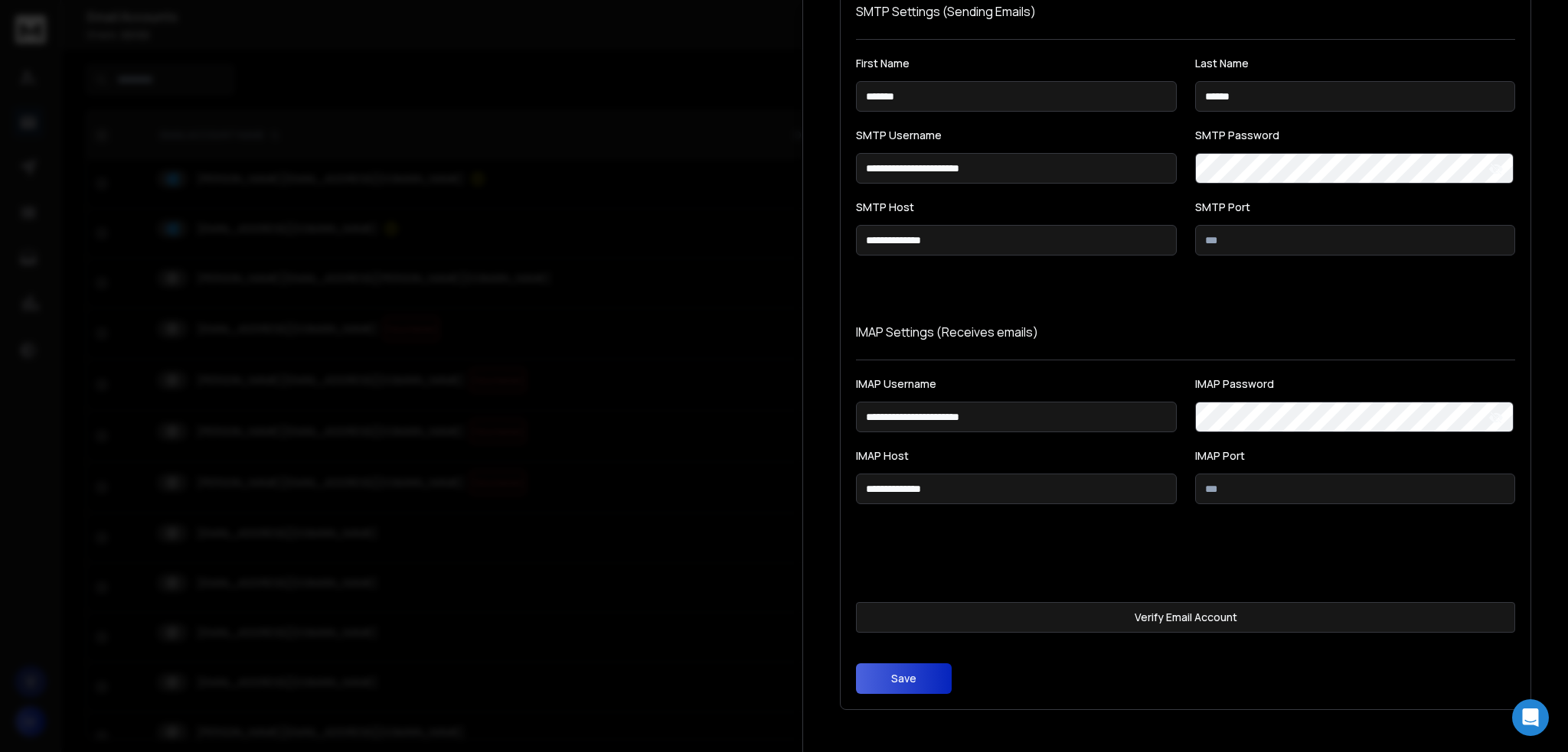
click at [1051, 619] on button "Verify Email Account" at bounding box center [1185, 617] width 659 height 31
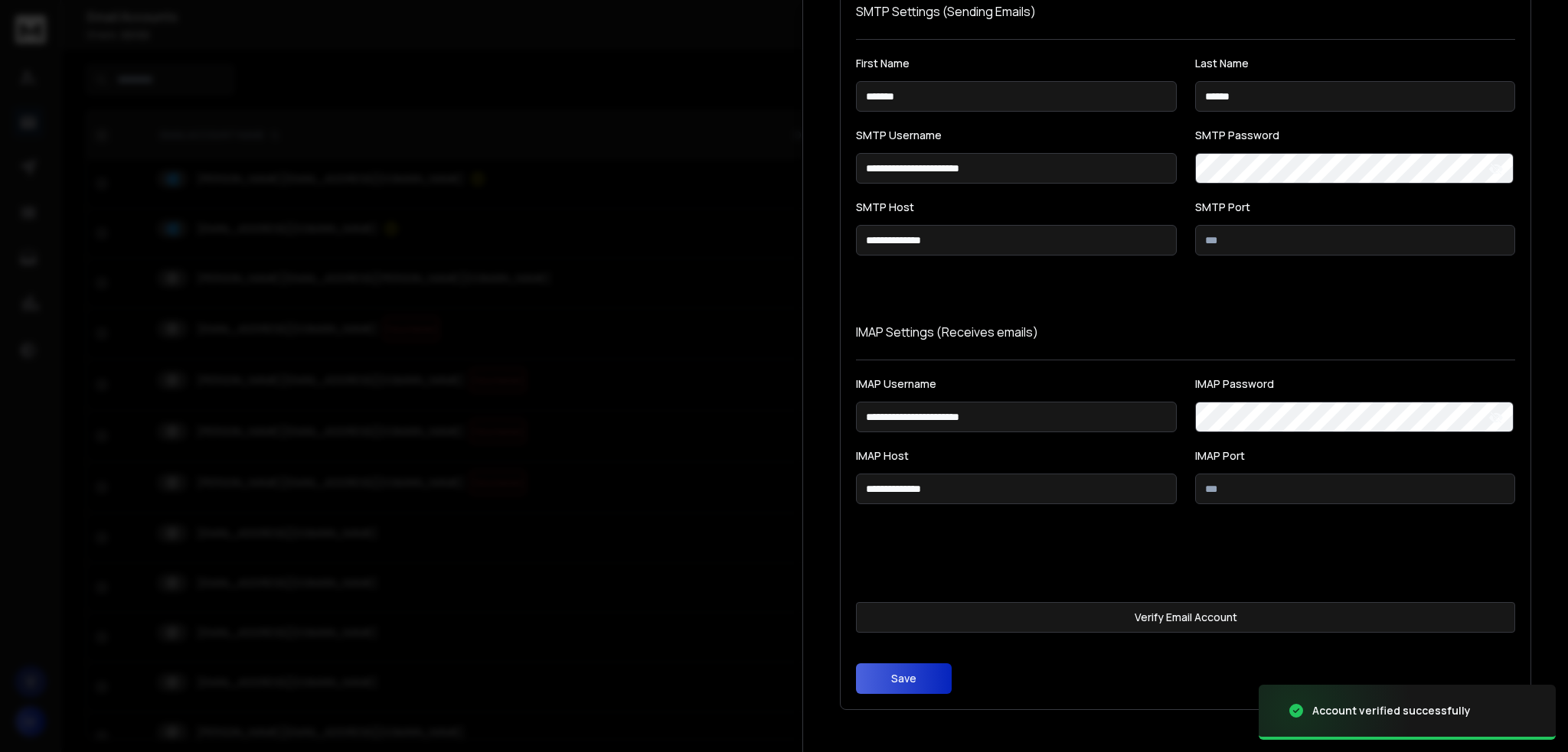
click at [926, 673] on button "Save" at bounding box center [903, 679] width 96 height 31
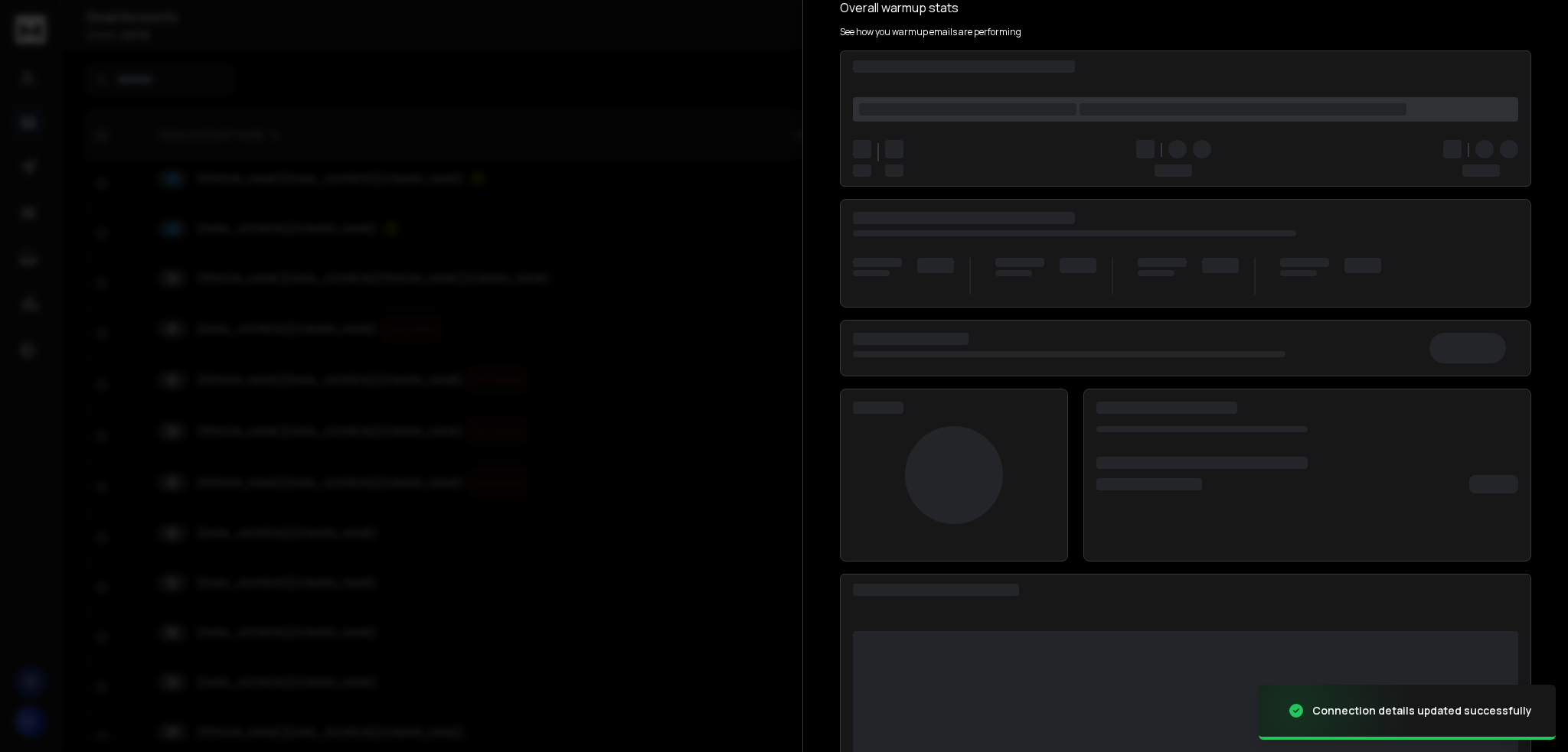
scroll to position [41, 0]
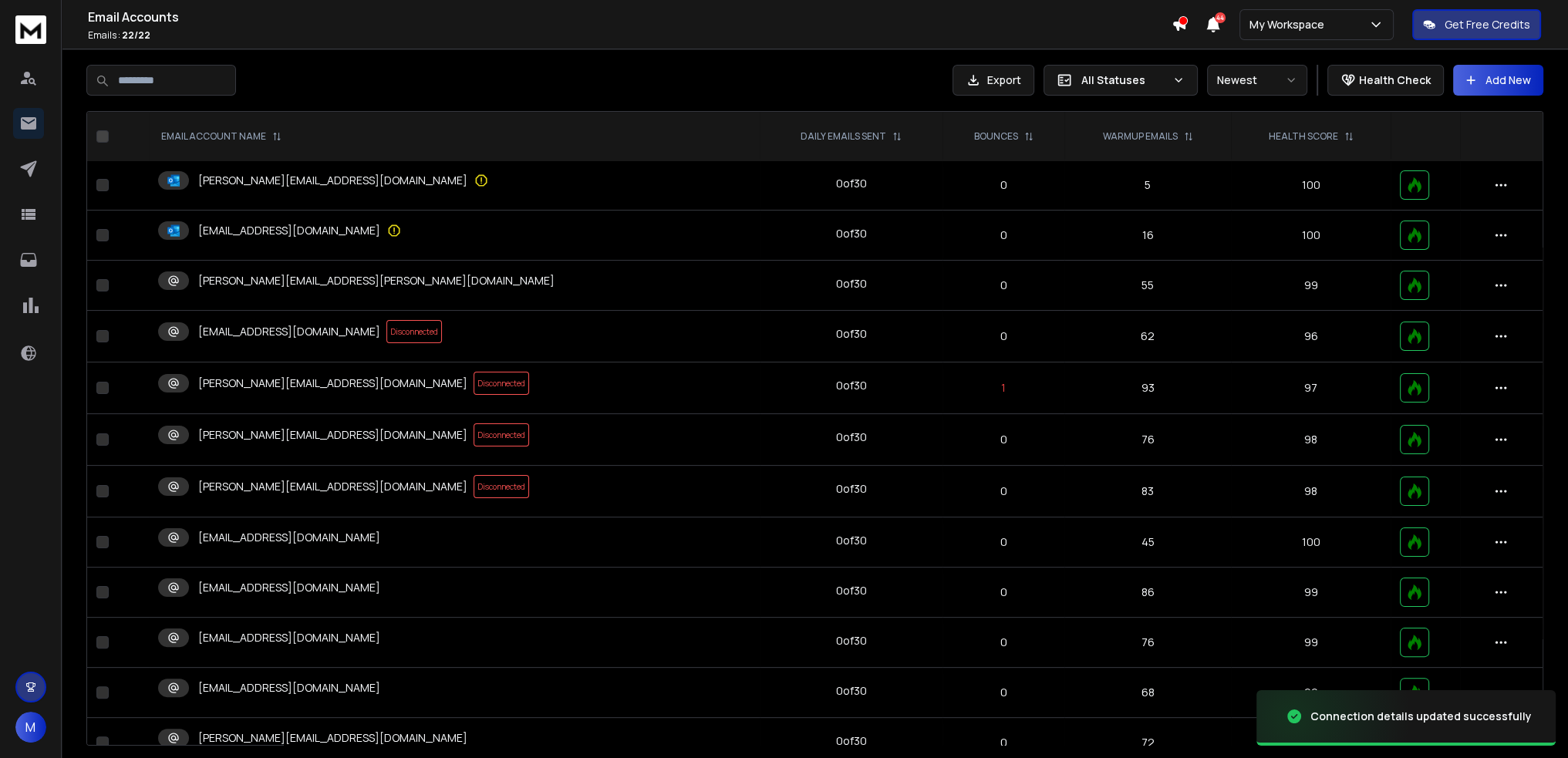
click at [274, 480] on p "[PERSON_NAME][EMAIL_ADDRESS][DOMAIN_NAME]" at bounding box center [333, 486] width 269 height 15
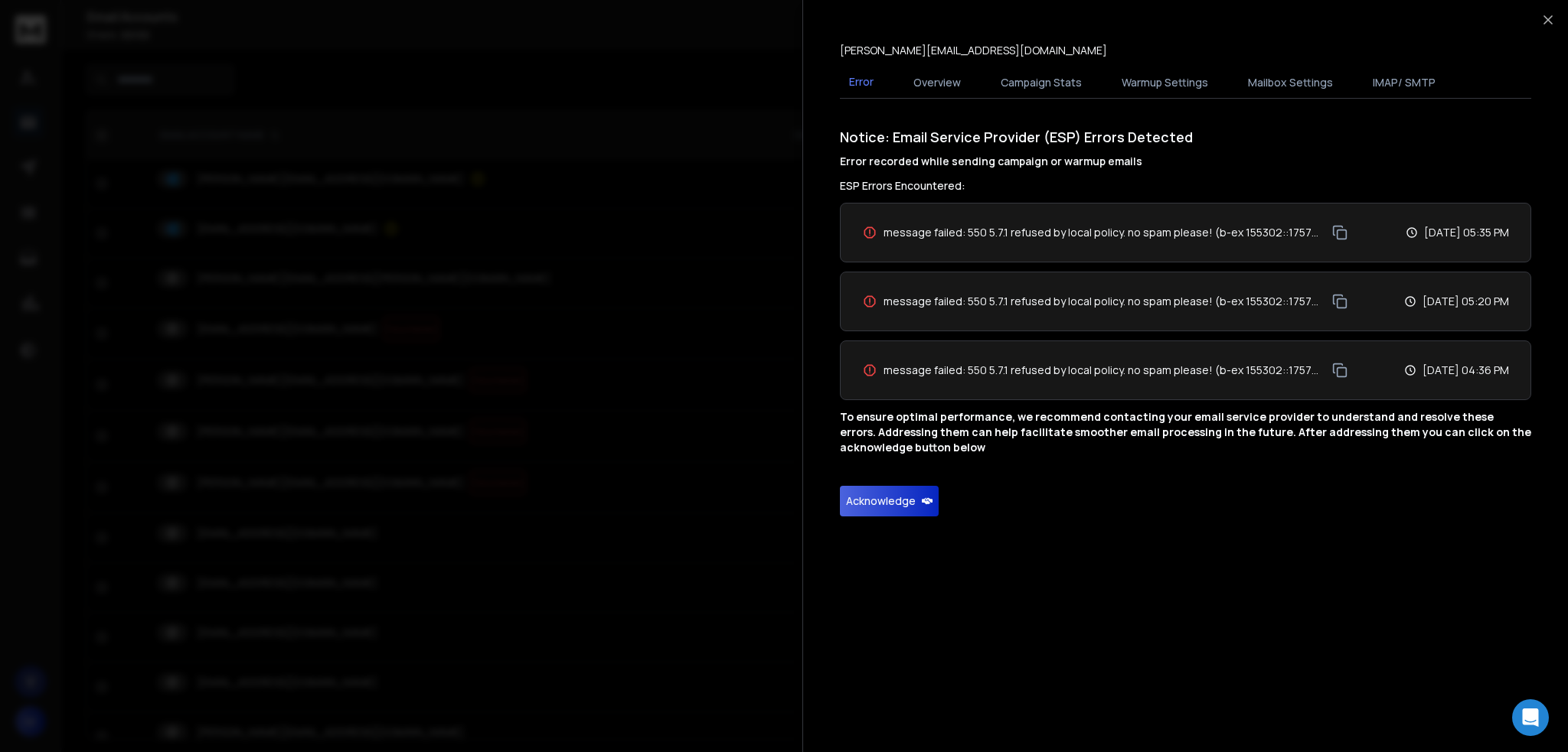
click at [1376, 72] on button "IMAP/ SMTP" at bounding box center [1403, 82] width 81 height 33
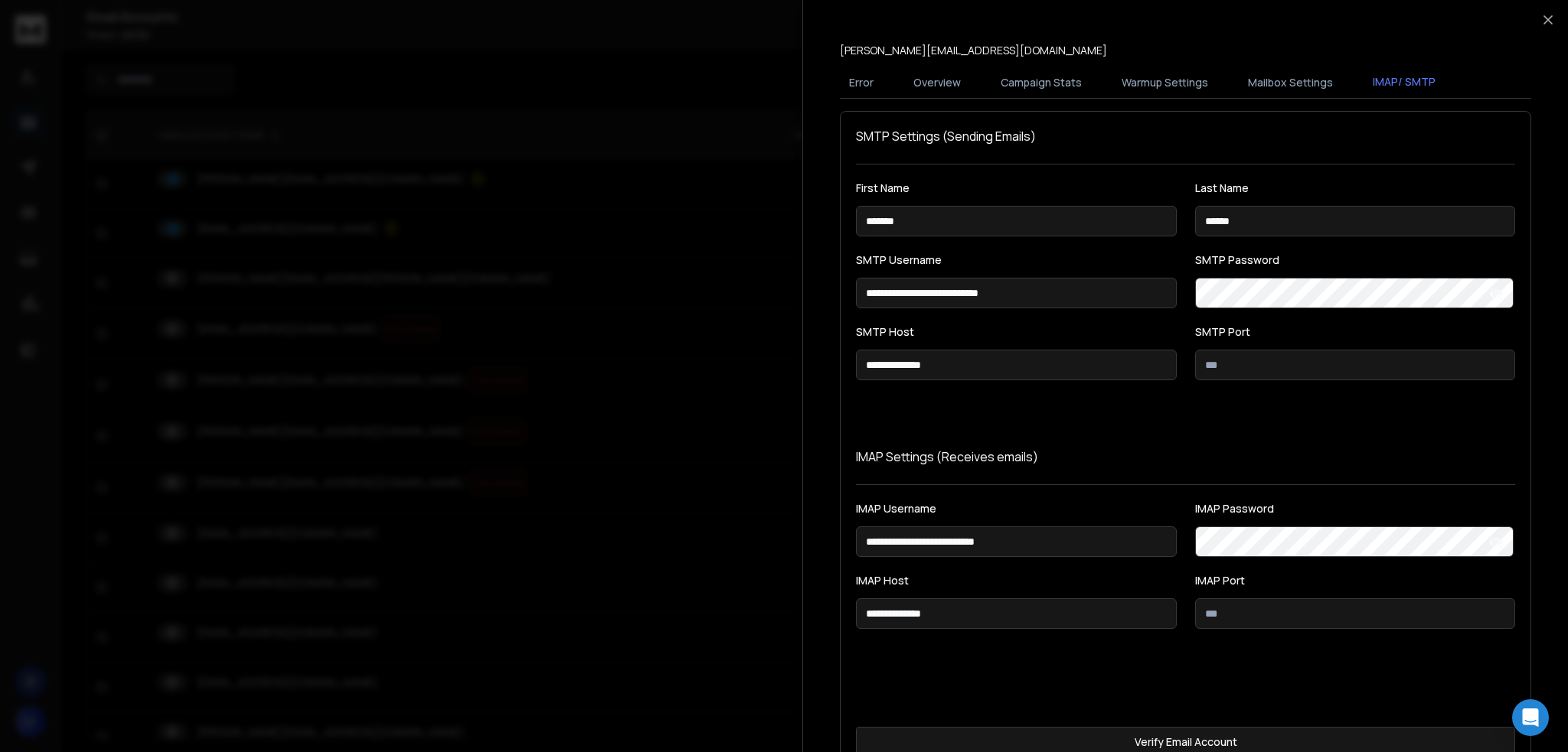
click at [866, 82] on button "Error" at bounding box center [861, 82] width 43 height 33
click at [867, 78] on button "Error" at bounding box center [861, 82] width 43 height 33
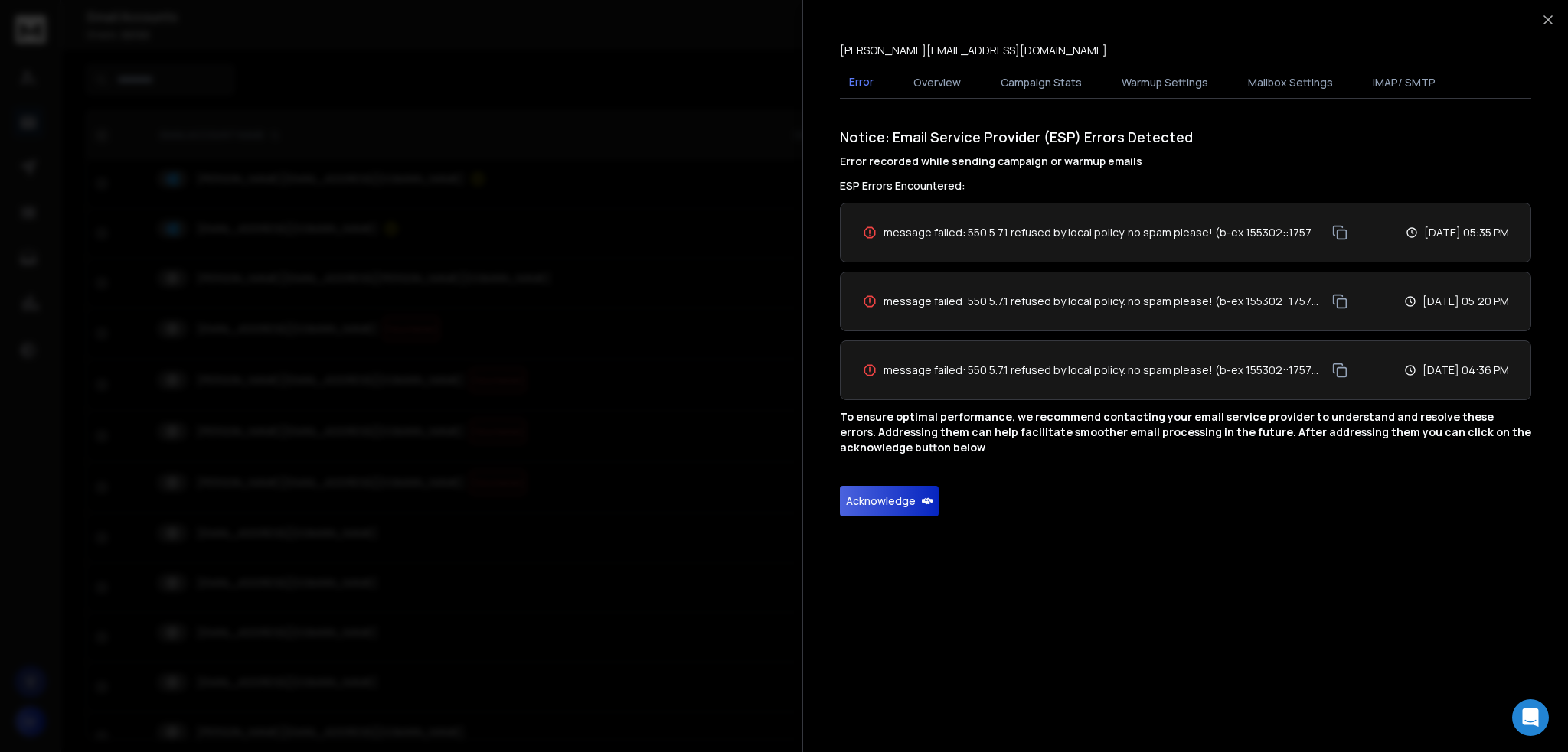
click at [886, 499] on button "Acknowledge" at bounding box center [889, 501] width 99 height 31
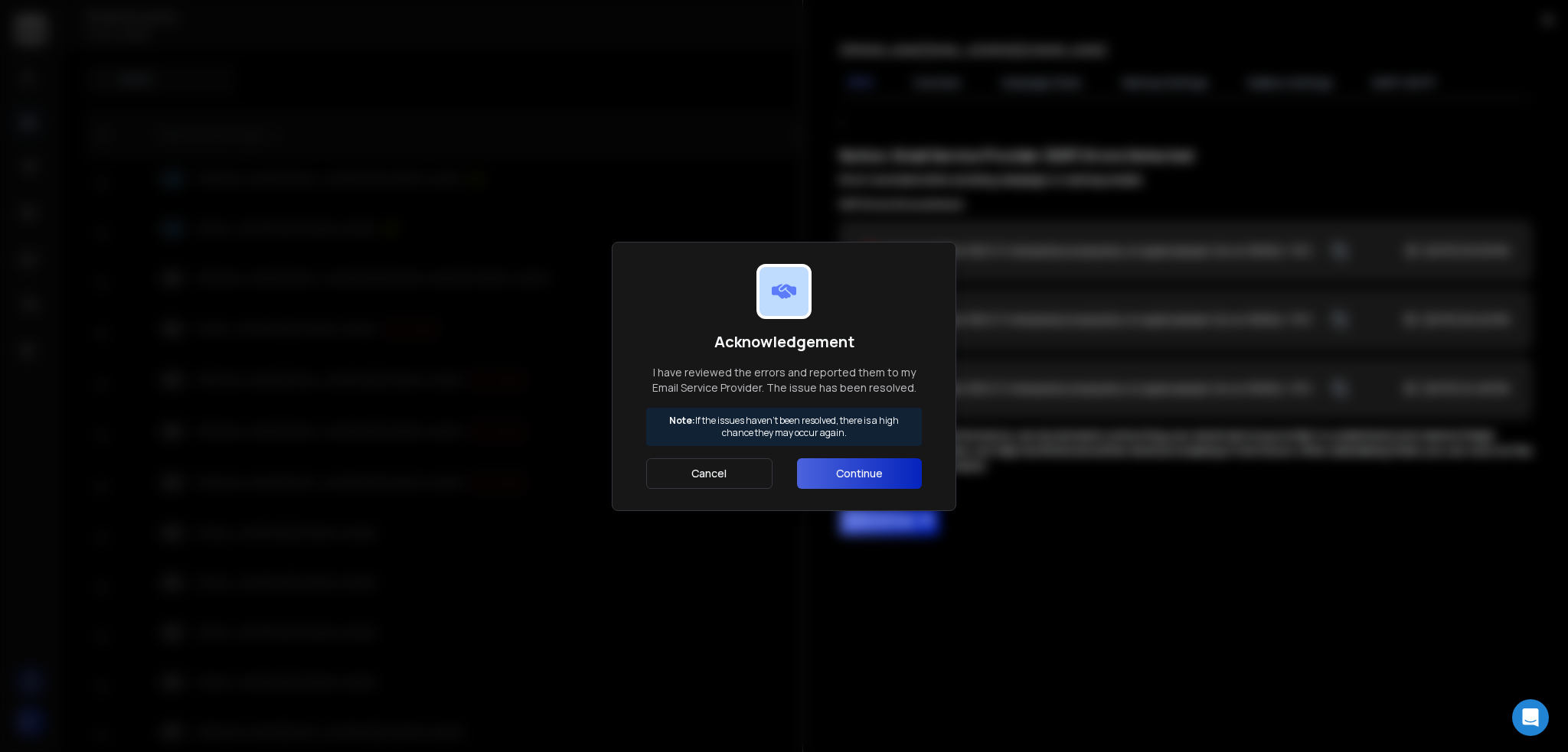
click at [869, 477] on button "Continue" at bounding box center [859, 474] width 125 height 31
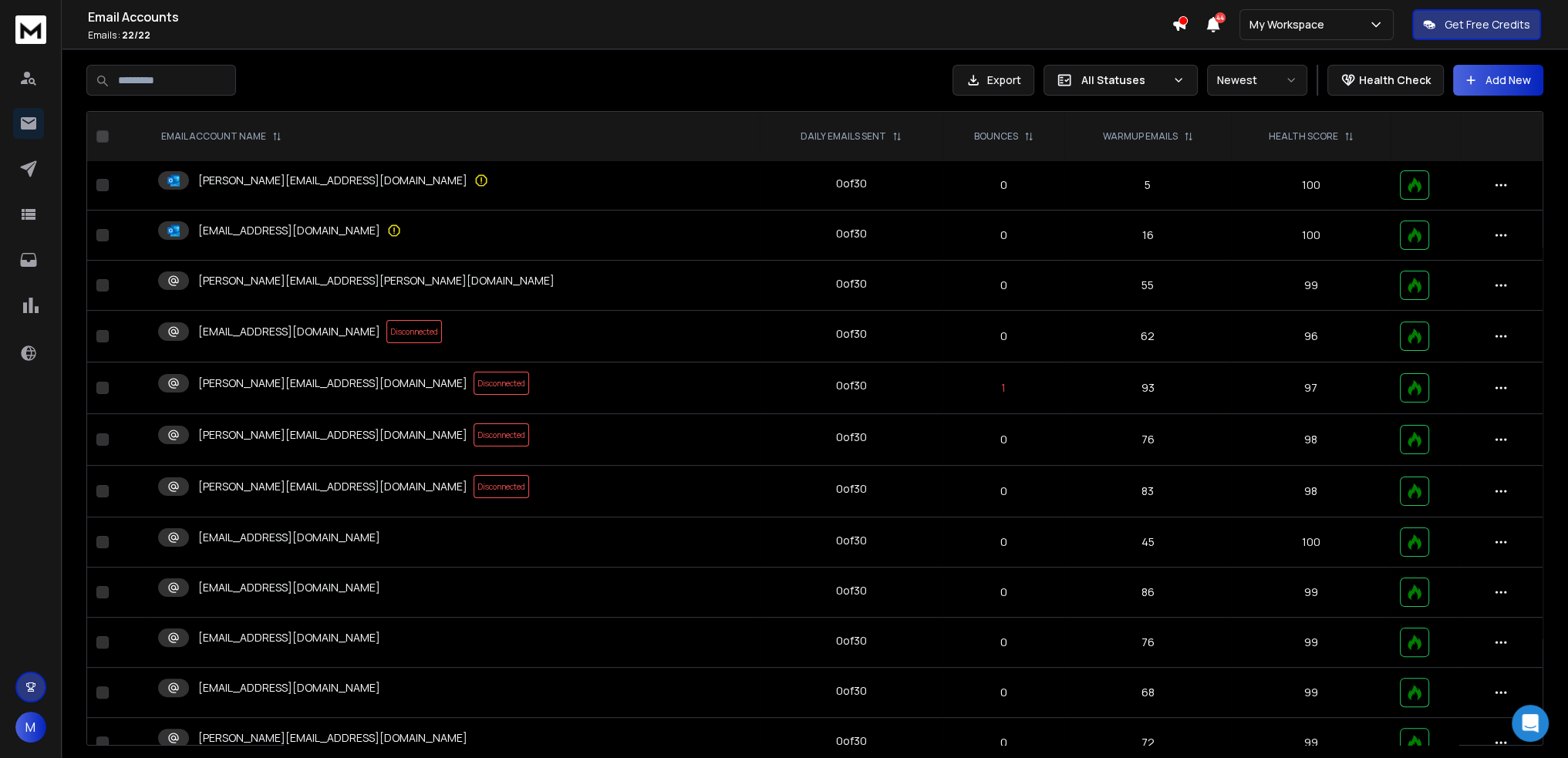
click at [322, 484] on p "[PERSON_NAME][EMAIL_ADDRESS][DOMAIN_NAME]" at bounding box center [333, 486] width 269 height 15
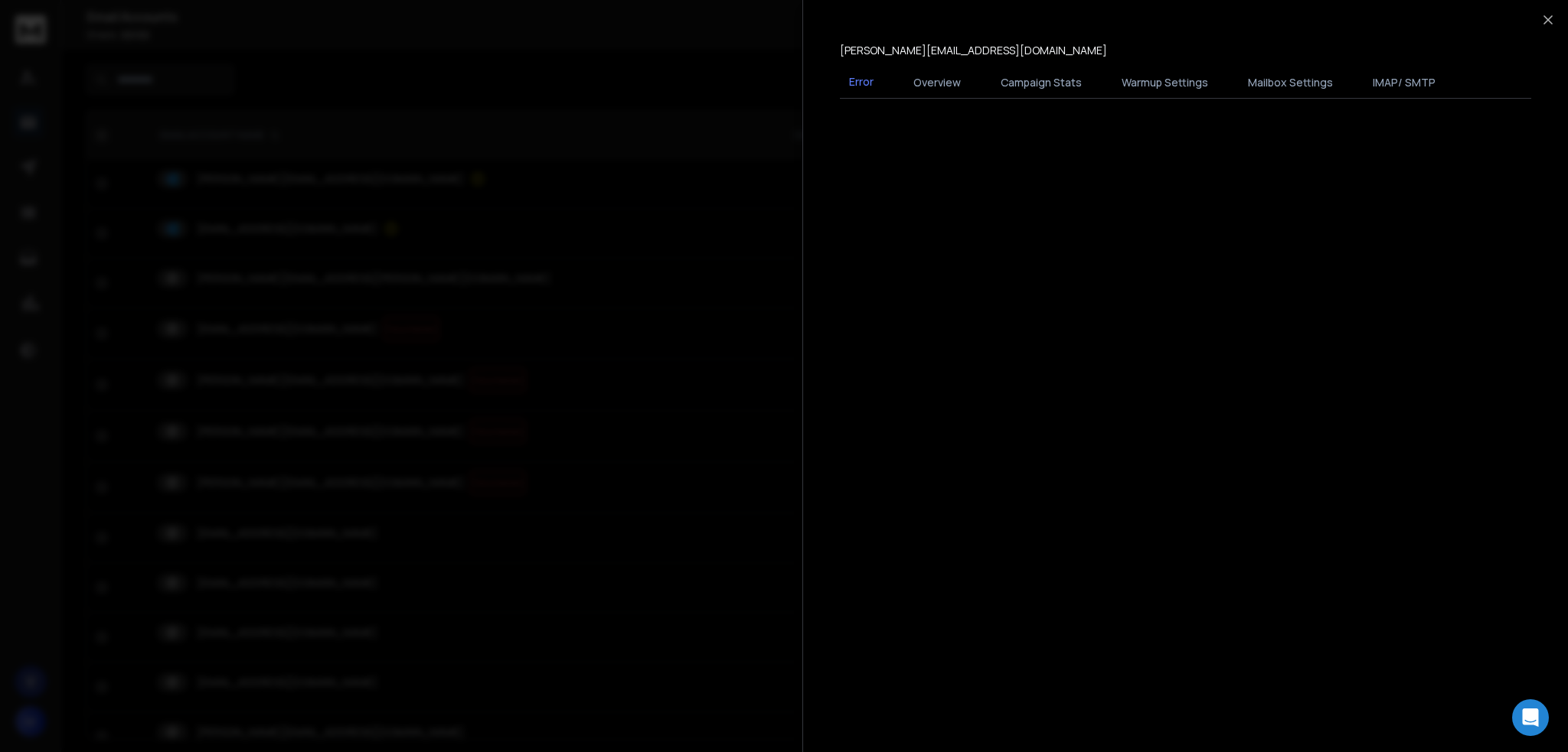
click at [1418, 72] on button "IMAP/ SMTP" at bounding box center [1403, 82] width 81 height 33
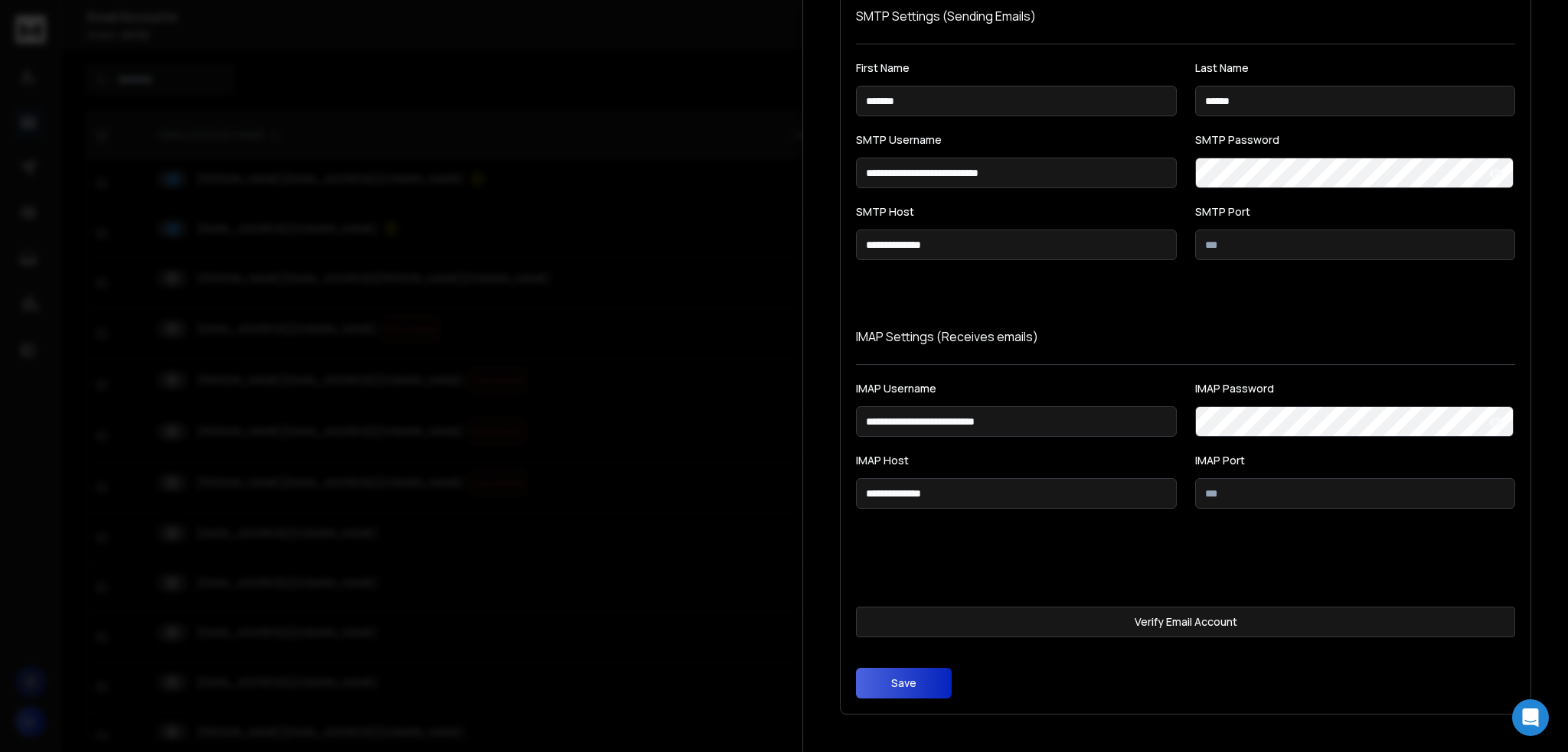
scroll to position [124, 0]
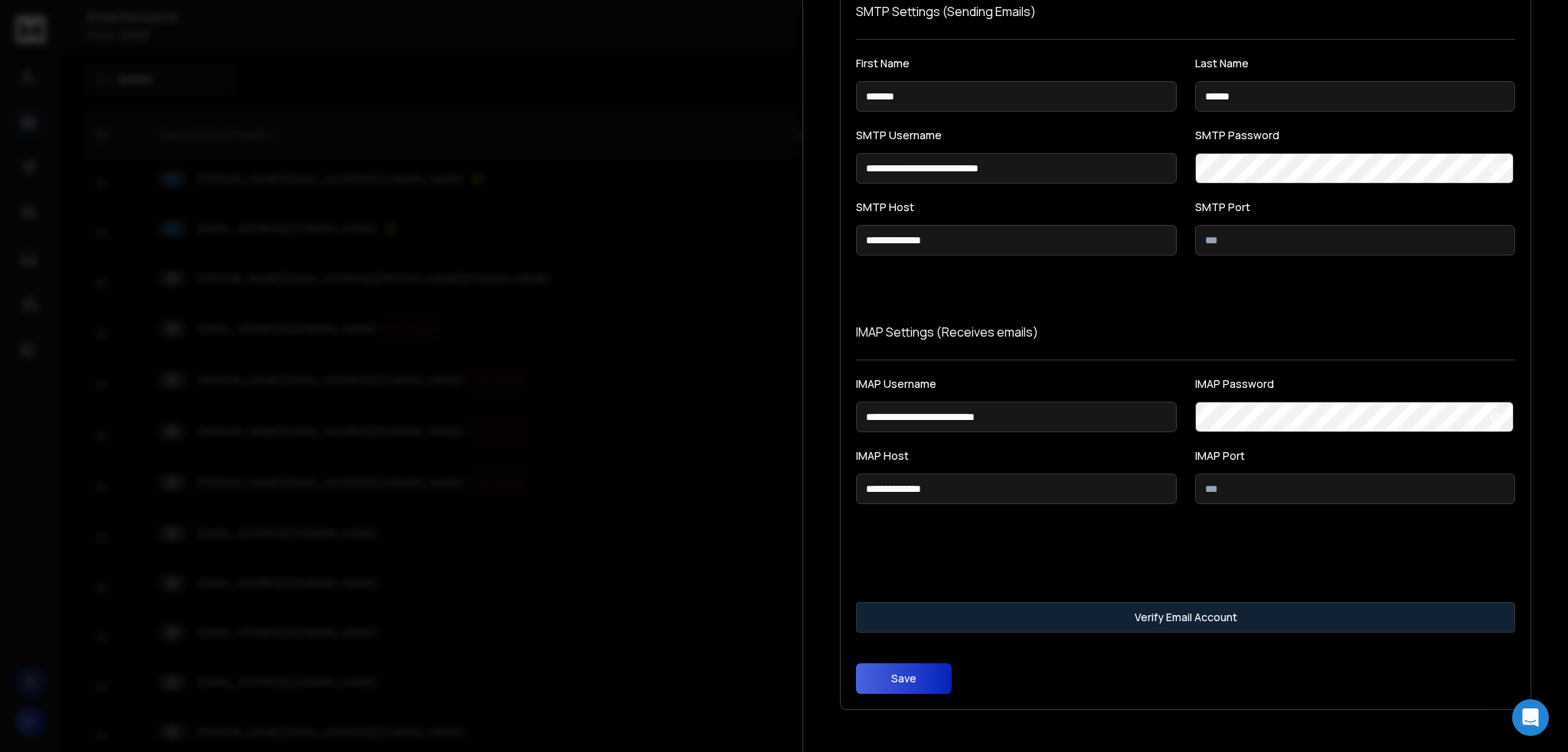
click at [1096, 616] on button "Verify Email Account" at bounding box center [1185, 617] width 659 height 31
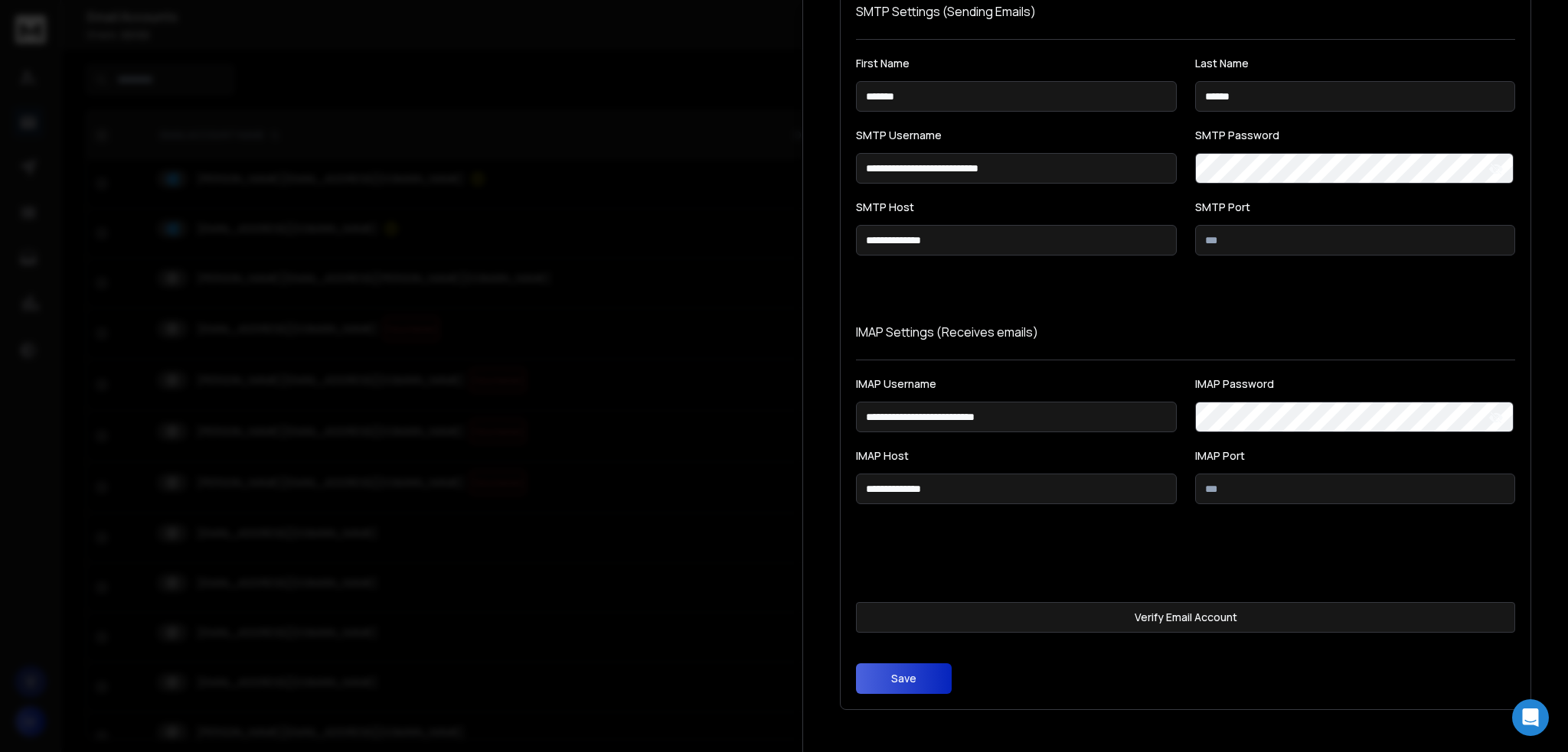
click at [913, 690] on button "Save" at bounding box center [903, 679] width 96 height 31
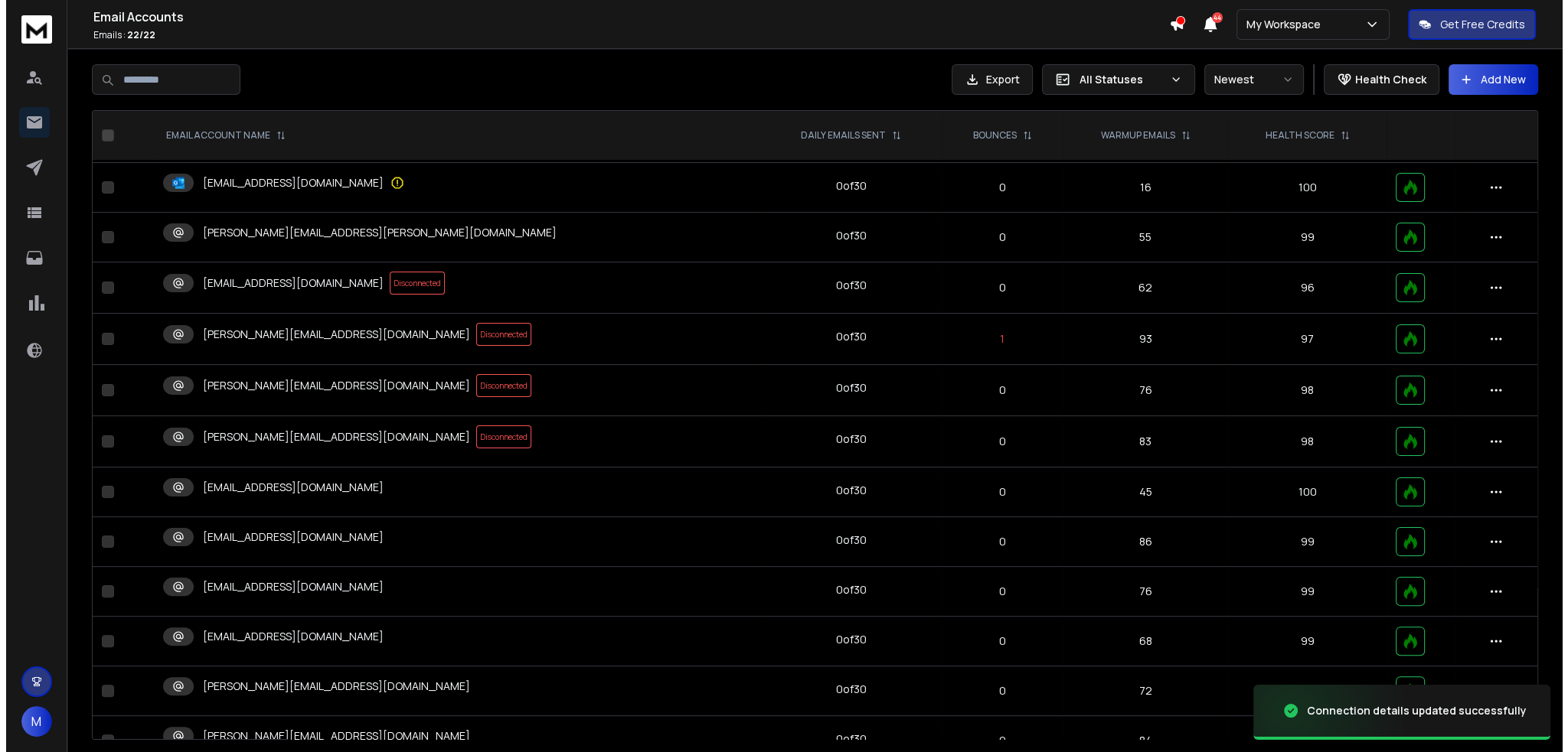
scroll to position [528, 0]
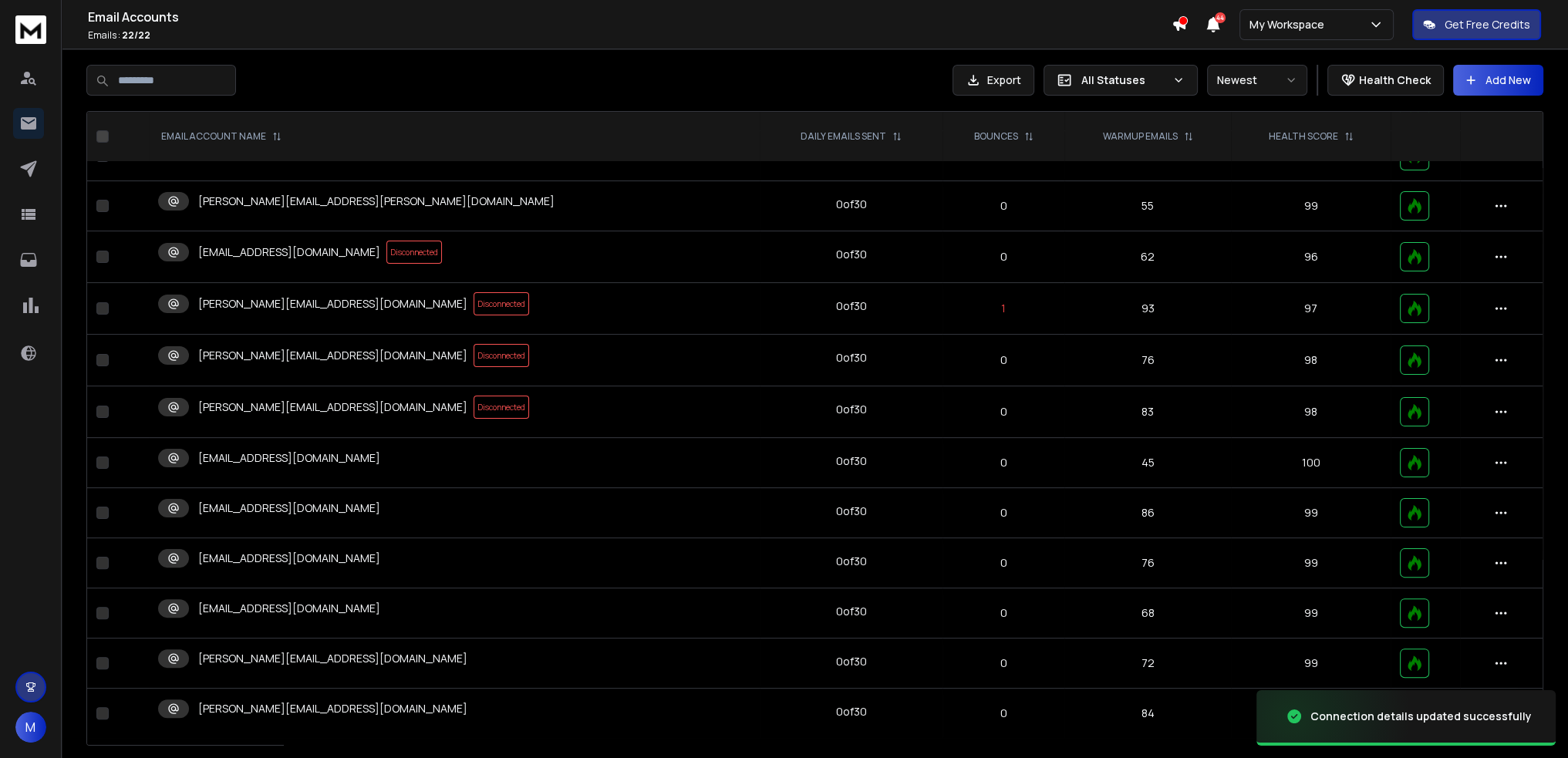
click at [266, 304] on p "[PERSON_NAME][EMAIL_ADDRESS][DOMAIN_NAME]" at bounding box center [333, 304] width 269 height 15
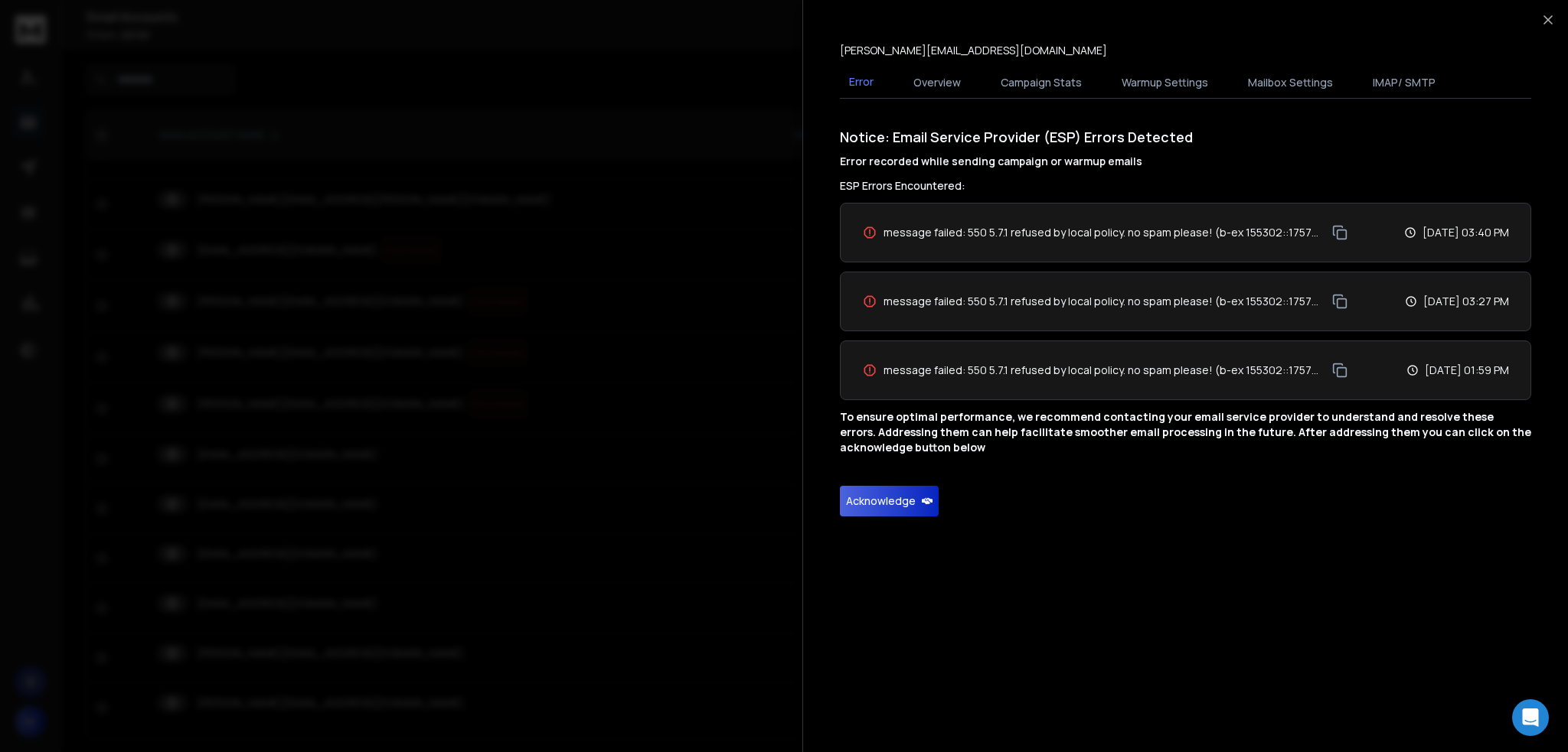
click at [887, 506] on button "Acknowledge" at bounding box center [889, 501] width 99 height 31
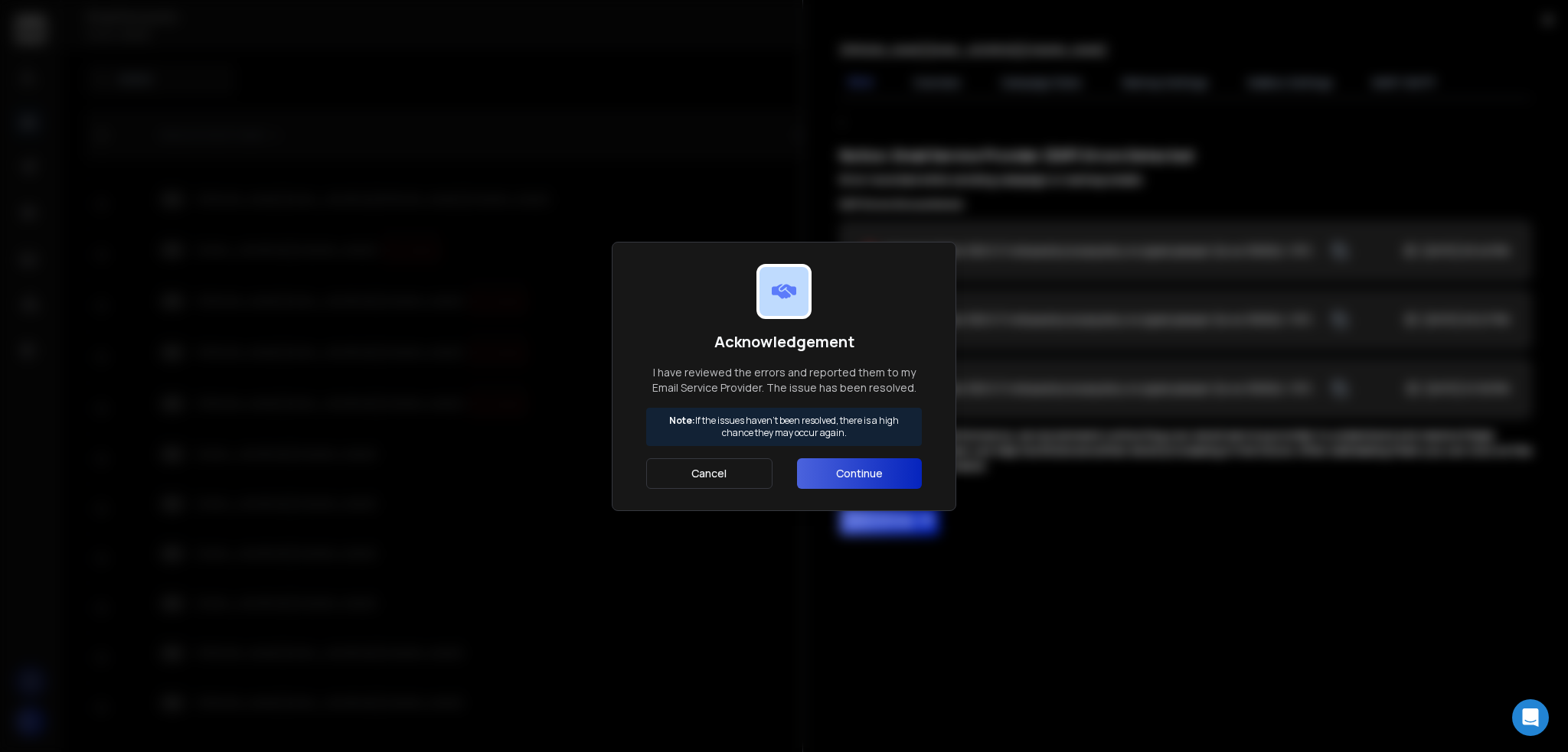
click at [872, 471] on button "Continue" at bounding box center [859, 474] width 125 height 31
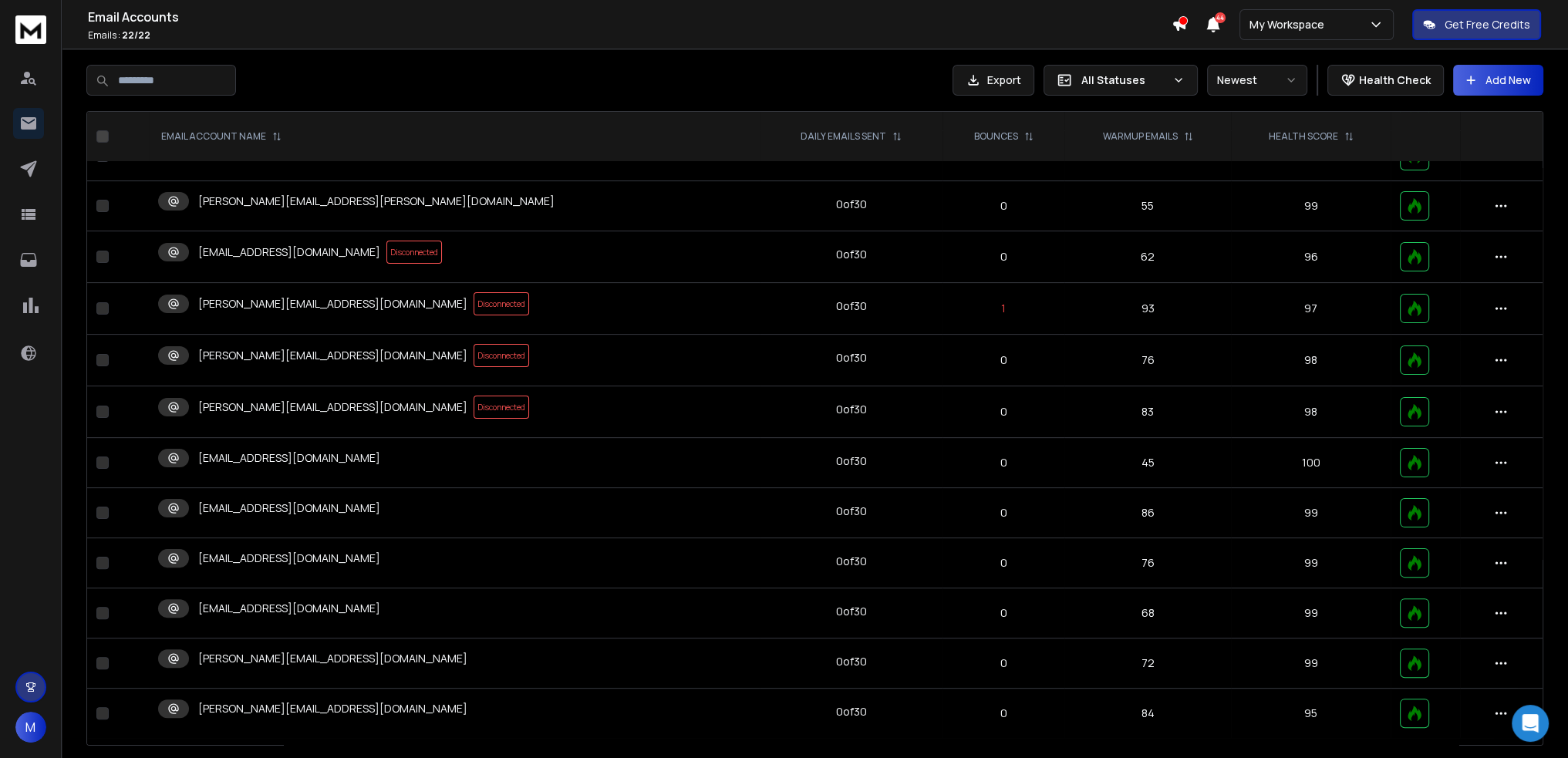
click at [248, 244] on p "[EMAIL_ADDRESS][DOMAIN_NAME]" at bounding box center [290, 252] width 182 height 15
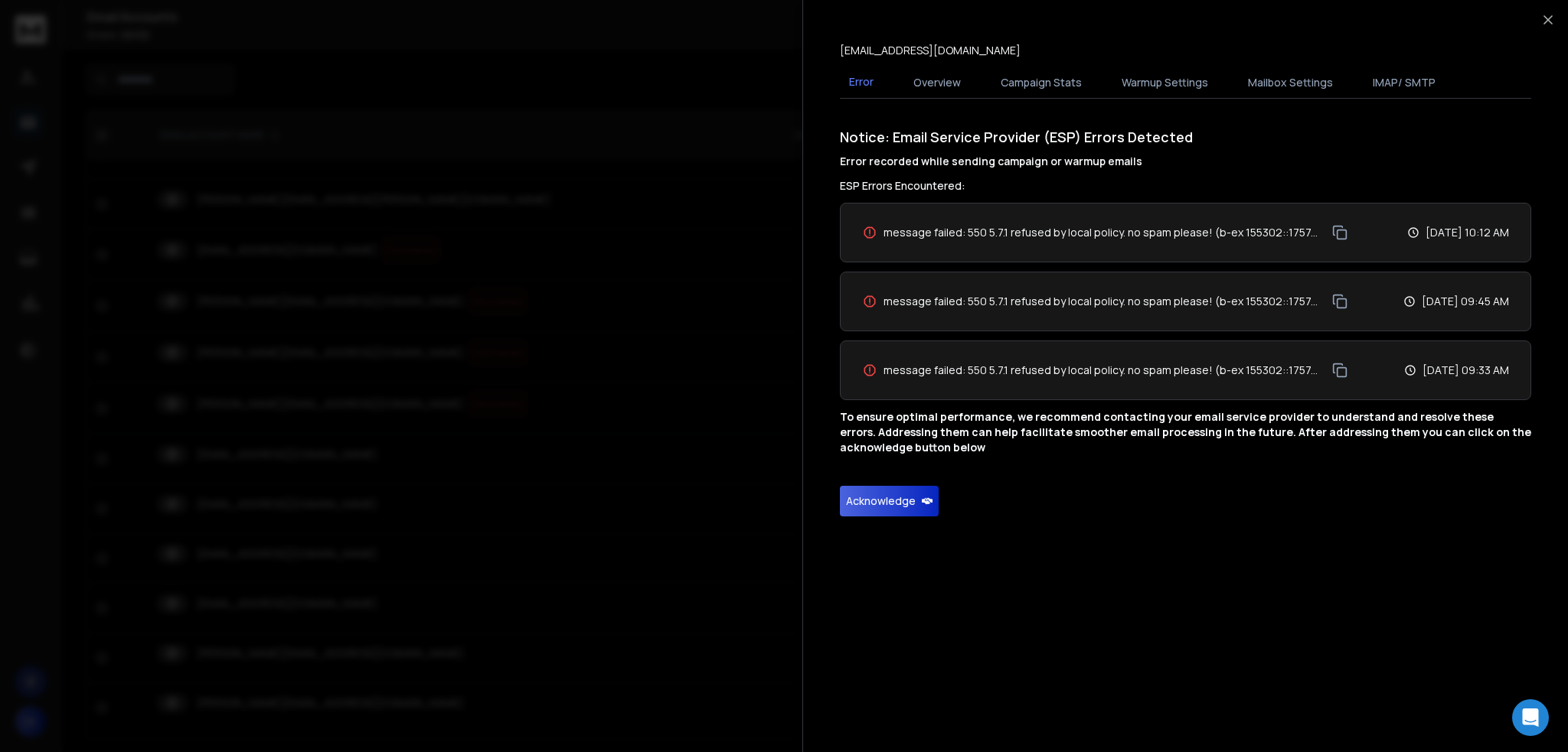
click at [921, 504] on icon at bounding box center [926, 500] width 11 height 11
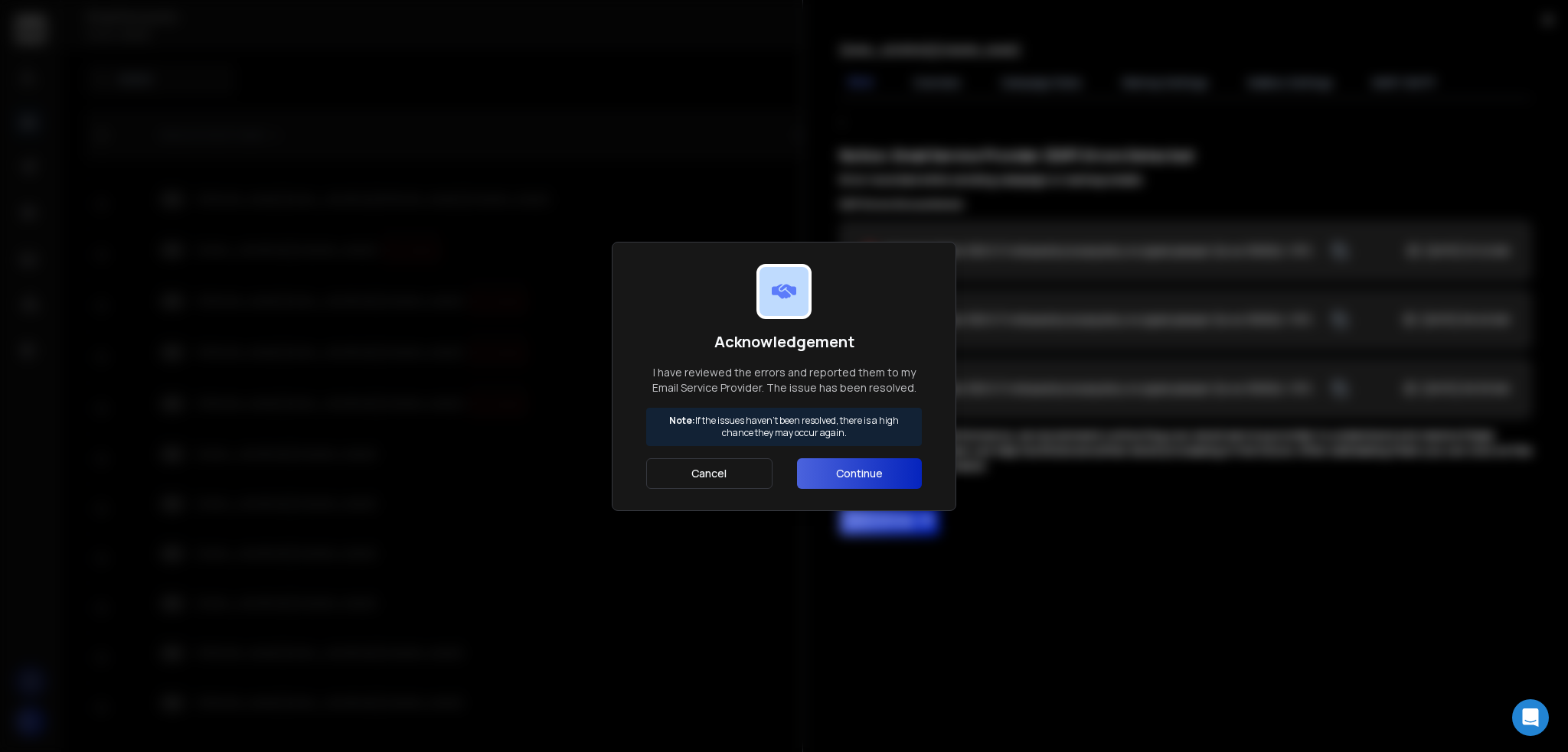
click at [839, 473] on button "Continue" at bounding box center [859, 474] width 125 height 31
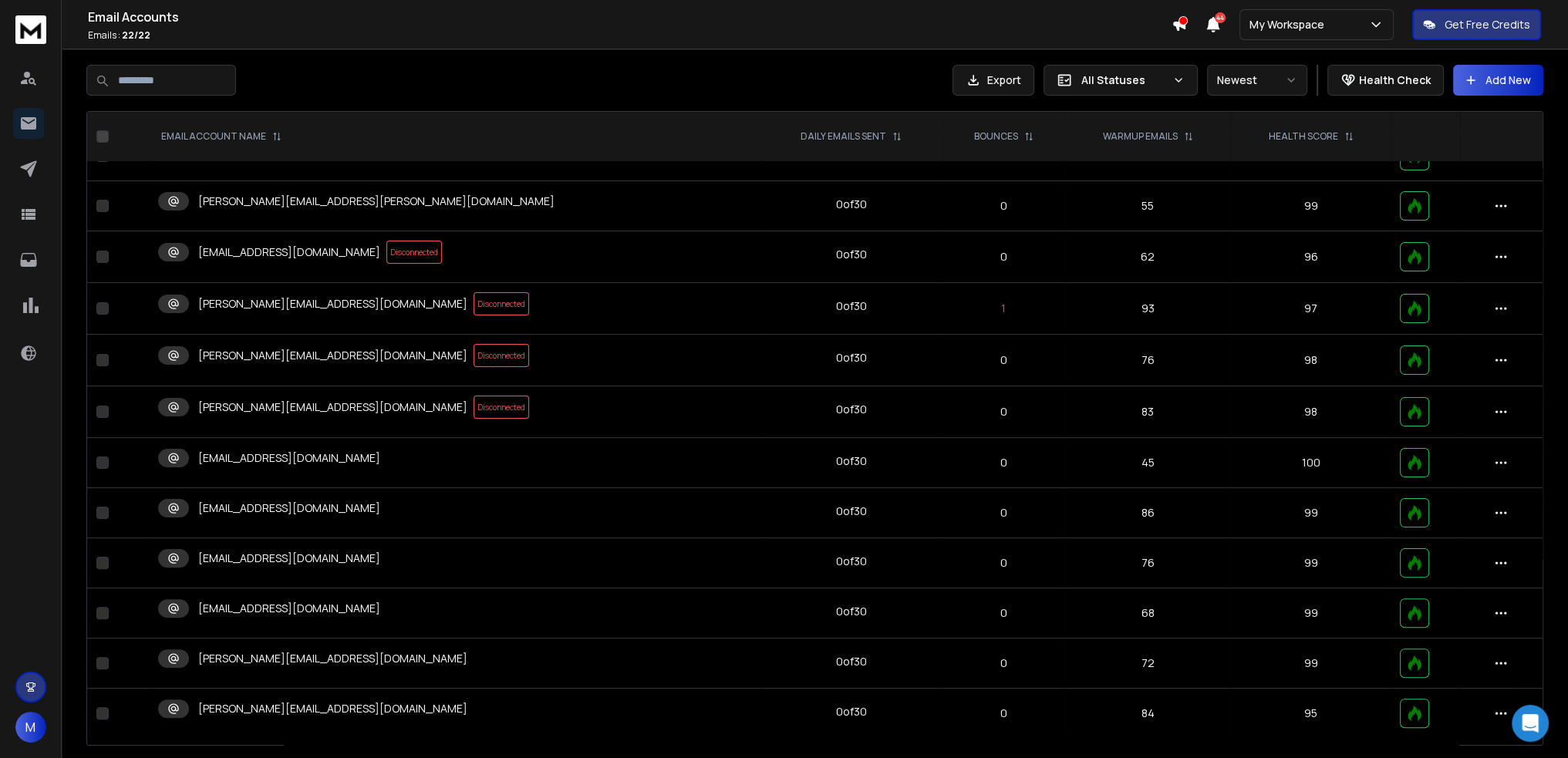
click at [262, 252] on p "[EMAIL_ADDRESS][DOMAIN_NAME]" at bounding box center [290, 252] width 182 height 15
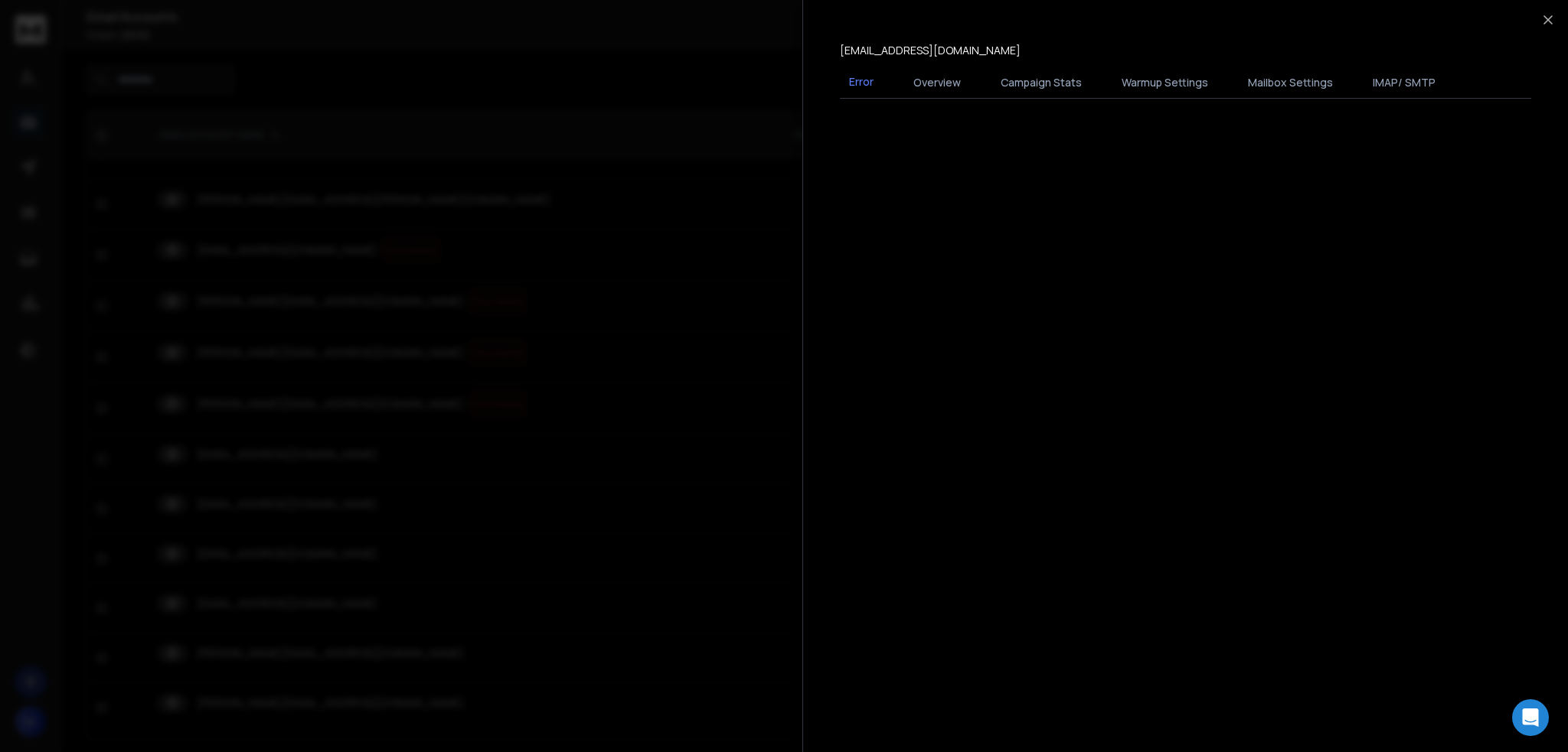
click at [1402, 71] on button "IMAP/ SMTP" at bounding box center [1403, 82] width 81 height 33
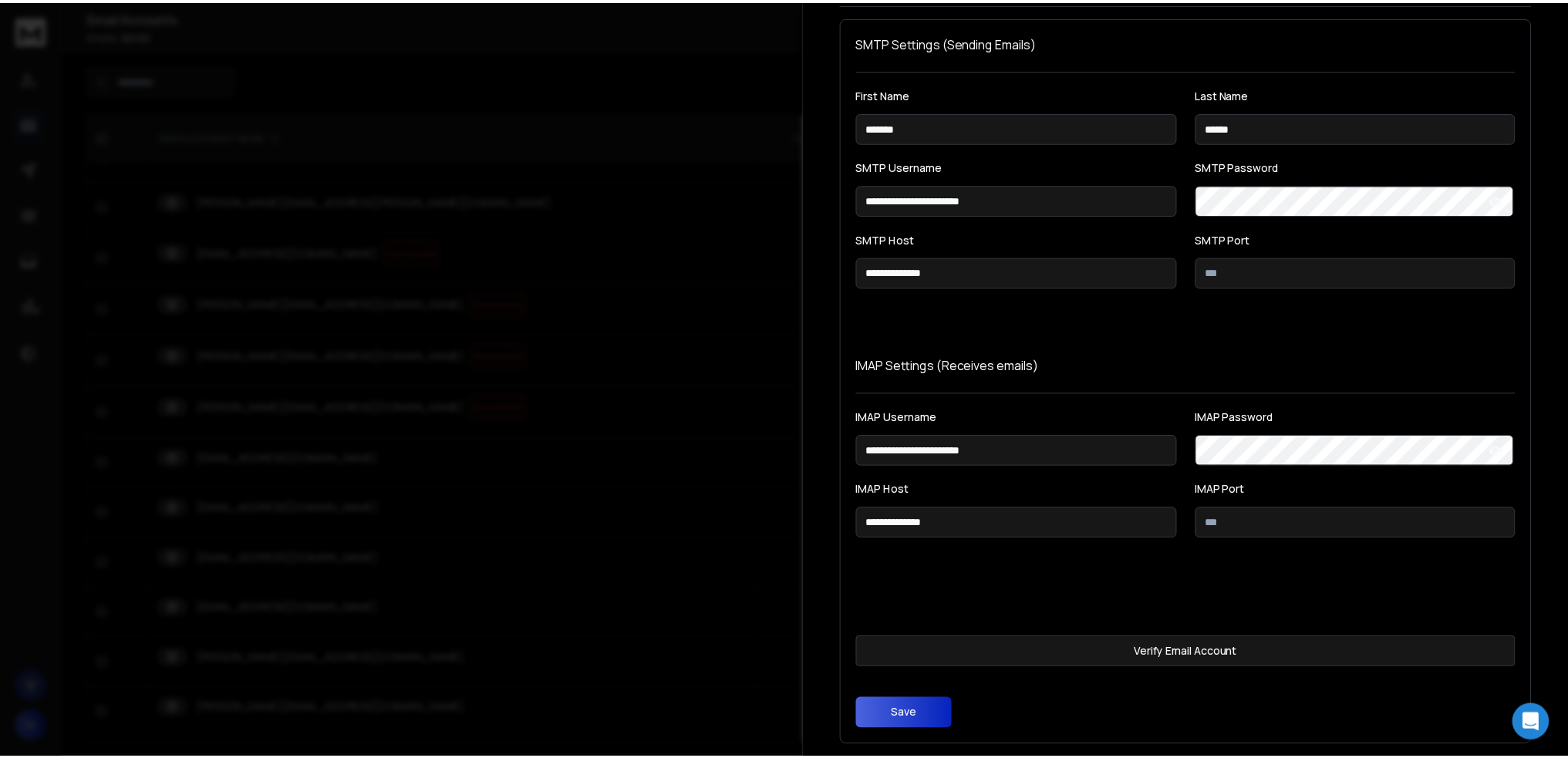
scroll to position [125, 0]
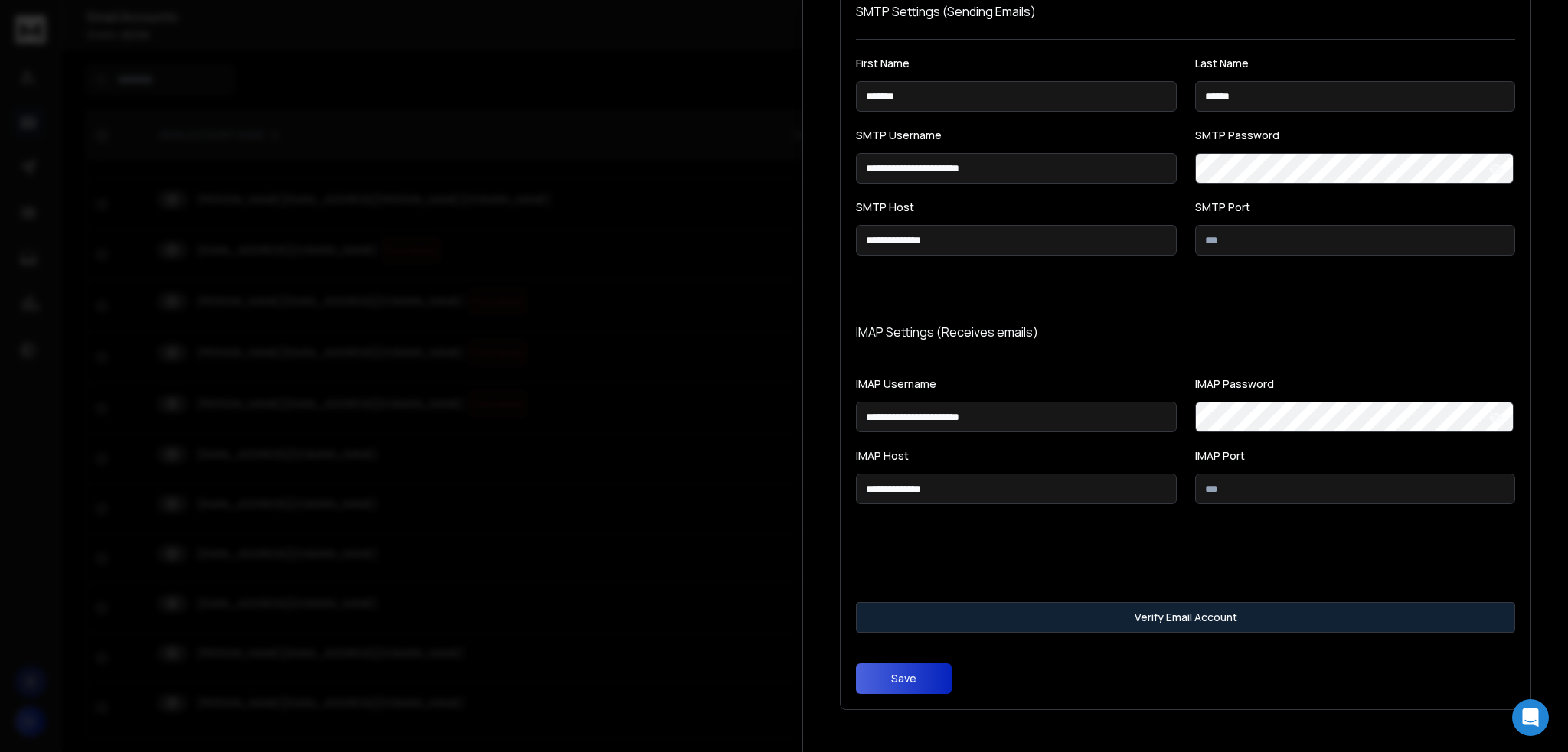
click at [1030, 609] on button "Verify Email Account" at bounding box center [1185, 617] width 659 height 31
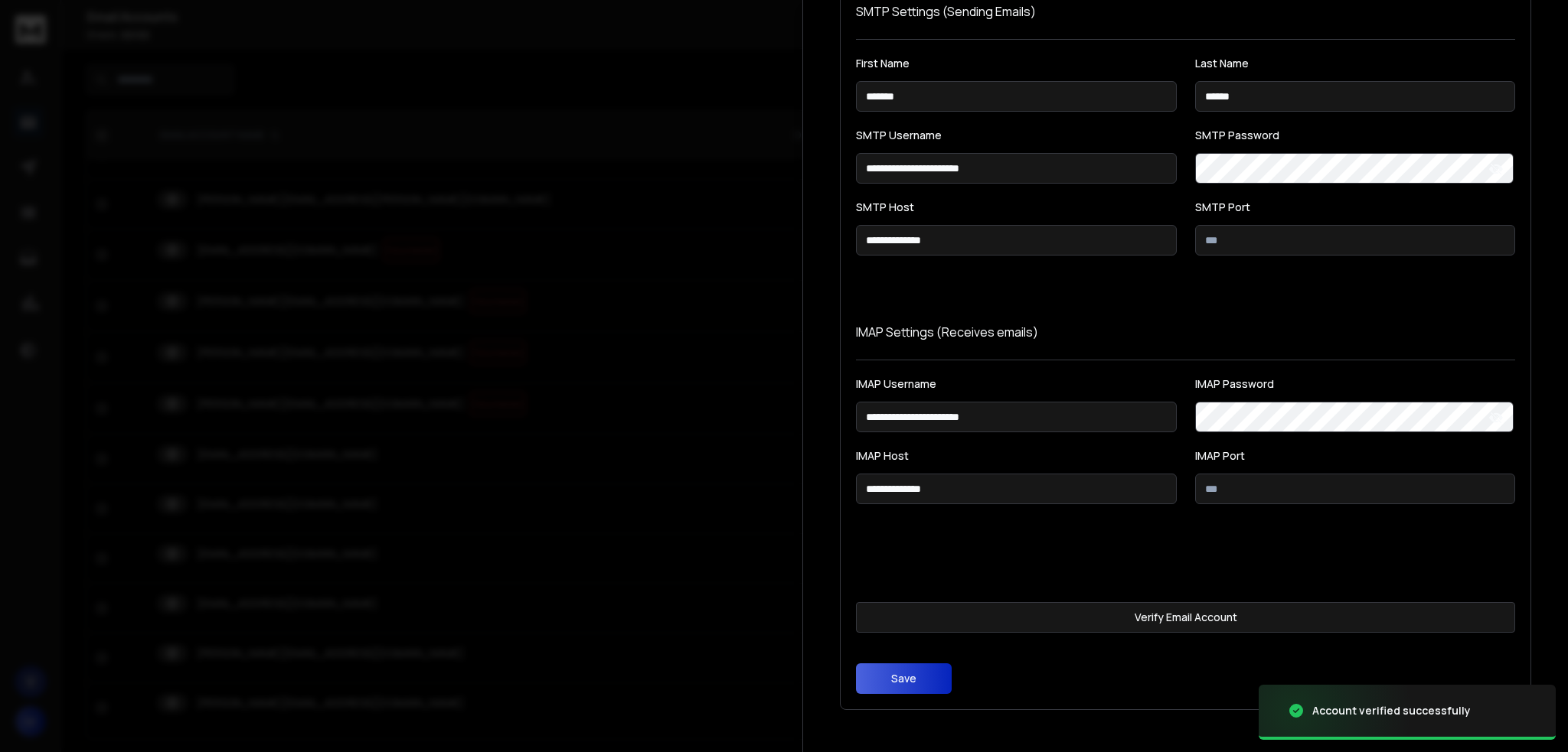
click at [928, 669] on button "Save" at bounding box center [903, 679] width 96 height 31
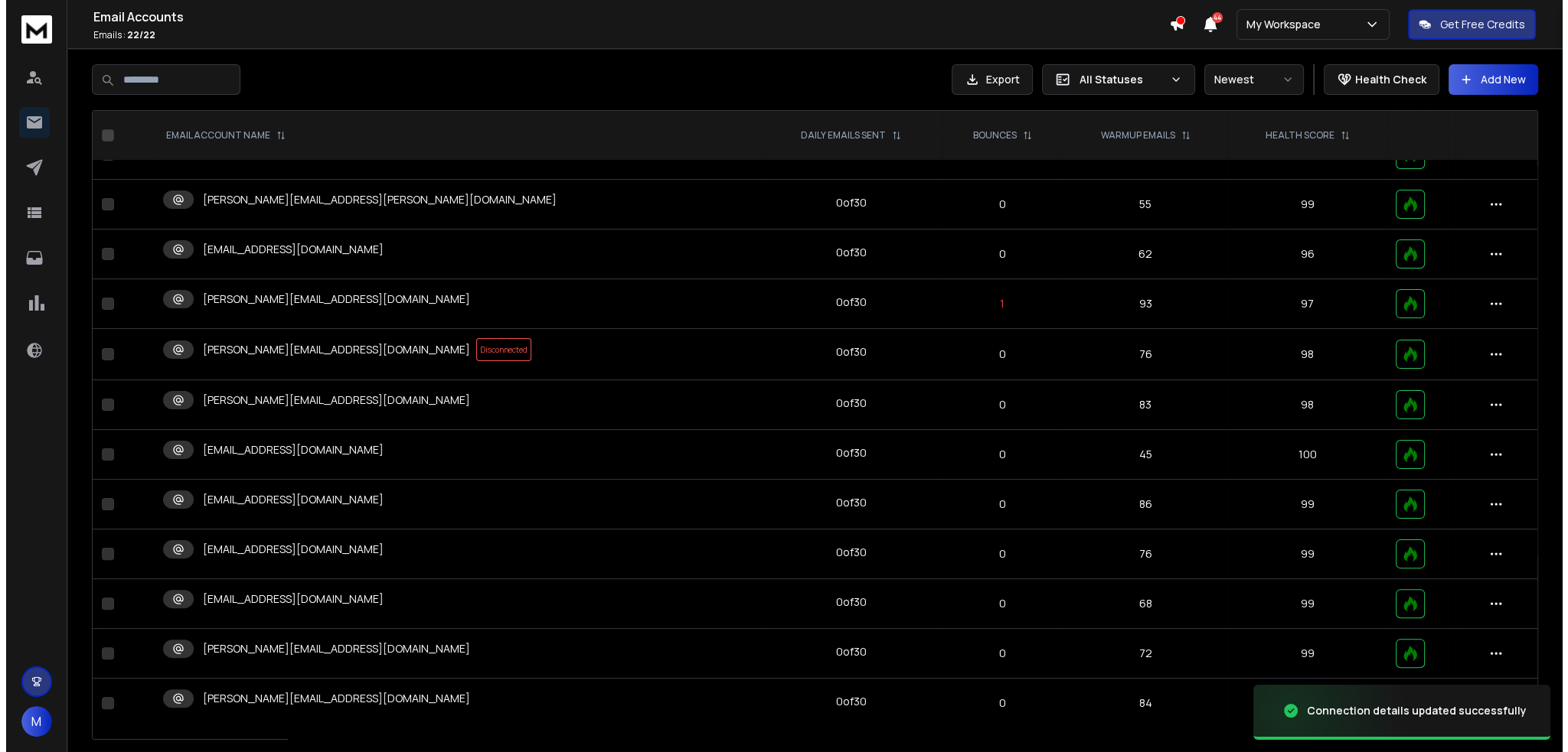
scroll to position [524, 0]
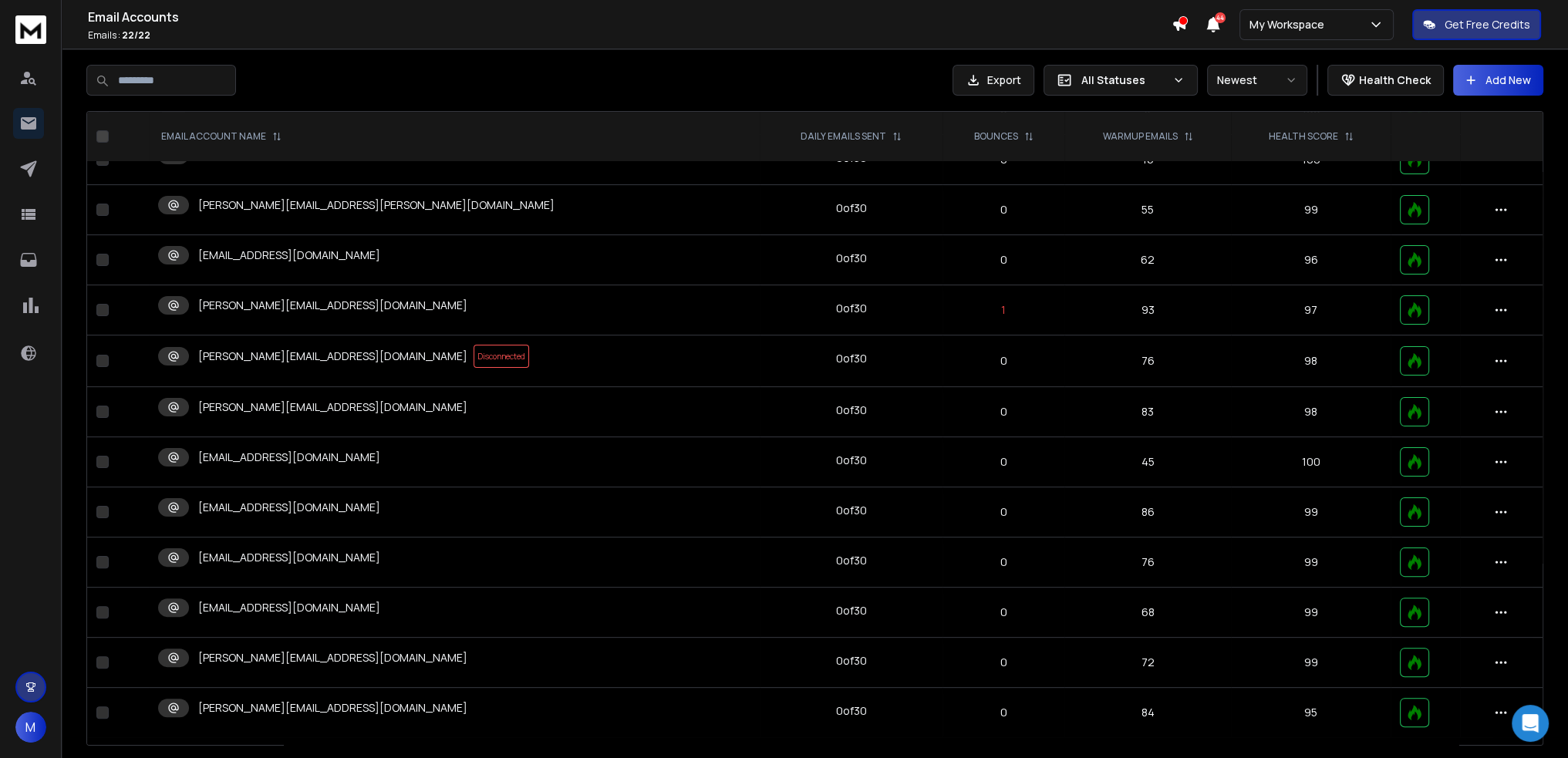
click at [248, 351] on p "[PERSON_NAME][EMAIL_ADDRESS][DOMAIN_NAME]" at bounding box center [333, 357] width 269 height 15
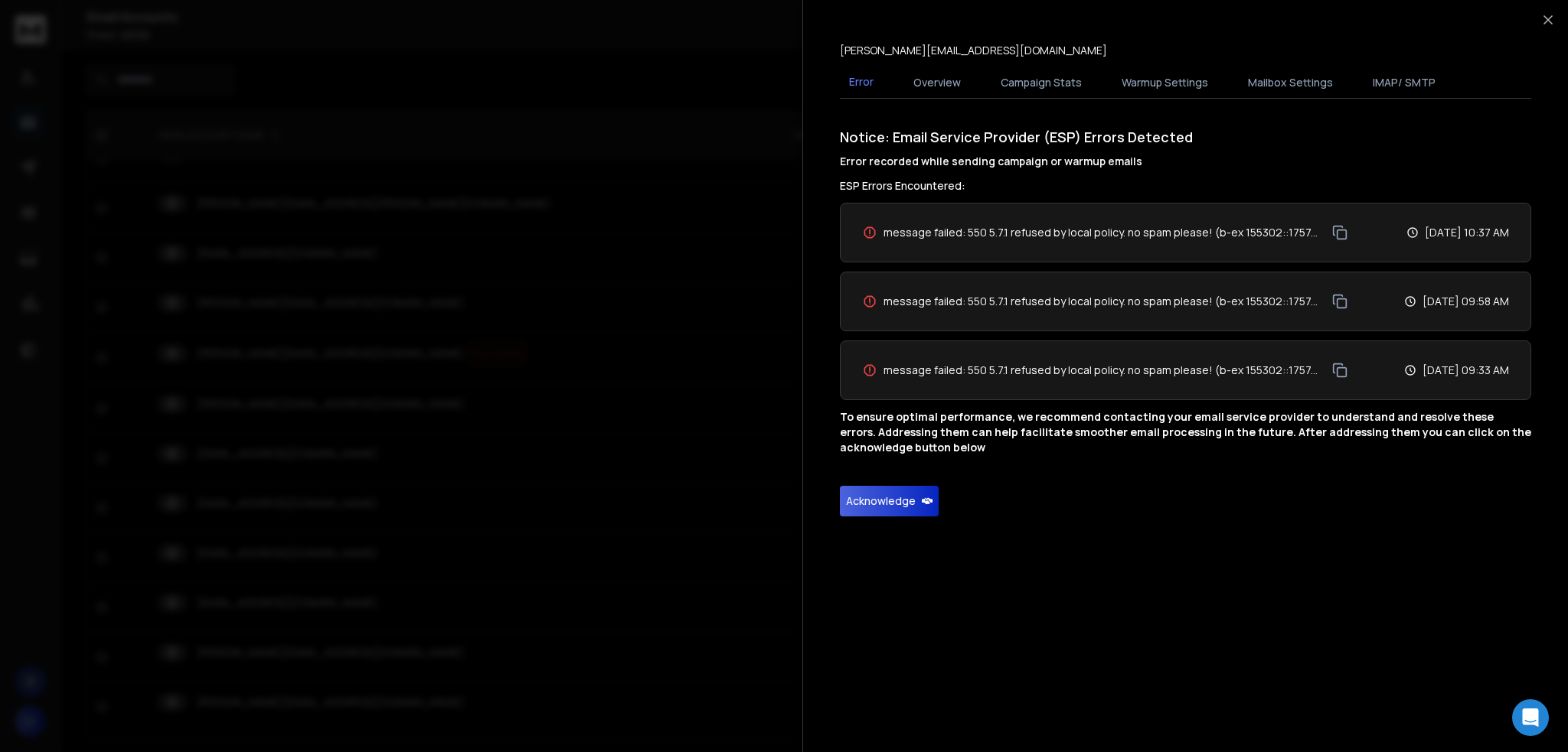
click at [1417, 73] on button "IMAP/ SMTP" at bounding box center [1403, 82] width 81 height 33
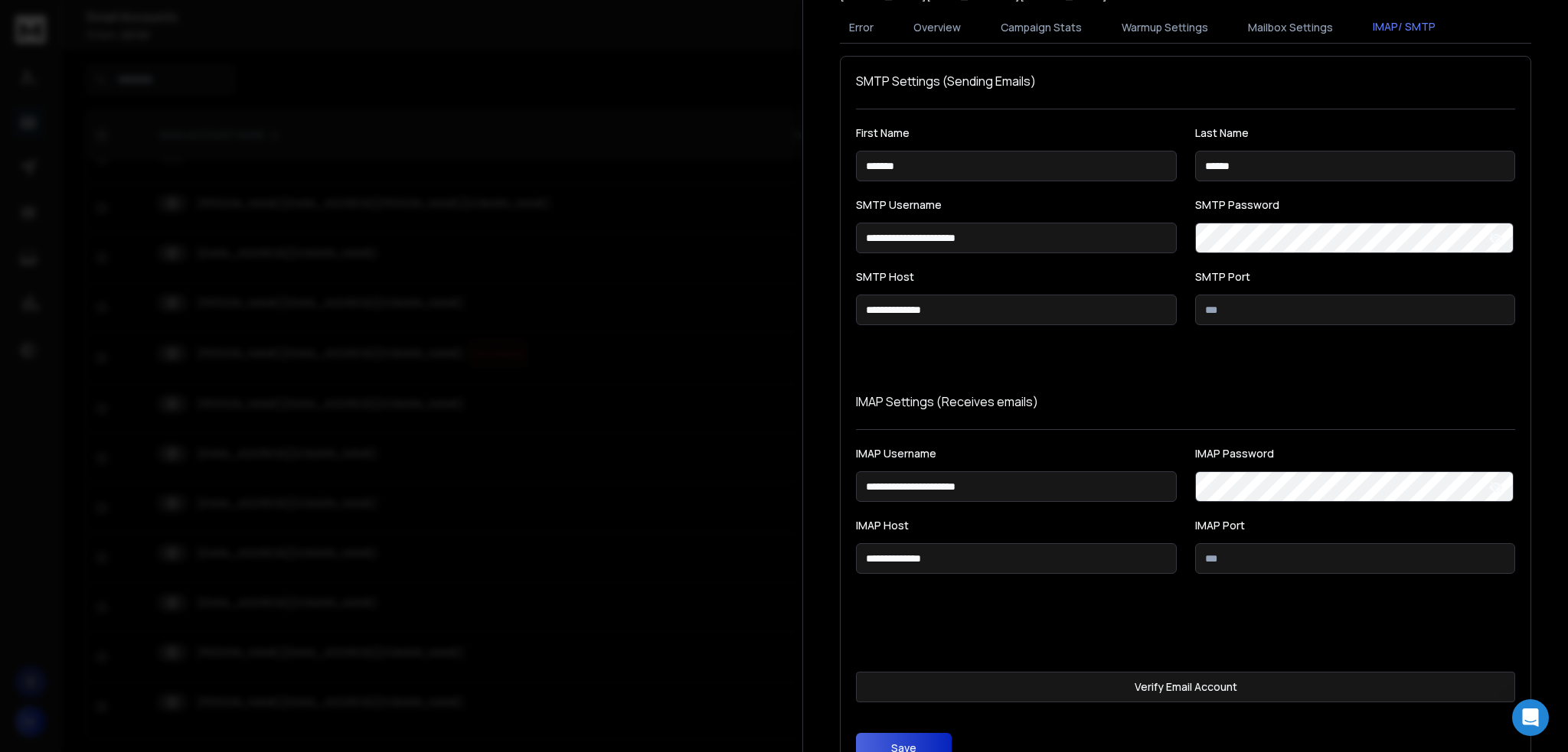
scroll to position [124, 0]
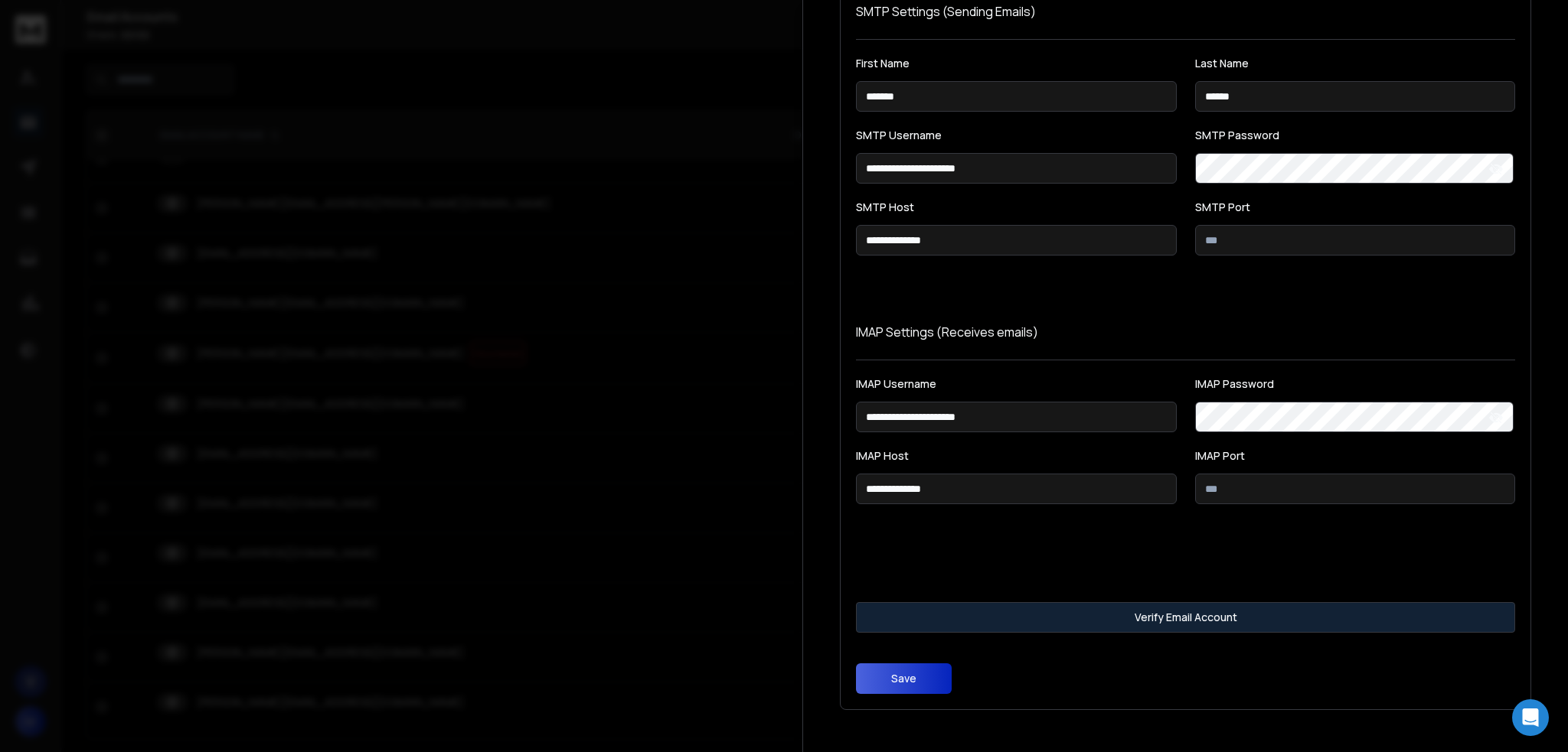
click at [1105, 622] on button "Verify Email Account" at bounding box center [1185, 617] width 659 height 31
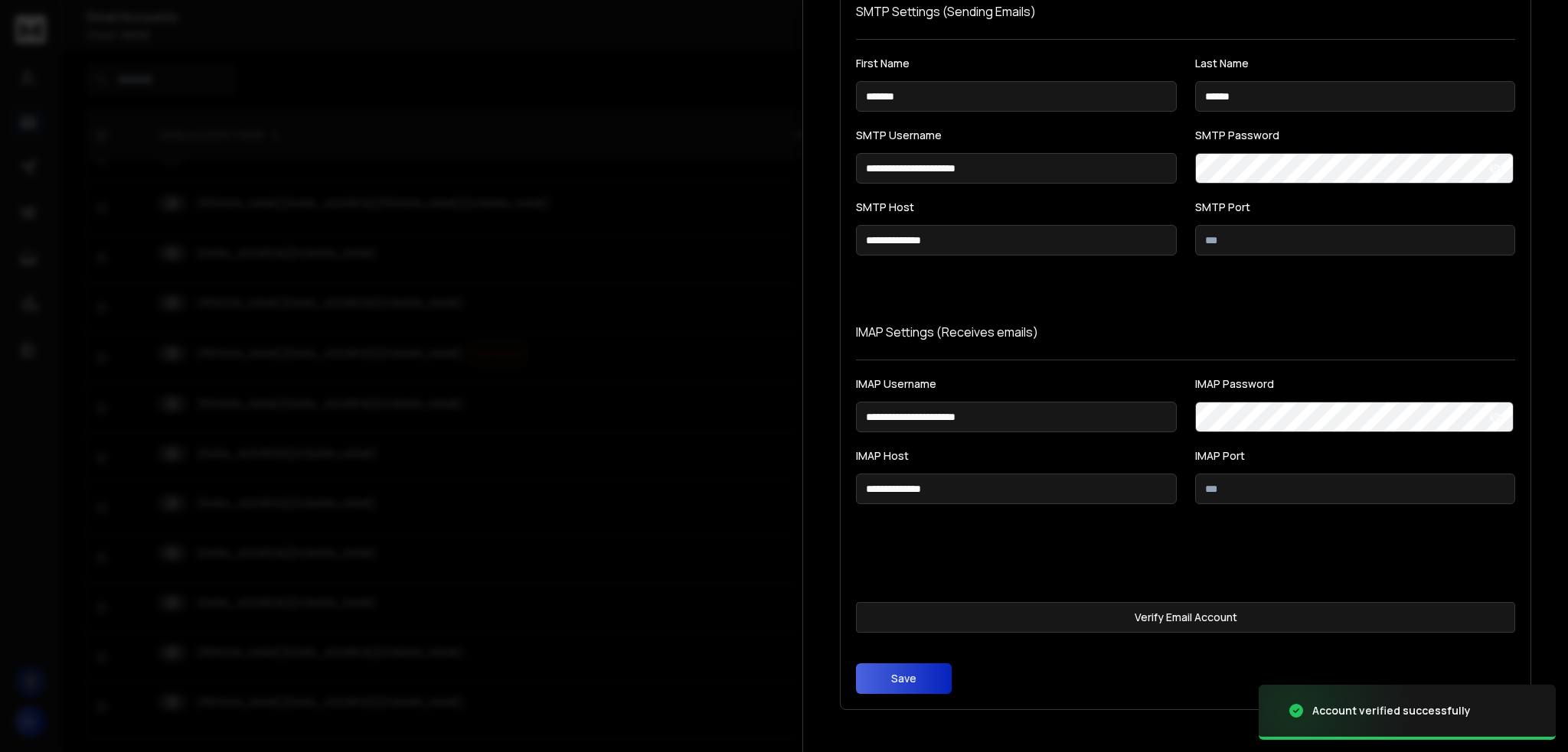
click at [939, 683] on button "Save" at bounding box center [903, 679] width 96 height 31
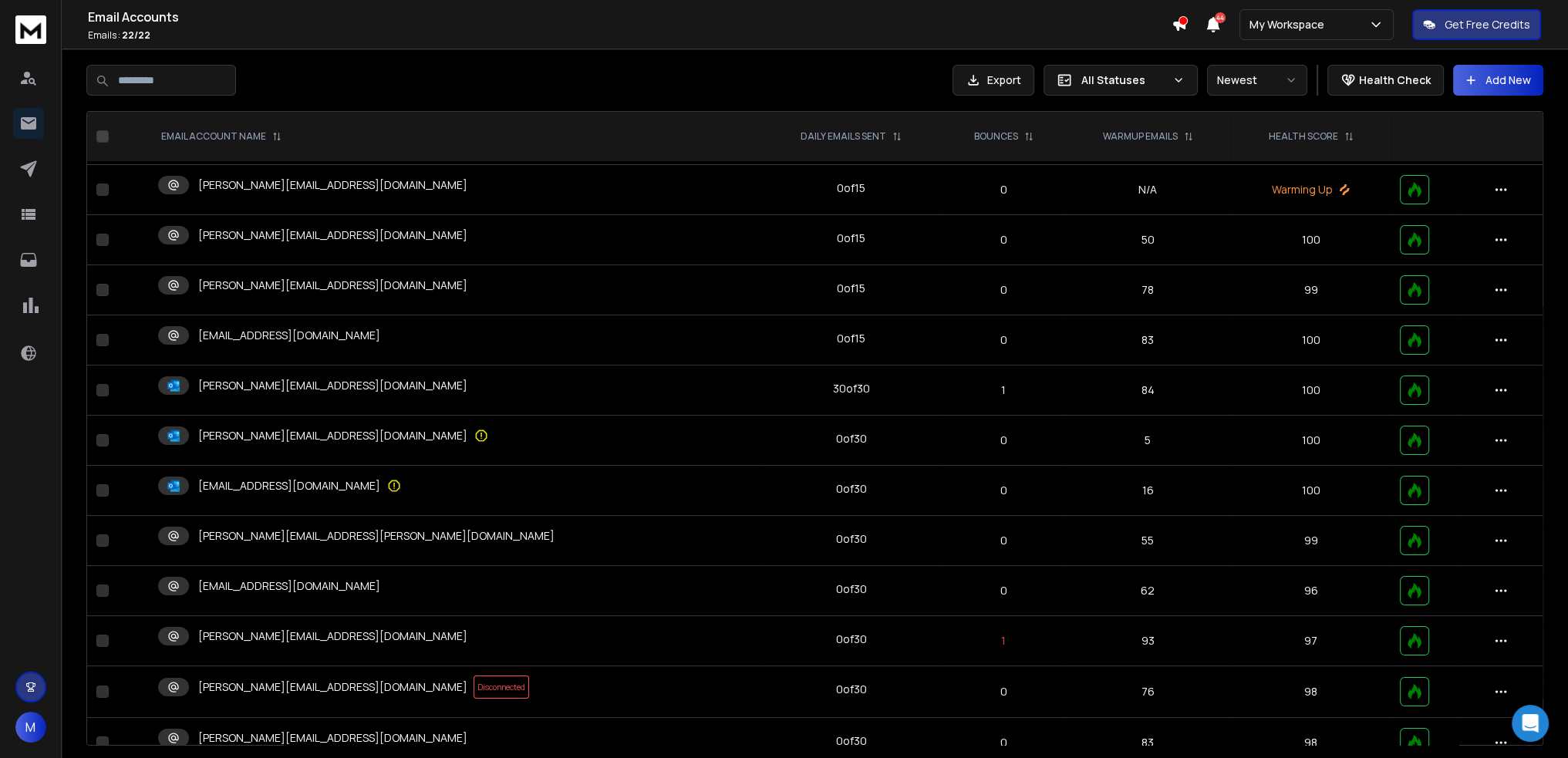
scroll to position [386, 0]
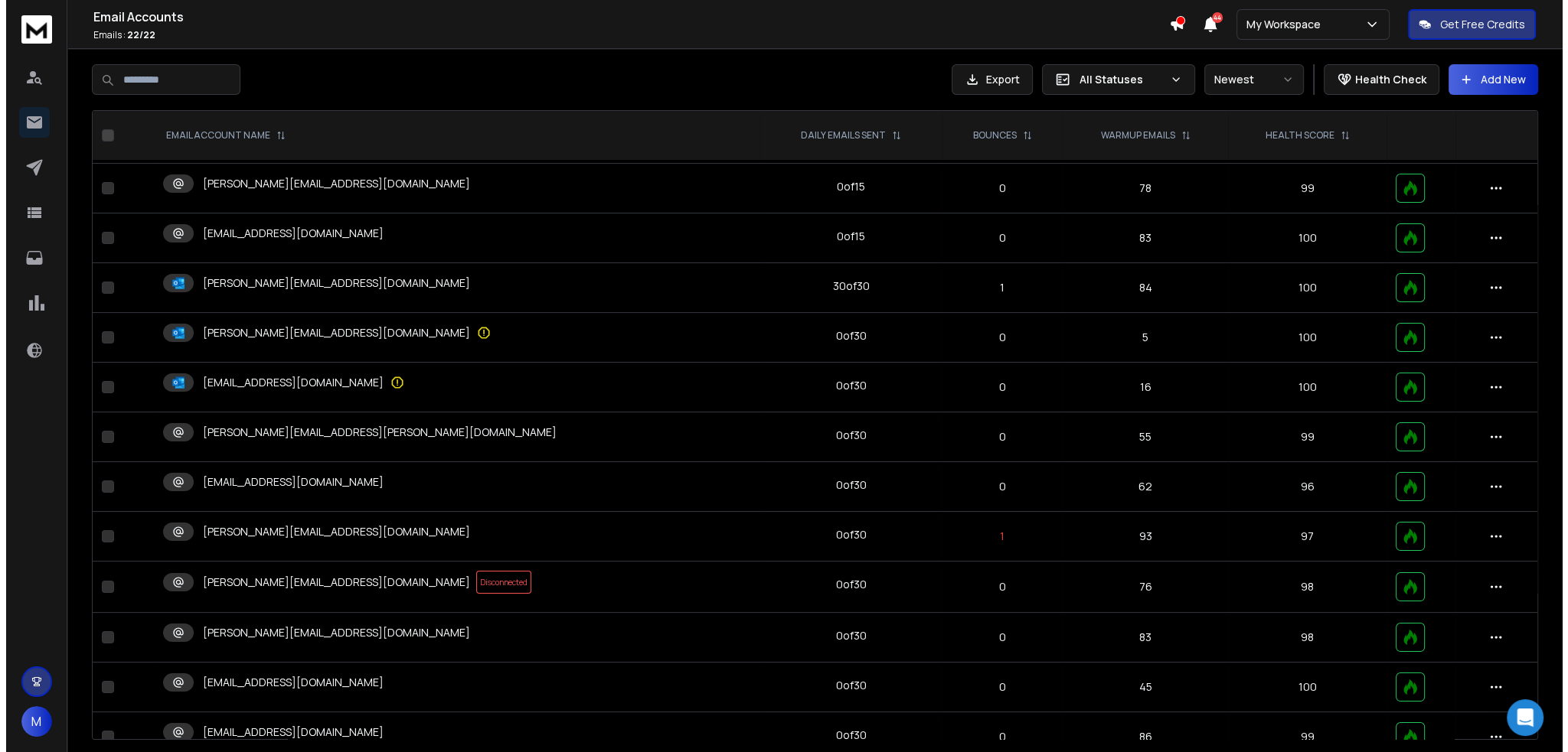
scroll to position [294, 0]
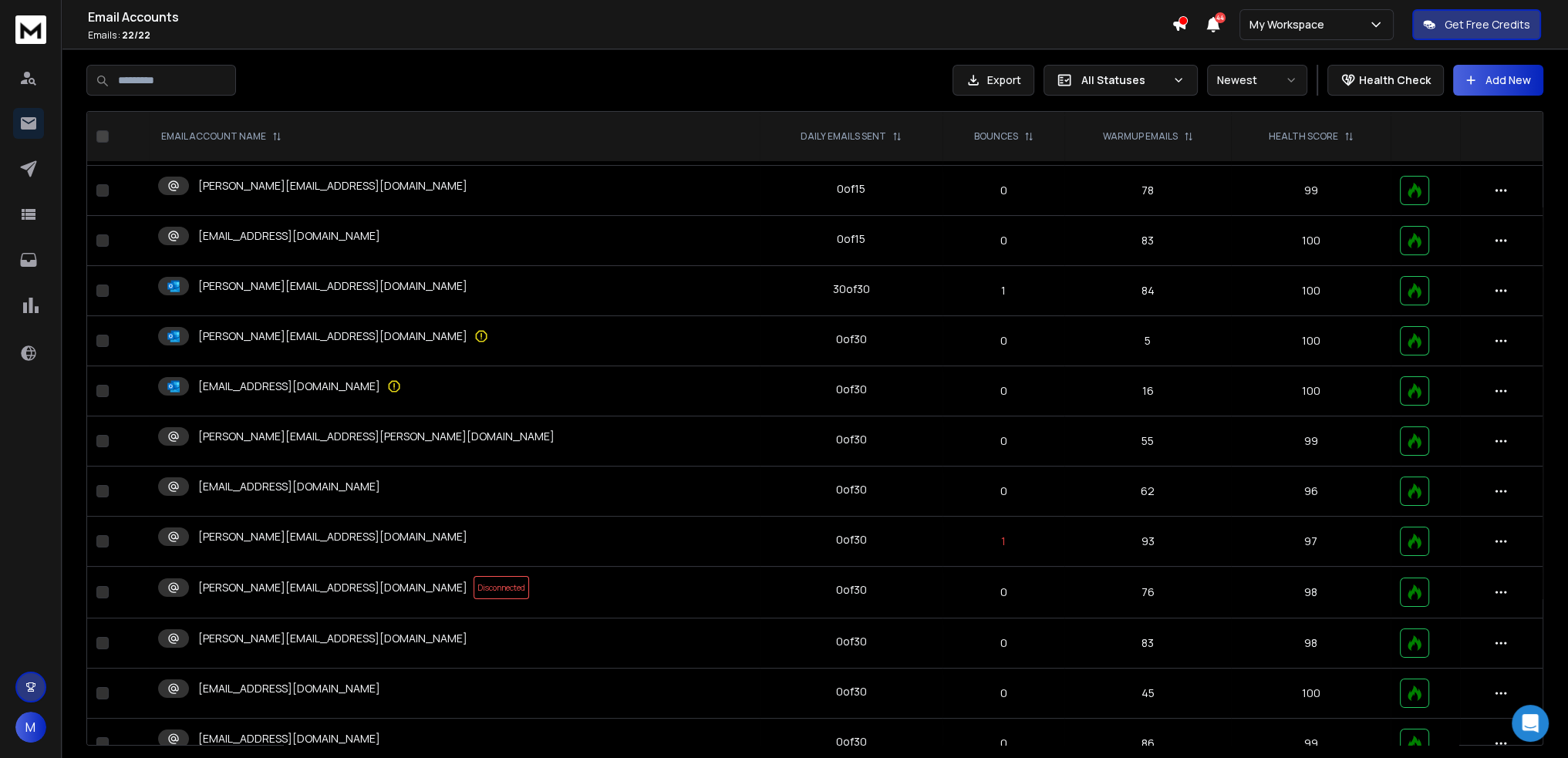
click at [343, 340] on p "[PERSON_NAME][EMAIL_ADDRESS][DOMAIN_NAME]" at bounding box center [333, 336] width 269 height 15
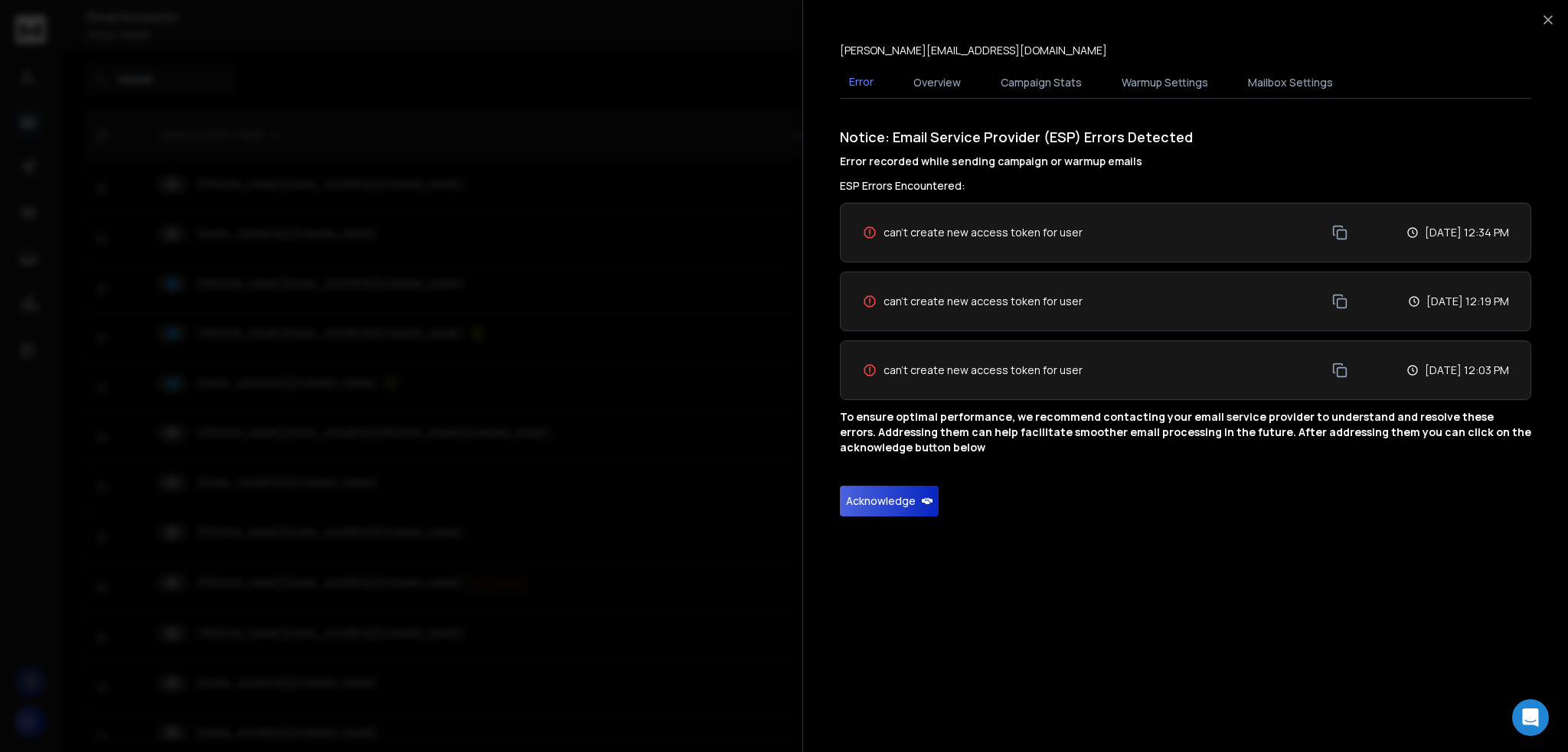
click at [897, 504] on button "Acknowledge" at bounding box center [889, 501] width 99 height 31
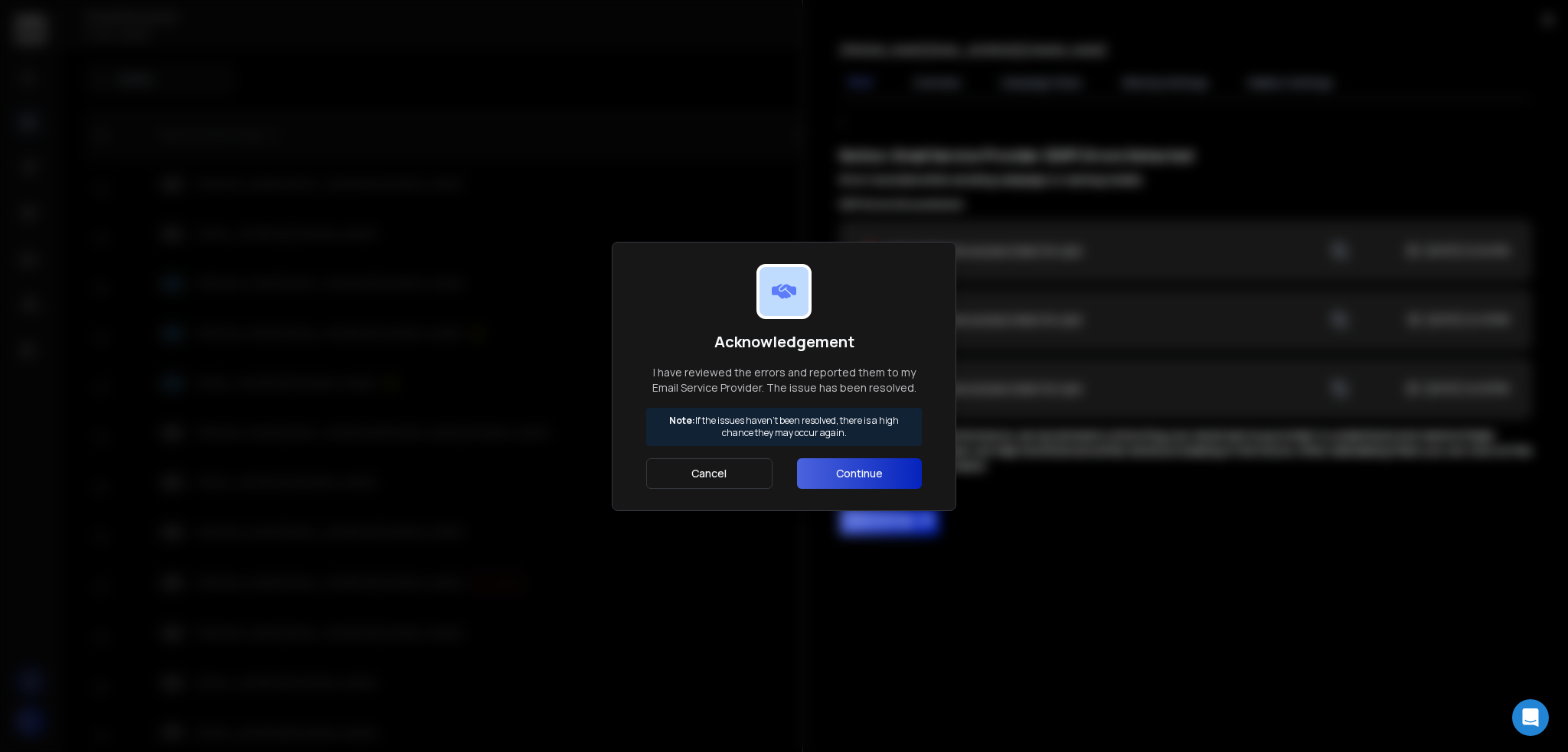
click at [854, 477] on button "Continue" at bounding box center [859, 474] width 125 height 31
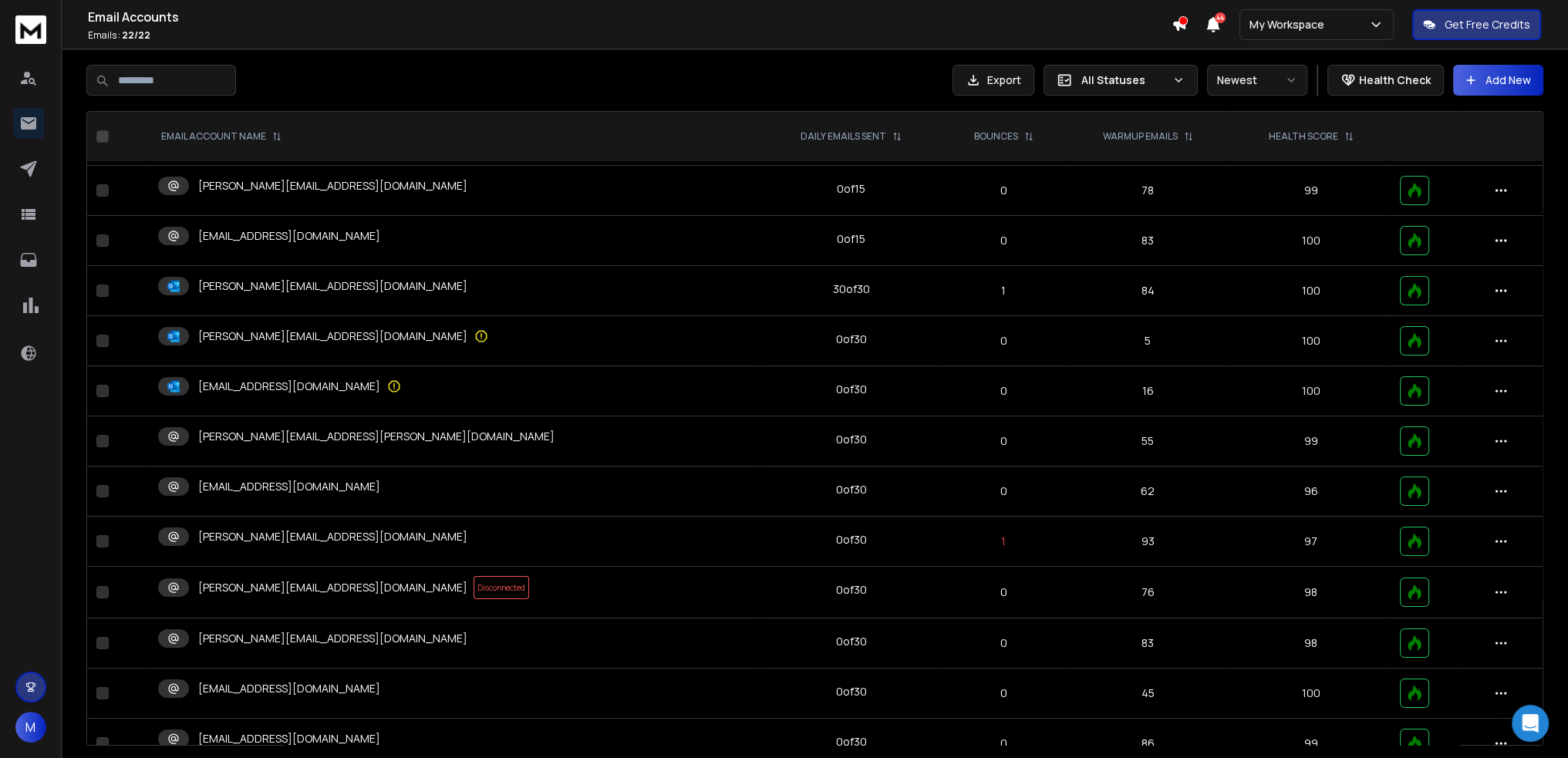
click at [371, 338] on p "[PERSON_NAME][EMAIL_ADDRESS][DOMAIN_NAME]" at bounding box center [333, 336] width 269 height 15
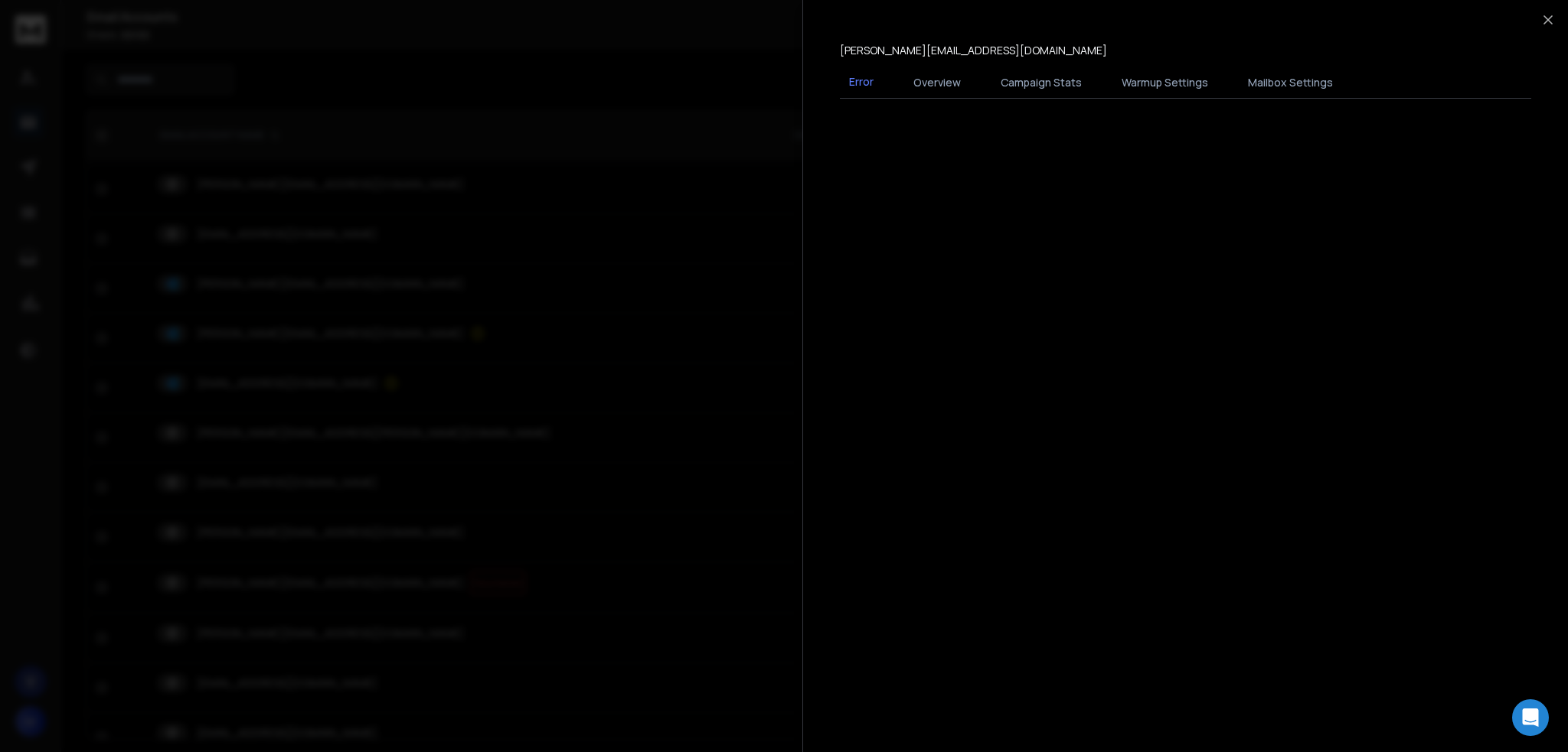
click at [1291, 74] on button "Mailbox Settings" at bounding box center [1290, 82] width 103 height 33
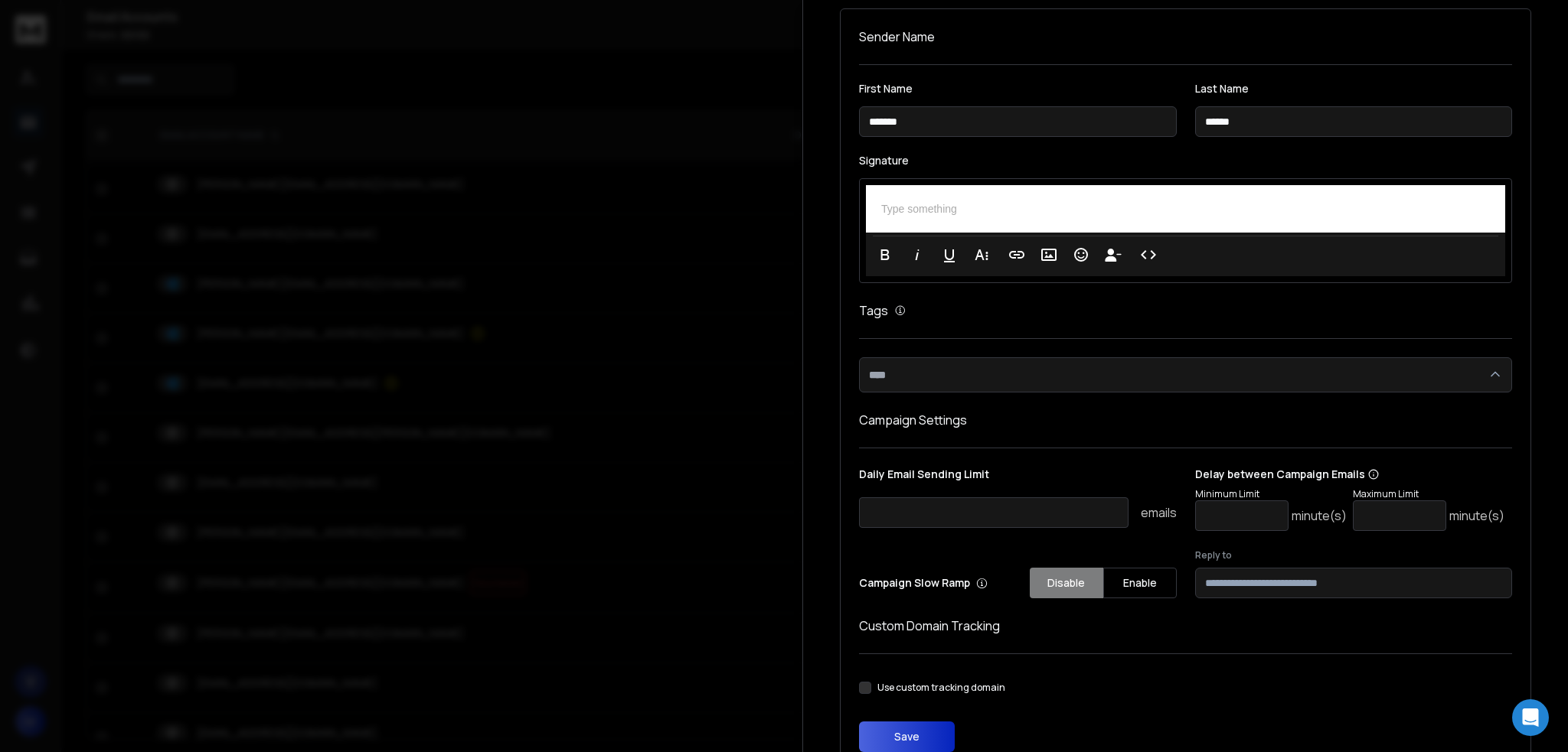
scroll to position [0, 0]
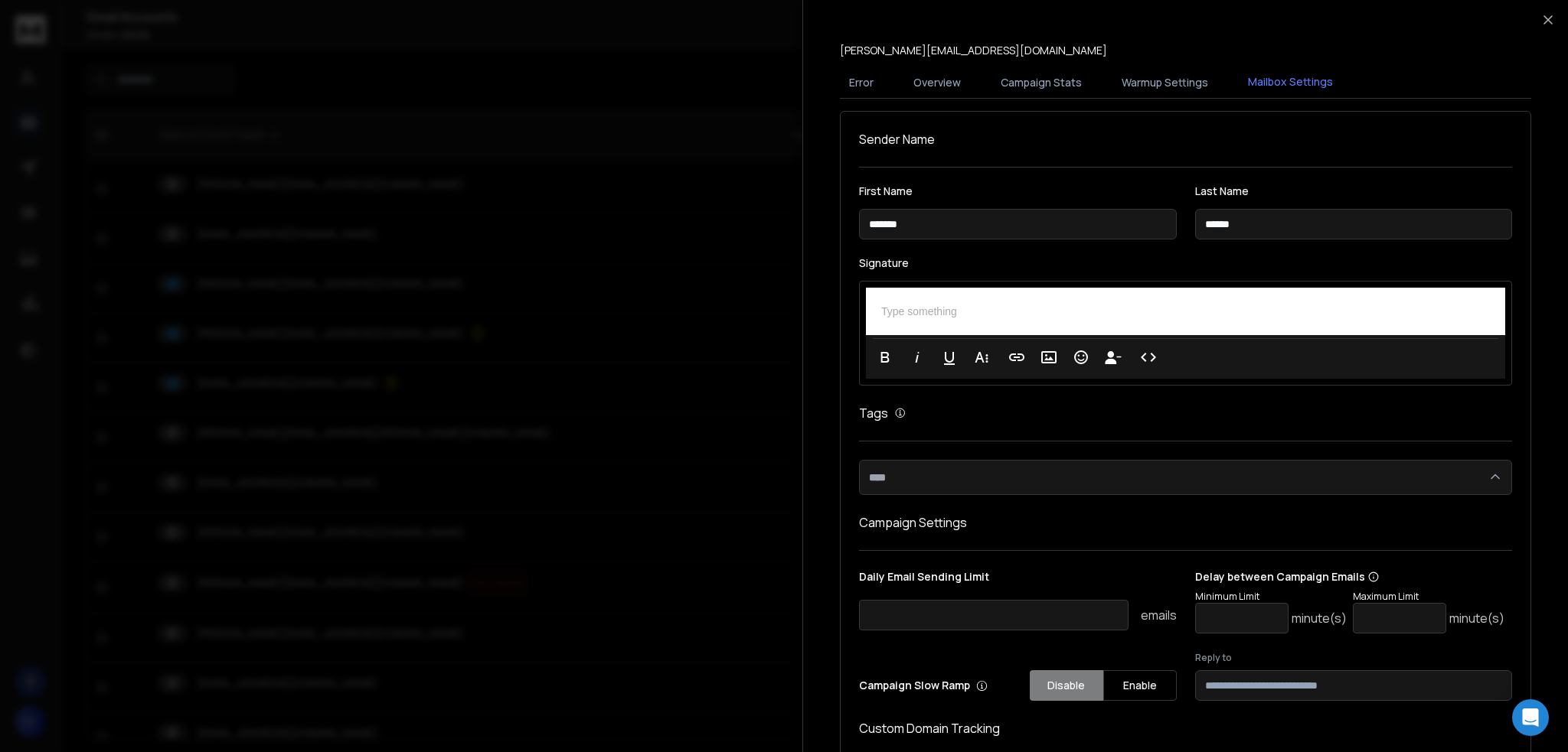
click at [1168, 72] on button "Warmup Settings" at bounding box center [1164, 82] width 105 height 33
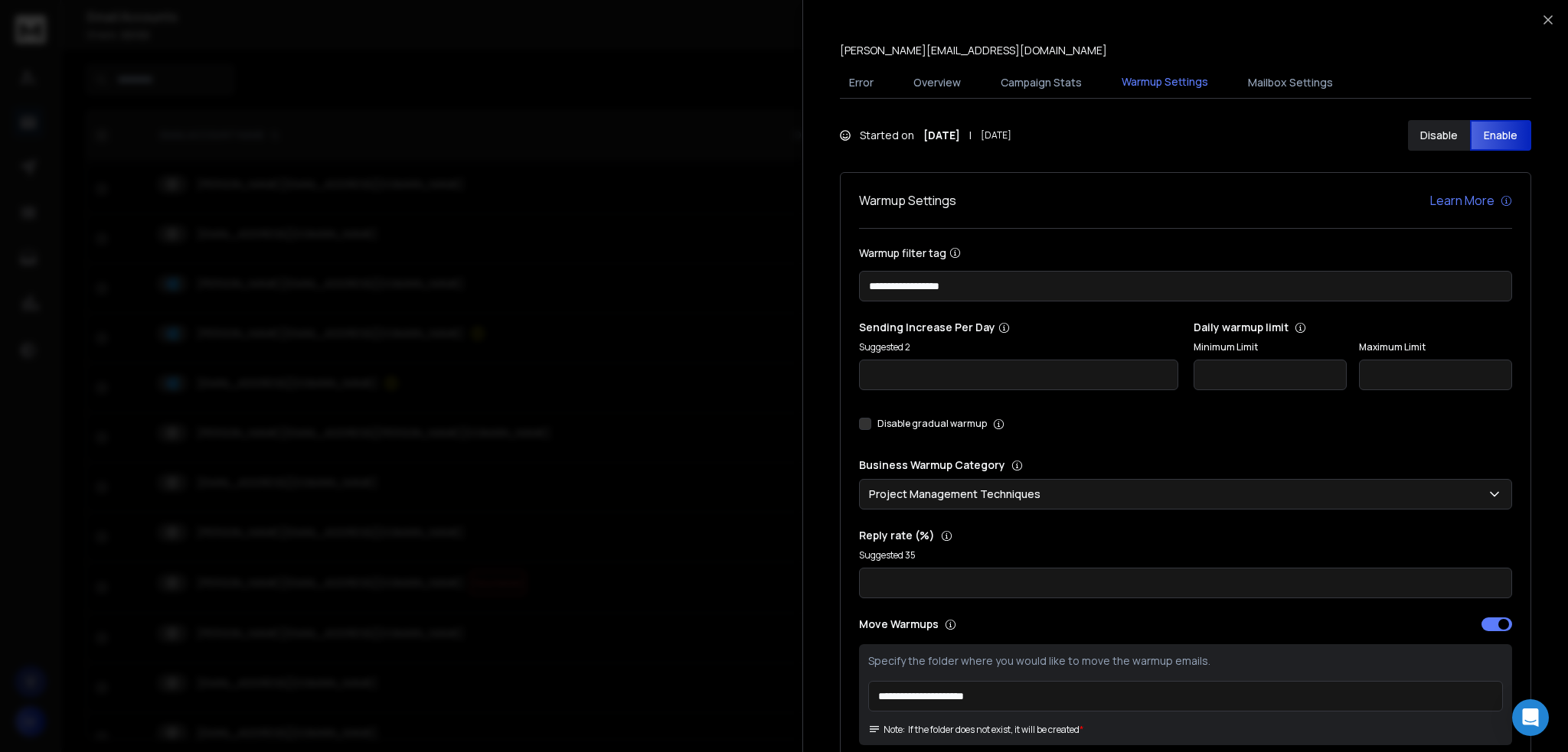
click at [862, 78] on button "Error" at bounding box center [861, 82] width 43 height 33
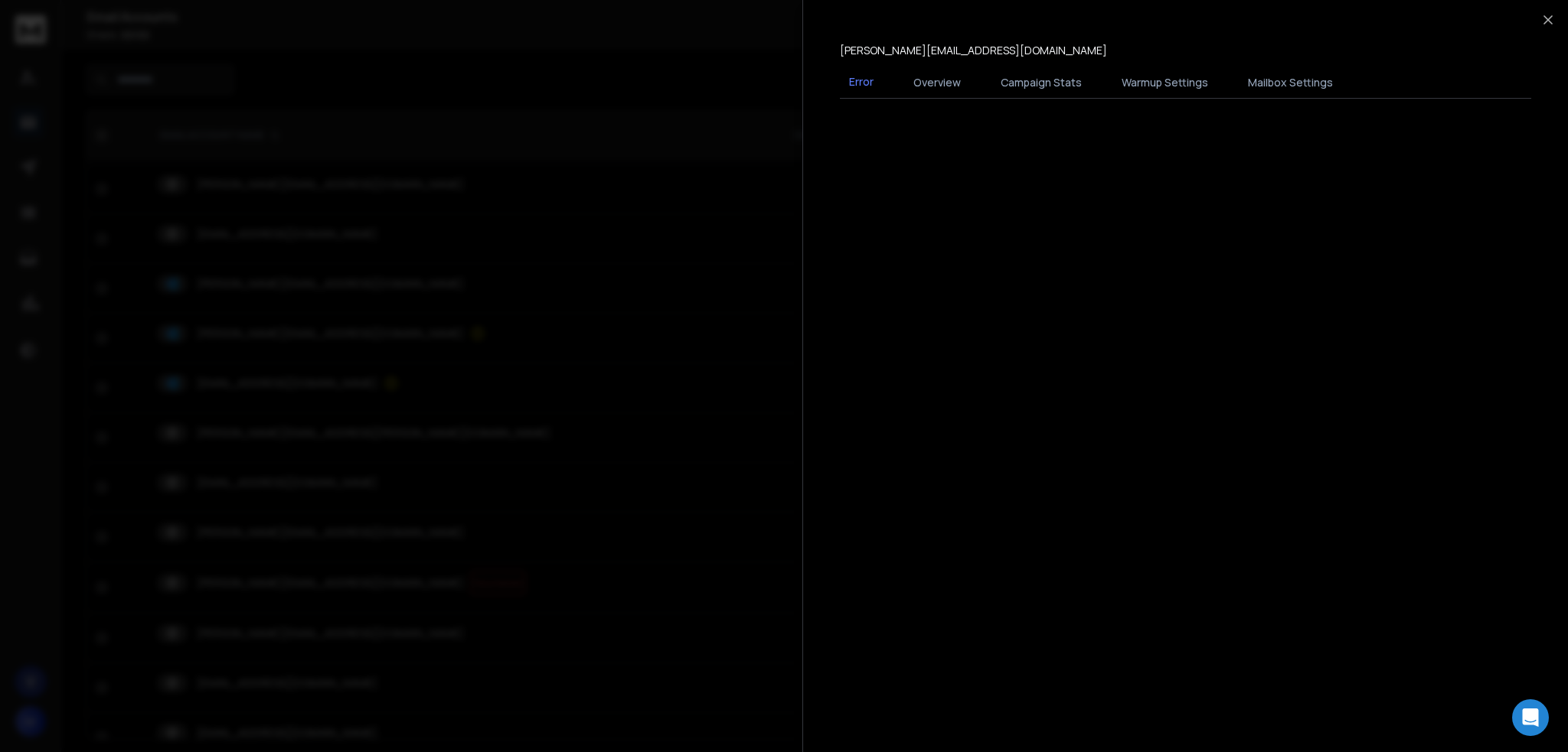
click at [946, 76] on button "Overview" at bounding box center [937, 82] width 66 height 33
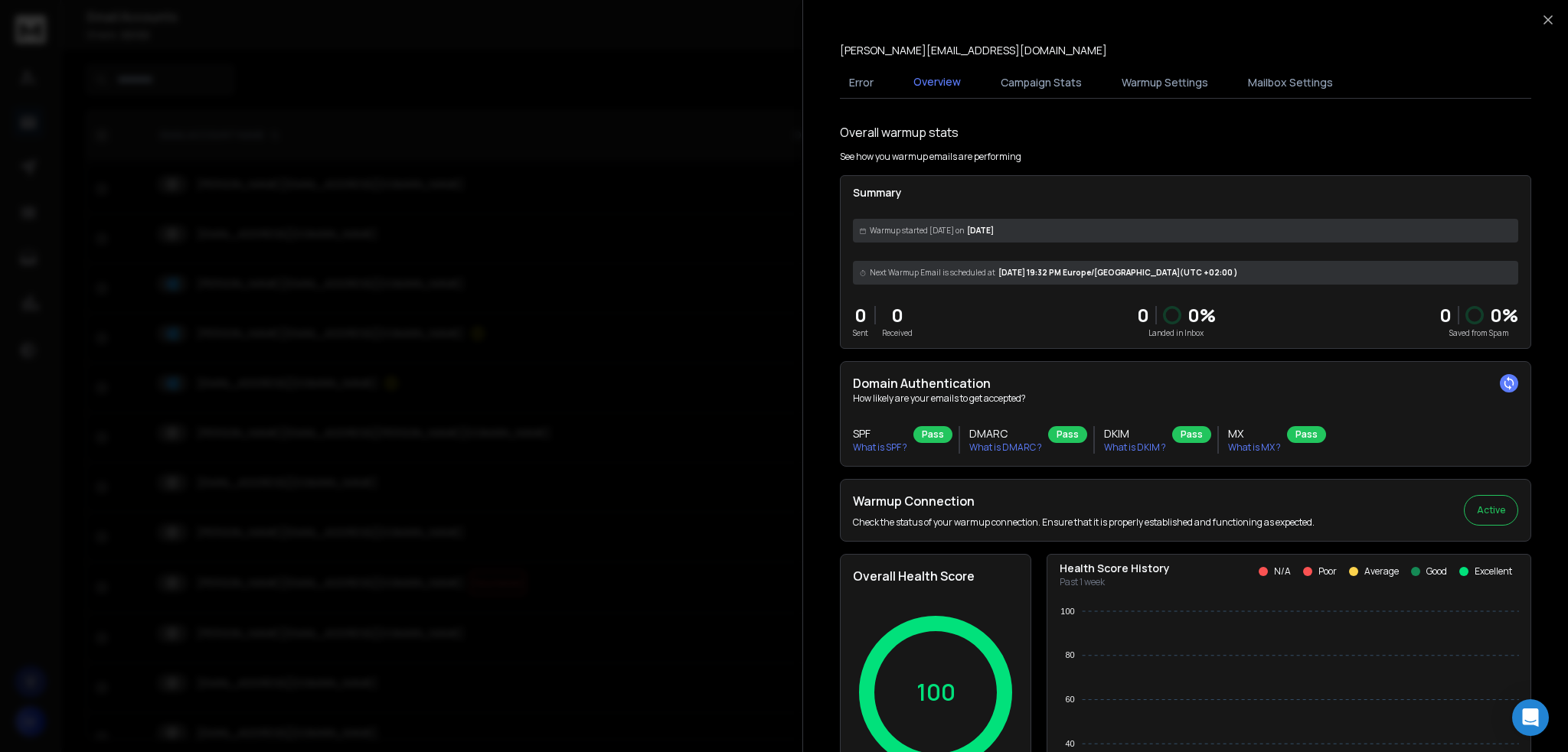
click at [584, 307] on div at bounding box center [784, 376] width 1568 height 752
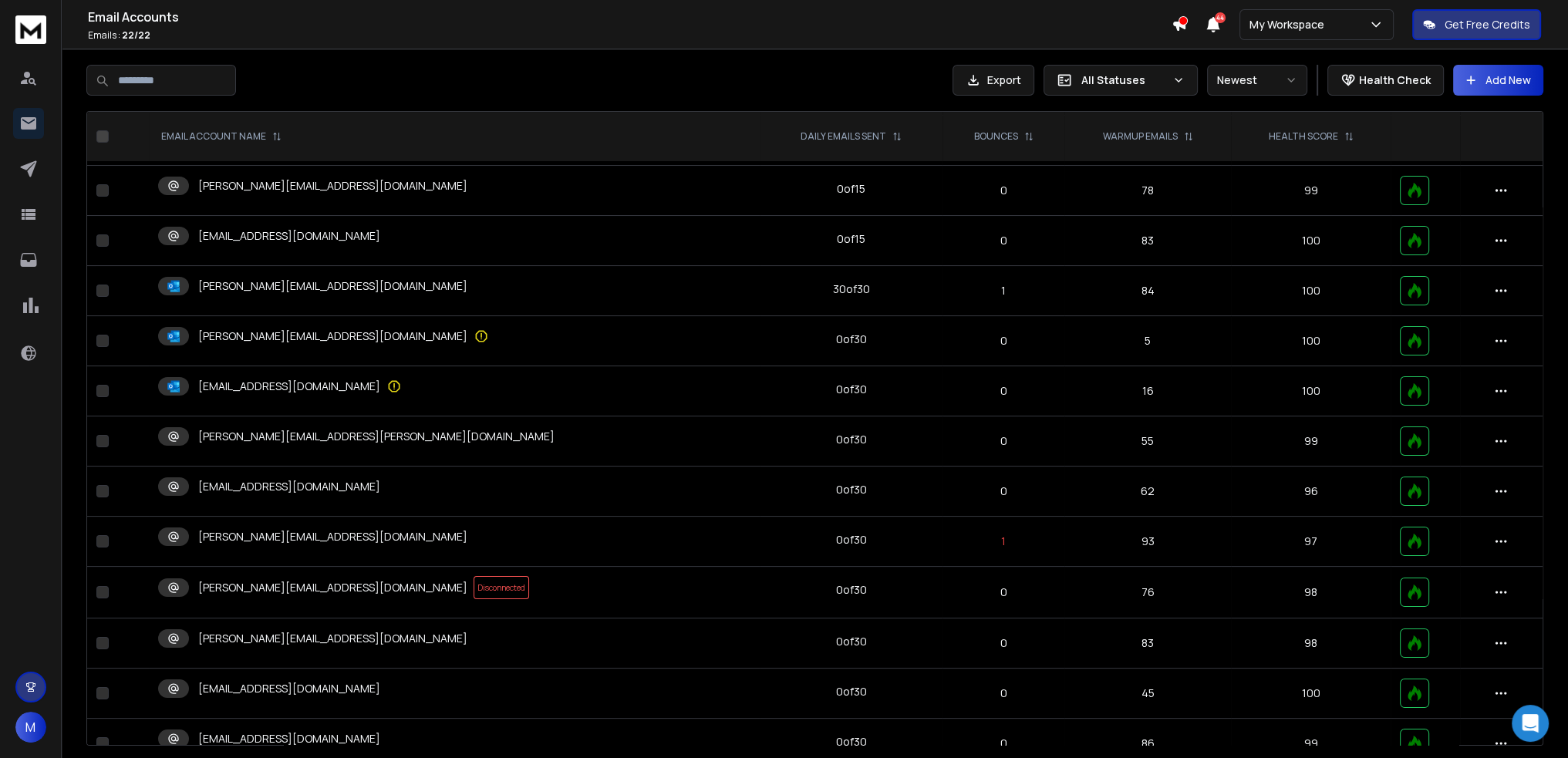
click at [327, 384] on p "[EMAIL_ADDRESS][DOMAIN_NAME]" at bounding box center [290, 387] width 182 height 15
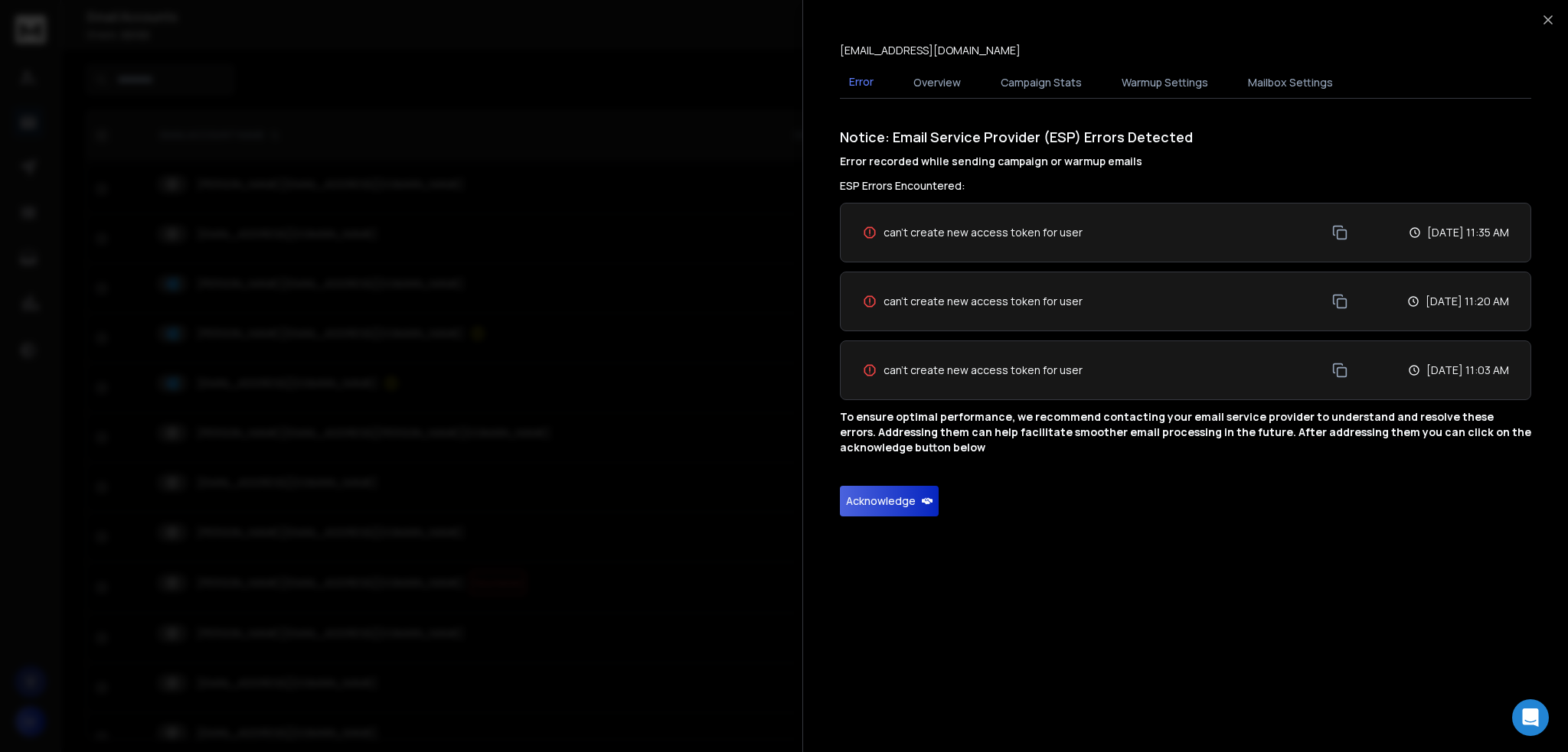
click at [894, 507] on button "Acknowledge" at bounding box center [889, 501] width 99 height 31
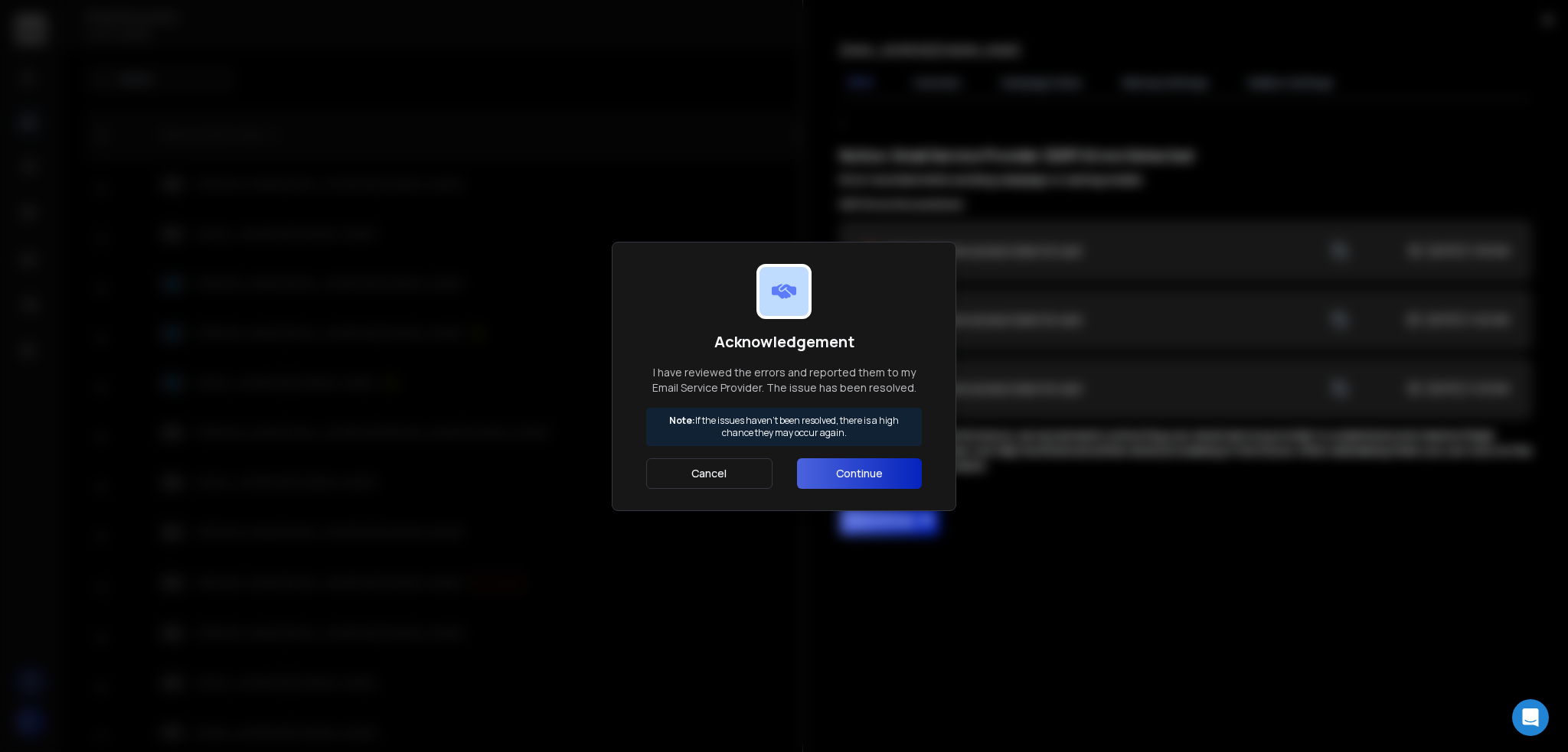
click at [872, 471] on button "Continue" at bounding box center [859, 474] width 125 height 31
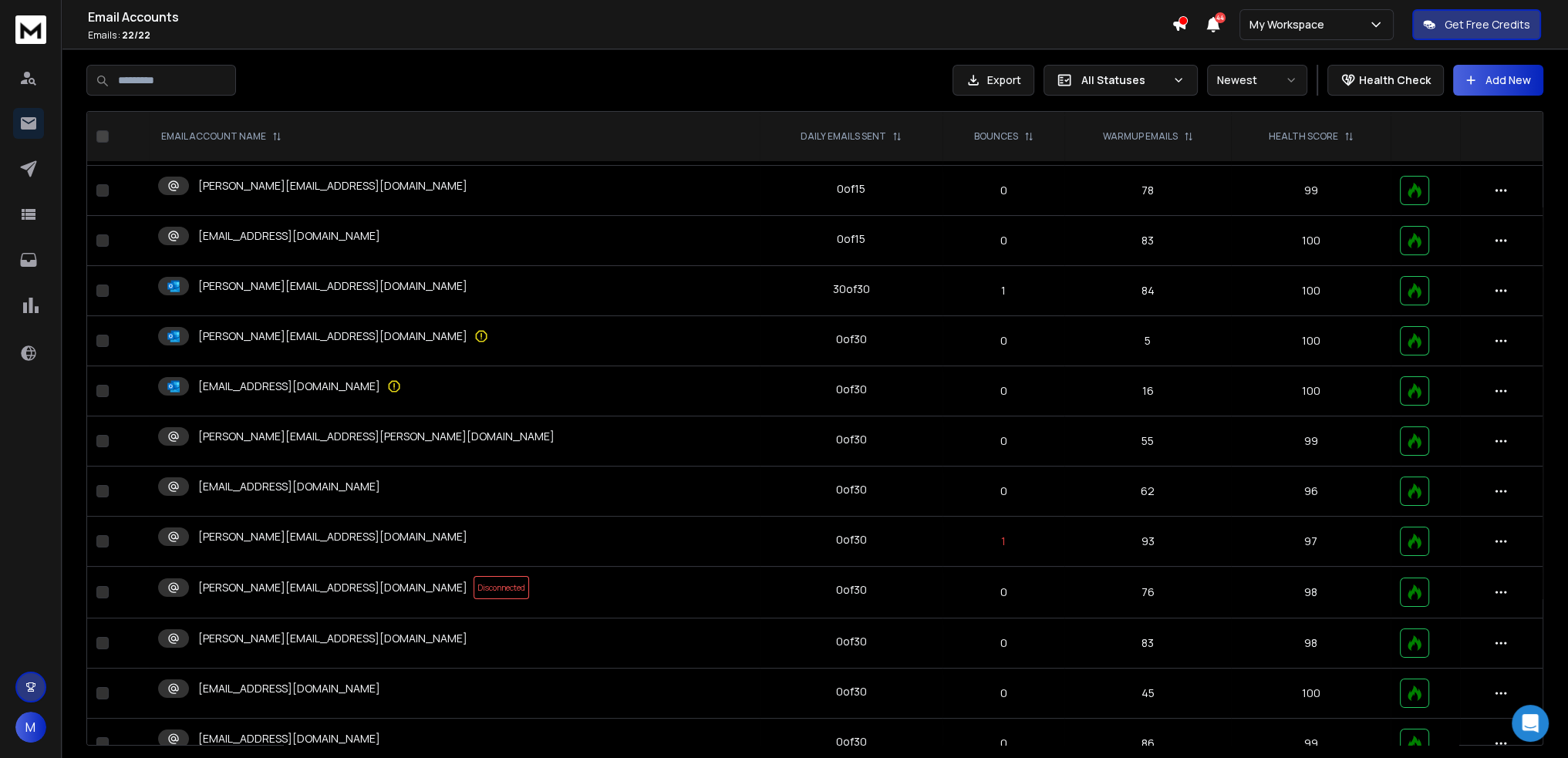
click at [321, 382] on p "[EMAIL_ADDRESS][DOMAIN_NAME]" at bounding box center [290, 387] width 182 height 15
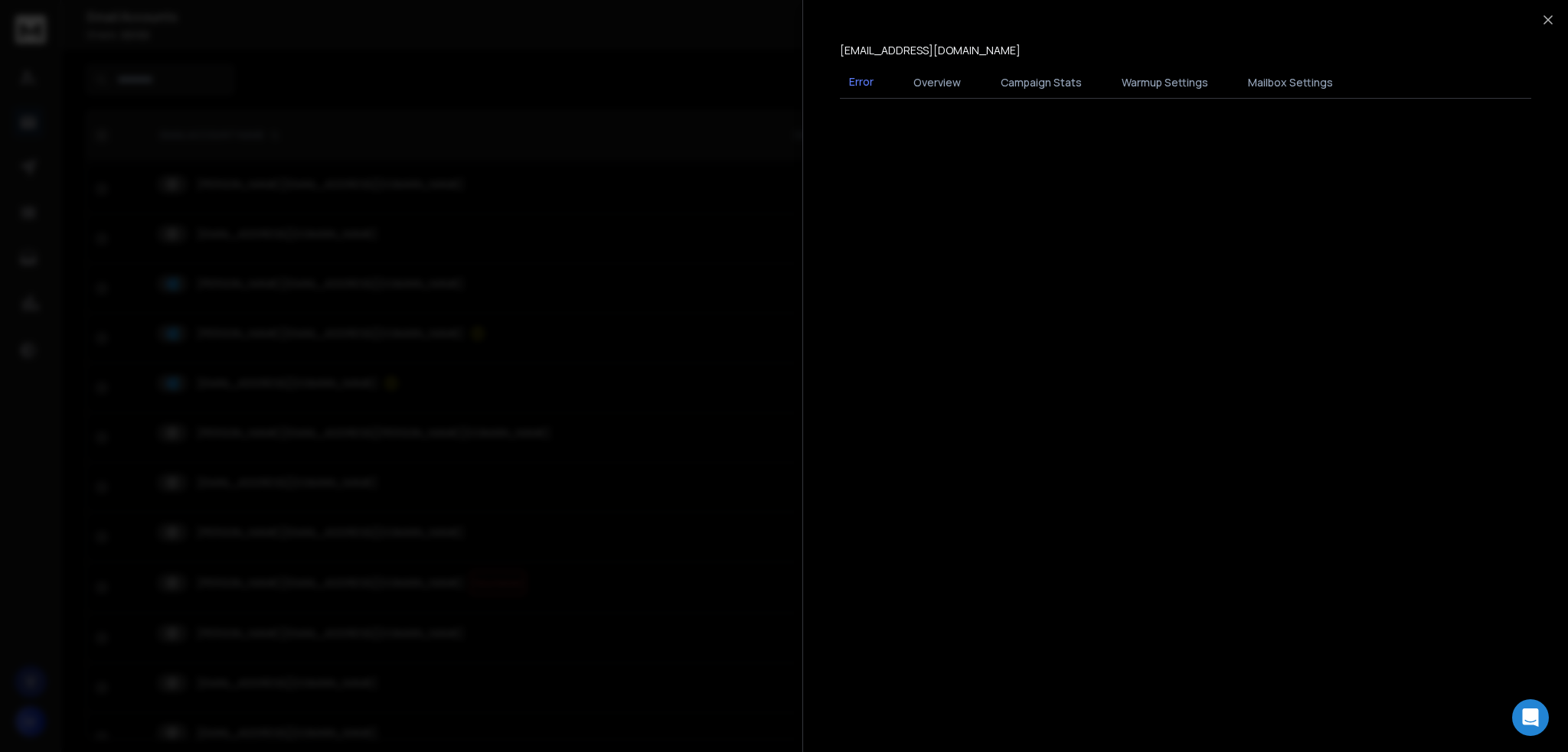
click at [1279, 76] on button "Mailbox Settings" at bounding box center [1290, 82] width 103 height 33
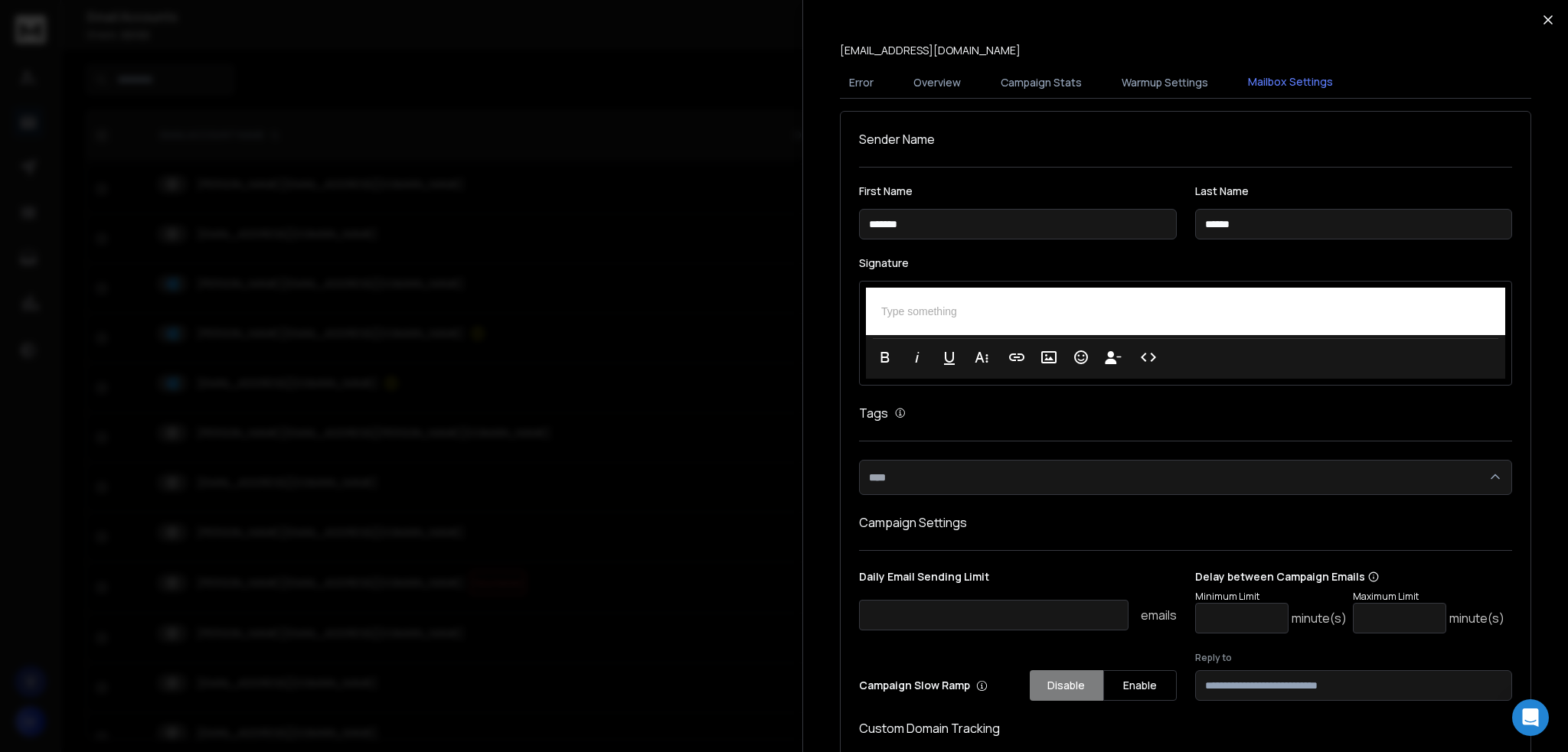
click at [1547, 22] on icon "button" at bounding box center [1548, 20] width 8 height 8
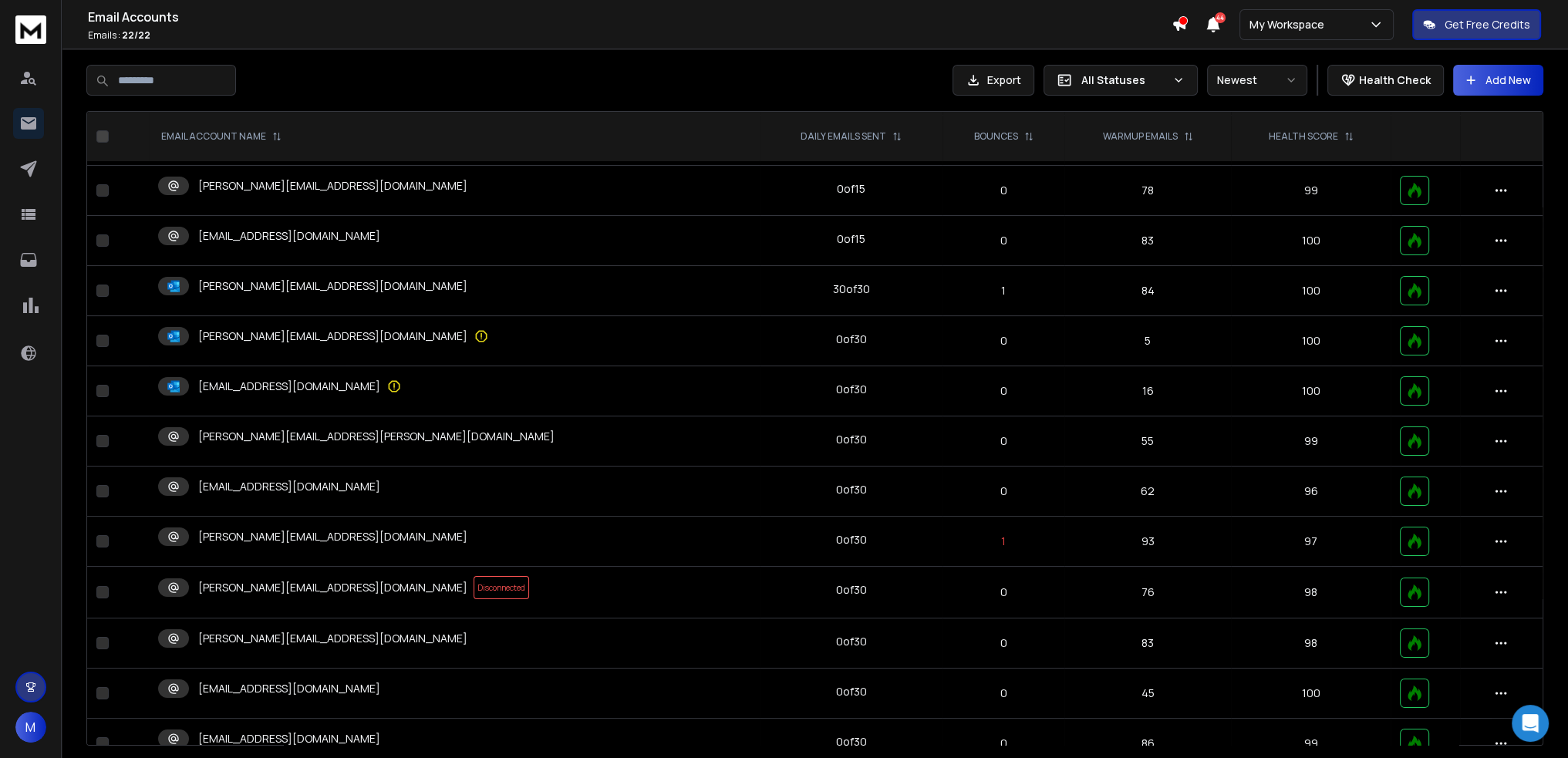
click at [266, 538] on p "[PERSON_NAME][EMAIL_ADDRESS][DOMAIN_NAME]" at bounding box center [333, 537] width 269 height 15
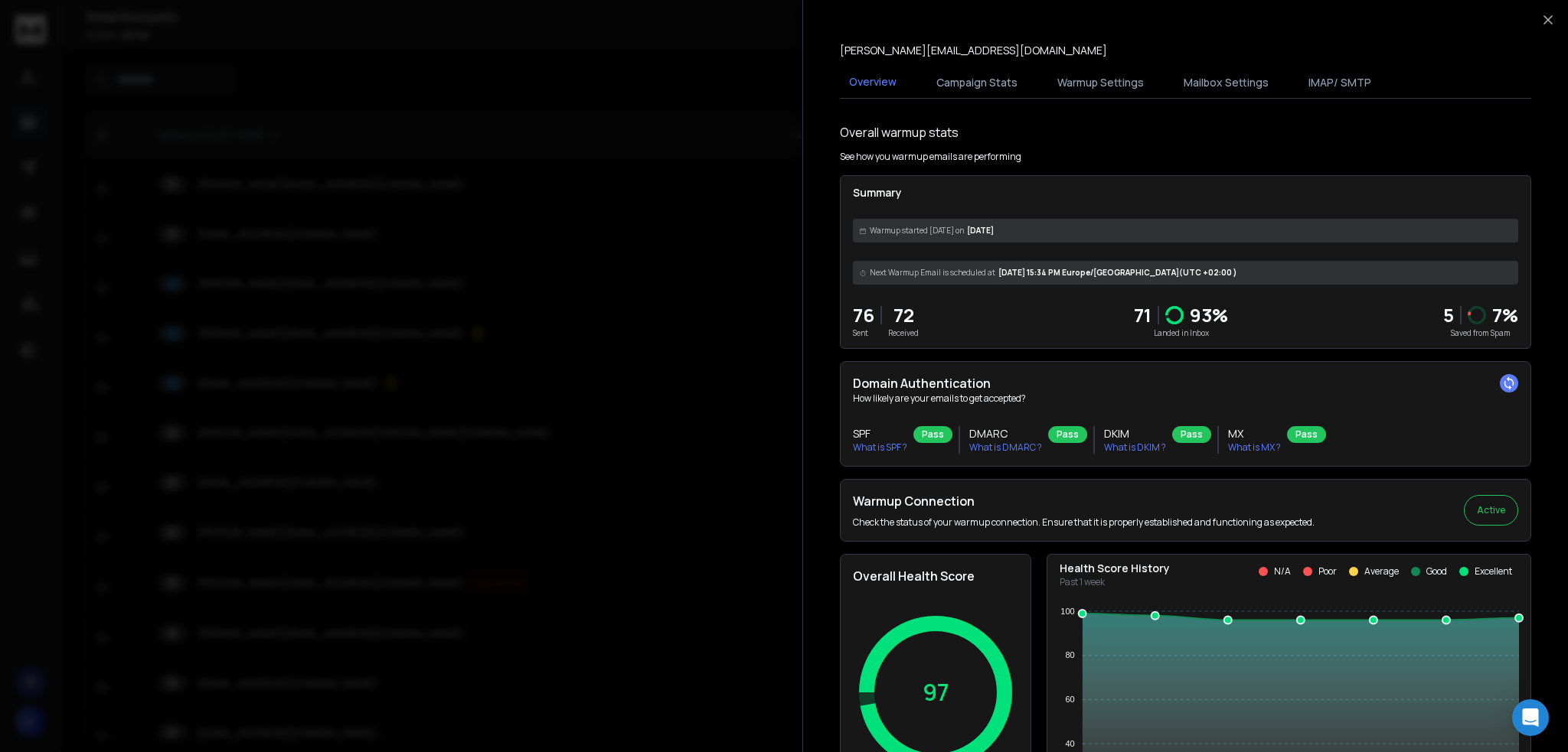
click at [1356, 73] on button "IMAP/ SMTP" at bounding box center [1339, 82] width 81 height 33
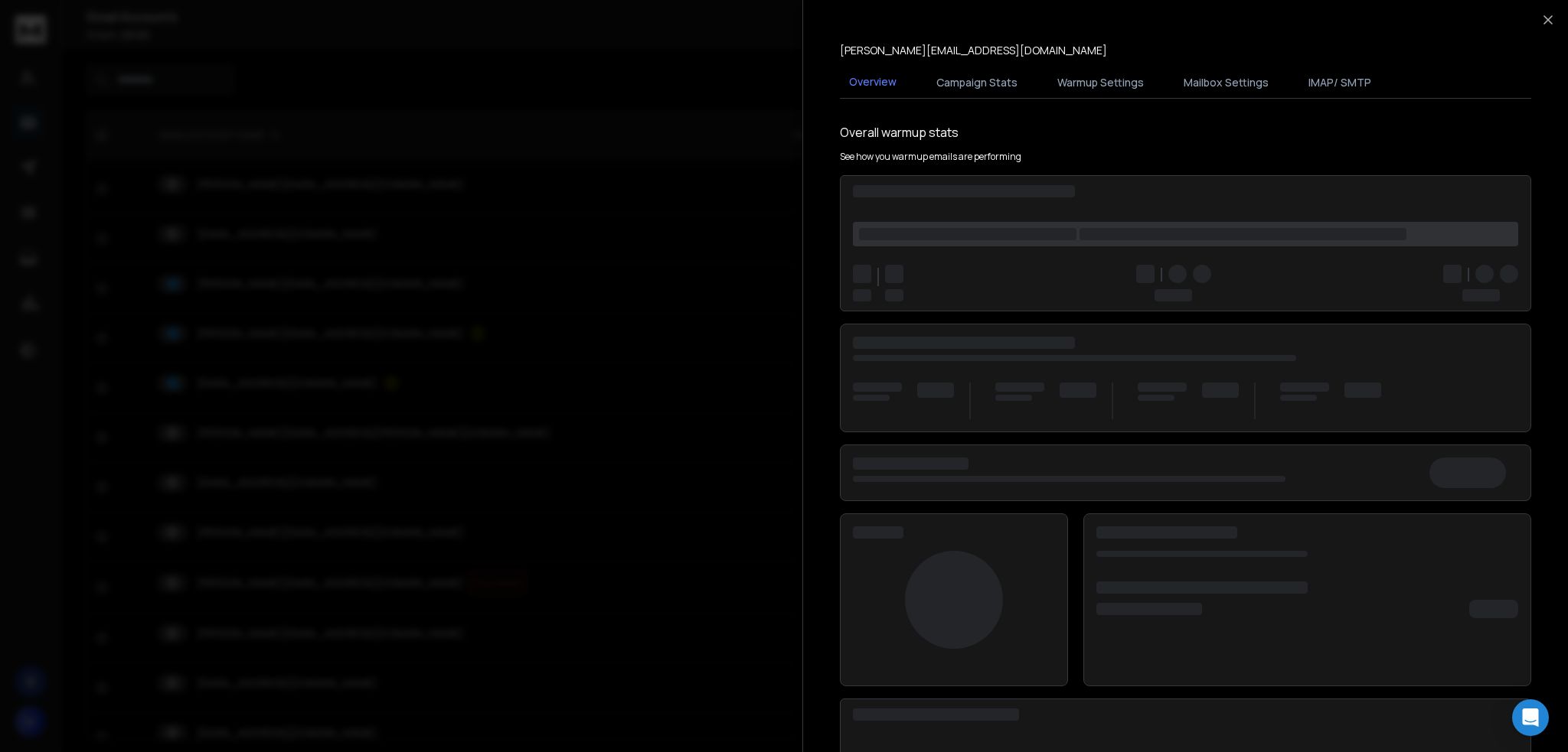
click at [560, 470] on div at bounding box center [784, 376] width 1568 height 752
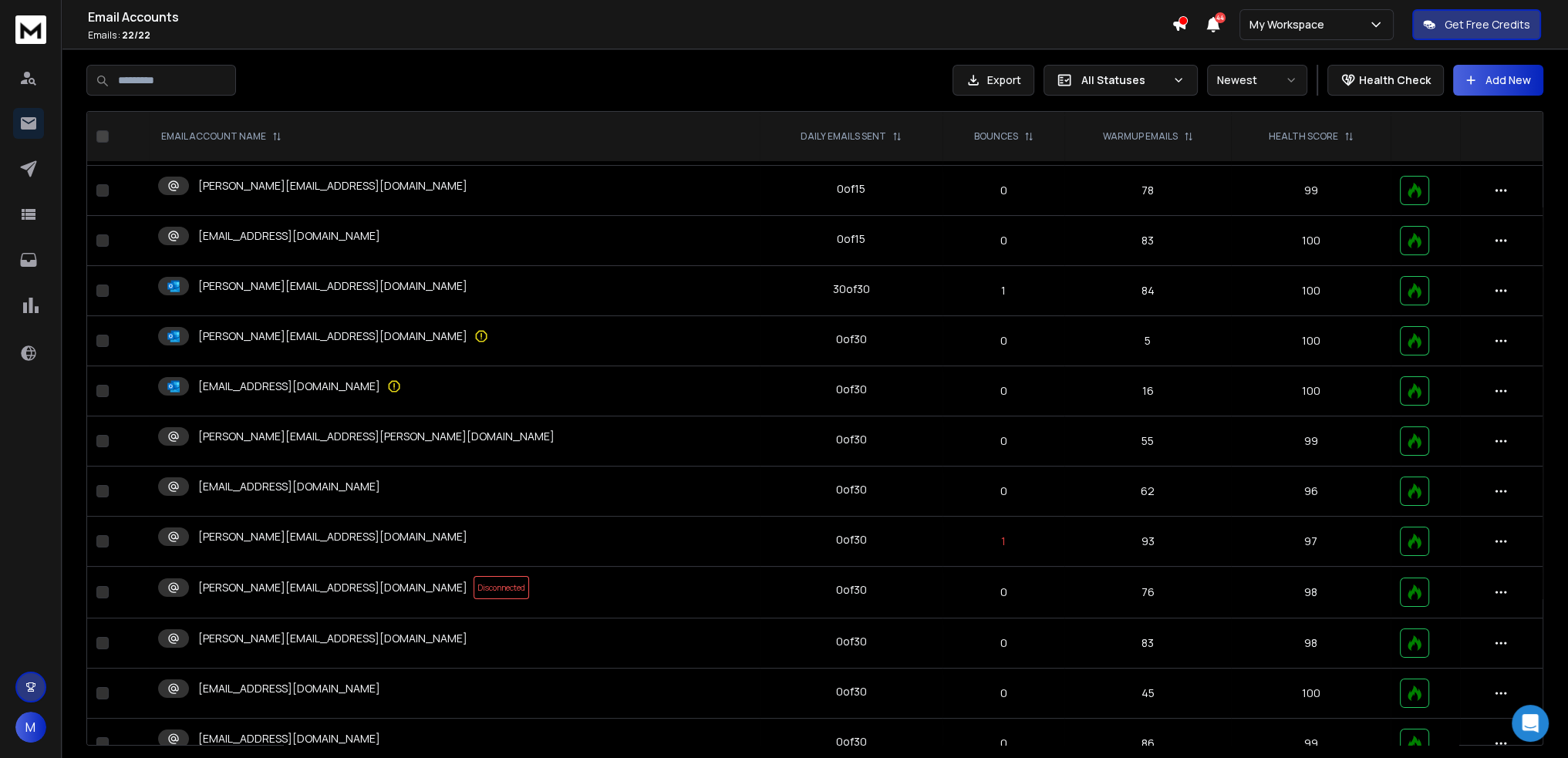
click at [334, 288] on p "[PERSON_NAME][EMAIL_ADDRESS][DOMAIN_NAME]" at bounding box center [333, 286] width 269 height 15
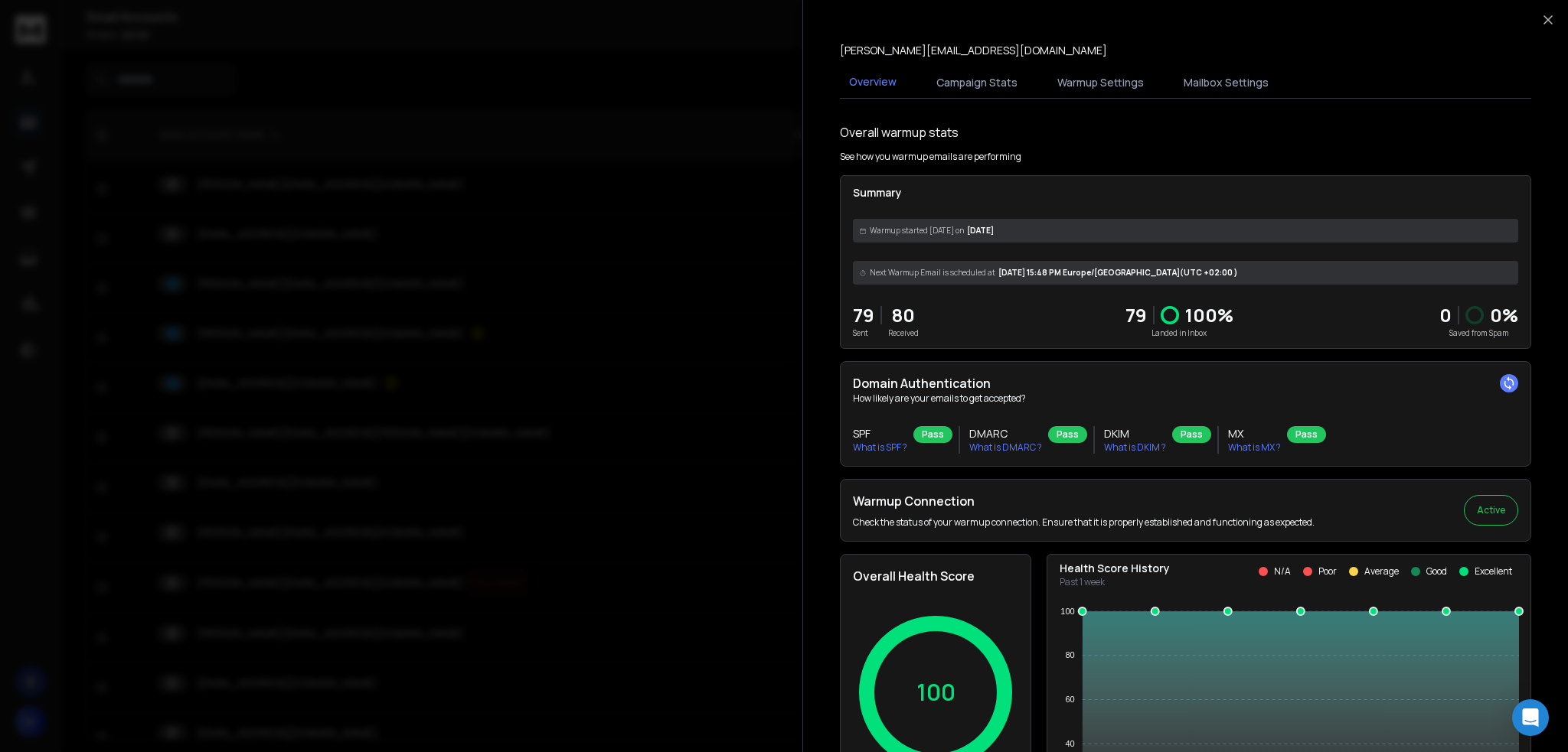
drag, startPoint x: 1221, startPoint y: 85, endPoint x: 1542, endPoint y: 16, distance: 328.3
click at [1222, 85] on button "Mailbox Settings" at bounding box center [1226, 82] width 103 height 33
click at [1309, 85] on div "Overview Campaign Stats Warmup Settings Mailbox Settings" at bounding box center [1185, 83] width 691 height 31
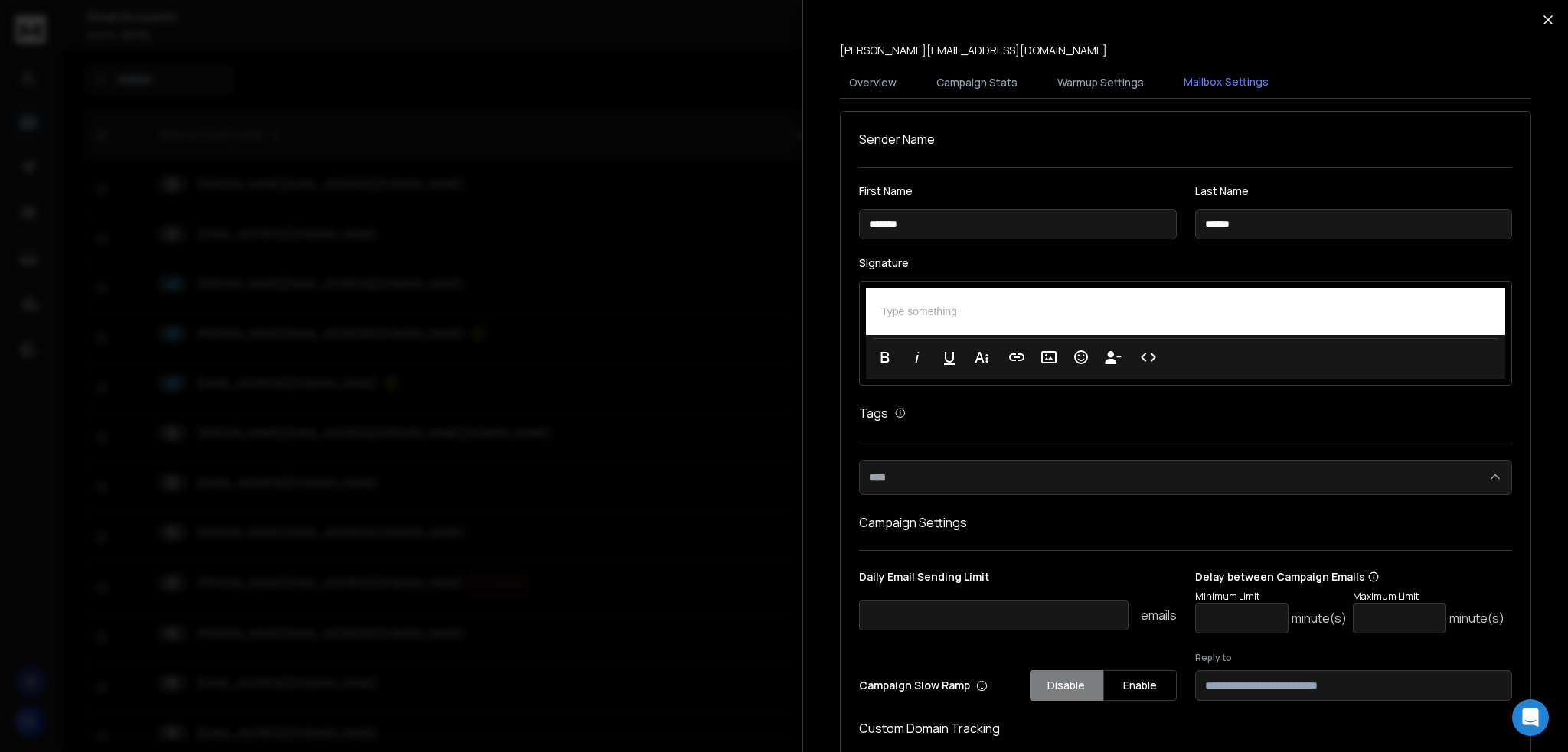
click at [1542, 18] on icon "button" at bounding box center [1548, 20] width 15 height 15
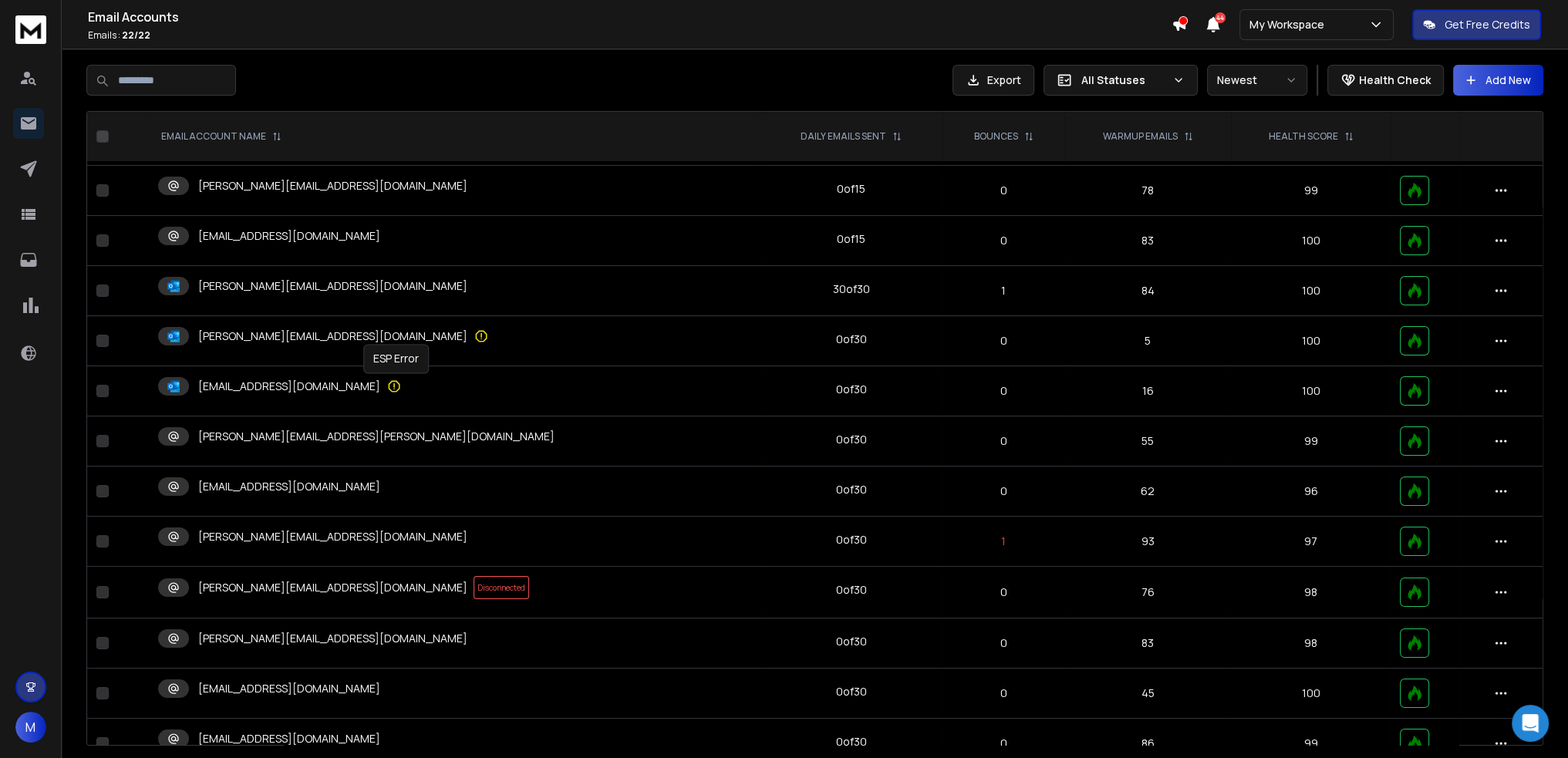
click at [400, 385] on icon at bounding box center [395, 387] width 15 height 15
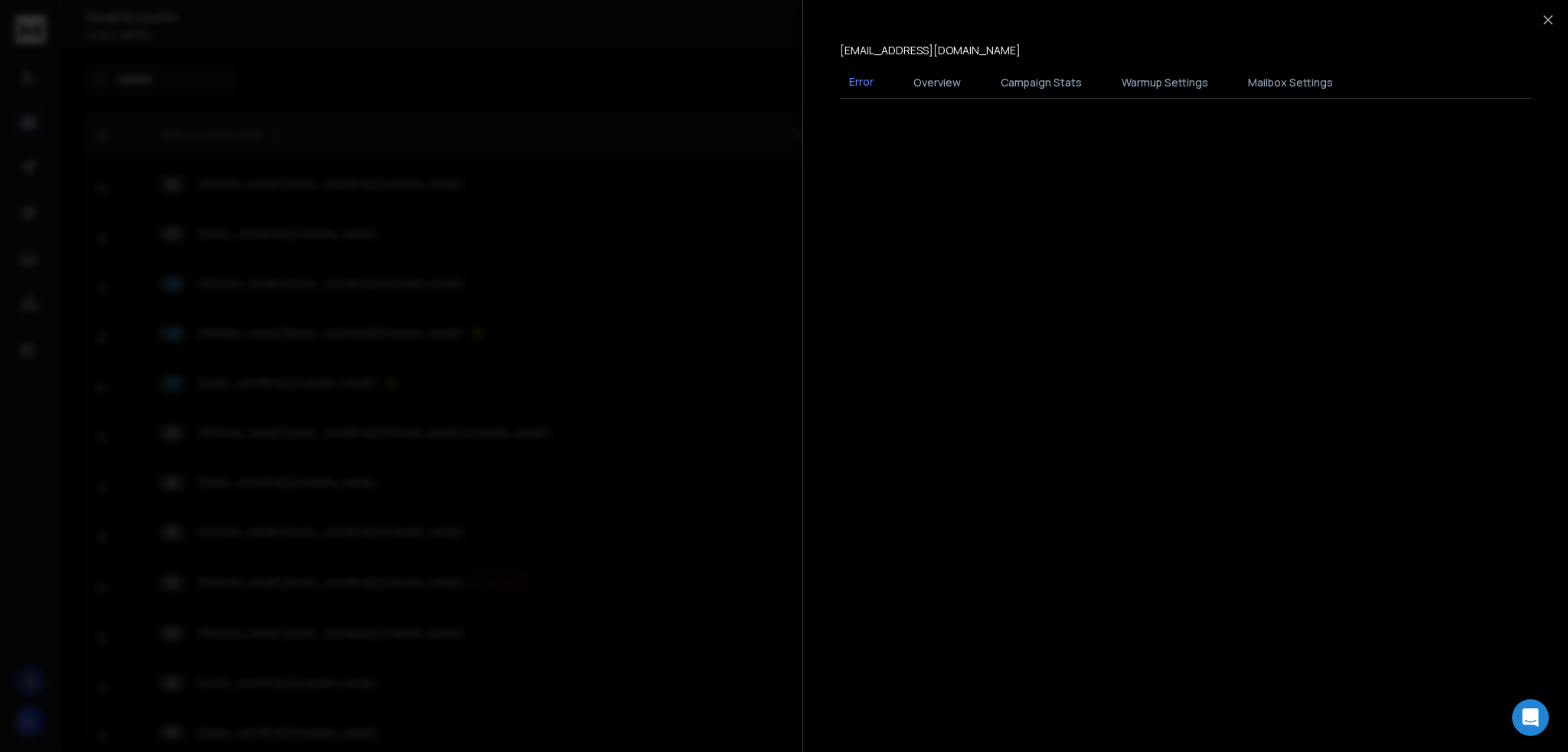
click at [1289, 78] on button "Mailbox Settings" at bounding box center [1290, 82] width 103 height 33
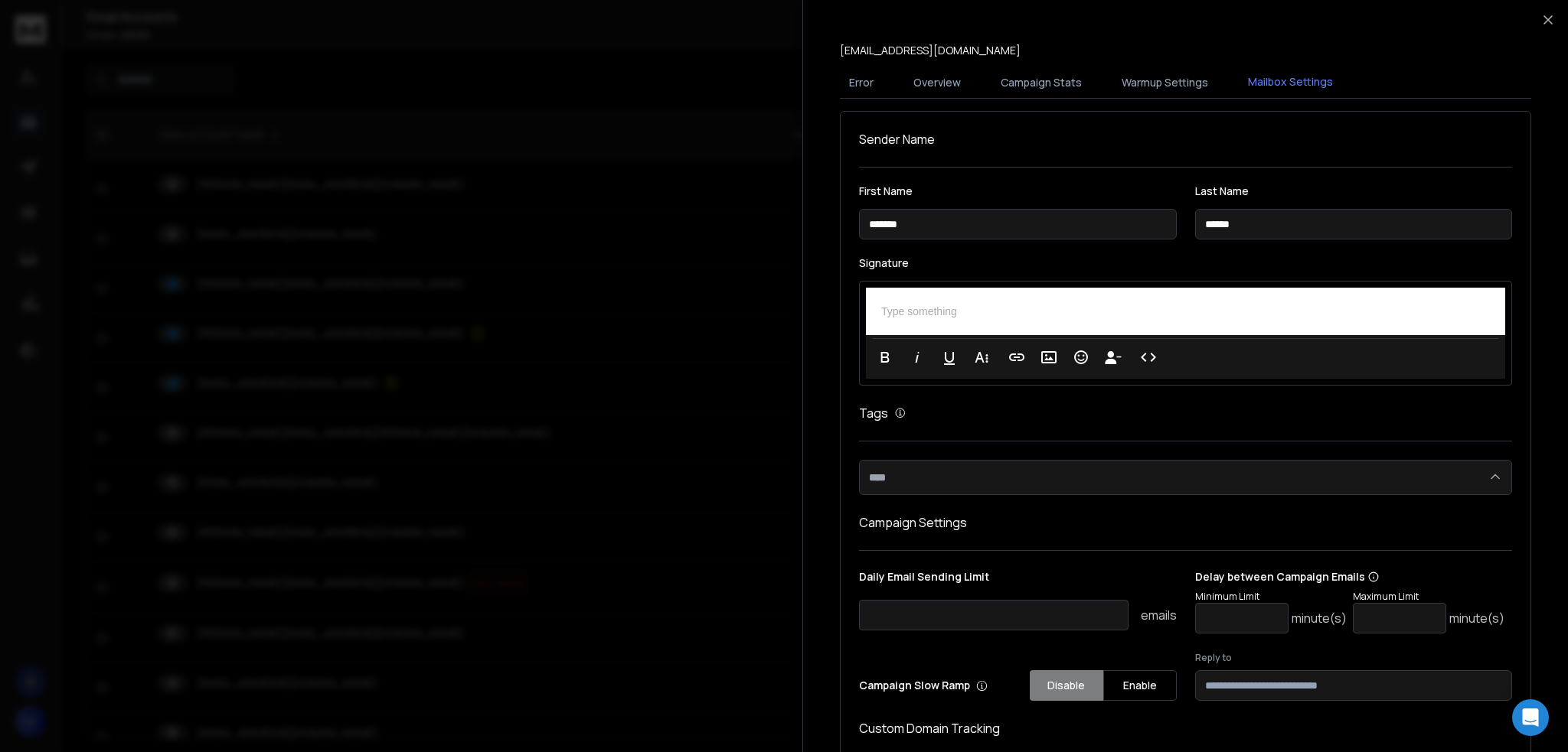
click at [868, 83] on button "Error" at bounding box center [861, 82] width 43 height 33
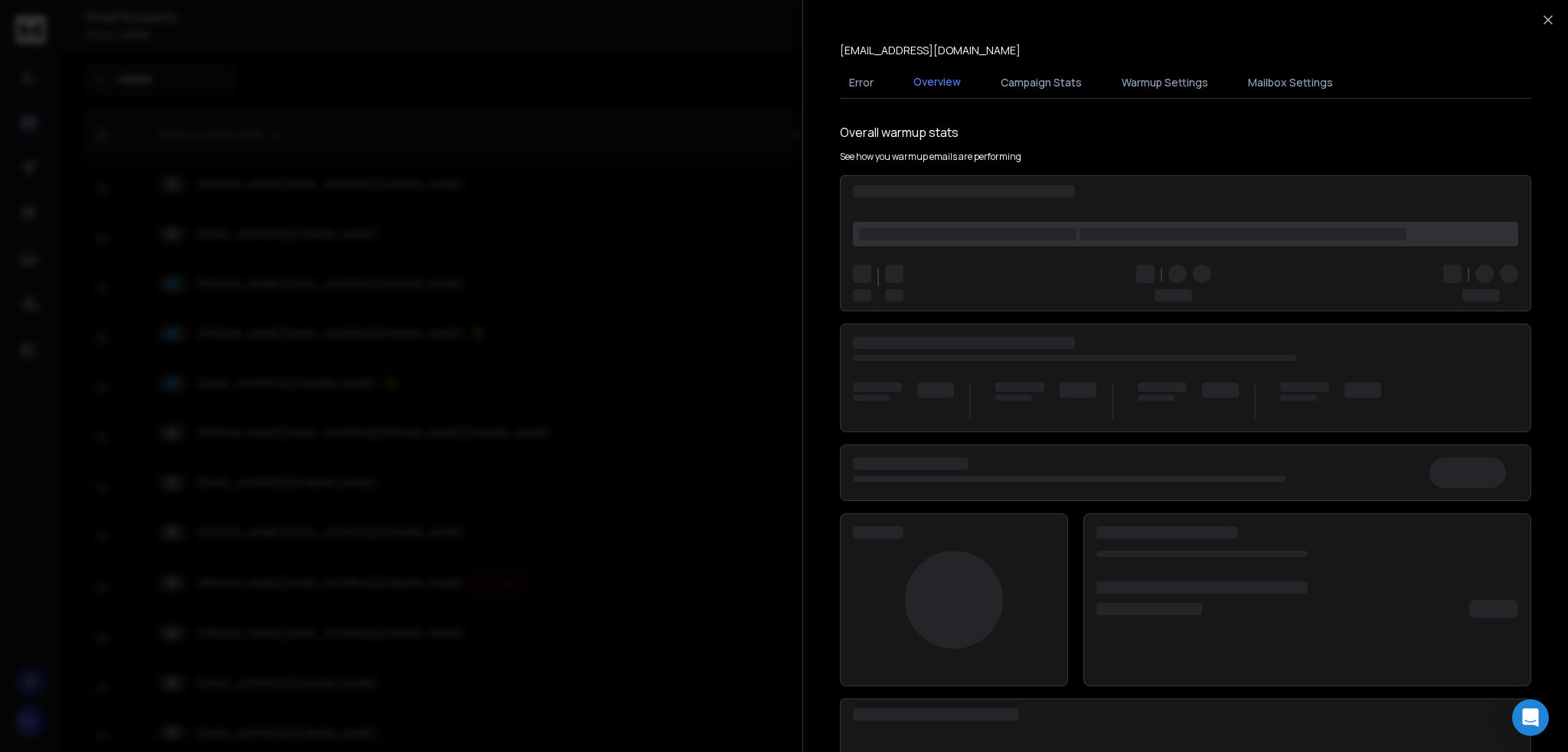
click at [729, 431] on div at bounding box center [784, 376] width 1568 height 752
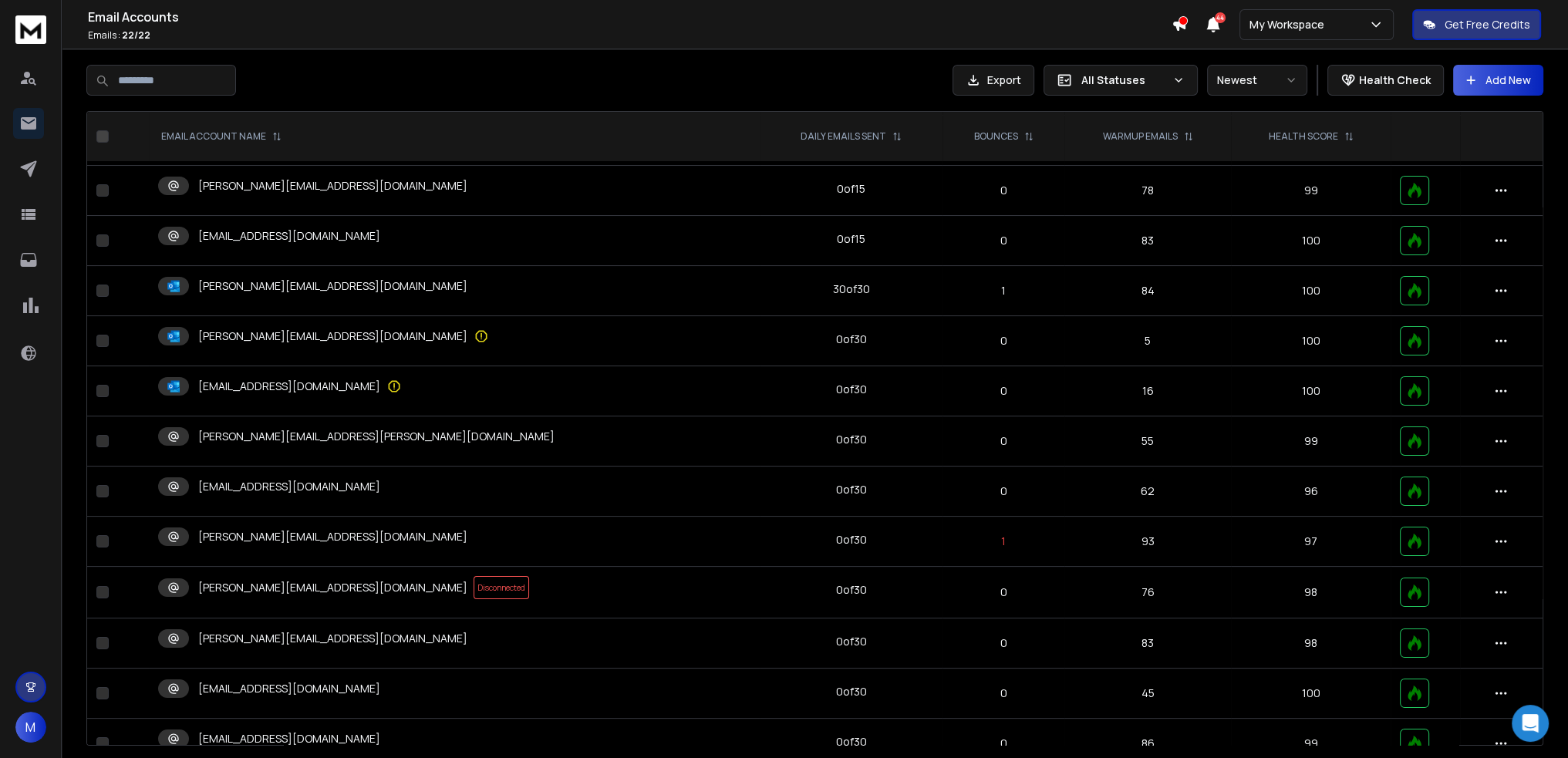
click at [307, 580] on p "[PERSON_NAME][EMAIL_ADDRESS][DOMAIN_NAME]" at bounding box center [333, 588] width 269 height 15
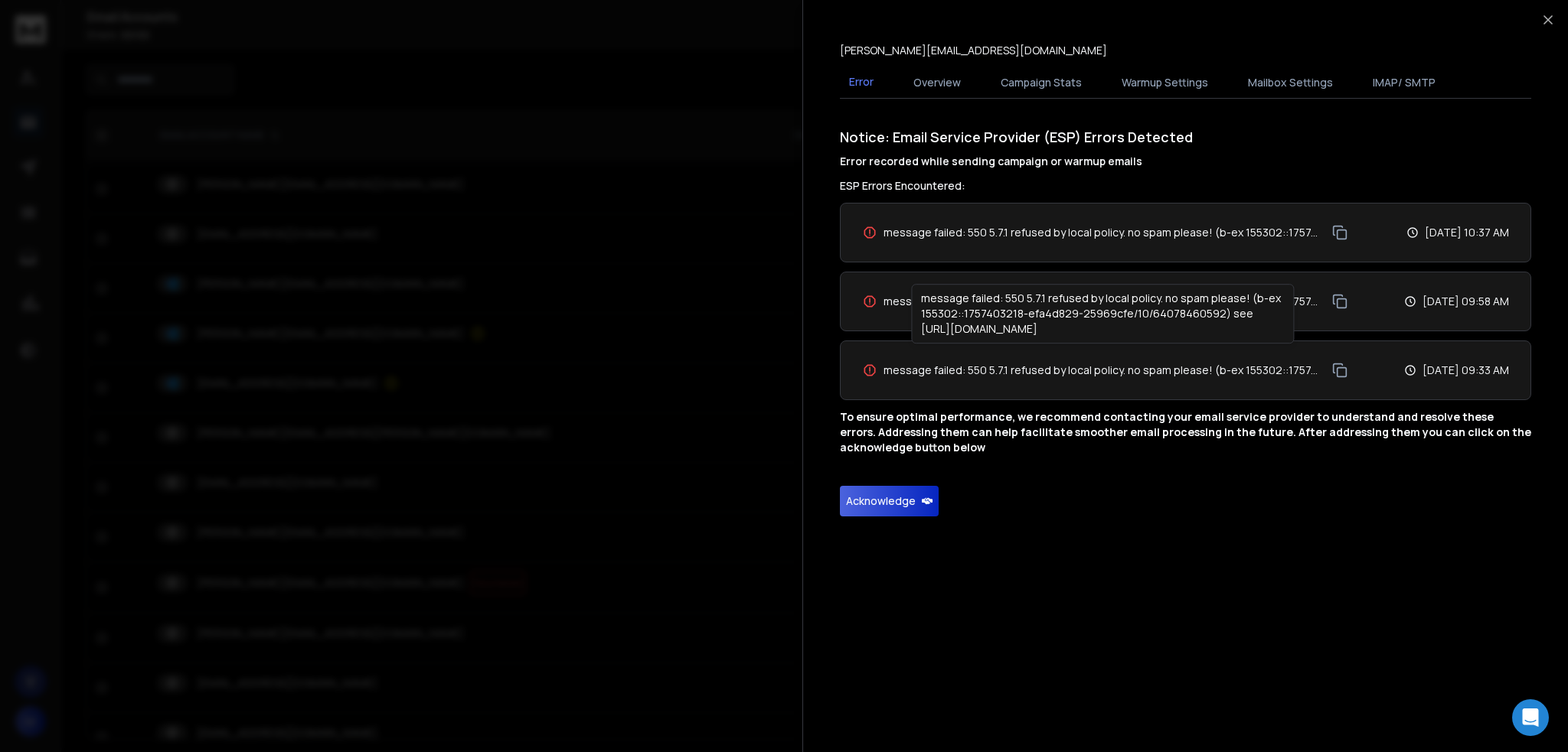
click at [914, 503] on button "Acknowledge" at bounding box center [889, 501] width 99 height 31
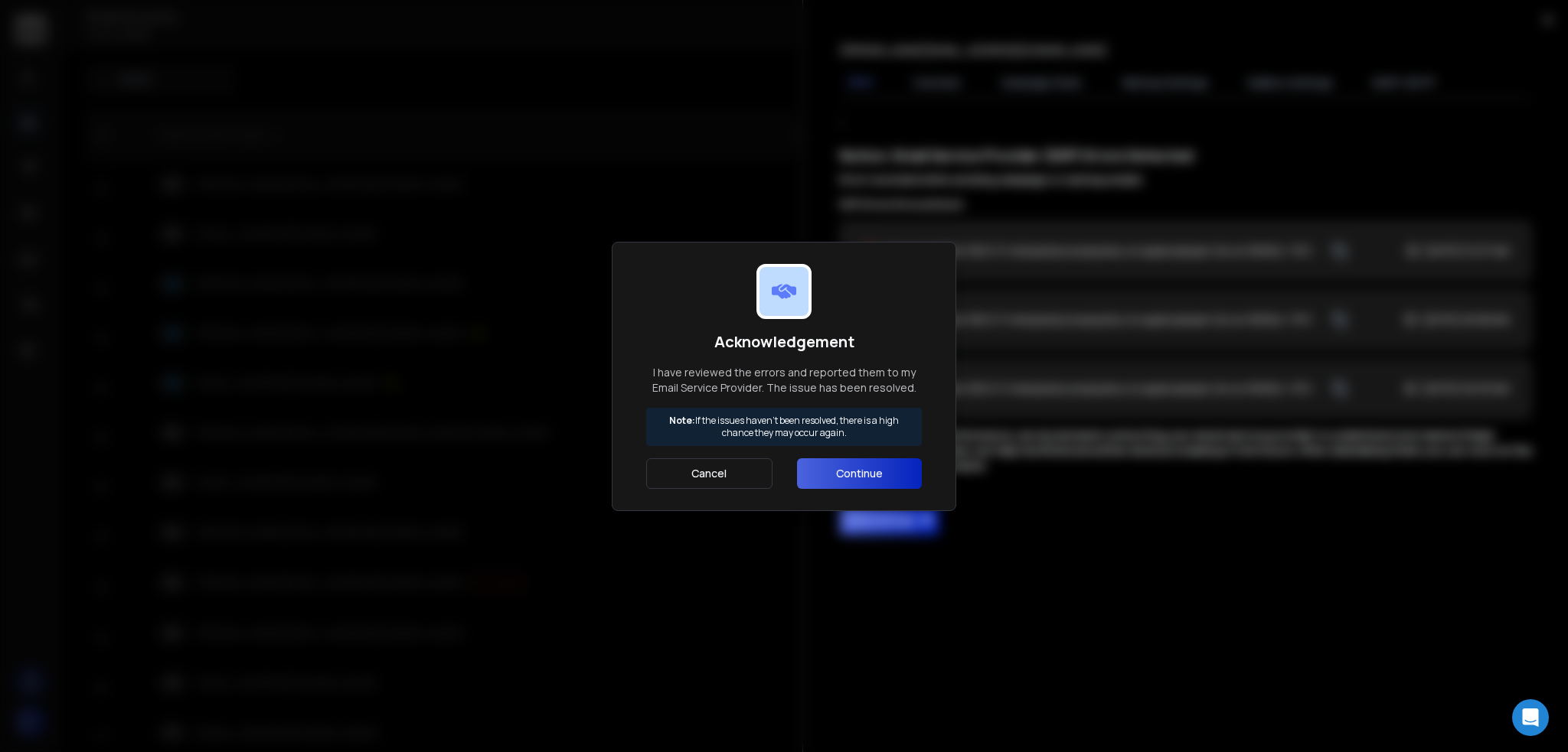
click at [842, 464] on button "Continue" at bounding box center [859, 474] width 125 height 31
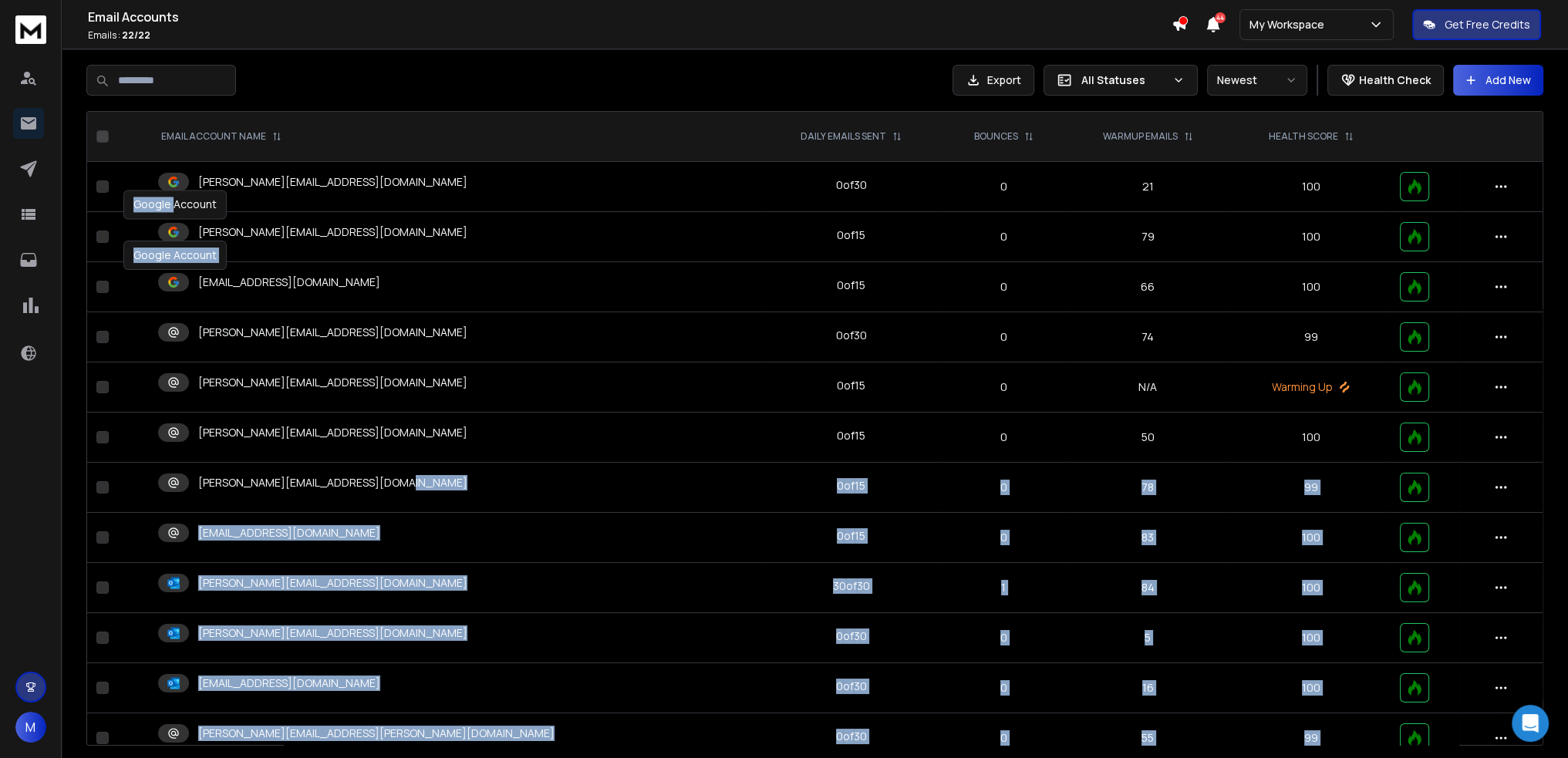
drag, startPoint x: 379, startPoint y: 464, endPoint x: 170, endPoint y: 225, distance: 317.5
click at [169, 203] on body "Your warmest leads are on your site – Turn visits into conversations Reach Out …" at bounding box center [784, 394] width 1568 height 789
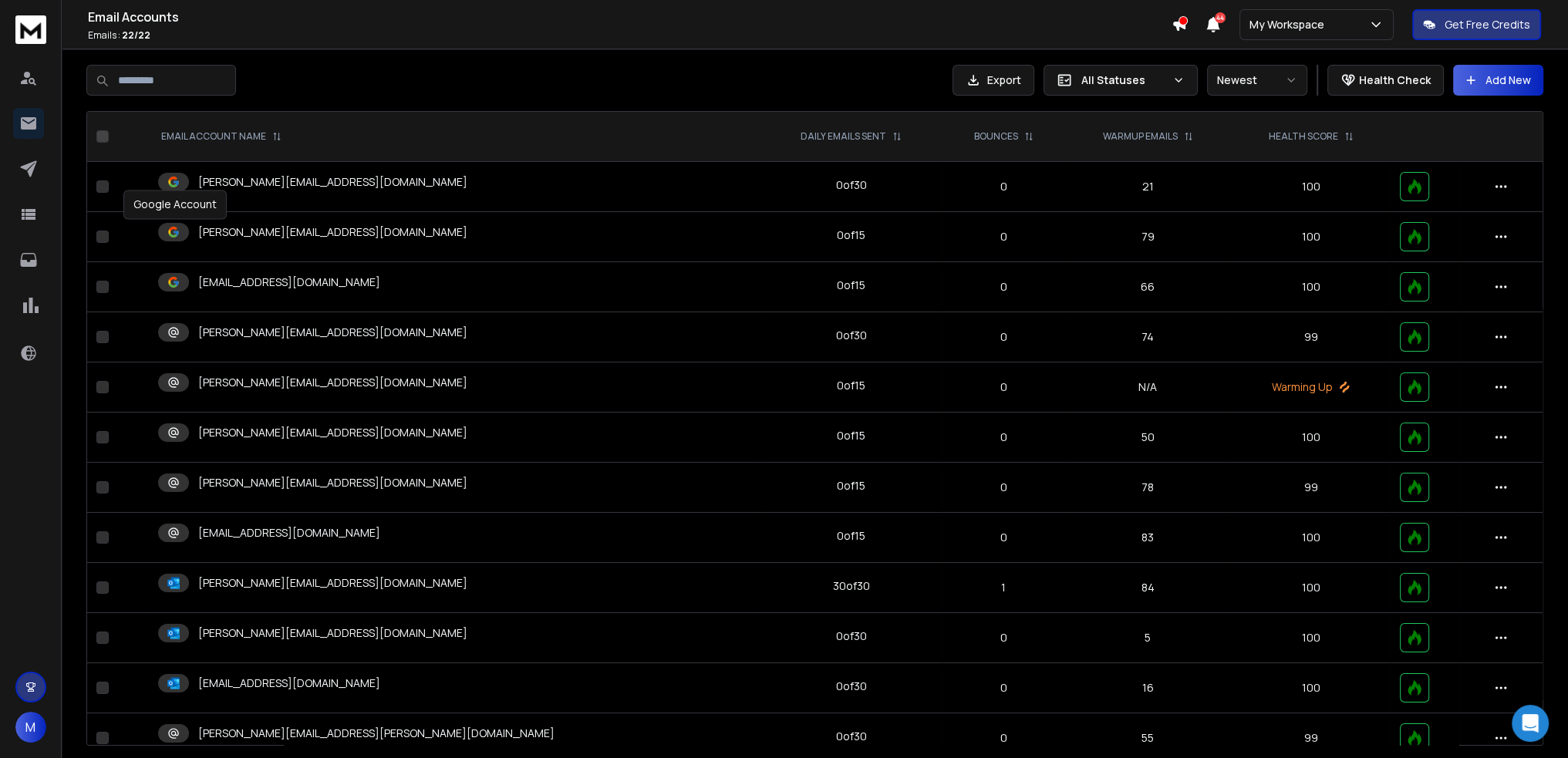
click at [490, 126] on th "EMAIL ACCOUNT NAME" at bounding box center [454, 137] width 611 height 50
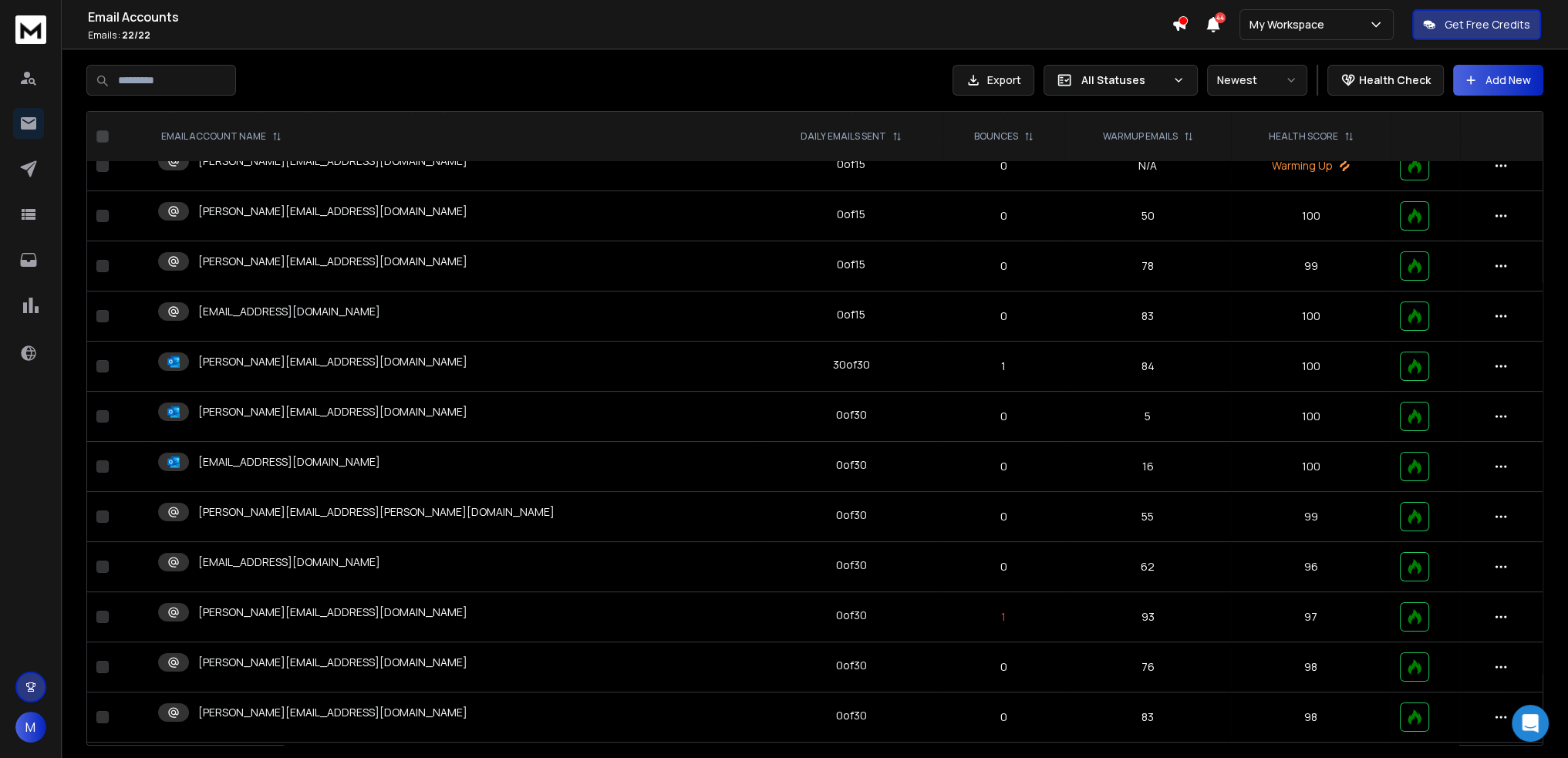
scroll to position [231, 0]
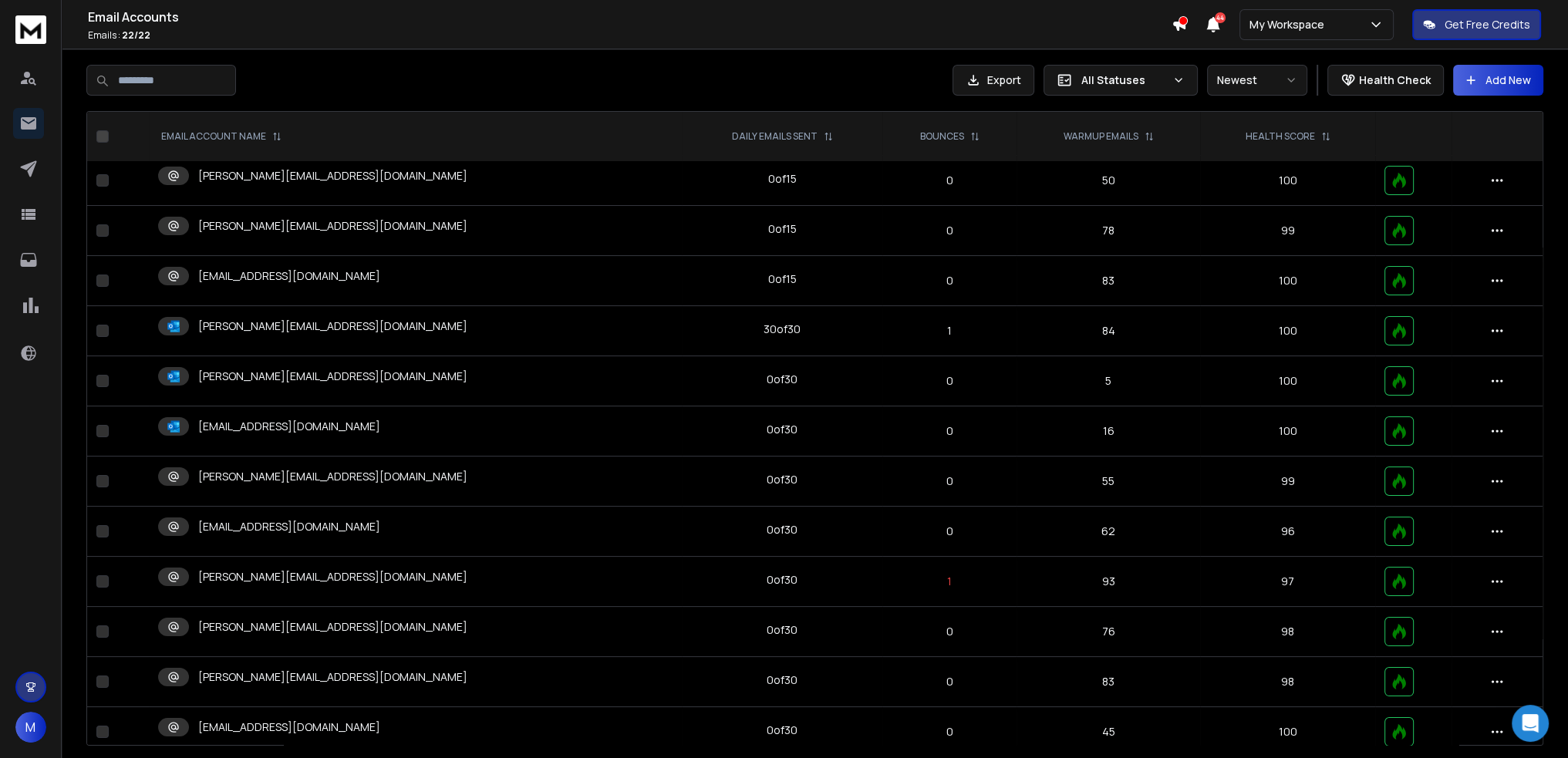
scroll to position [219, 0]
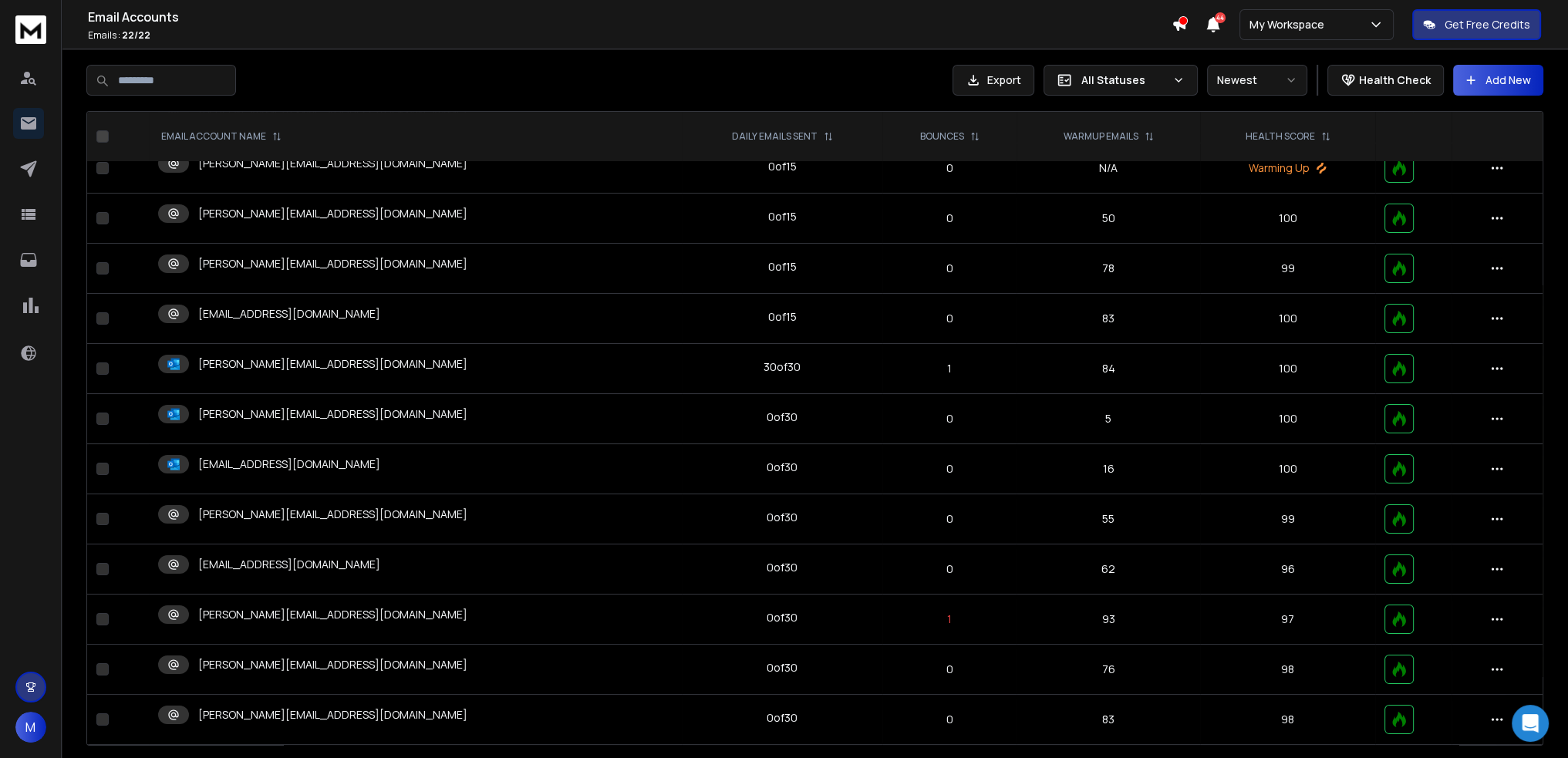
drag, startPoint x: 640, startPoint y: 335, endPoint x: 528, endPoint y: 337, distance: 112.0
click at [528, 337] on td "[EMAIL_ADDRESS][DOMAIN_NAME]" at bounding box center [415, 319] width 533 height 50
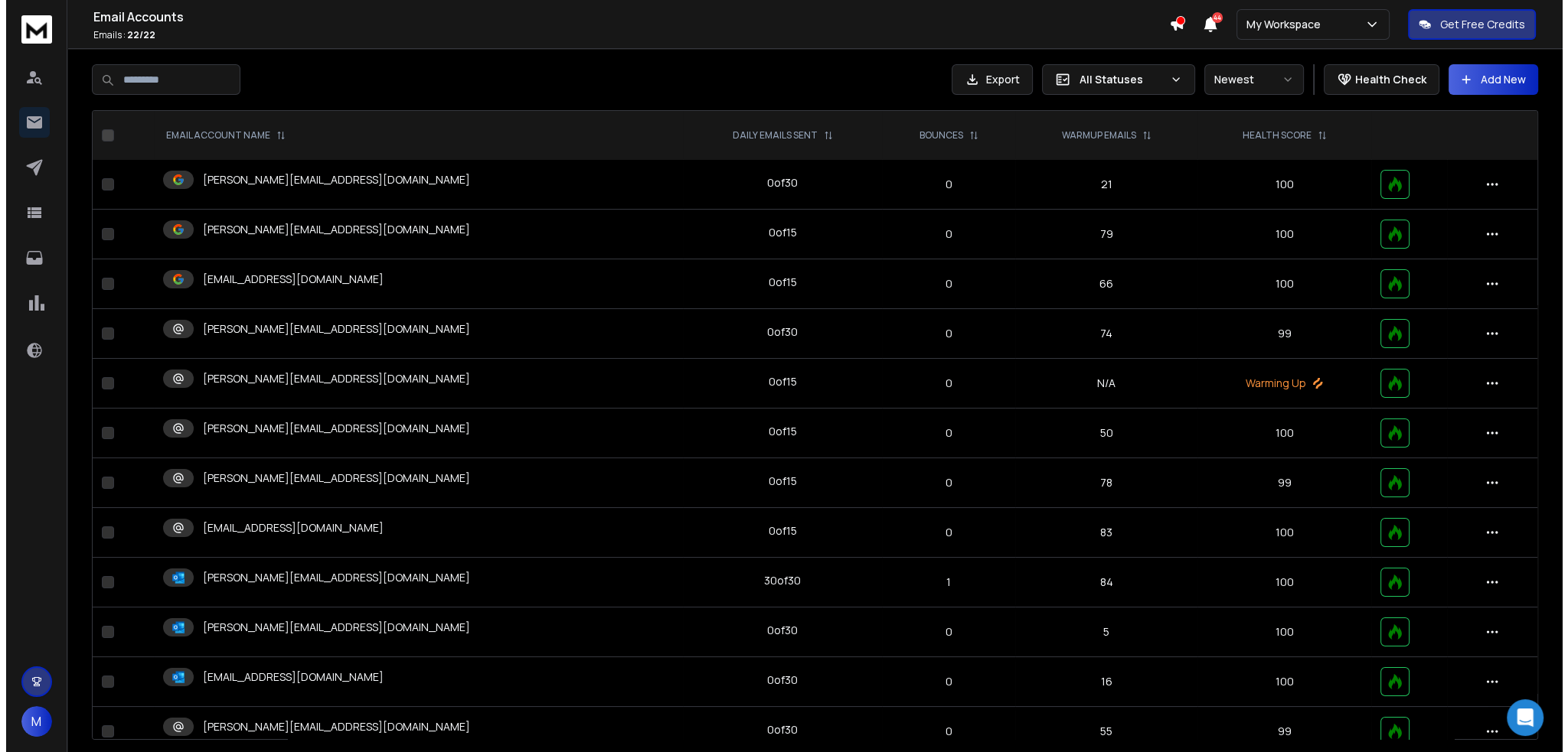
scroll to position [0, 0]
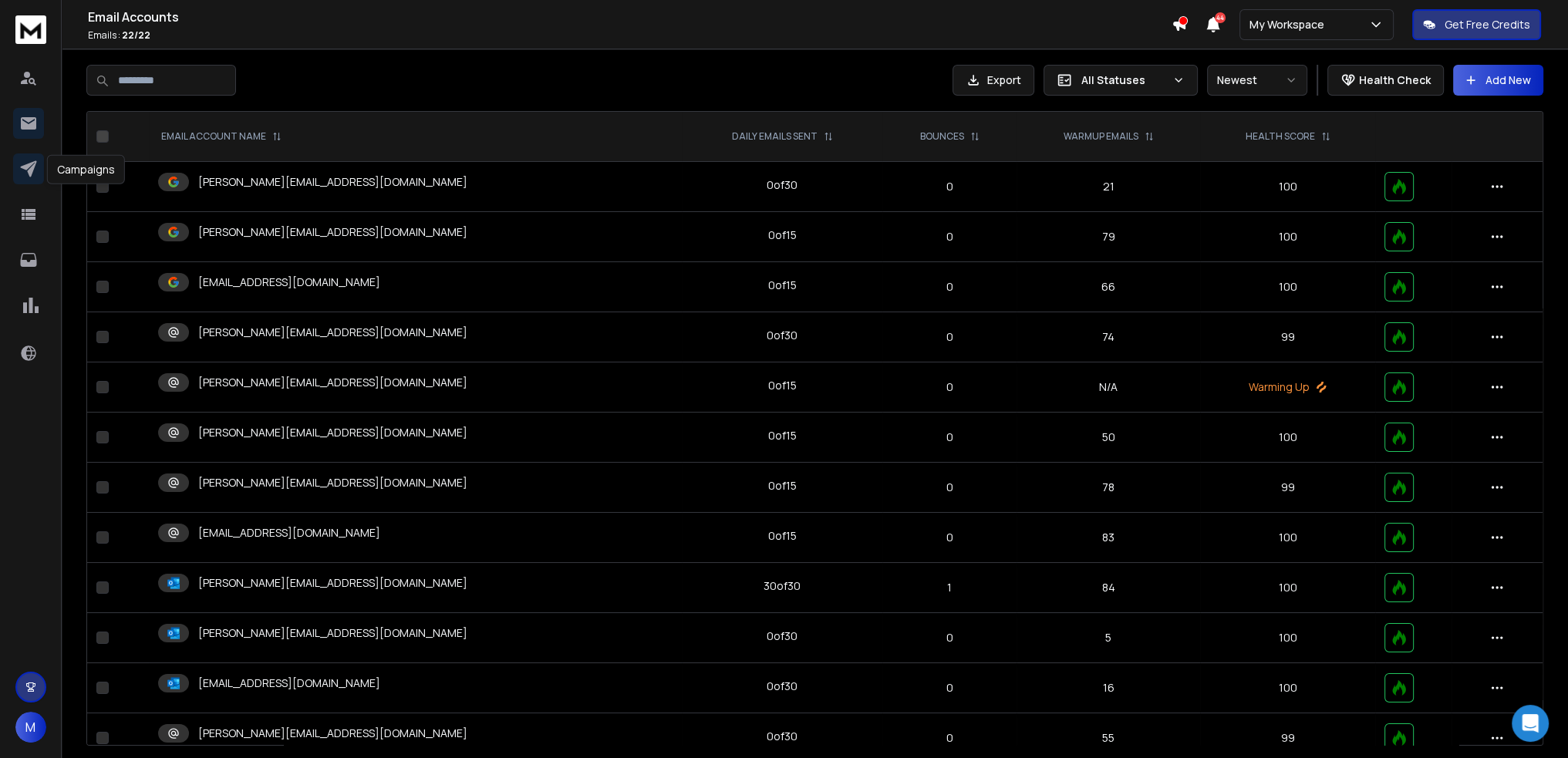
click at [25, 170] on icon at bounding box center [28, 169] width 19 height 19
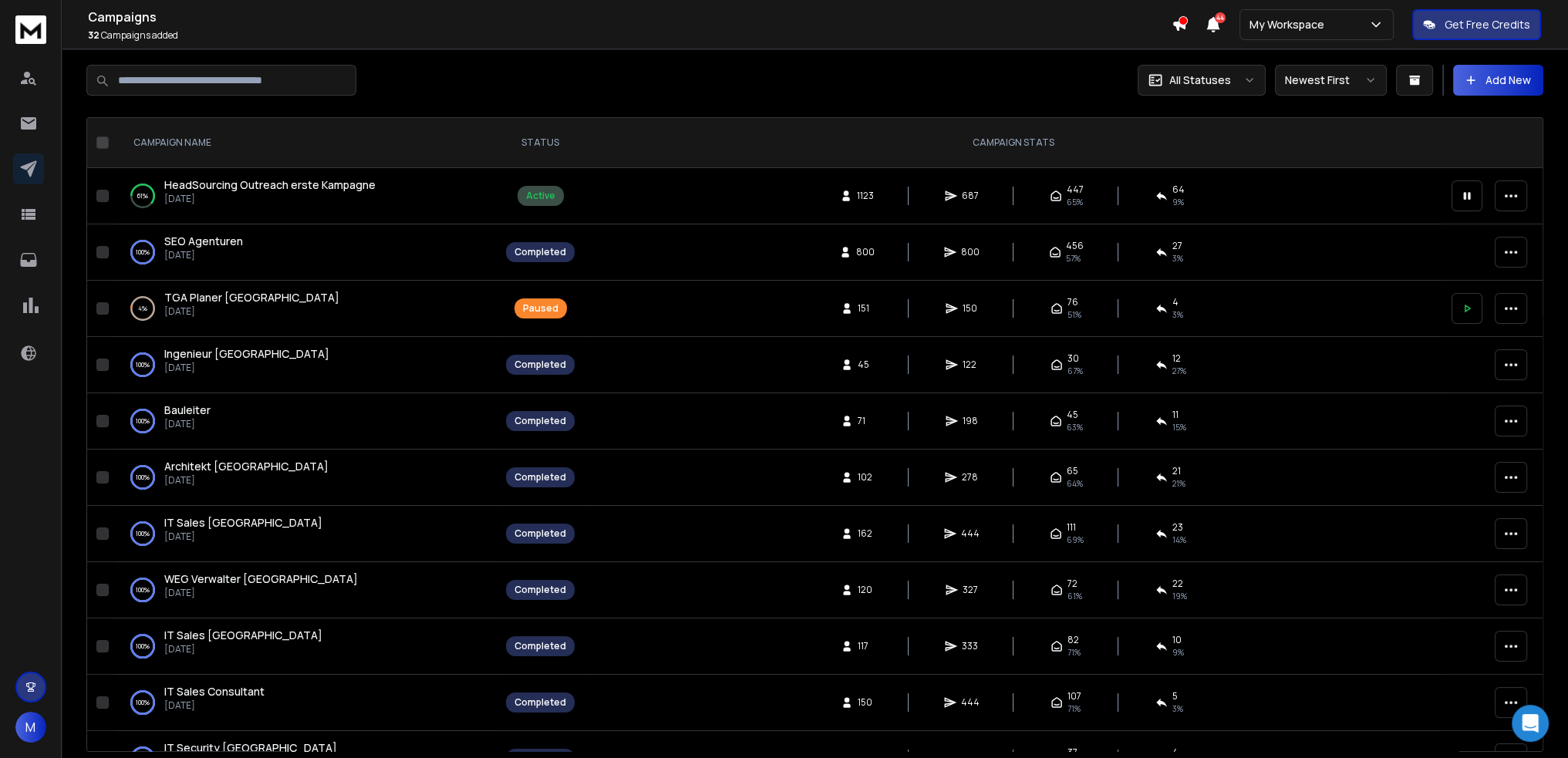
click at [328, 205] on div "HeadSourcing Outreach erste Kampagne 5 days ago" at bounding box center [270, 195] width 211 height 37
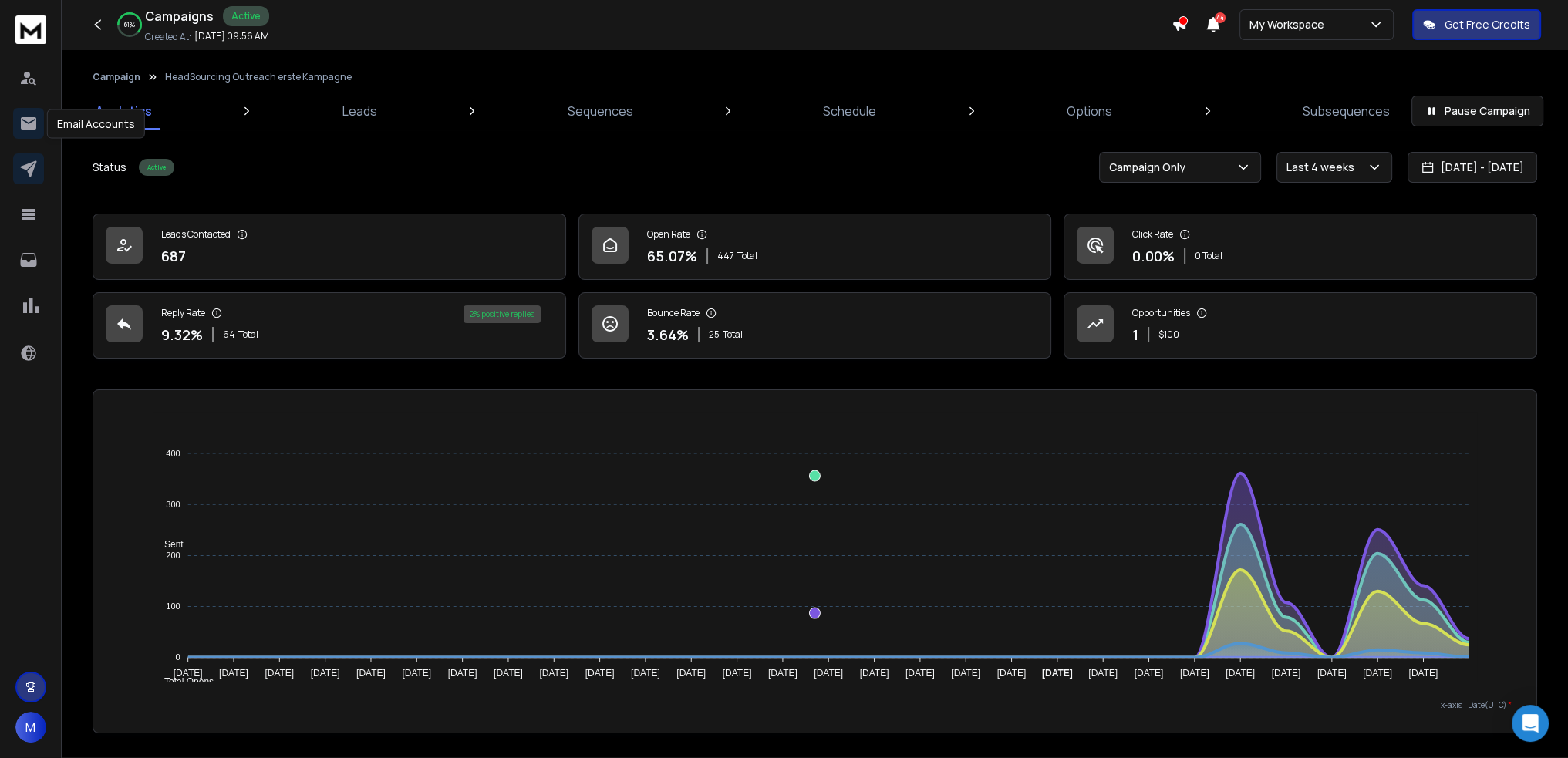
click at [27, 131] on icon at bounding box center [28, 124] width 19 height 19
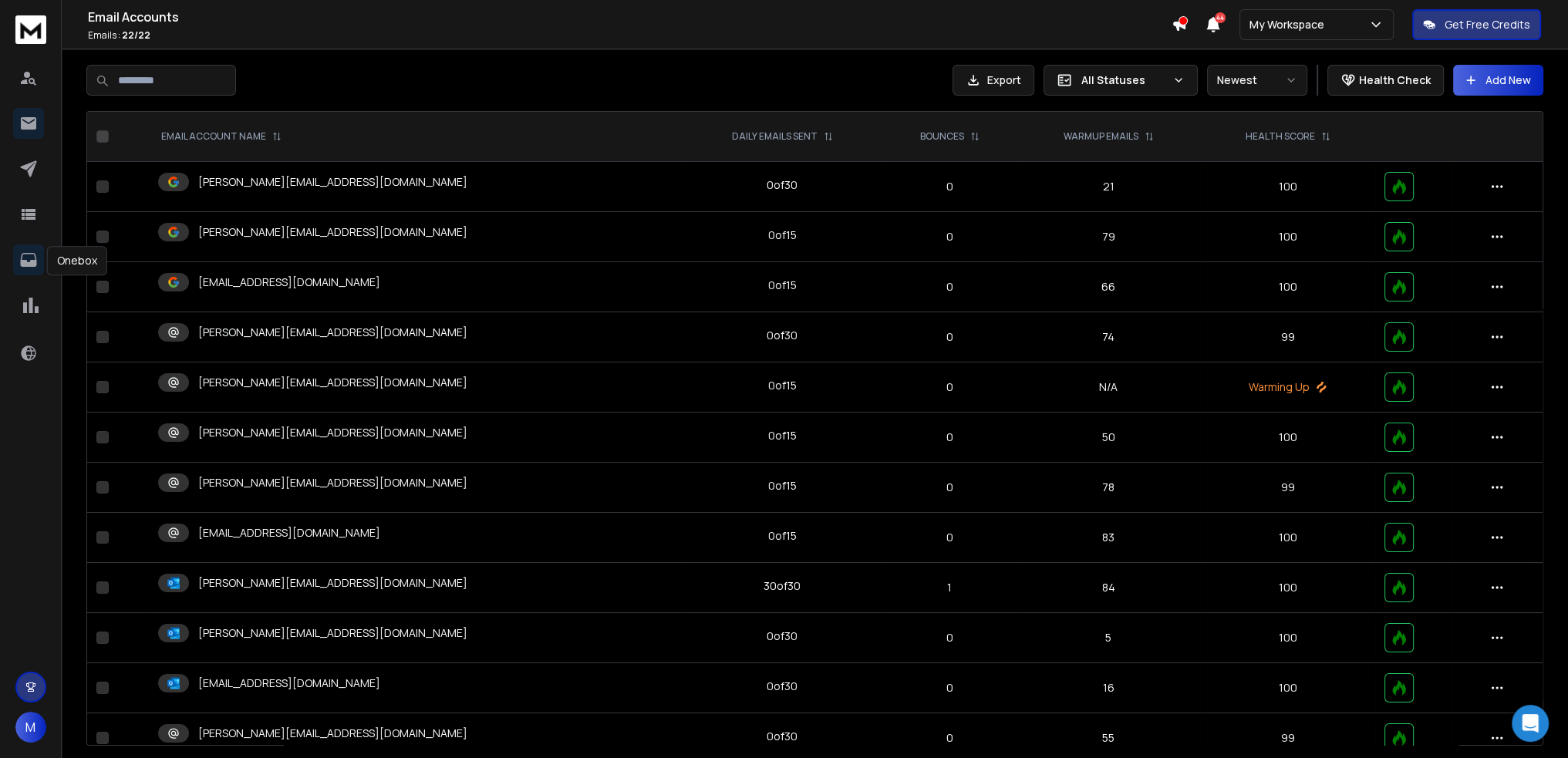
click at [27, 248] on link at bounding box center [28, 260] width 31 height 31
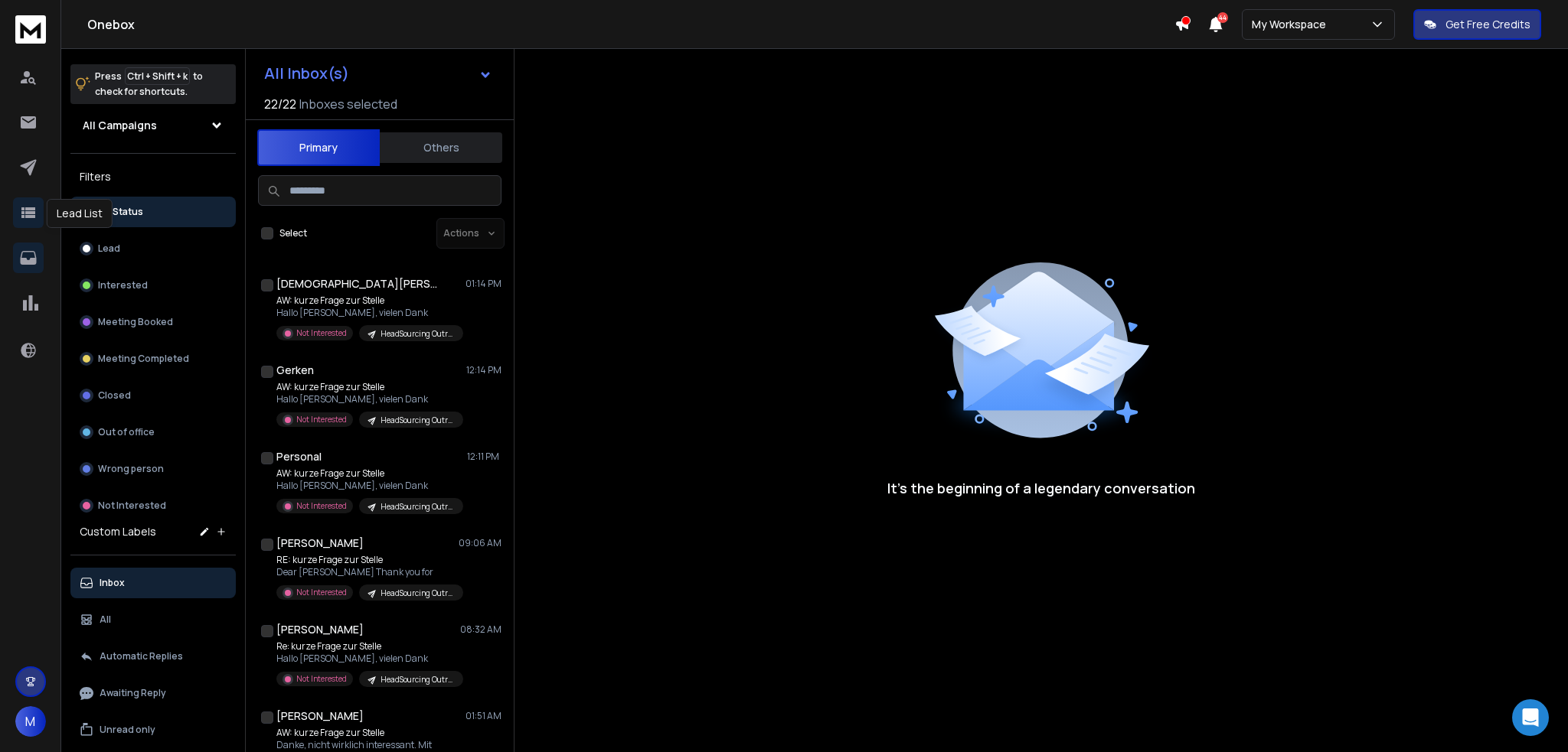
click at [34, 206] on icon at bounding box center [28, 213] width 19 height 19
